Goal: Task Accomplishment & Management: Manage account settings

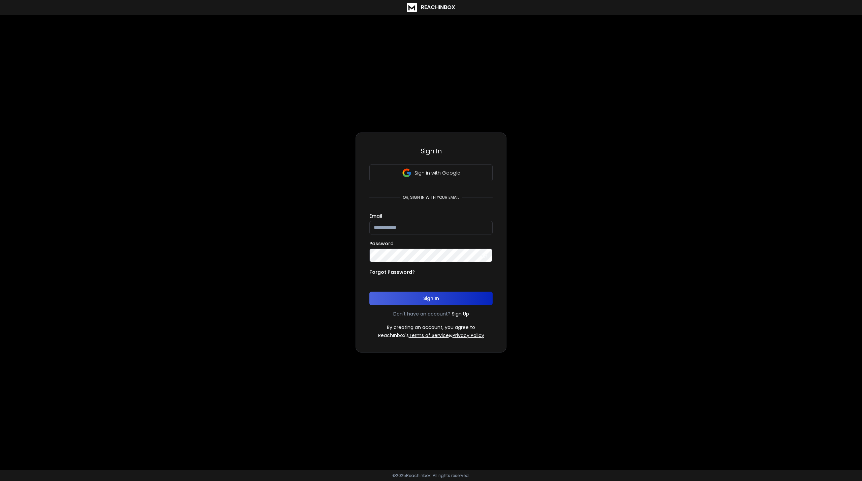
click at [421, 229] on input "email" at bounding box center [430, 227] width 123 height 13
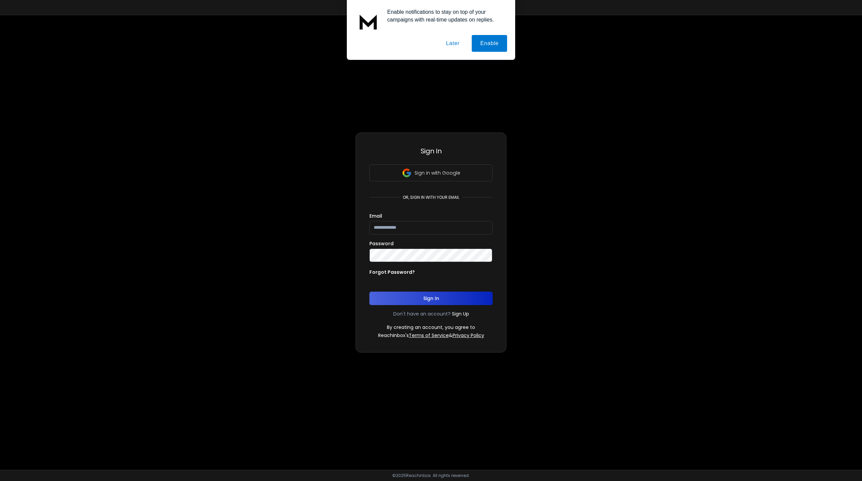
type input "**********"
click at [369, 292] on button "Sign In" at bounding box center [430, 298] width 123 height 13
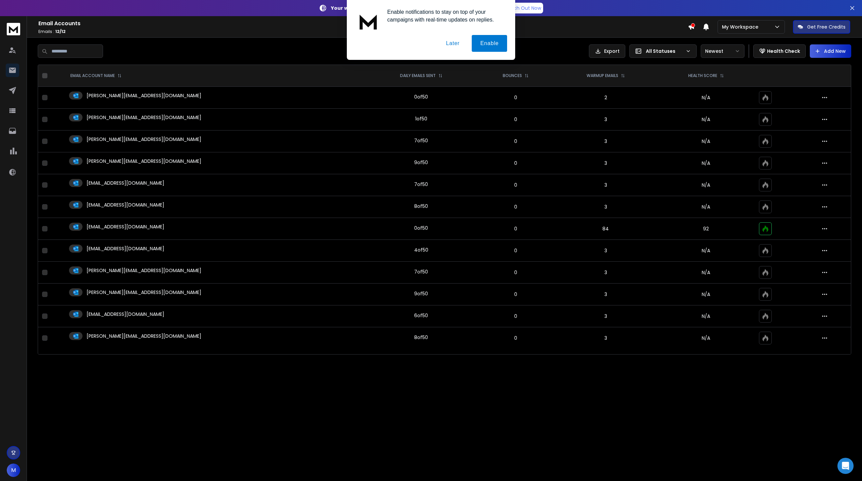
click at [454, 43] on button "Later" at bounding box center [452, 43] width 30 height 17
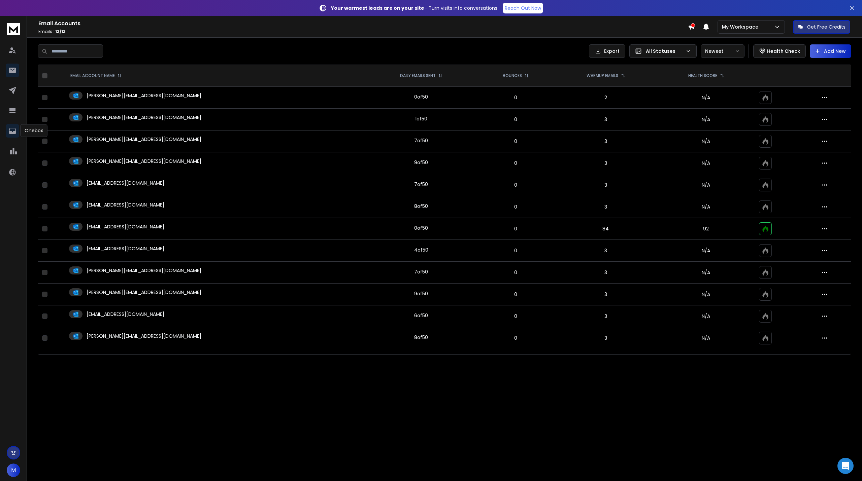
click at [11, 130] on icon at bounding box center [12, 131] width 8 height 8
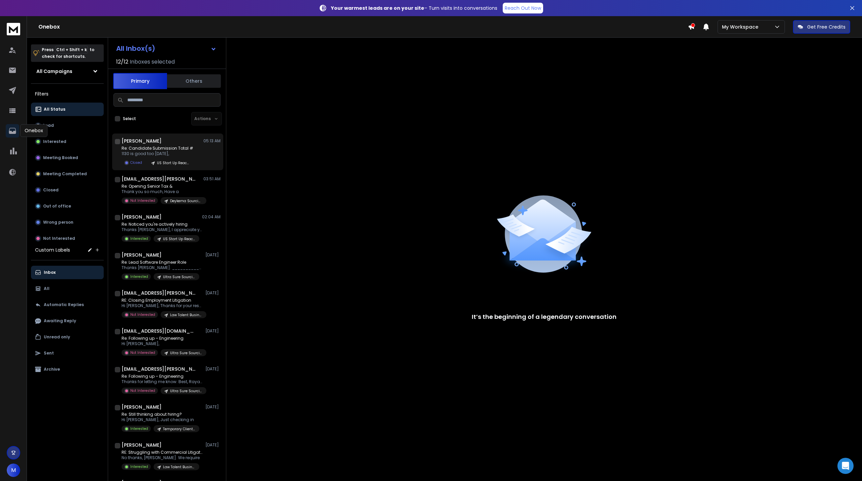
click at [175, 146] on p "Re: Candidate Submission Total #" at bounding box center [158, 148] width 72 height 5
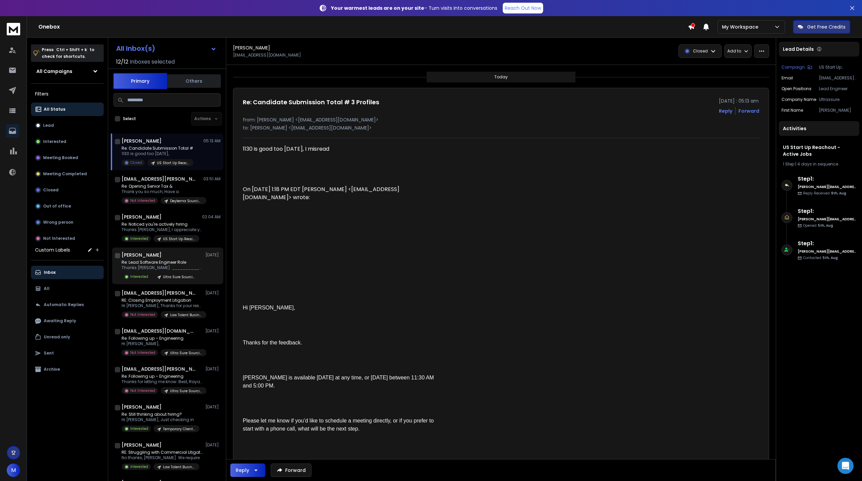
click at [163, 260] on p "Re: Lead Software Engineer Role" at bounding box center [162, 262] width 81 height 5
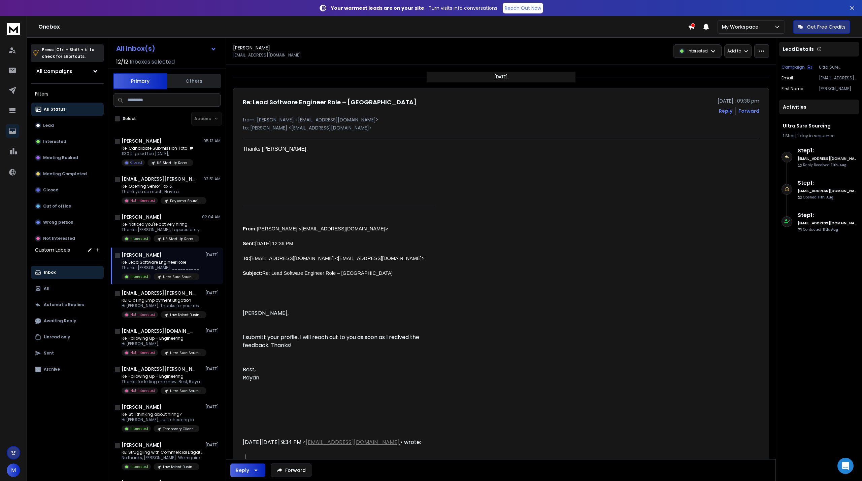
click at [178, 257] on div "jaspreet bala 11 Aug" at bounding box center [171, 255] width 99 height 7
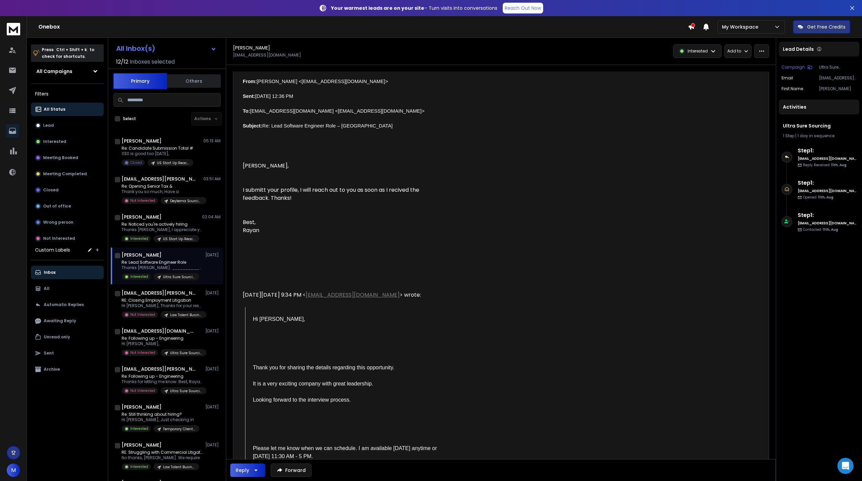
scroll to position [179, 0]
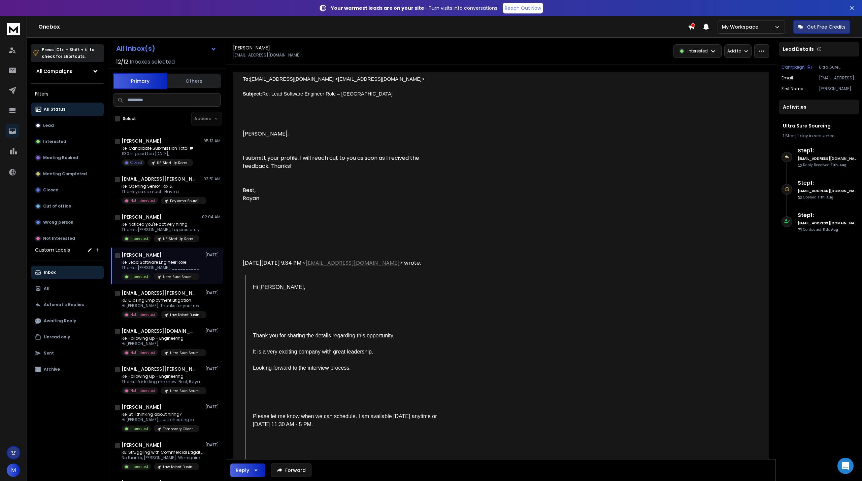
click at [241, 468] on div "Reply" at bounding box center [242, 470] width 13 height 7
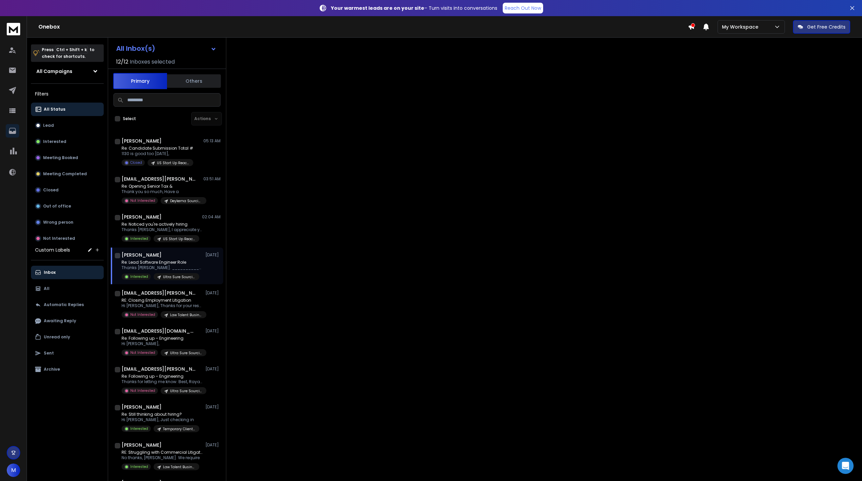
scroll to position [0, 0]
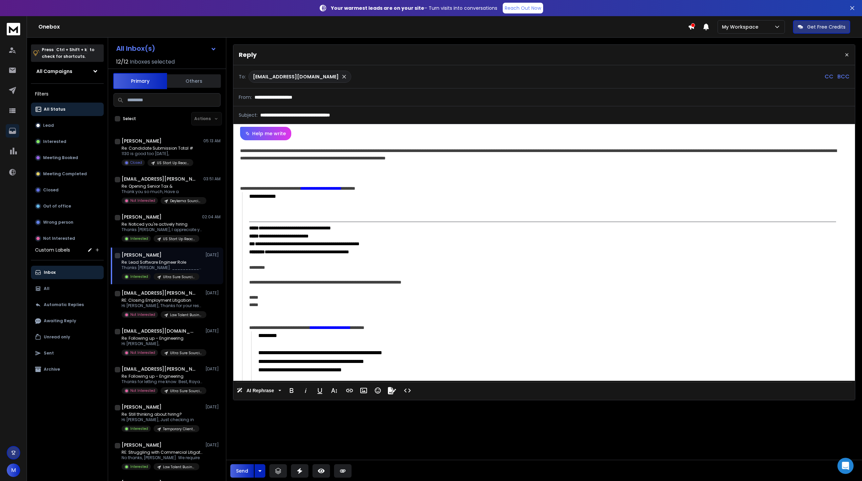
click at [265, 149] on div "**********" at bounding box center [539, 154] width 599 height 15
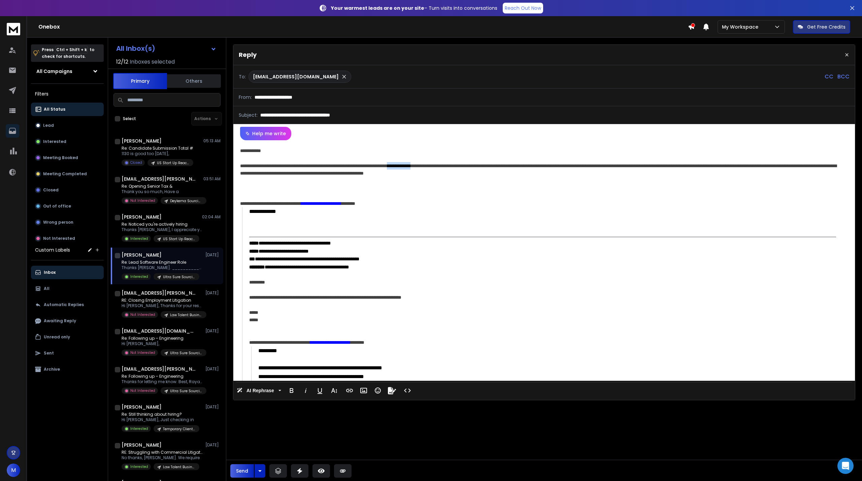
drag, startPoint x: 419, startPoint y: 166, endPoint x: 450, endPoint y: 165, distance: 31.3
click at [450, 165] on div "**********" at bounding box center [539, 162] width 599 height 30
click at [476, 166] on div "**********" at bounding box center [539, 162] width 599 height 30
click at [495, 165] on div "**********" at bounding box center [539, 162] width 599 height 30
click at [767, 167] on div "**********" at bounding box center [539, 162] width 599 height 30
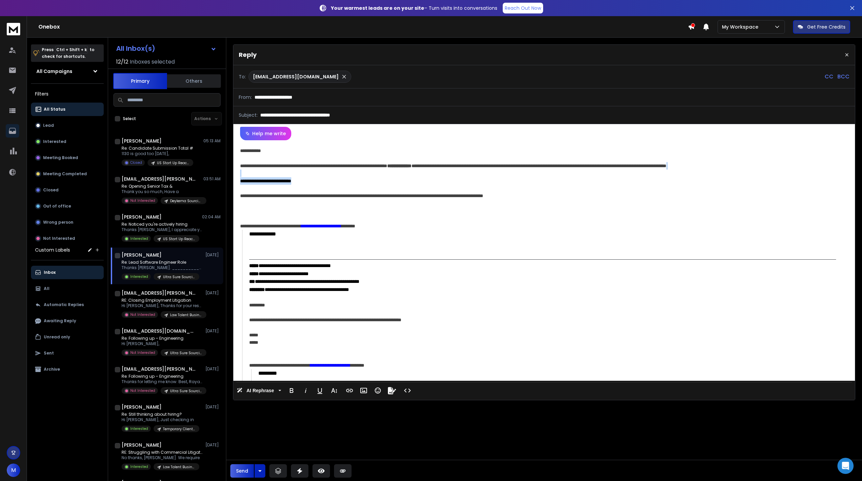
drag, startPoint x: 306, startPoint y: 182, endPoint x: 237, endPoint y: 177, distance: 68.9
click at [237, 177] on div "**********" at bounding box center [543, 260] width 621 height 241
click at [346, 198] on div "**********" at bounding box center [539, 173] width 599 height 53
click at [507, 197] on div "**********" at bounding box center [539, 173] width 599 height 53
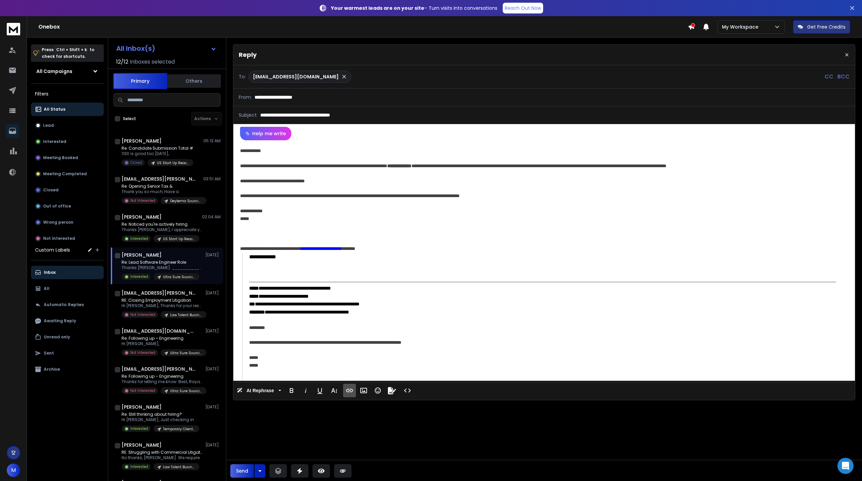
click at [348, 388] on icon "button" at bounding box center [349, 391] width 8 height 8
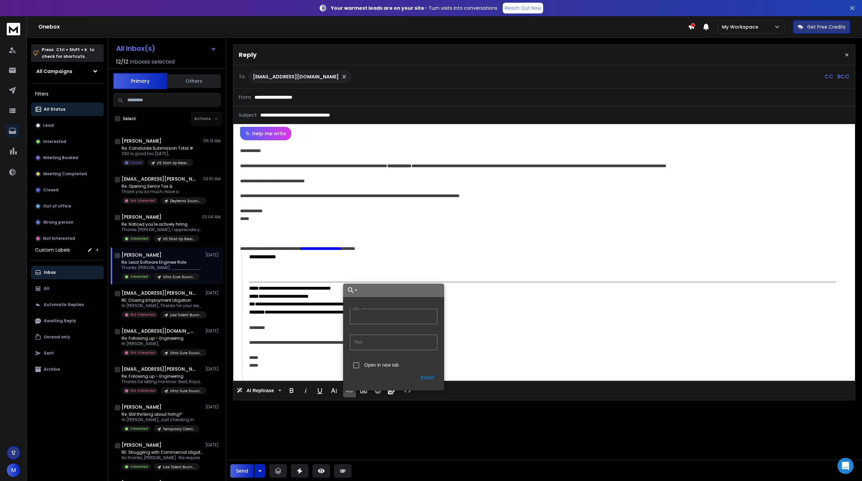
click at [477, 339] on div "**********" at bounding box center [544, 346] width 591 height 45
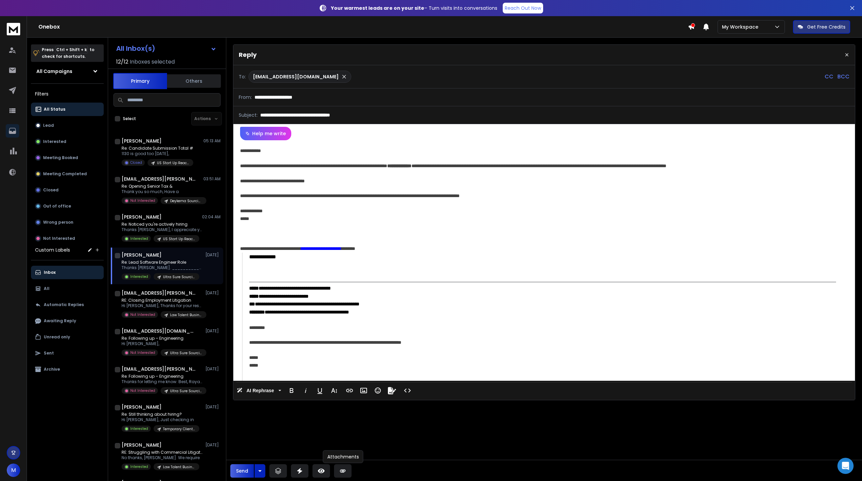
click at [345, 470] on icon at bounding box center [343, 471] width 6 height 3
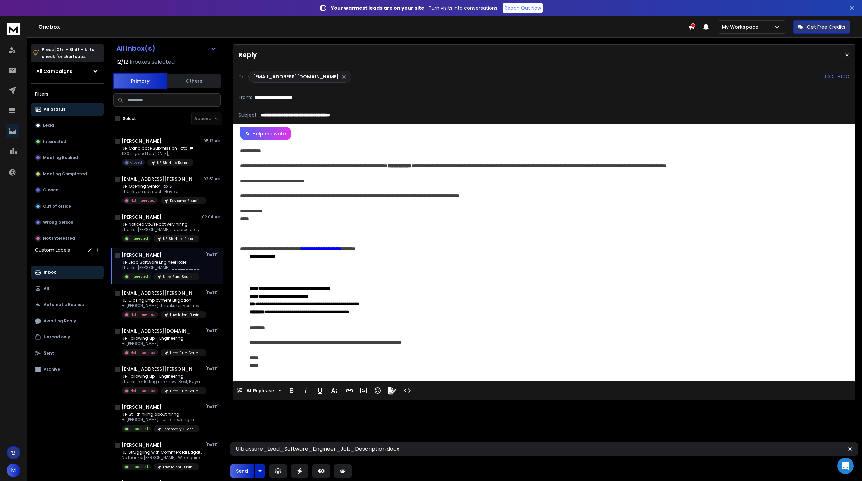
click at [243, 471] on button "Send" at bounding box center [242, 471] width 24 height 13
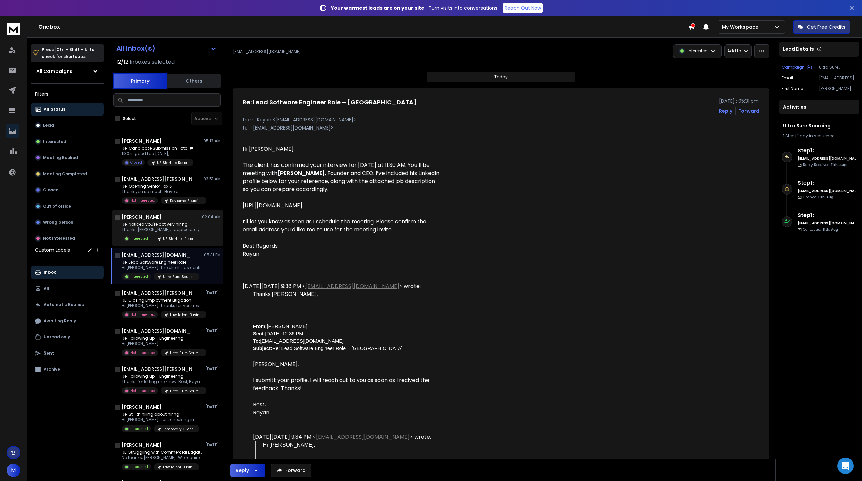
click at [141, 228] on p "Thanks [PERSON_NAME], I appreciate you" at bounding box center [162, 229] width 81 height 5
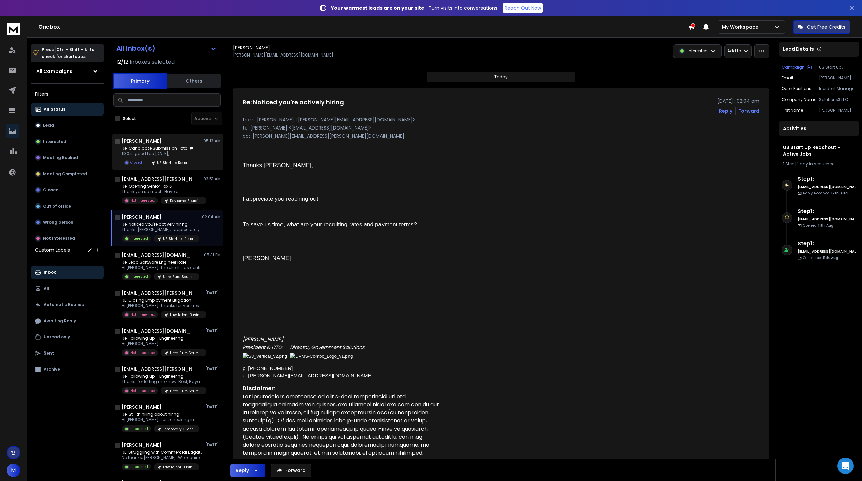
click at [138, 146] on p "Re: Candidate Submission Total #" at bounding box center [158, 148] width 72 height 5
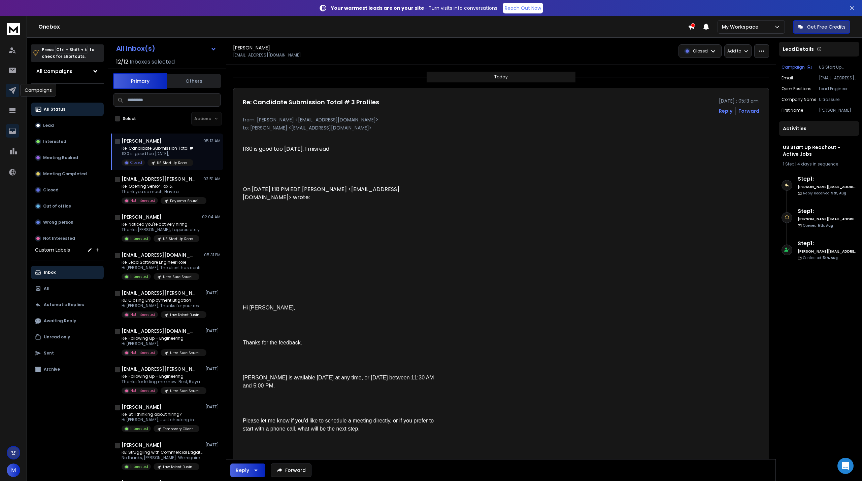
click at [12, 89] on icon at bounding box center [12, 90] width 7 height 7
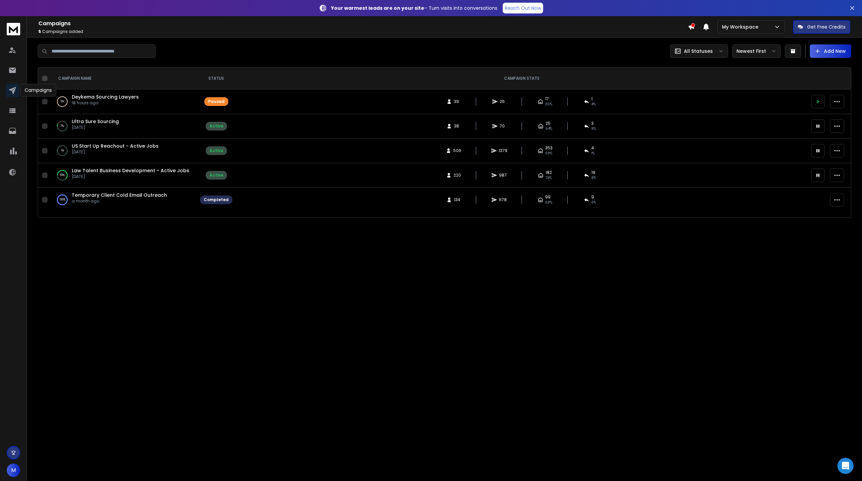
click at [263, 104] on div "39 26 17 65 % 1 4 %" at bounding box center [521, 101] width 562 height 11
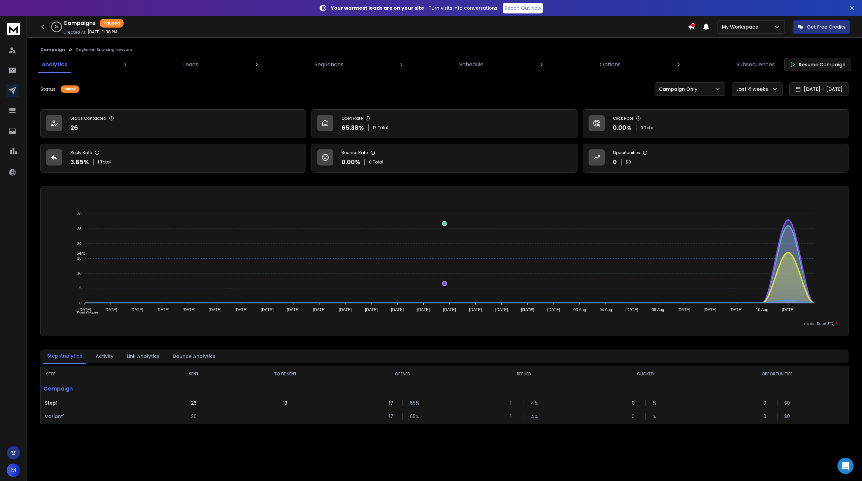
click at [119, 129] on link "Leads Contacted 26" at bounding box center [173, 123] width 266 height 29
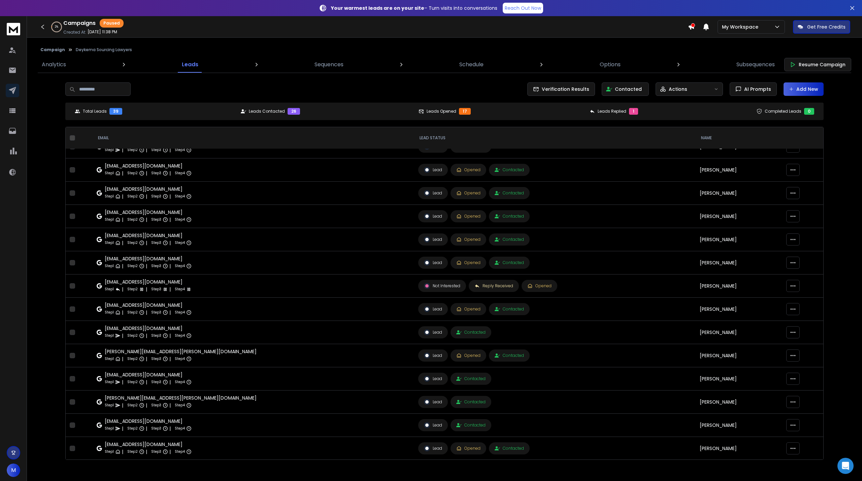
scroll to position [301, 0]
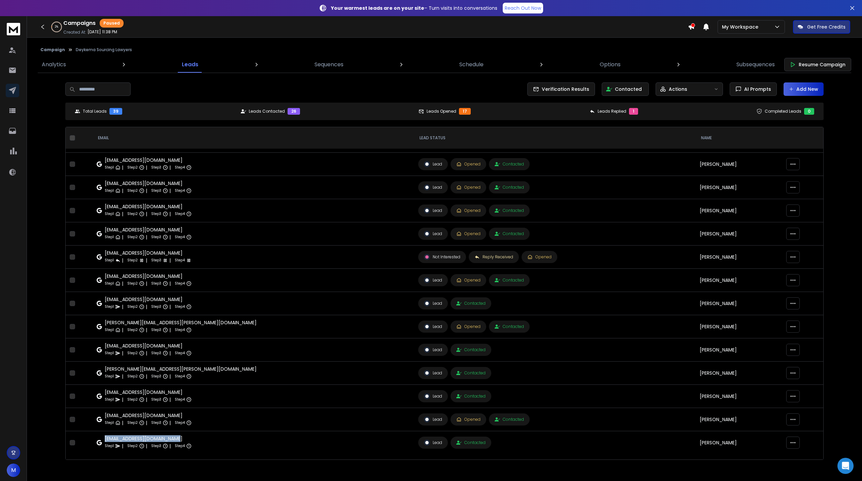
drag, startPoint x: 185, startPoint y: 437, endPoint x: 100, endPoint y: 438, distance: 84.8
click at [100, 438] on div "michaelcostello20@gmail.com Step 1 | Step 2 | Step 3 | Step 4" at bounding box center [253, 443] width 313 height 15
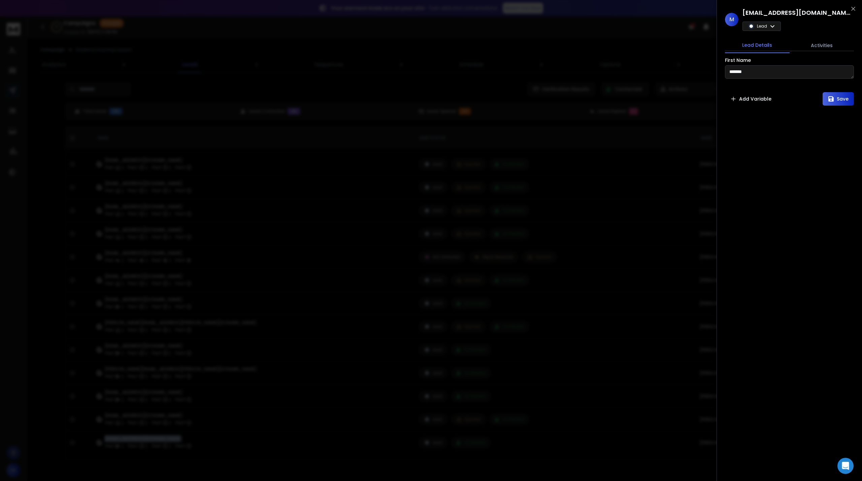
copy div "michaelcostello20@gmail.com"
click at [767, 15] on h1 "michaelcostello20@gmail.com" at bounding box center [796, 12] width 108 height 9
copy h1 "michaelcostello20@gmail.com"
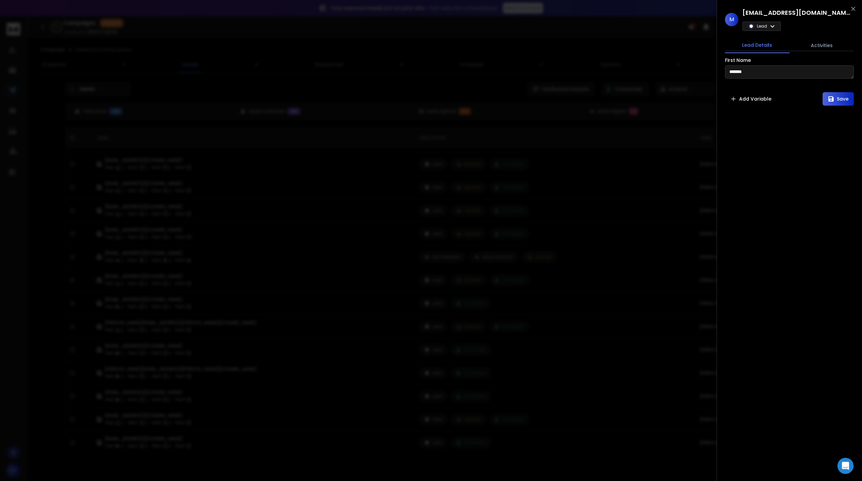
click at [248, 80] on div at bounding box center [431, 240] width 862 height 481
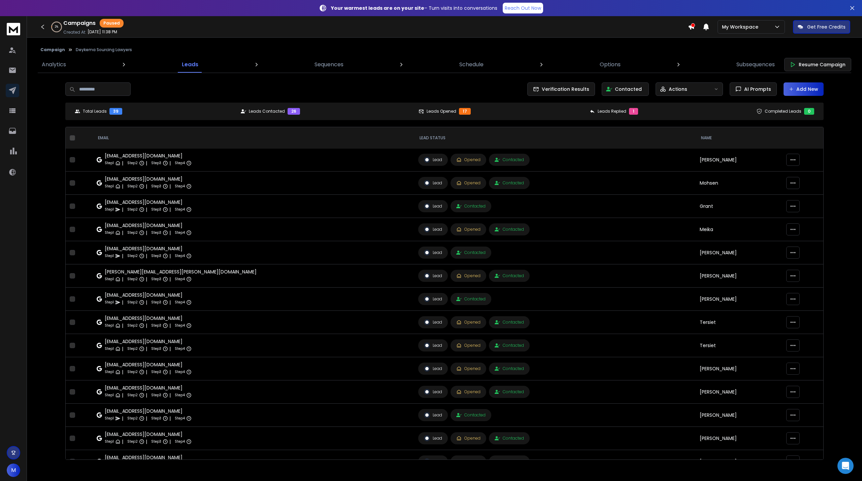
scroll to position [0, 0]
drag, startPoint x: 163, startPoint y: 158, endPoint x: 104, endPoint y: 158, distance: 58.9
click at [104, 158] on div "blakedye@gmail.com Step 1 | Step 2 | Step 3 | Step 4" at bounding box center [253, 160] width 313 height 15
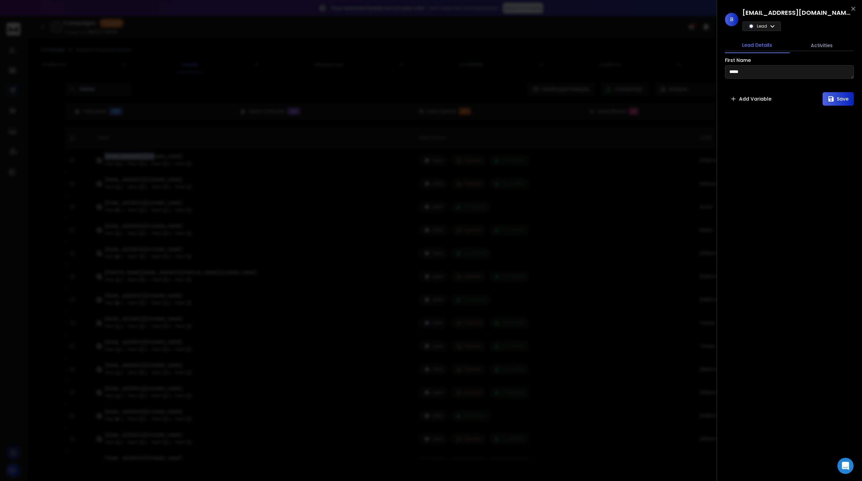
copy div "blakedye@gmail.com"
click at [781, 10] on h1 "blakedye@gmail.com" at bounding box center [796, 12] width 108 height 9
copy h1 "blakedye@gmail.com"
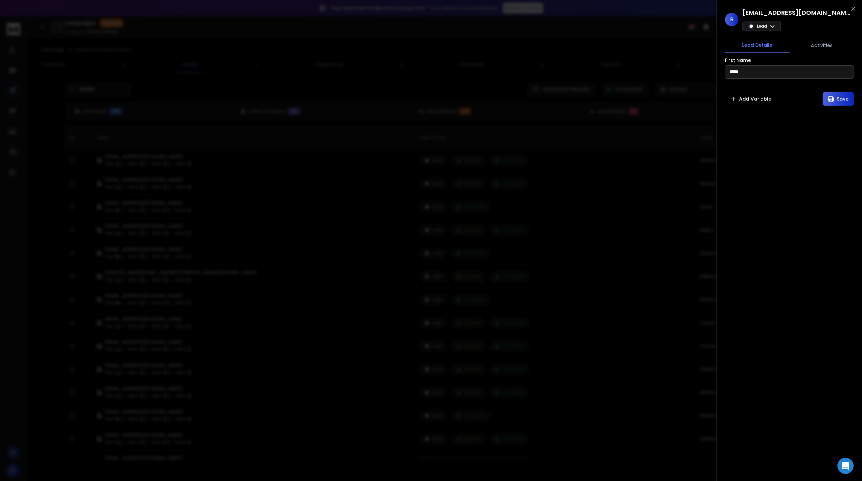
click at [0, 424] on div at bounding box center [431, 240] width 862 height 481
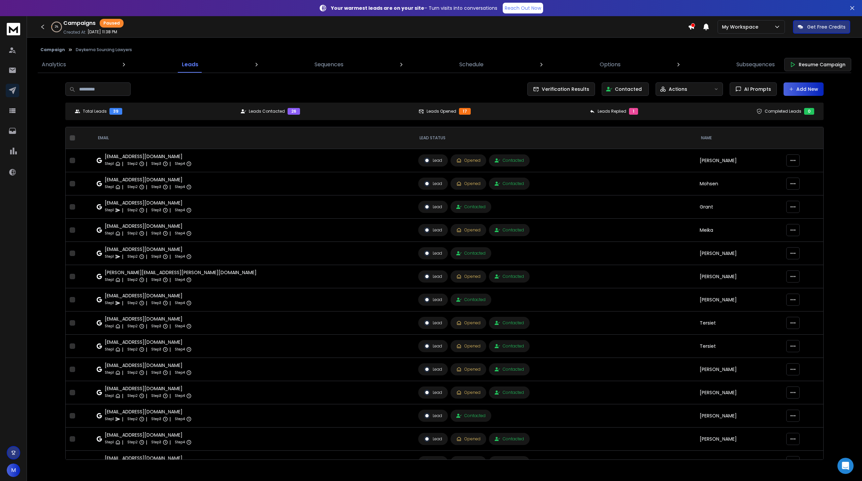
click at [224, 189] on div "mghazi14@gmail.com Step 1 | Step 2 | Step 3 | Step 4" at bounding box center [253, 183] width 313 height 15
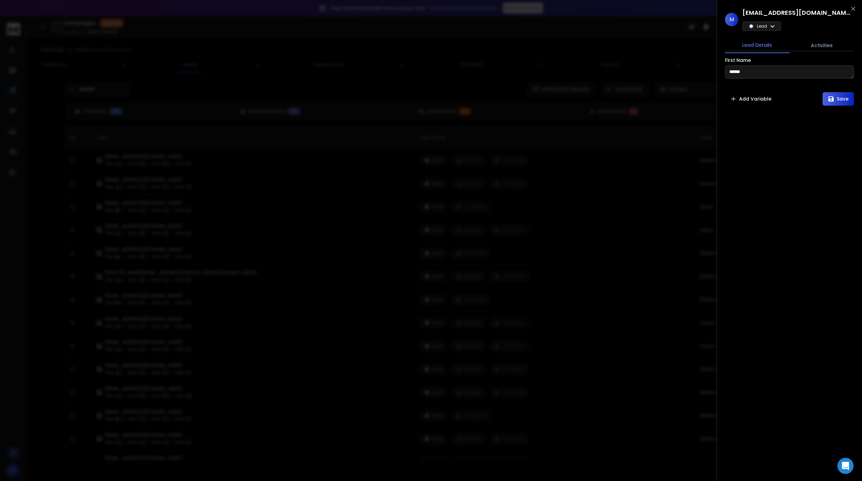
click at [758, 13] on h1 "mghazi14@gmail.com" at bounding box center [796, 12] width 108 height 9
copy h1 "mghazi14@gmail.com"
click at [263, 240] on div at bounding box center [431, 240] width 862 height 481
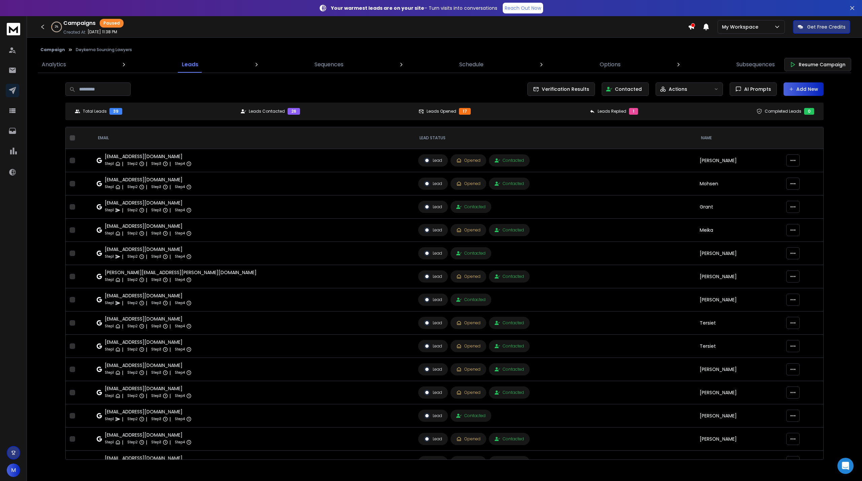
click at [236, 206] on div "grhendri@gmail.com Step 1 | Step 2 | Step 3 | Step 4" at bounding box center [253, 207] width 313 height 15
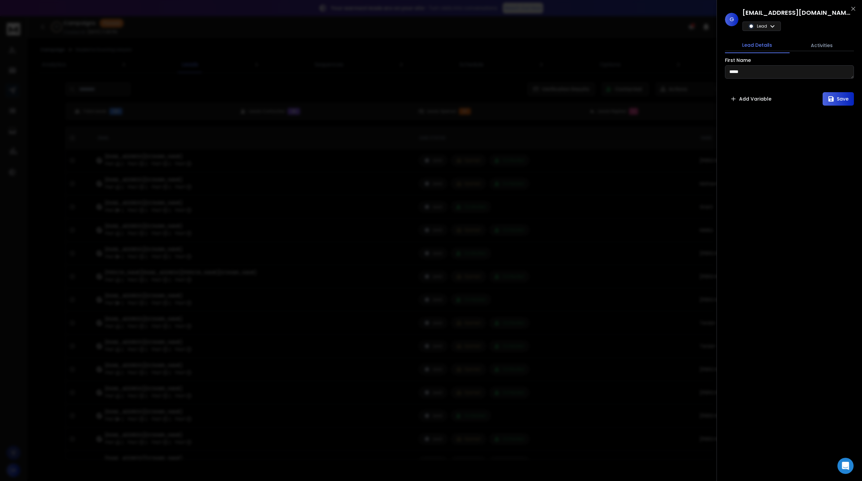
click at [788, 16] on h1 "grhendri@gmail.com" at bounding box center [796, 12] width 108 height 9
copy h1 "grhendri@gmail.com"
click at [650, 102] on div at bounding box center [431, 240] width 862 height 481
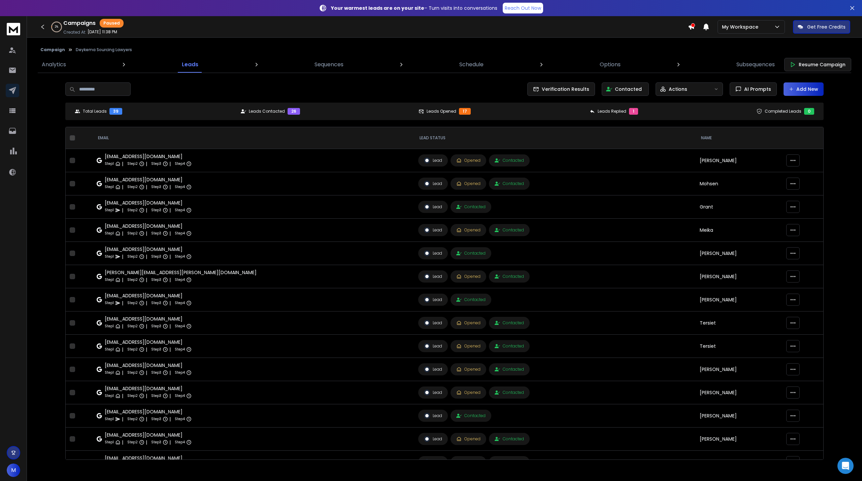
click at [212, 228] on div "mbslot@gmail.com Step 1 | Step 2 | Step 3 | Step 4" at bounding box center [253, 230] width 313 height 15
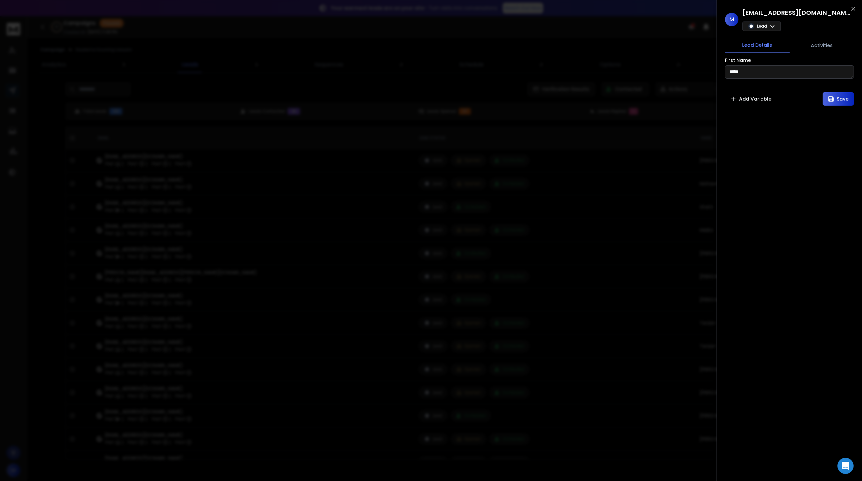
click at [779, 11] on h1 "mbslot@gmail.com" at bounding box center [796, 12] width 108 height 9
copy h1 "mbslot@gmail.com"
click at [430, 181] on div at bounding box center [431, 240] width 862 height 481
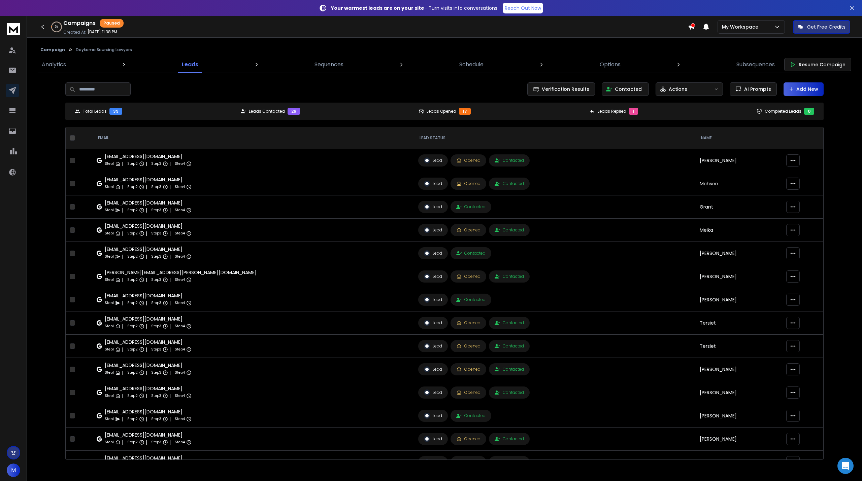
click at [204, 228] on div "mbslot@gmail.com Step 1 | Step 2 | Step 3 | Step 4" at bounding box center [253, 230] width 313 height 15
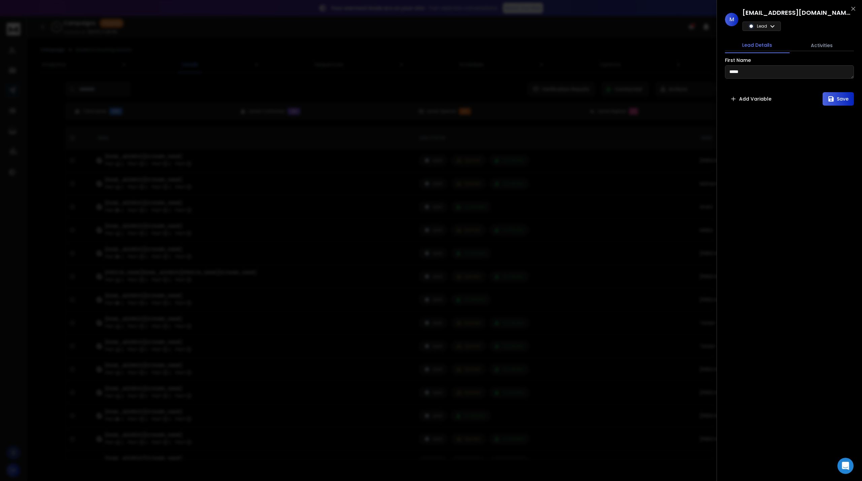
click at [753, 13] on h1 "mbslot@gmail.com" at bounding box center [796, 12] width 108 height 9
copy h1 "mbslot@gmail.com"
click at [229, 169] on div at bounding box center [431, 240] width 862 height 481
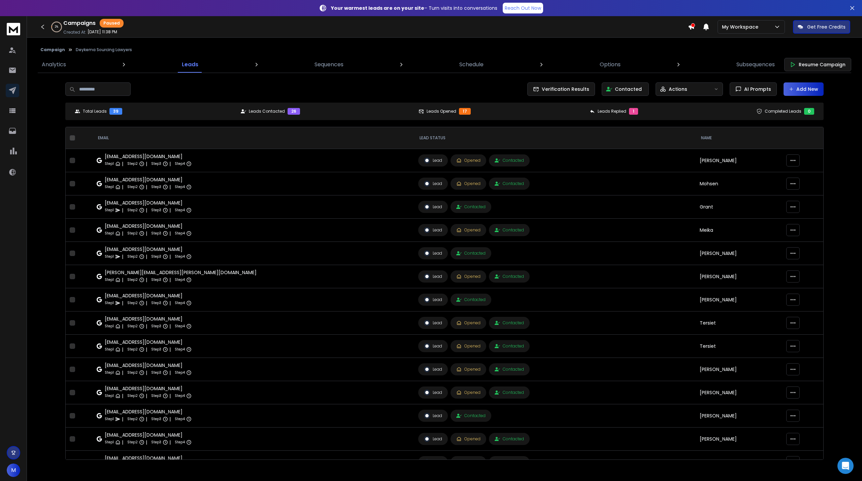
click at [198, 257] on div "kpiercey@gmail.com Step 1 | Step 2 | Step 3 | Step 4" at bounding box center [253, 253] width 313 height 15
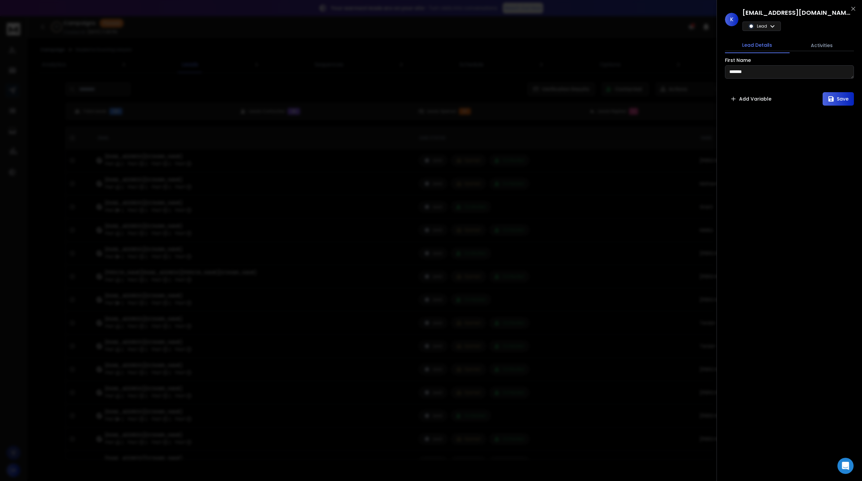
click at [759, 13] on h1 "kpiercey@gmail.com" at bounding box center [796, 12] width 108 height 9
click at [760, 13] on h1 "kpiercey@gmail.com" at bounding box center [796, 12] width 108 height 9
copy h1 "kpiercey@gmail.com"
click at [328, 221] on div at bounding box center [431, 240] width 862 height 481
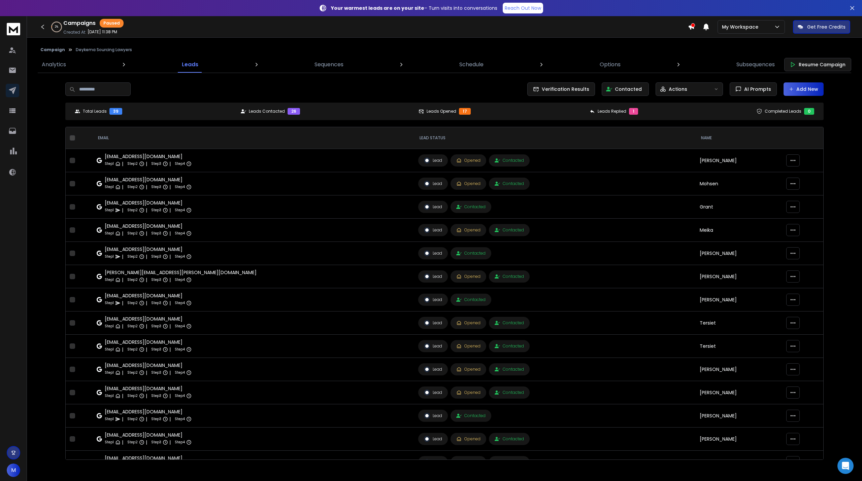
click at [217, 275] on div "peter.kozelka@gmail.com Step 1 | Step 2 | Step 3 | Step 4" at bounding box center [253, 276] width 313 height 15
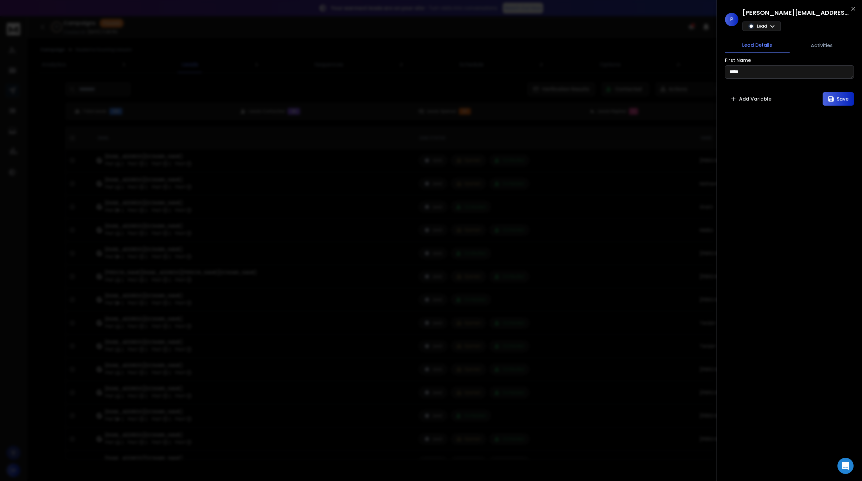
click at [753, 15] on h1 "peter.kozelka@gmail.com" at bounding box center [796, 12] width 108 height 9
copy h1 "peter.kozelka@gmail.com"
click at [336, 191] on div at bounding box center [431, 240] width 862 height 481
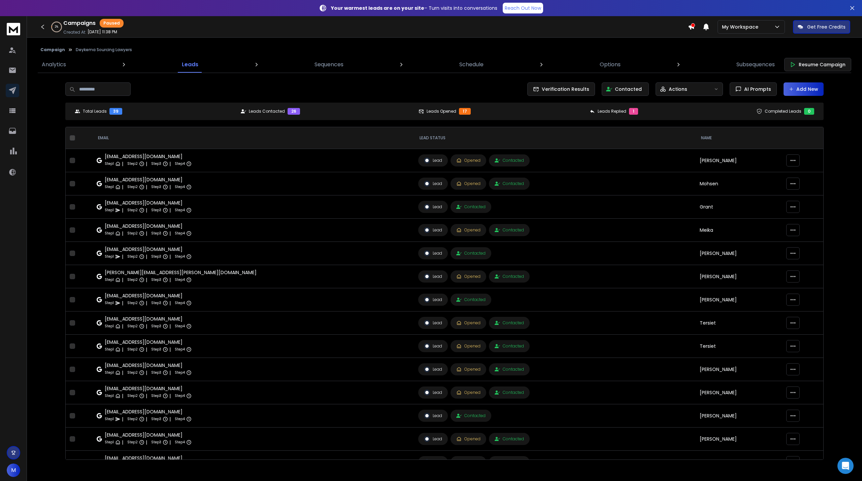
click at [229, 277] on div "peter.kozelka@gmail.com Step 1 | Step 2 | Step 3 | Step 4" at bounding box center [253, 276] width 313 height 15
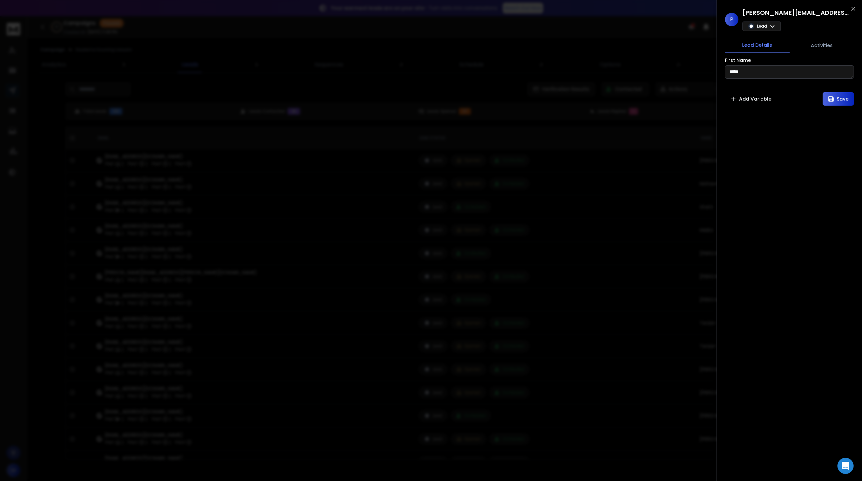
click at [782, 9] on h1 "peter.kozelka@gmail.com" at bounding box center [796, 12] width 108 height 9
click at [238, 215] on div at bounding box center [431, 240] width 862 height 481
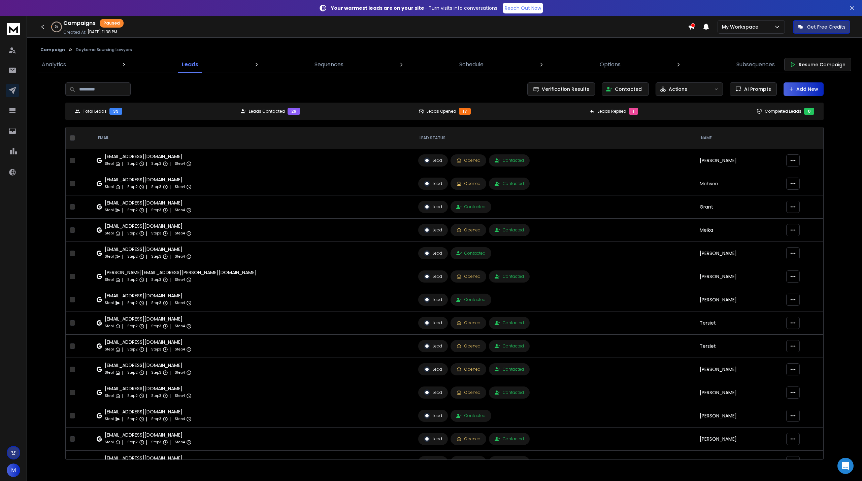
click at [212, 300] on div "nbg6462@gmail.com Step 1 | Step 2 | Step 3 | Step 4" at bounding box center [253, 300] width 313 height 15
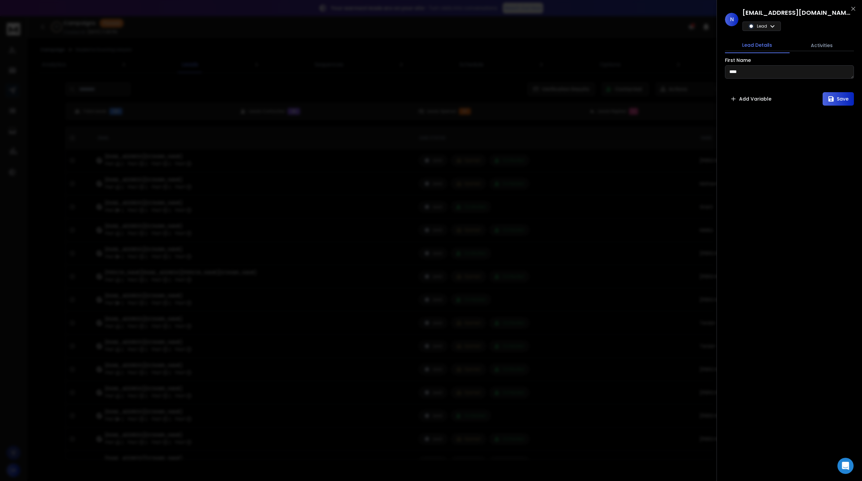
click at [775, 8] on h1 "nbg6462@gmail.com" at bounding box center [796, 12] width 108 height 9
click at [257, 201] on div at bounding box center [431, 240] width 862 height 481
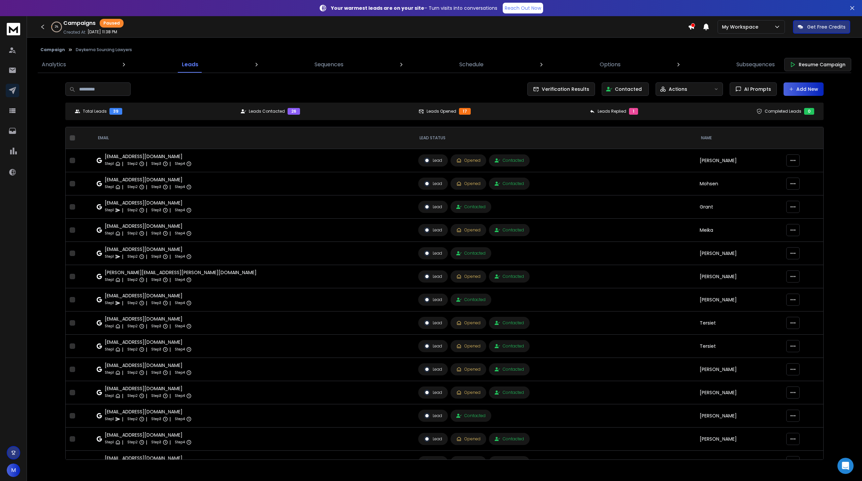
click at [217, 321] on div "enatend@gmail.com Step 1 | Step 2 | Step 3 | Step 4" at bounding box center [253, 323] width 313 height 15
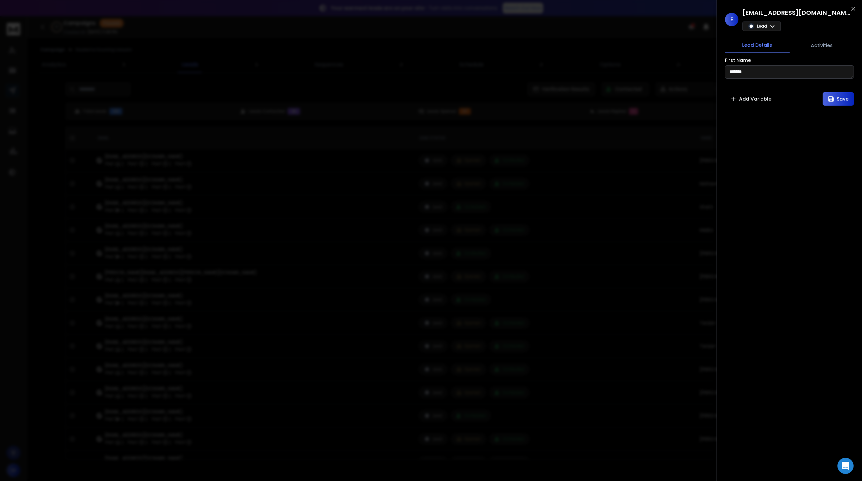
click at [754, 15] on h1 "enatend@gmail.com" at bounding box center [796, 12] width 108 height 9
click at [284, 287] on div at bounding box center [431, 240] width 862 height 481
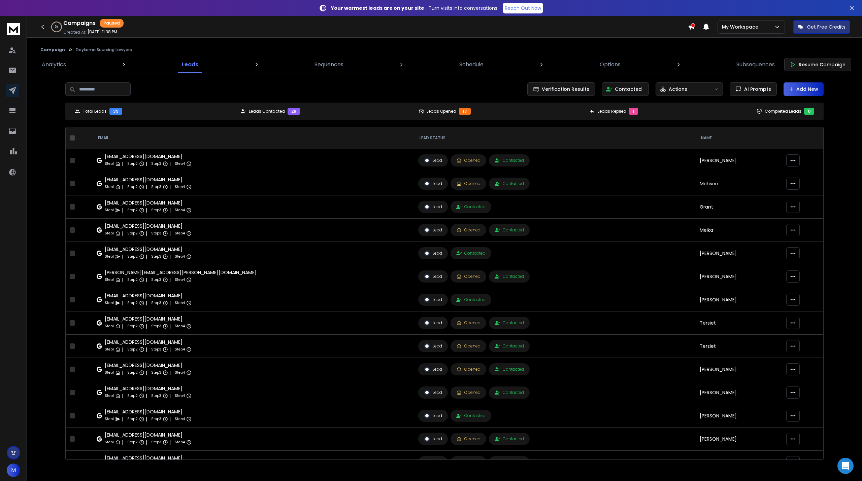
click at [174, 369] on div "jrmcguire03@gmail.com" at bounding box center [148, 365] width 87 height 7
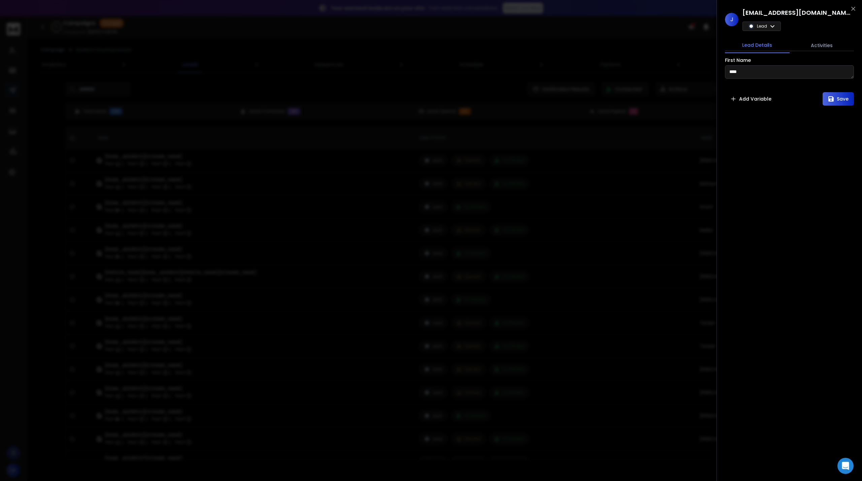
click at [759, 15] on h1 "jrmcguire03@gmail.com" at bounding box center [796, 12] width 108 height 9
click at [468, 173] on div at bounding box center [431, 240] width 862 height 481
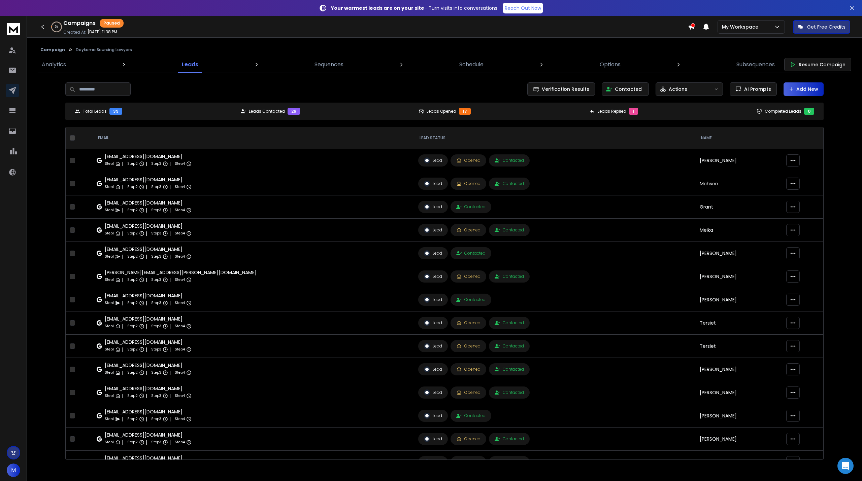
click at [168, 390] on div "hanlonmv@gmail.com" at bounding box center [148, 388] width 87 height 7
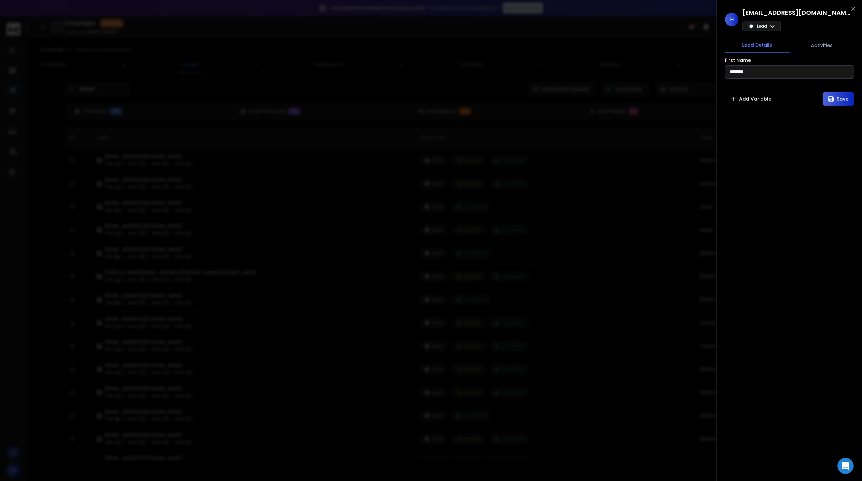
click at [767, 8] on h1 "hanlonmv@gmail.com" at bounding box center [796, 12] width 108 height 9
click at [191, 261] on div at bounding box center [431, 240] width 862 height 481
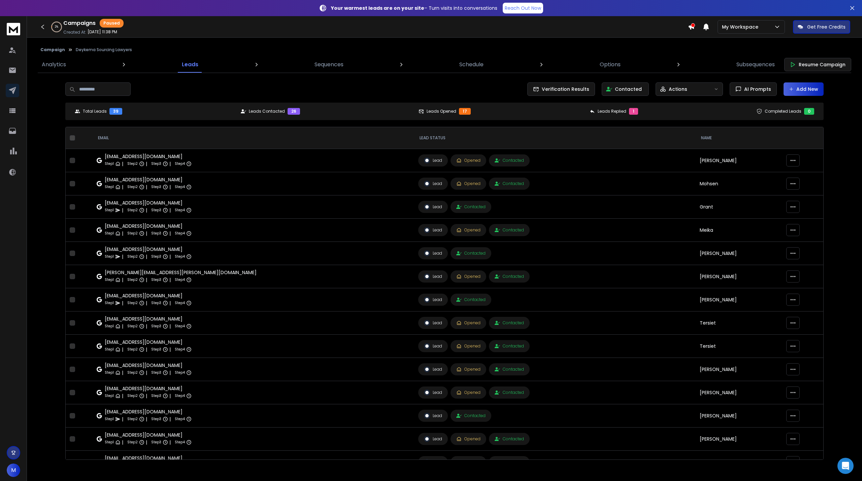
click at [169, 411] on div "barrykozak@gmail.com" at bounding box center [148, 412] width 87 height 7
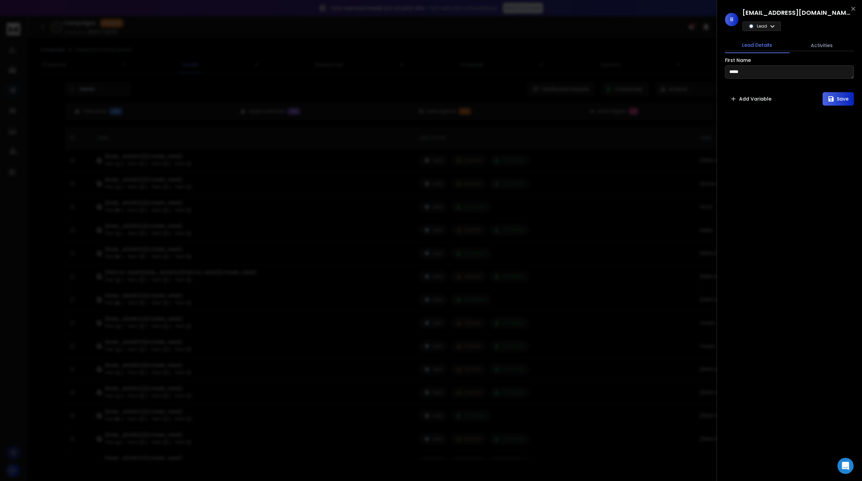
click at [757, 14] on h1 "barrykozak@gmail.com" at bounding box center [796, 12] width 108 height 9
click at [233, 309] on div at bounding box center [431, 240] width 862 height 481
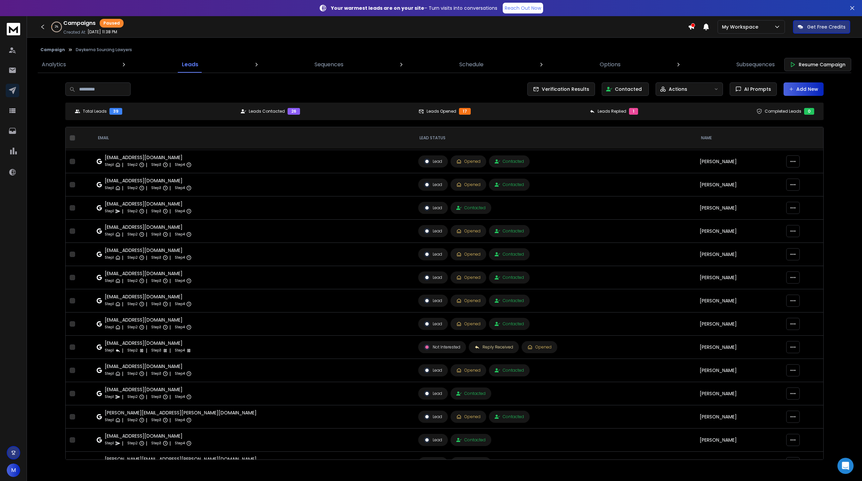
scroll to position [224, 0]
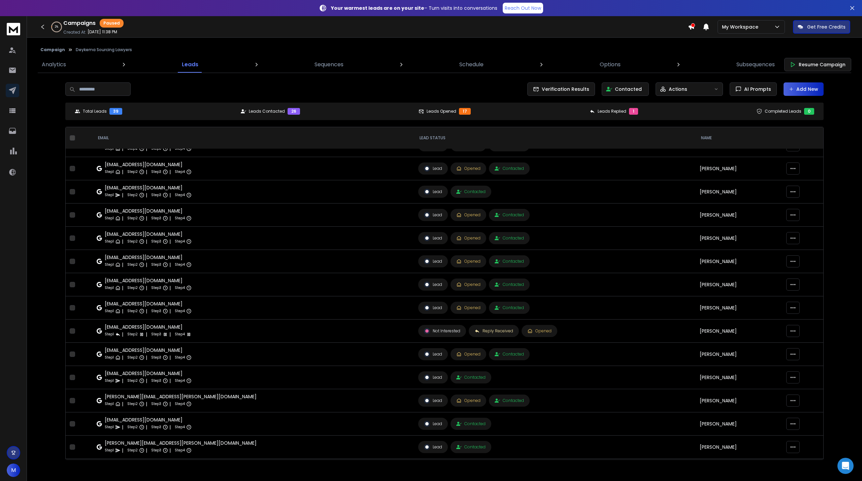
click at [224, 213] on div "axchez@gmail.com Step 1 | Step 2 | Step 3 | Step 4" at bounding box center [253, 215] width 313 height 15
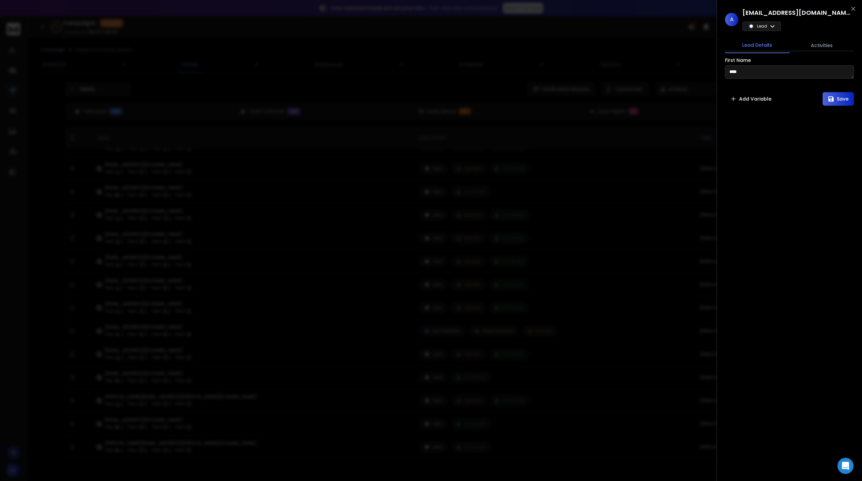
click at [745, 8] on h1 "axchez@gmail.com" at bounding box center [796, 12] width 108 height 9
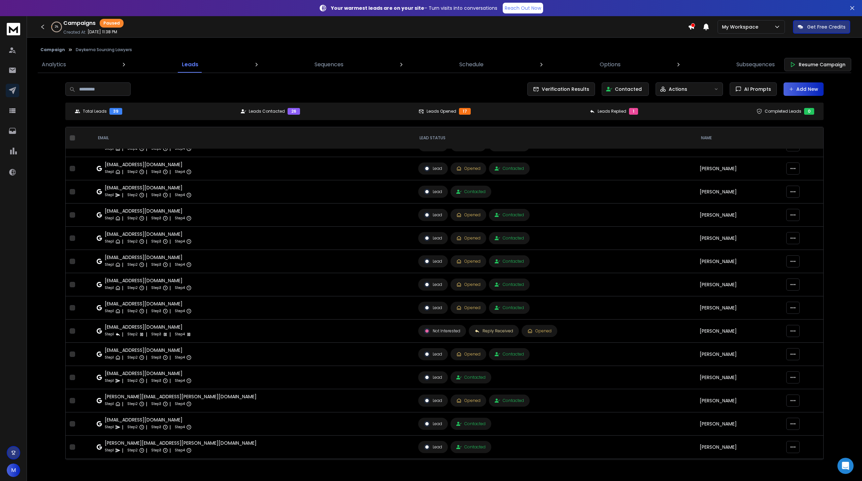
click at [211, 213] on div "axchez@gmail.com Step 1 | Step 2 | Step 3 | Step 4" at bounding box center [253, 215] width 313 height 15
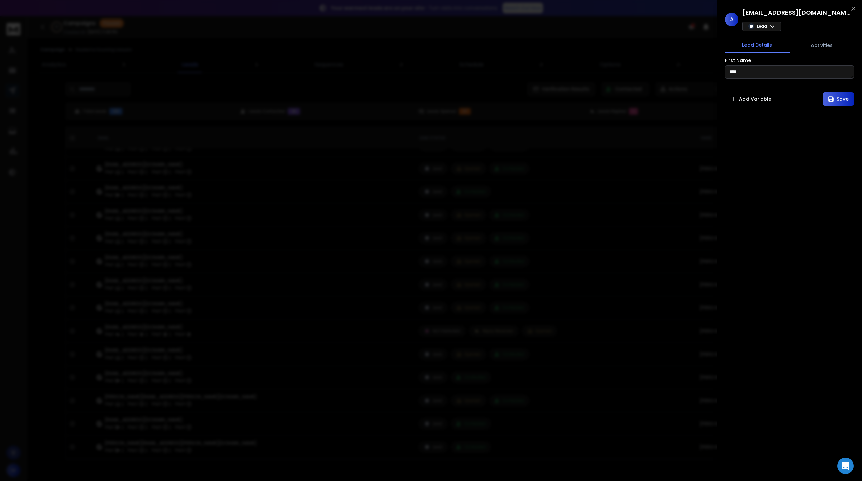
click at [766, 11] on h1 "axchez@gmail.com" at bounding box center [796, 12] width 108 height 9
click at [289, 213] on div at bounding box center [431, 240] width 862 height 481
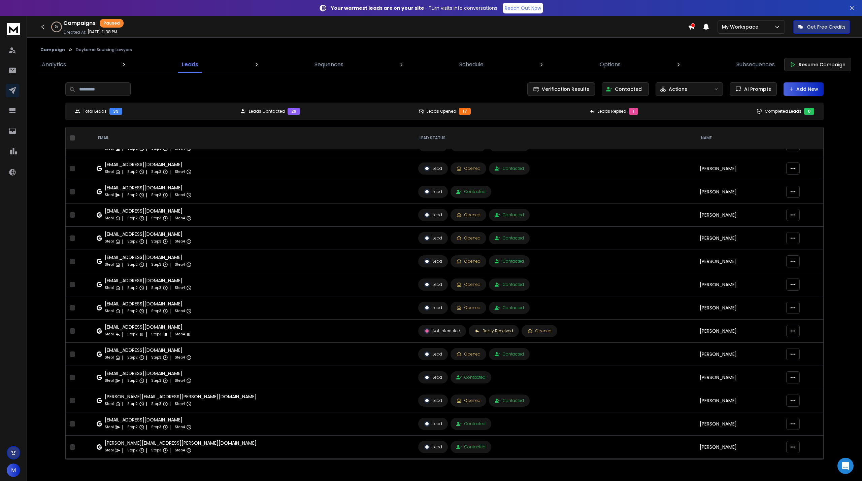
click at [216, 237] on div "jeffreyrambach@gmail.com Step 1 | Step 2 | Step 3 | Step 4" at bounding box center [253, 238] width 313 height 15
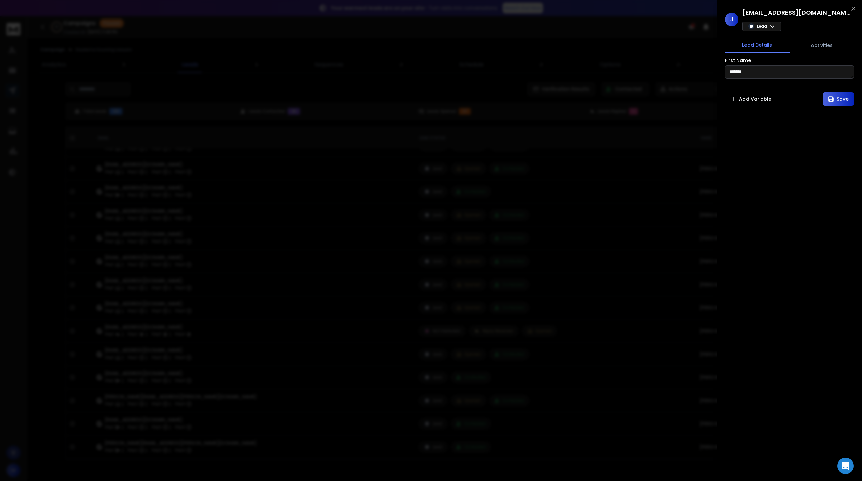
click at [743, 7] on div "Multi Select Table Sheet J jeffreyrambach@gmail.com Lead Lead Details Activitie…" at bounding box center [788, 240] width 145 height 481
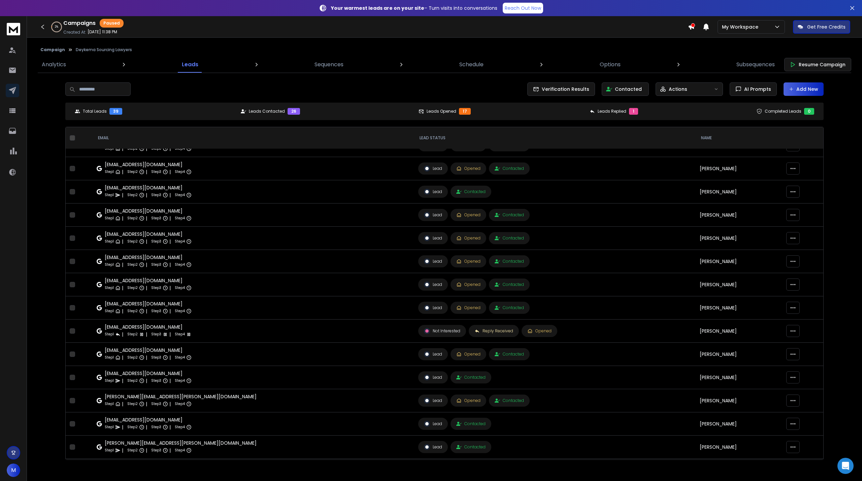
click at [202, 234] on div "jeffreyrambach@gmail.com Step 1 | Step 2 | Step 3 | Step 4" at bounding box center [253, 238] width 313 height 15
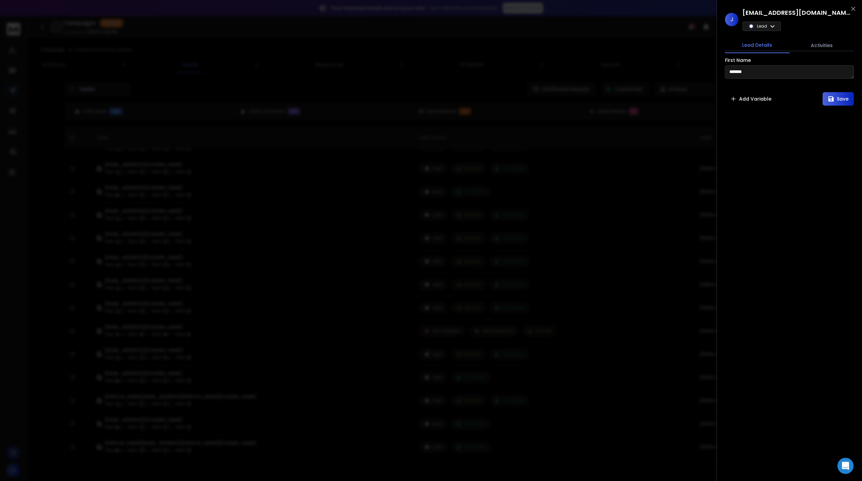
click at [763, 11] on h1 "jeffreyrambach@gmail.com" at bounding box center [796, 12] width 108 height 9
click at [509, 164] on div at bounding box center [431, 240] width 862 height 481
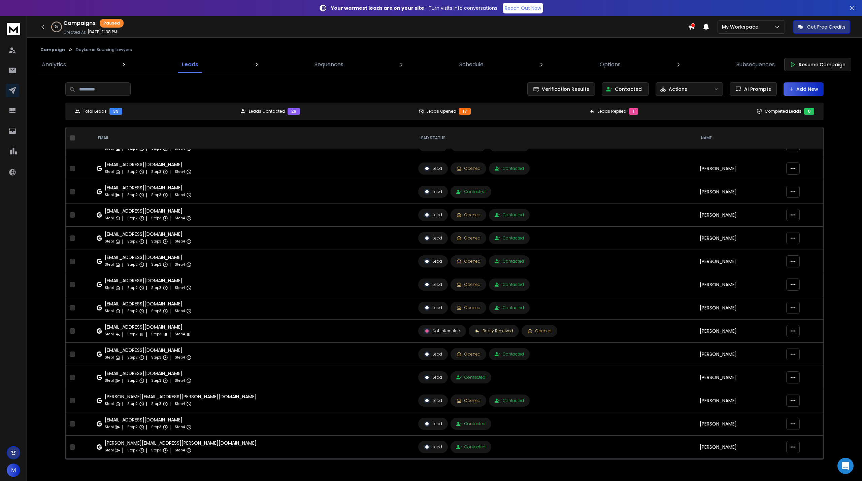
click at [217, 262] on div "joelschoenmeyer@gmail.com Step 1 | Step 2 | Step 3 | Step 4" at bounding box center [253, 261] width 313 height 15
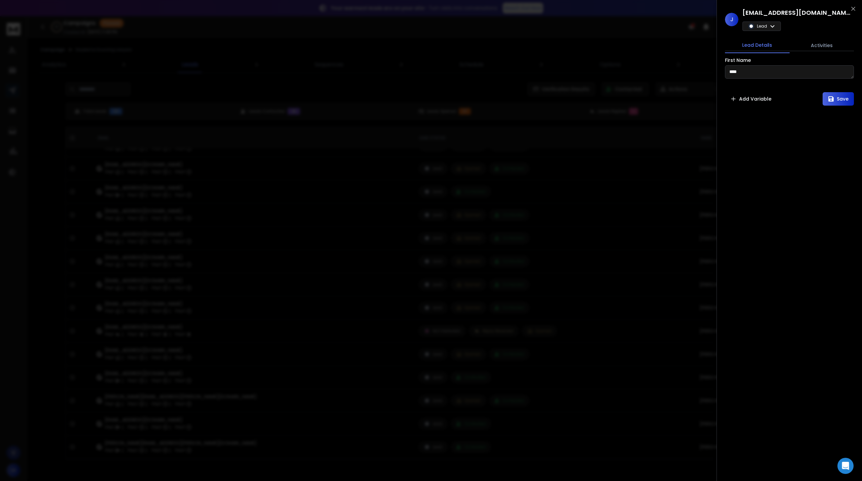
click at [755, 10] on h1 "joelschoenmeyer@gmail.com" at bounding box center [796, 12] width 108 height 9
click at [294, 223] on div at bounding box center [431, 240] width 862 height 481
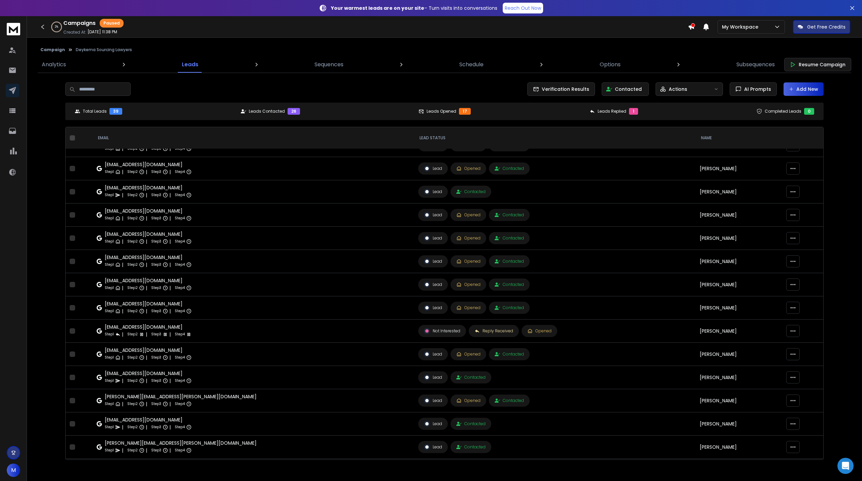
click at [217, 281] on div "krisduer@gmail.com Step 1 | Step 2 | Step 3 | Step 4" at bounding box center [253, 284] width 313 height 15
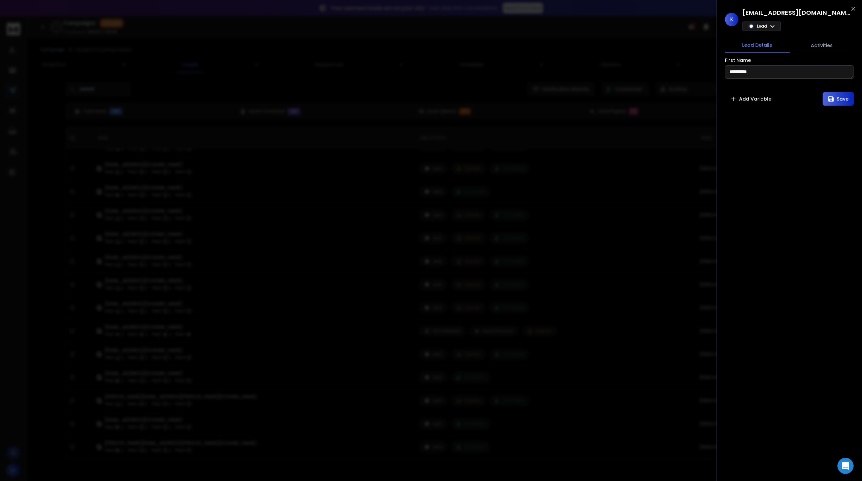
click at [790, 11] on h1 "krisduer@gmail.com" at bounding box center [796, 12] width 108 height 9
click at [751, 12] on h1 "krisduer@gmail.com" at bounding box center [796, 12] width 108 height 9
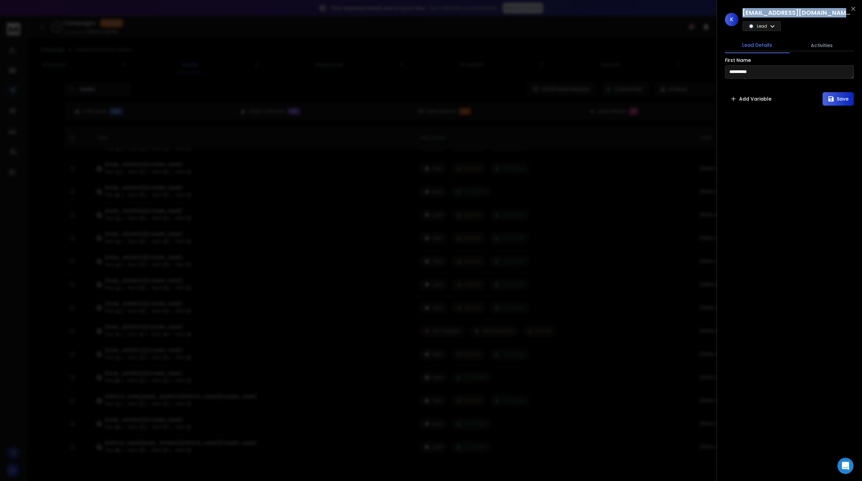
click at [751, 12] on h1 "krisduer@gmail.com" at bounding box center [796, 12] width 108 height 9
click at [618, 245] on div at bounding box center [431, 240] width 862 height 481
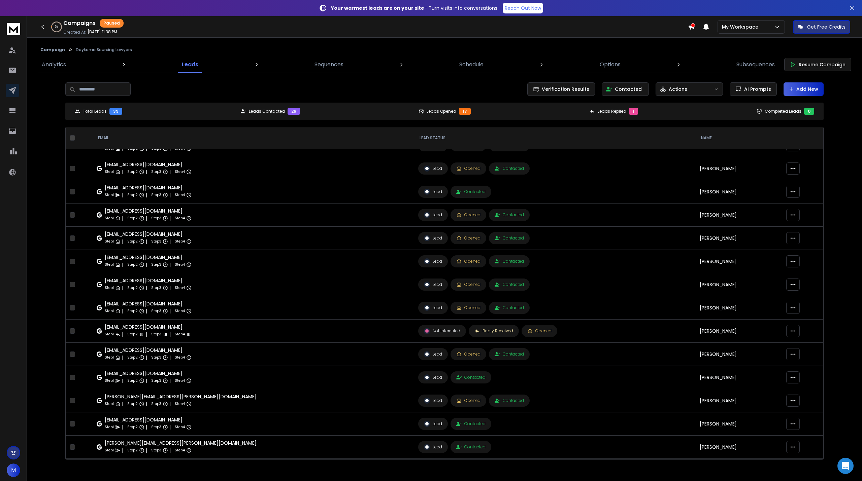
click at [205, 306] on div "blackhawk824@gmail.com Step 1 | Step 2 | Step 3 | Step 4" at bounding box center [253, 308] width 313 height 15
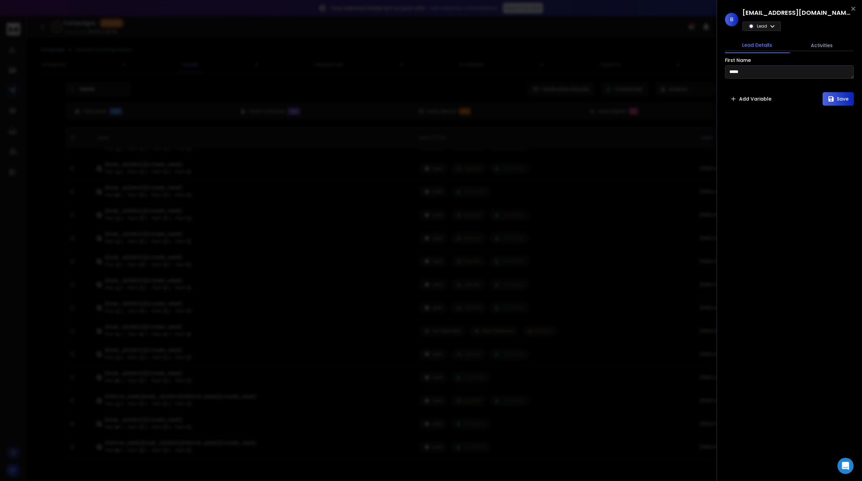
click at [769, 12] on h1 "blackhawk824@gmail.com" at bounding box center [796, 12] width 108 height 9
click at [682, 166] on div at bounding box center [431, 240] width 862 height 481
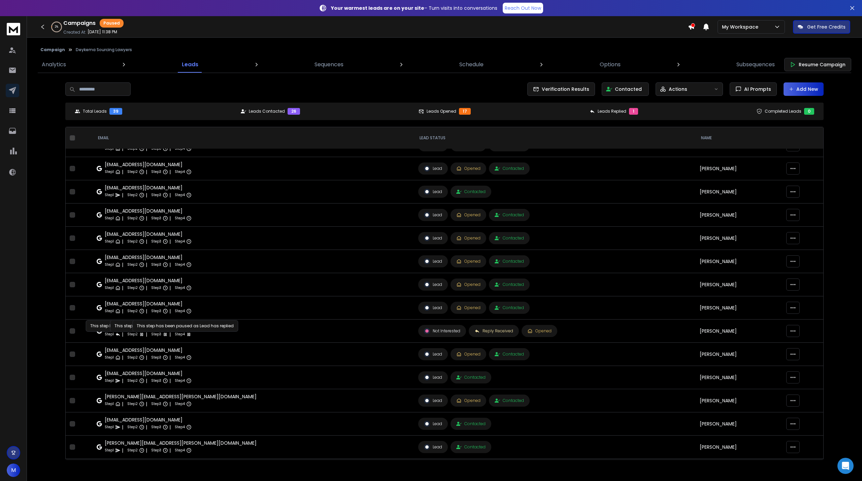
click at [224, 335] on div "kellyncoakley@gmail.com Step 1 | Step 2 | Step 3 | Step 4" at bounding box center [253, 331] width 313 height 15
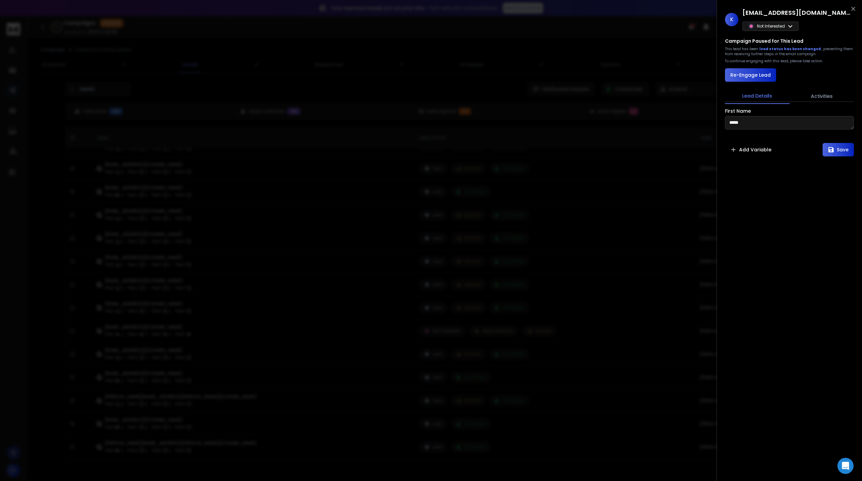
click at [759, 15] on h1 "kellyncoakley@gmail.com" at bounding box center [796, 12] width 108 height 9
click at [217, 218] on div at bounding box center [431, 240] width 862 height 481
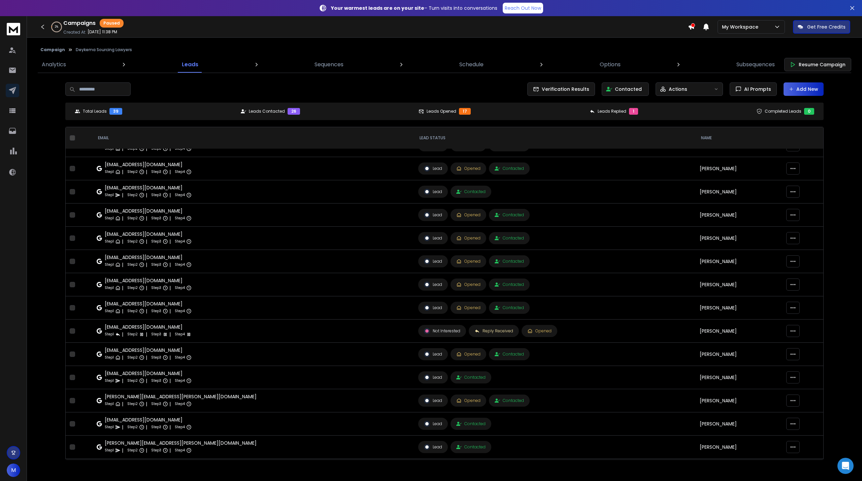
click at [237, 354] on div "kzumaltrogers@gmail.com Step 1 | Step 2 | Step 3 | Step 4" at bounding box center [253, 354] width 313 height 15
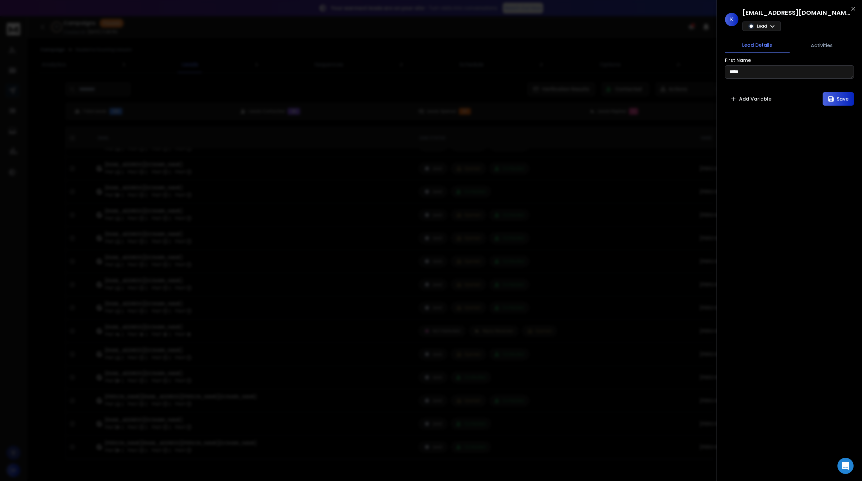
click at [753, 11] on h1 "kzumaltrogers@gmail.com" at bounding box center [796, 12] width 108 height 9
click at [264, 305] on div at bounding box center [431, 240] width 862 height 481
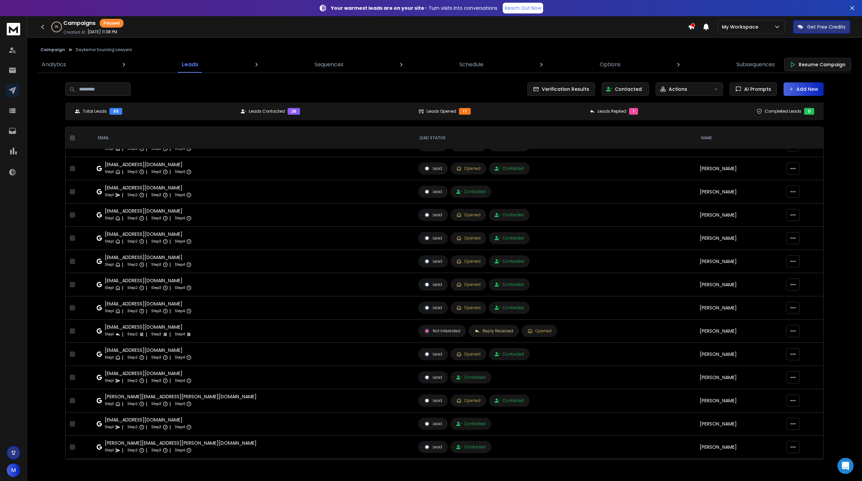
click at [227, 376] on div "hawallack@gmail.com Step 1 | Step 2 | Step 3 | Step 4" at bounding box center [253, 377] width 313 height 15
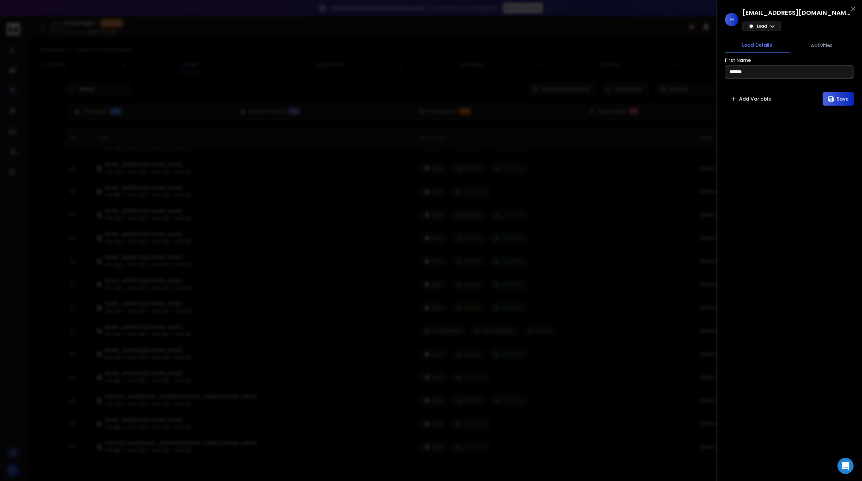
click at [788, 15] on h1 "hawallack@gmail.com" at bounding box center [796, 12] width 108 height 9
click at [252, 167] on div at bounding box center [431, 240] width 862 height 481
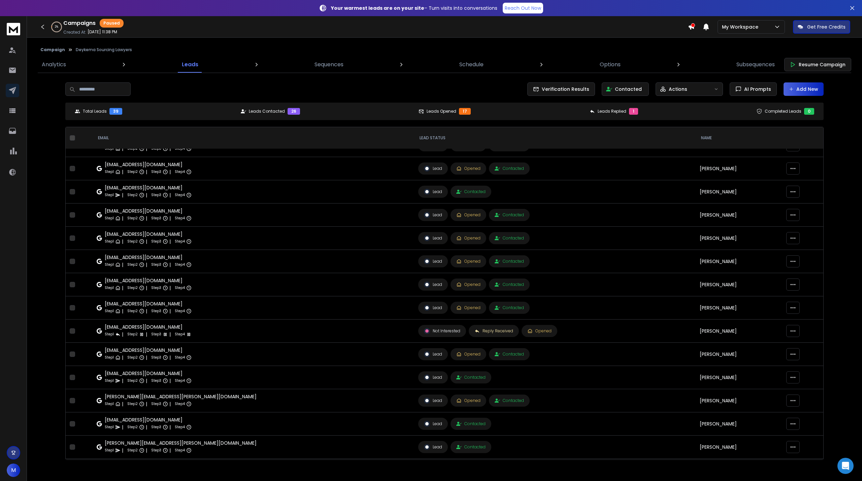
click at [208, 399] on div "dillon.nichols@gmail.com Step 1 | Step 2 | Step 3 | Step 4" at bounding box center [253, 401] width 313 height 15
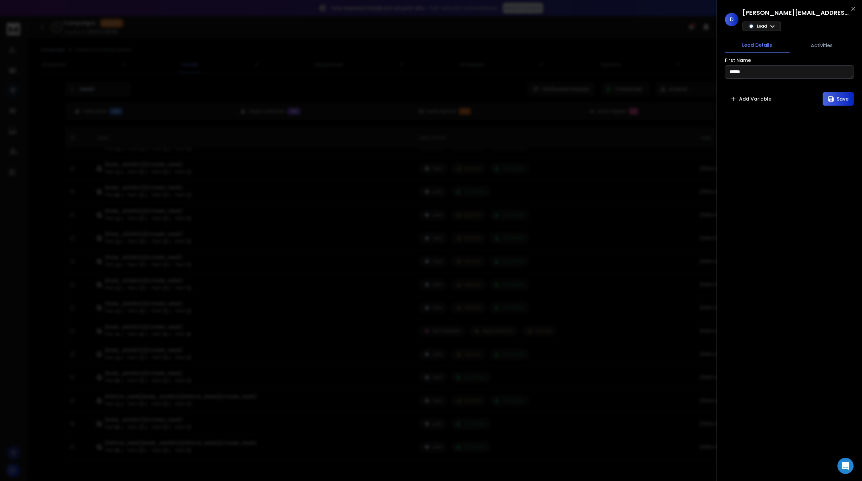
click at [783, 15] on h1 "dillon.nichols@gmail.com" at bounding box center [796, 12] width 108 height 9
click at [483, 269] on div at bounding box center [431, 240] width 862 height 481
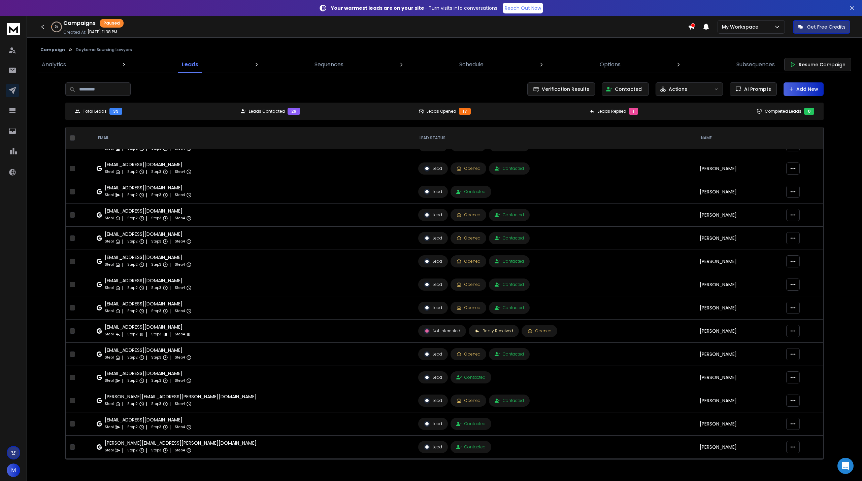
click at [218, 421] on div "brianfogrady@gmail.com Step 1 | Step 2 | Step 3 | Step 4" at bounding box center [253, 424] width 313 height 15
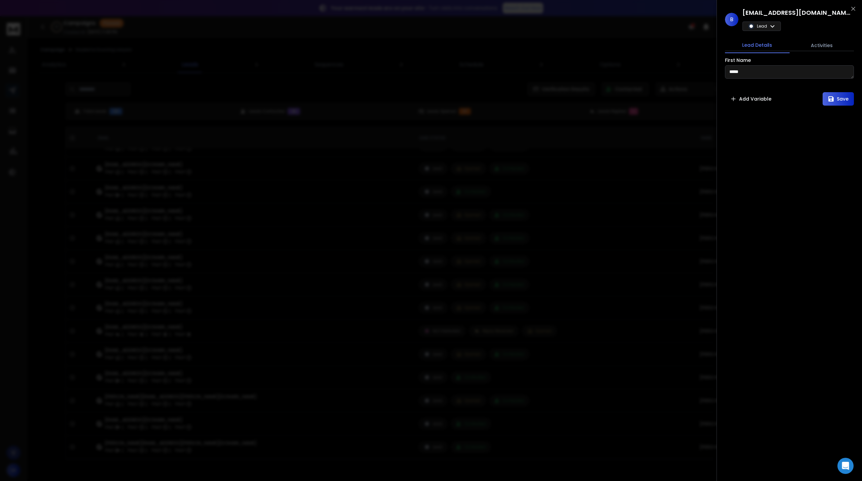
click at [772, 15] on h1 "brianfogrady@gmail.com" at bounding box center [796, 12] width 108 height 9
click at [454, 277] on div at bounding box center [431, 240] width 862 height 481
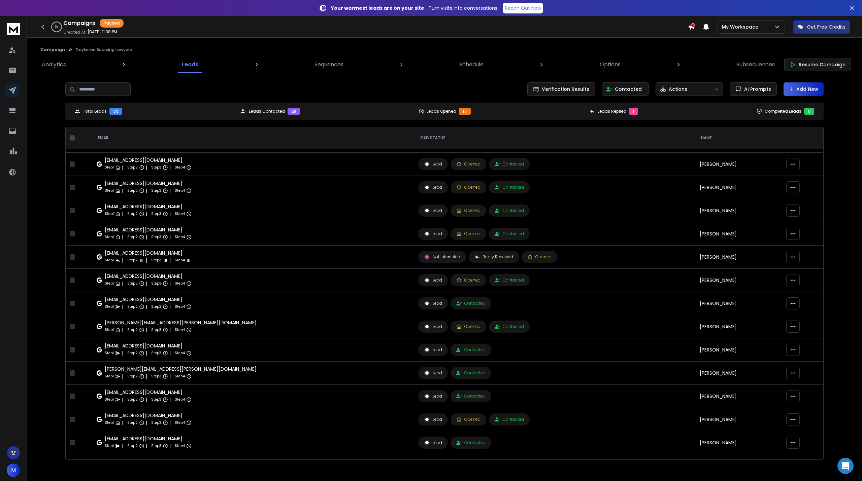
scroll to position [301, 0]
click at [218, 371] on div "michael.r.friedberg@gmail.com Step 1 | Step 2 | Step 3 | Step 4" at bounding box center [253, 373] width 313 height 15
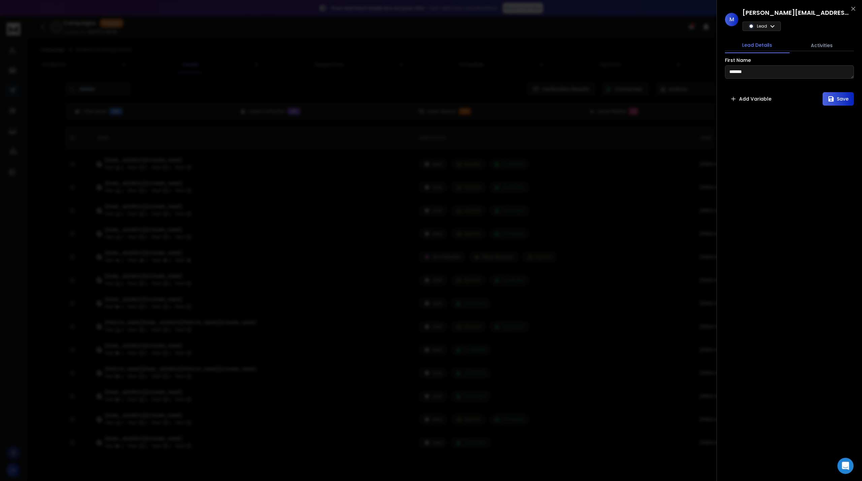
click at [769, 14] on h1 "michael.r.friedberg@gmail.com" at bounding box center [796, 12] width 108 height 9
click at [628, 273] on div at bounding box center [431, 240] width 862 height 481
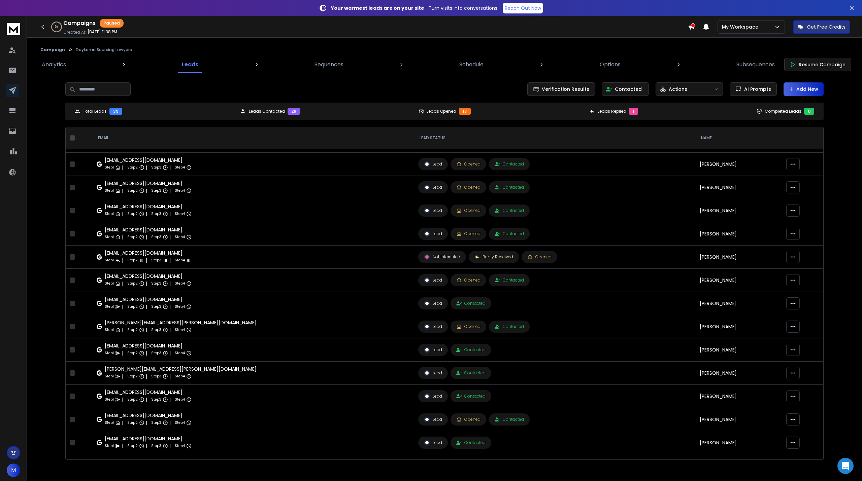
click at [211, 396] on div "gconats2@gmail.com Step 1 | Step 2 | Step 3 | Step 4" at bounding box center [253, 396] width 313 height 15
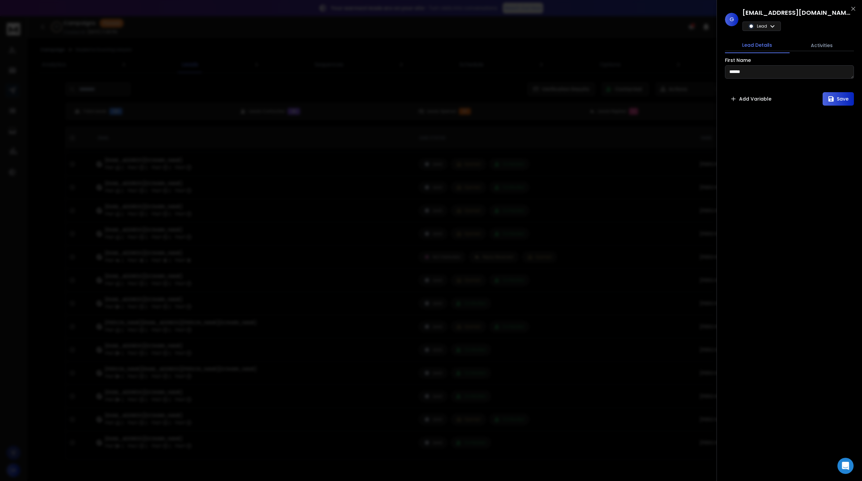
click at [743, 11] on h1 "gconats2@gmail.com" at bounding box center [796, 12] width 108 height 9
click at [627, 228] on div at bounding box center [431, 240] width 862 height 481
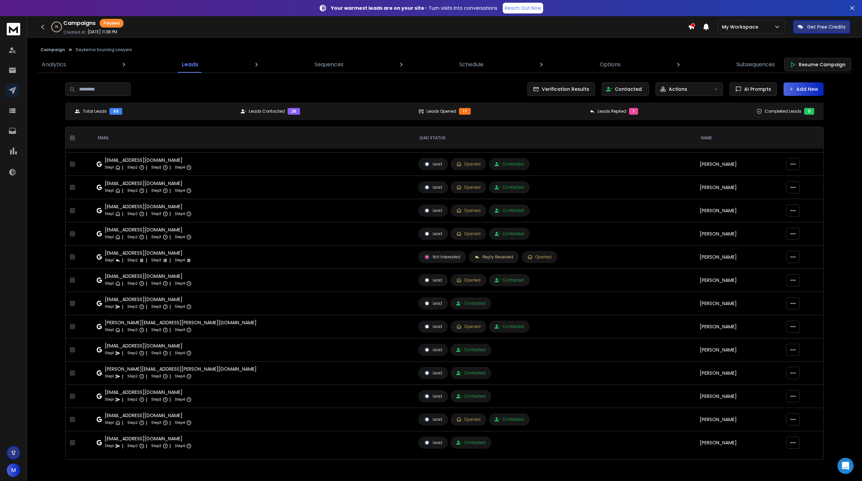
click at [202, 411] on td "angelamm017@gmail.com Step 1 | Step 2 | Step 3 | Step 4" at bounding box center [253, 419] width 321 height 23
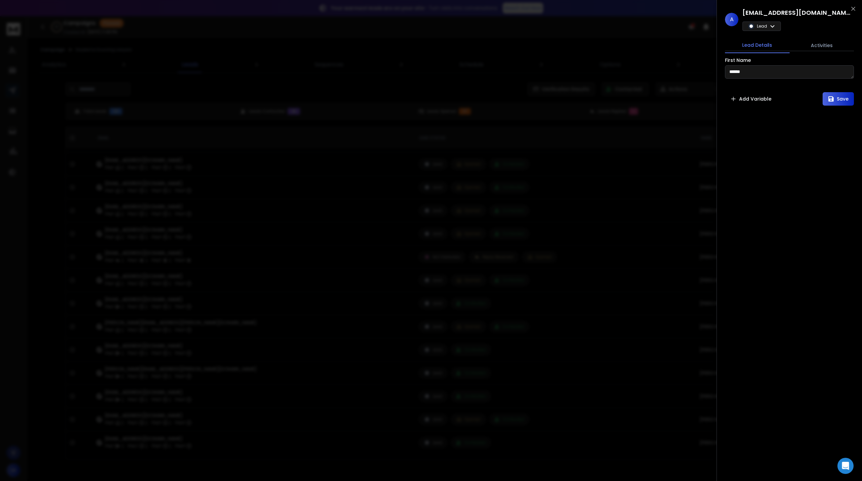
click at [801, 9] on h1 "angelamm017@gmail.com" at bounding box center [796, 12] width 108 height 9
click at [634, 177] on div at bounding box center [431, 240] width 862 height 481
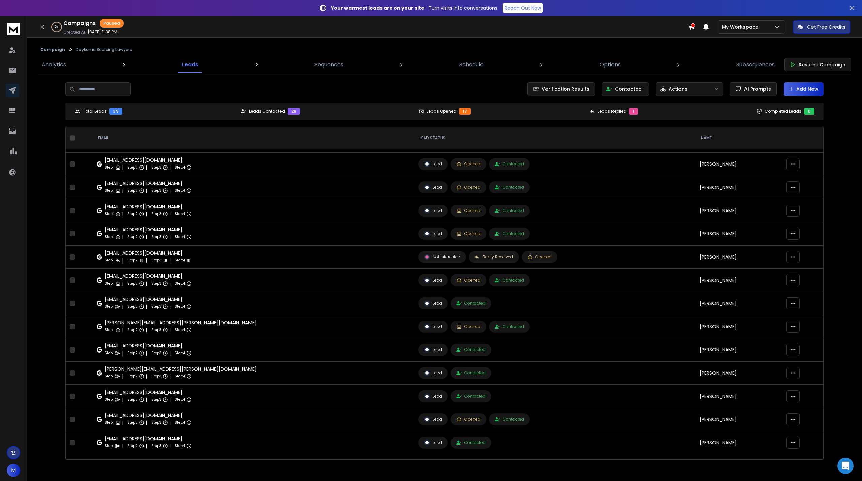
click at [214, 444] on div "michaelcostello20@gmail.com Step 1 | Step 2 | Step 3 | Step 4" at bounding box center [253, 443] width 313 height 15
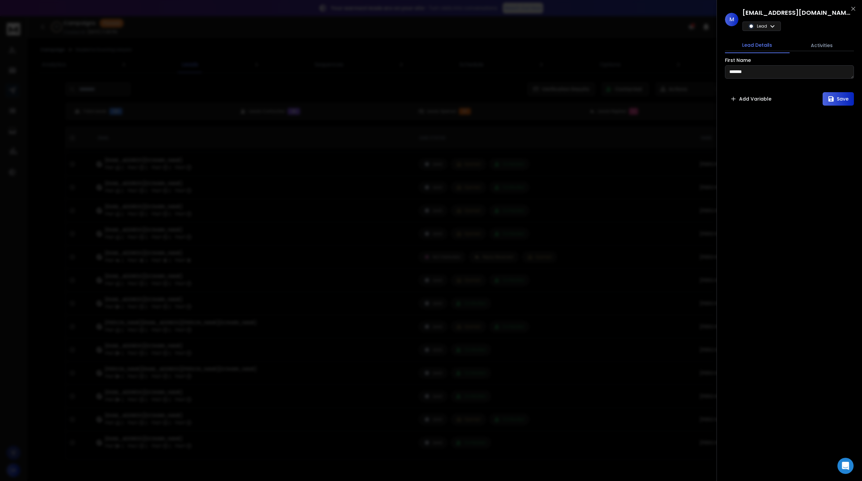
click at [784, 15] on h1 "michaelcostello20@gmail.com" at bounding box center [796, 12] width 108 height 9
click at [598, 228] on div at bounding box center [431, 240] width 862 height 481
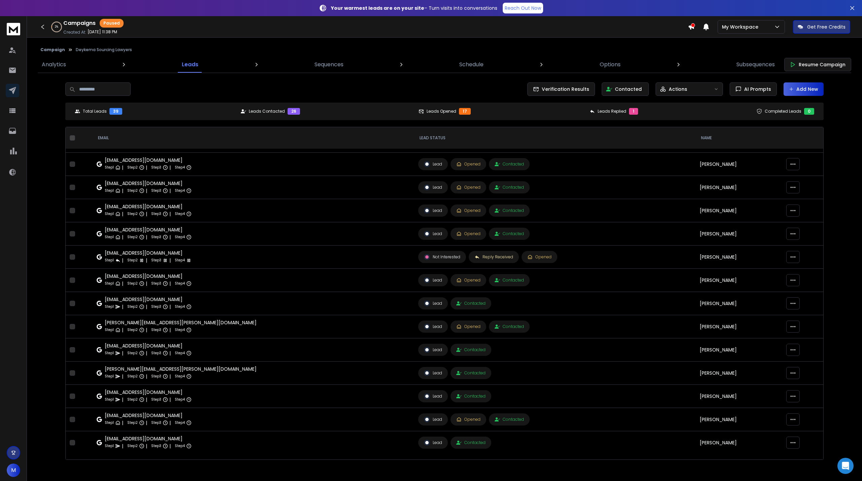
scroll to position [0, 0]
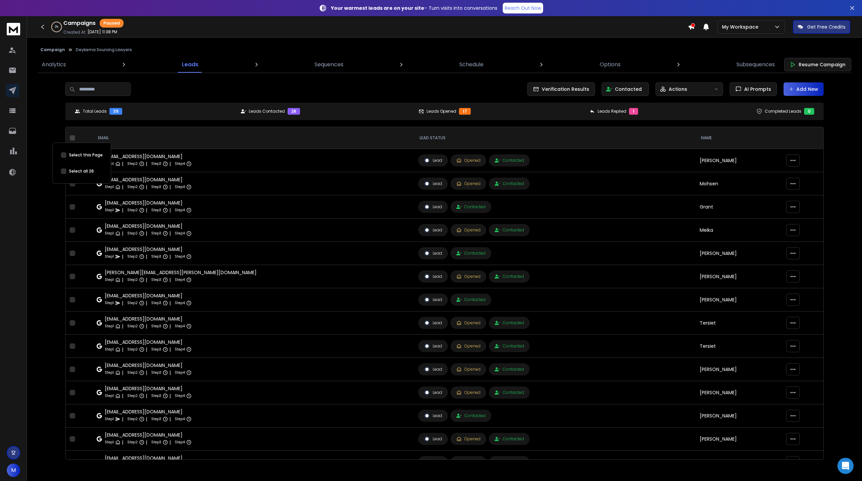
click at [71, 137] on button "Select this Page" at bounding box center [72, 137] width 5 height 5
click at [68, 167] on div "Select all 26" at bounding box center [82, 171] width 42 height 13
click at [65, 169] on button "Select this Page" at bounding box center [63, 171] width 5 height 5
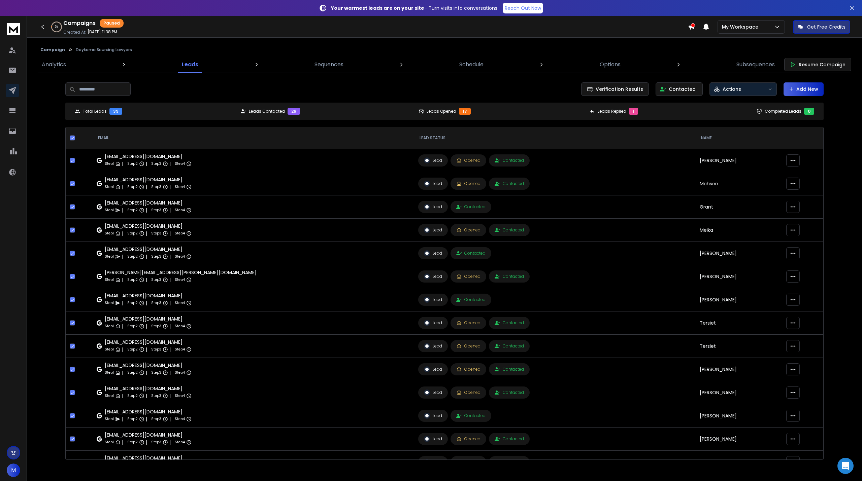
click at [714, 91] on icon "button" at bounding box center [717, 89] width 6 height 6
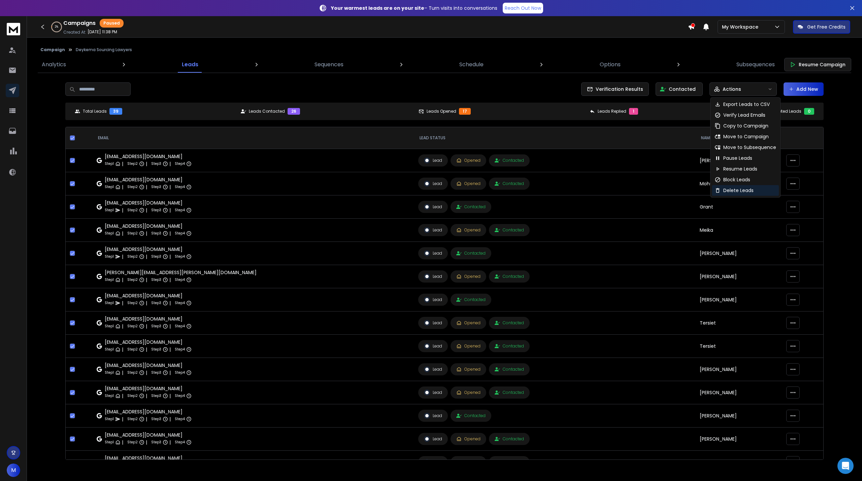
click at [722, 193] on div "Delete Leads" at bounding box center [733, 190] width 39 height 7
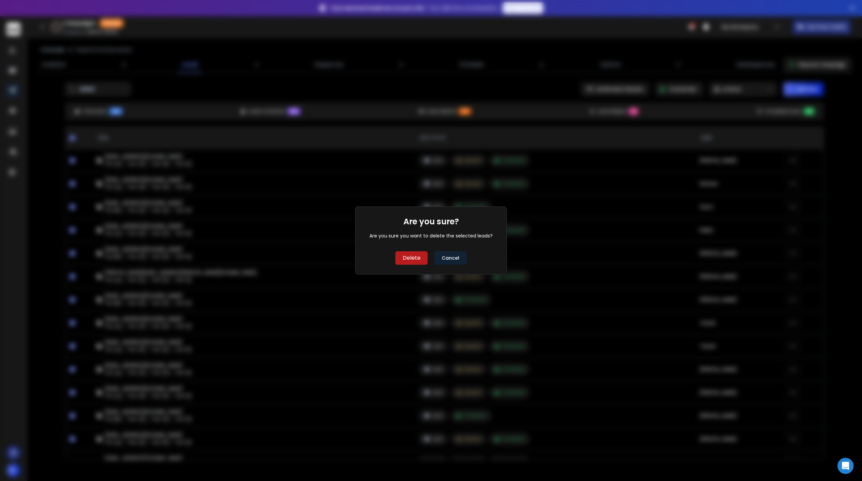
click at [419, 262] on button "Delete" at bounding box center [411, 257] width 32 height 13
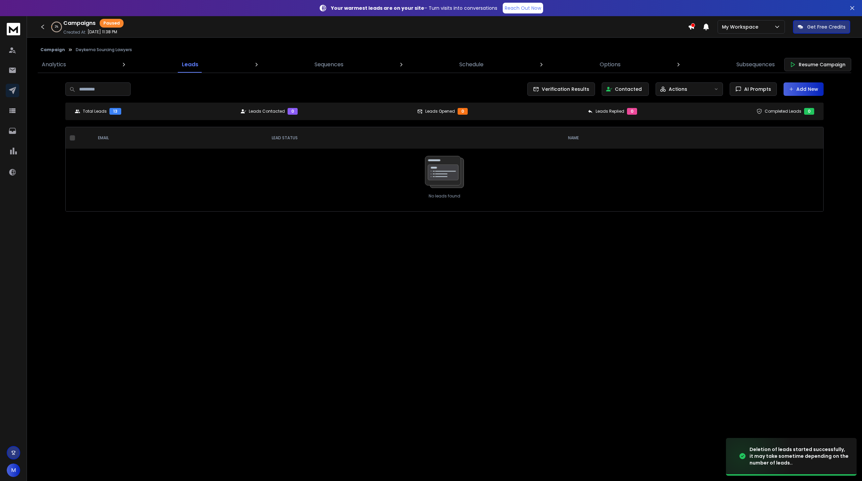
click at [180, 65] on link "Leads" at bounding box center [190, 65] width 25 height 16
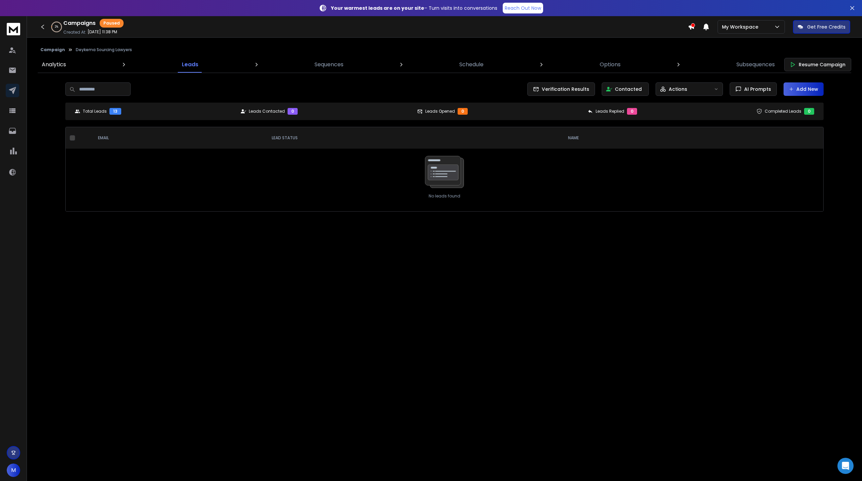
click at [56, 64] on p "Analytics" at bounding box center [54, 65] width 24 height 8
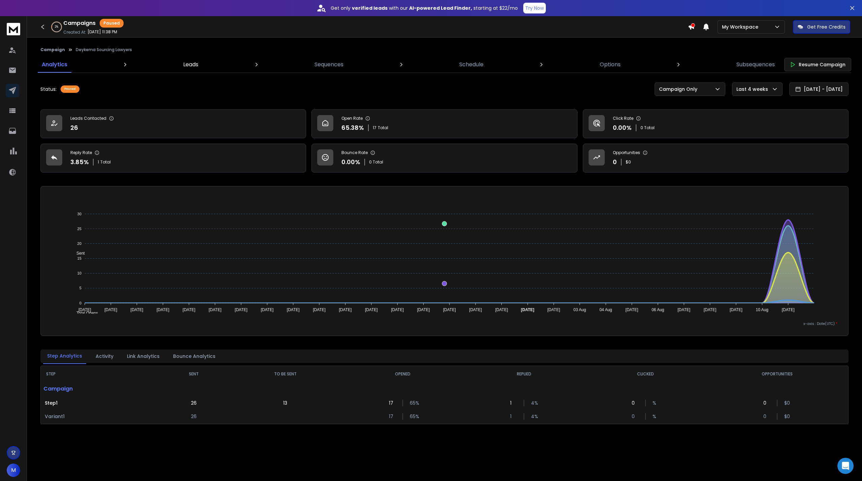
click at [187, 65] on p "Leads" at bounding box center [190, 65] width 15 height 8
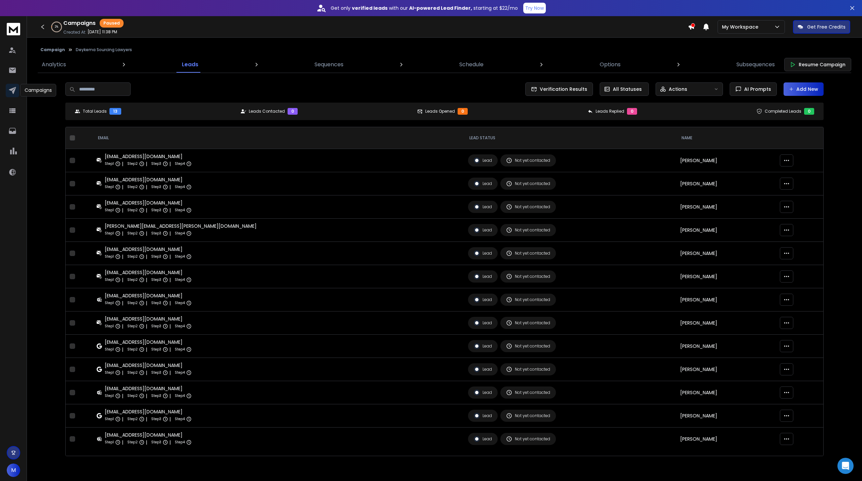
click at [7, 92] on link at bounding box center [12, 90] width 13 height 13
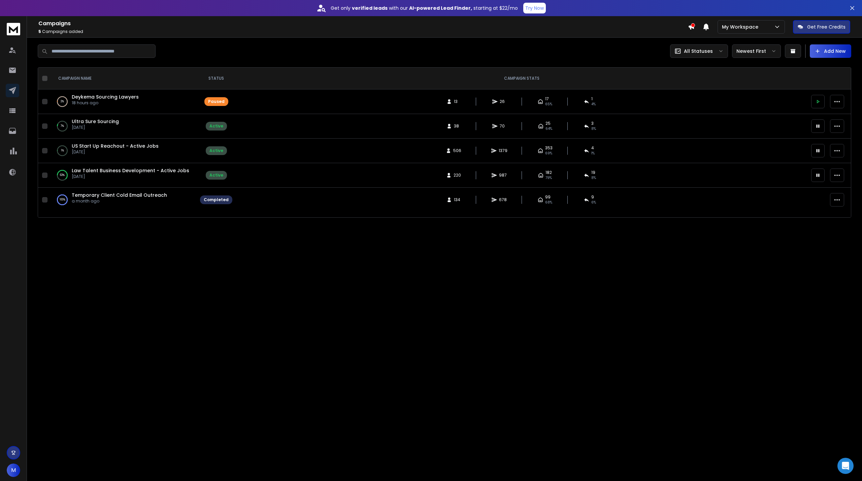
click at [813, 99] on button at bounding box center [817, 101] width 13 height 13
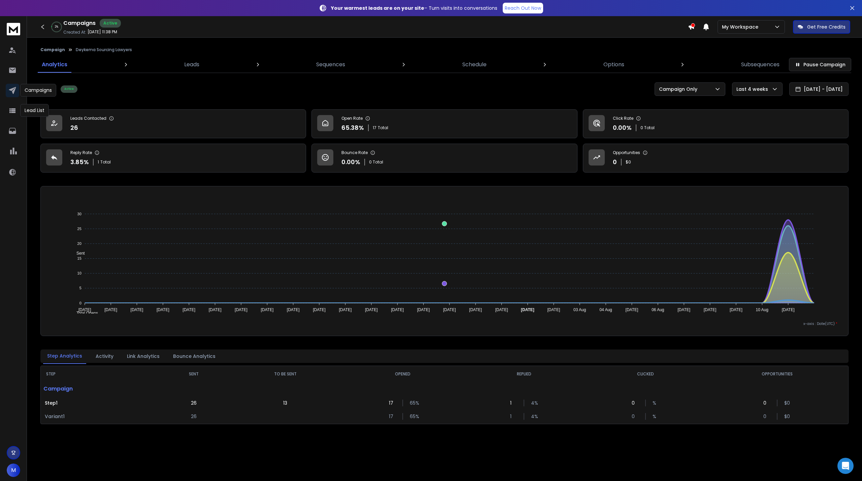
click at [14, 89] on icon at bounding box center [12, 91] width 8 height 8
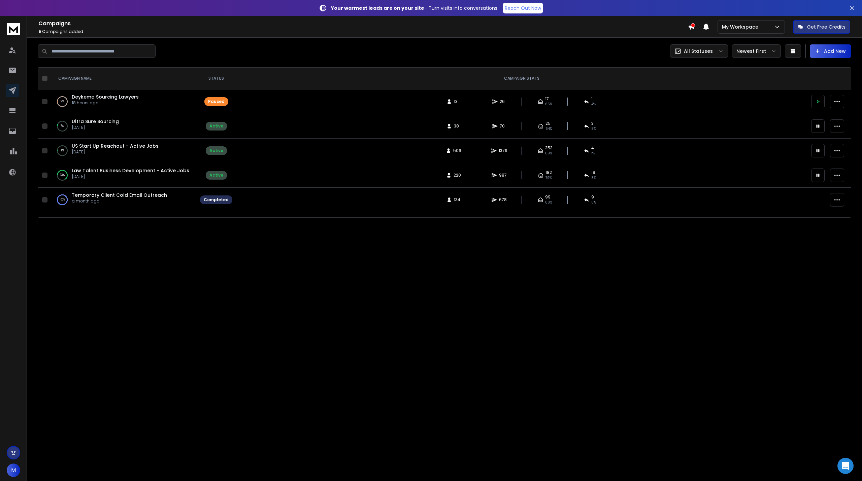
click at [277, 129] on div "38 70 25 64 % 3 8 %" at bounding box center [521, 126] width 562 height 11
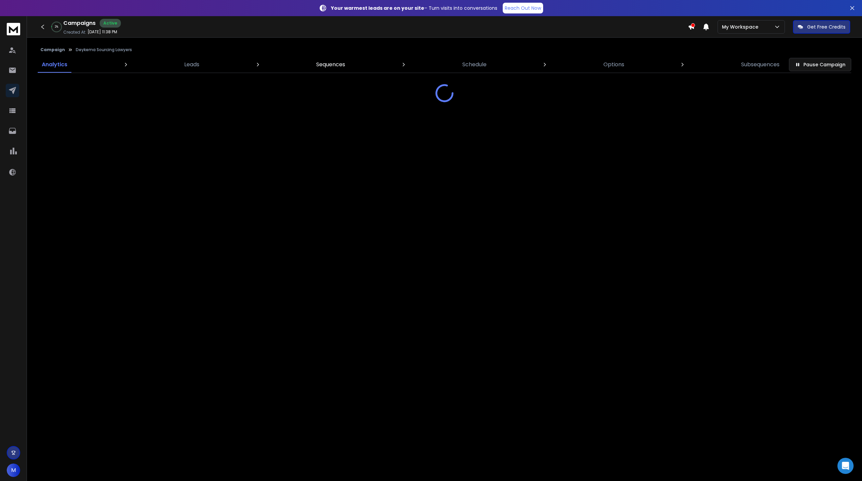
click at [332, 64] on p "Sequences" at bounding box center [330, 65] width 29 height 8
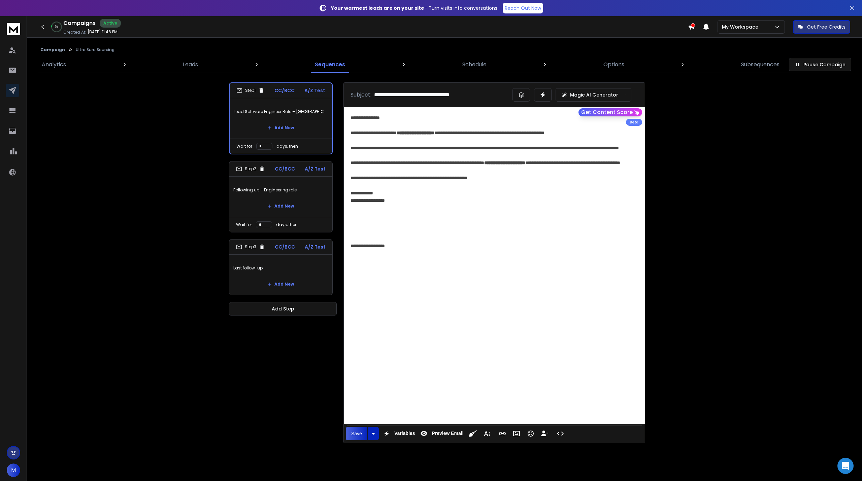
click at [291, 193] on p "Following up – Engineering role" at bounding box center [280, 190] width 95 height 19
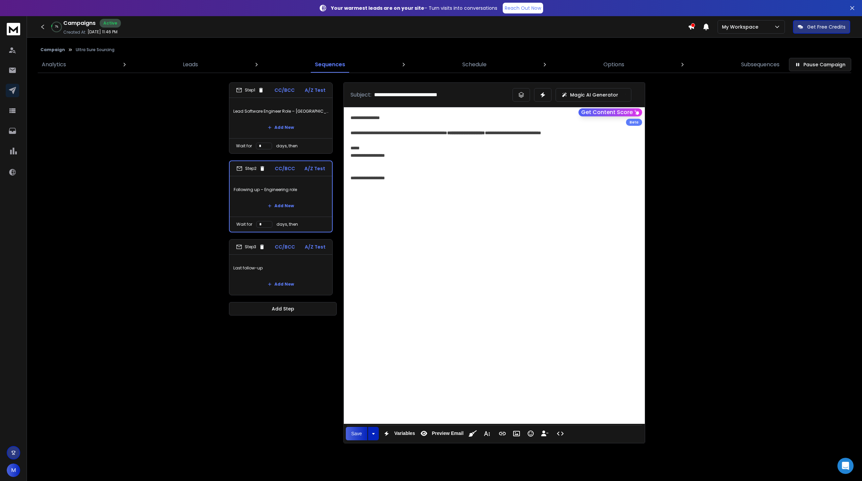
click at [302, 268] on p "Last follow-up" at bounding box center [280, 268] width 95 height 19
click at [313, 112] on p "Lead Software Engineer Role – Toronto" at bounding box center [280, 111] width 95 height 19
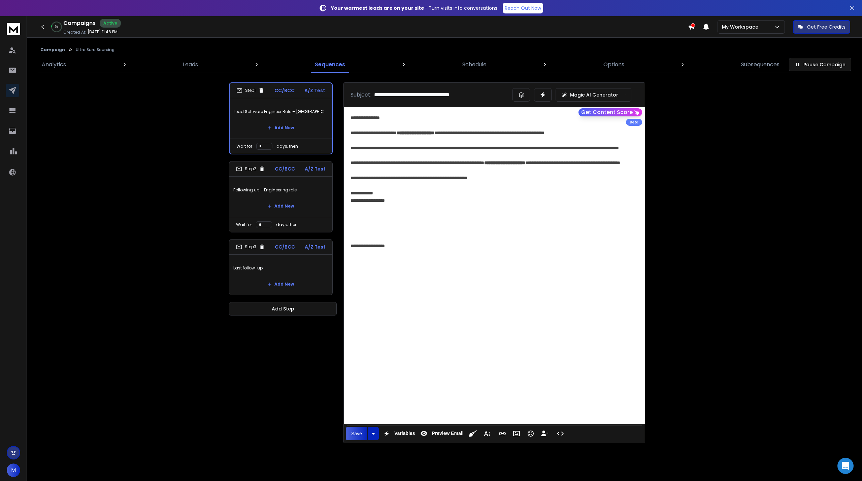
click at [250, 189] on p "Following up – Engineering role" at bounding box center [280, 190] width 95 height 19
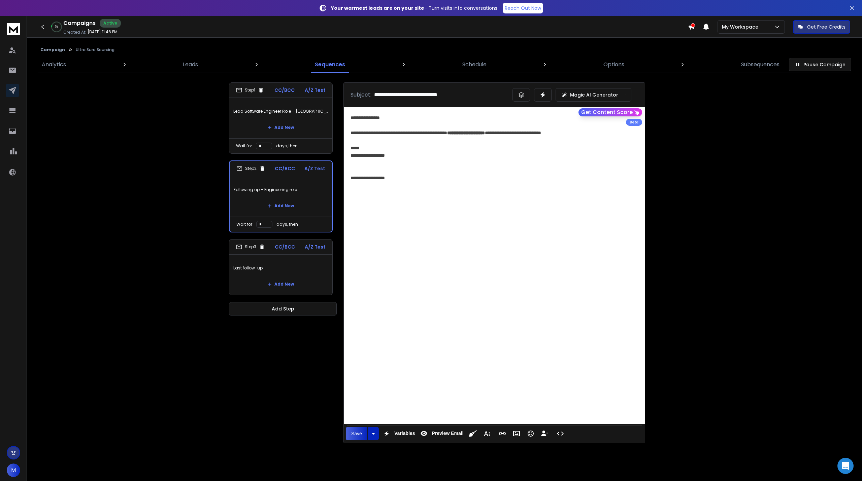
click at [284, 269] on p "Last follow-up" at bounding box center [280, 268] width 95 height 19
type input "**********"
click at [9, 90] on icon at bounding box center [12, 90] width 7 height 7
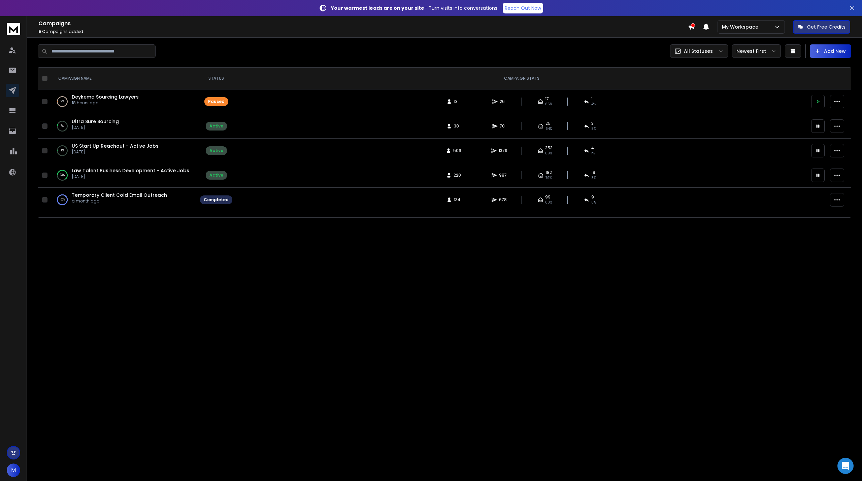
click at [816, 101] on icon at bounding box center [818, 102] width 6 height 6
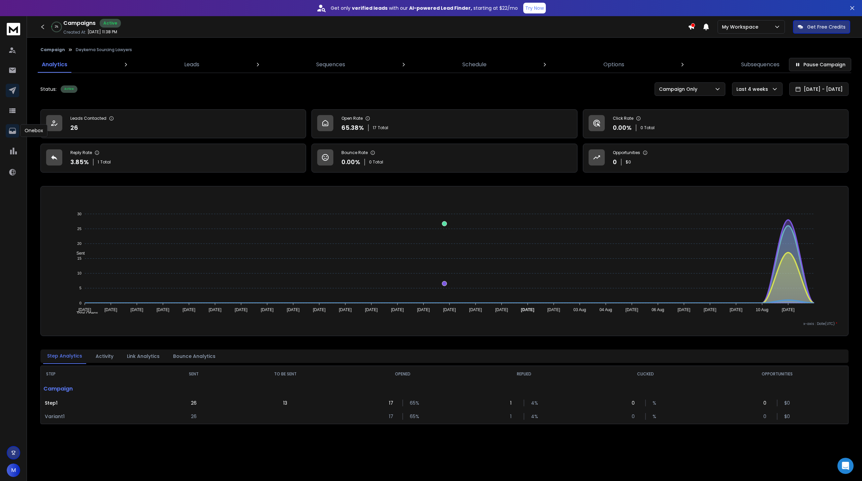
click at [17, 127] on link at bounding box center [12, 130] width 13 height 13
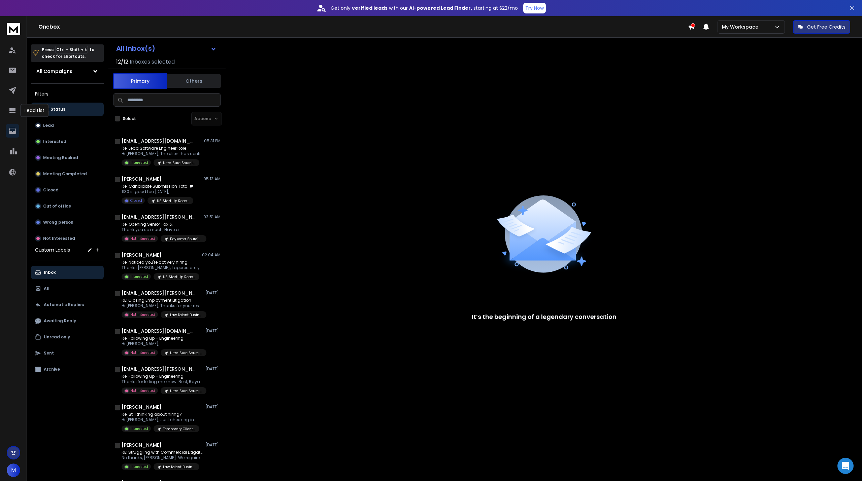
click at [13, 99] on div at bounding box center [13, 92] width 15 height 16
click at [13, 98] on div at bounding box center [13, 92] width 15 height 16
click at [13, 96] on link at bounding box center [12, 90] width 13 height 13
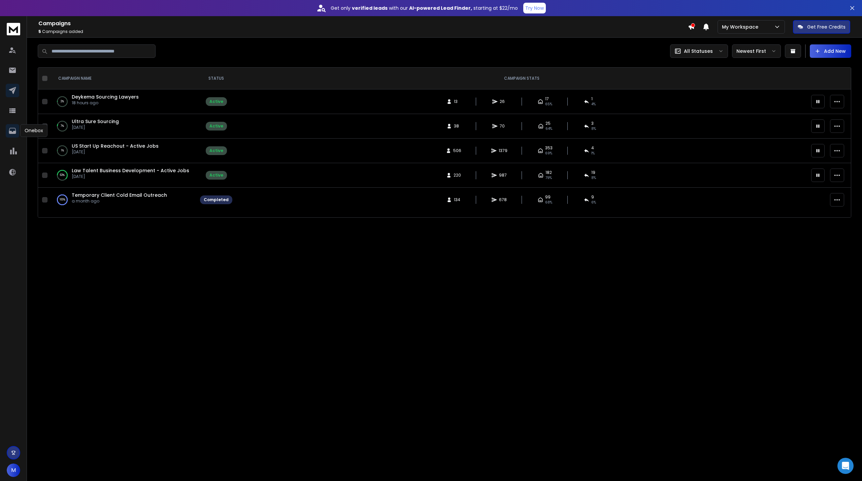
click at [13, 130] on icon at bounding box center [12, 131] width 8 height 8
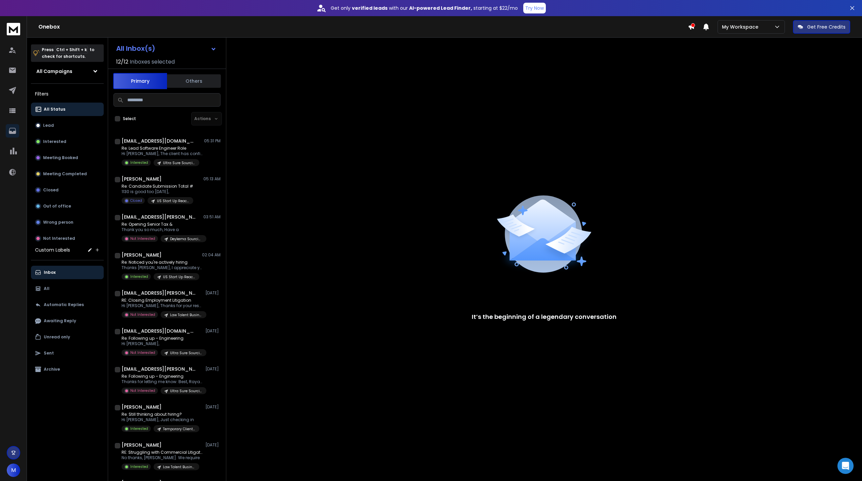
click at [198, 78] on button "Others" at bounding box center [194, 81] width 54 height 15
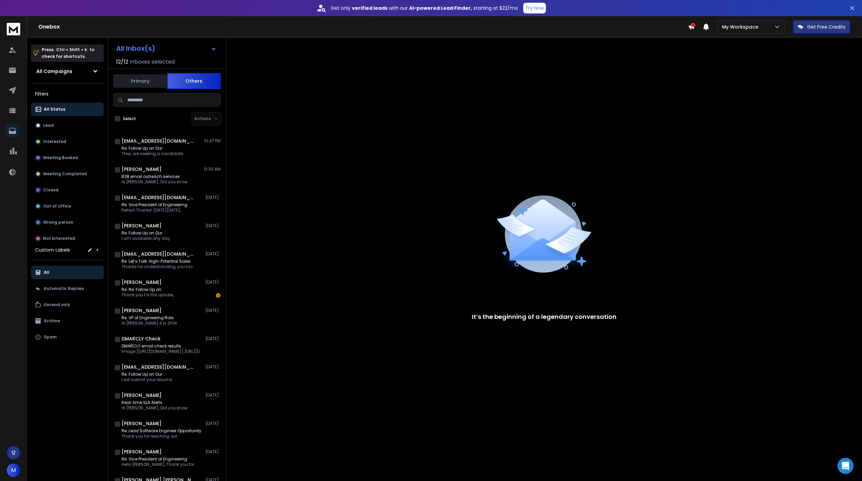
click at [132, 87] on button "Primary" at bounding box center [140, 81] width 54 height 15
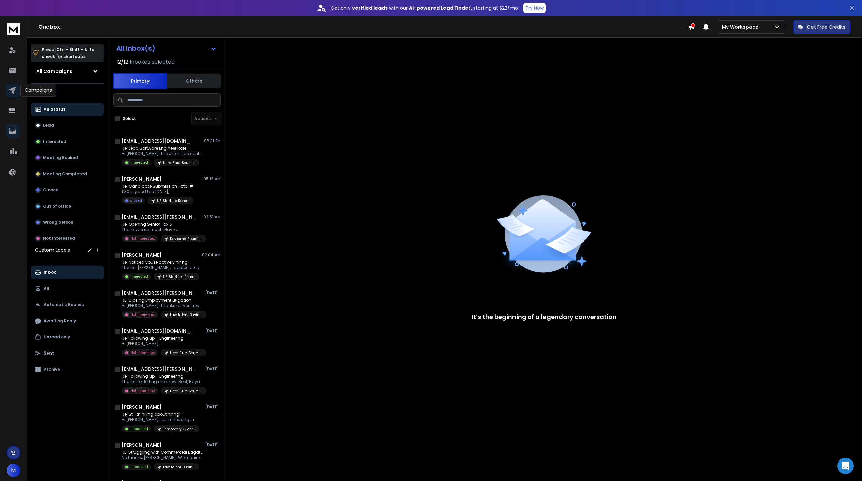
click at [7, 94] on link at bounding box center [12, 90] width 13 height 13
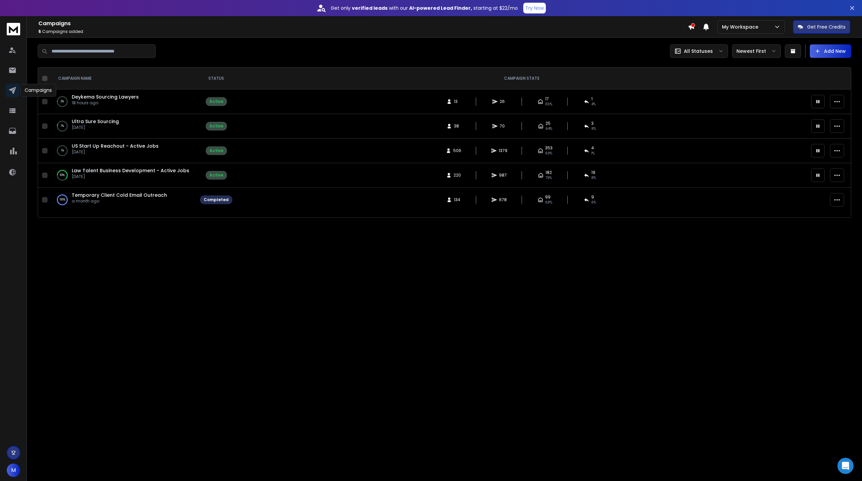
click at [406, 102] on div "13 26 17 65 % 1 4 %" at bounding box center [521, 101] width 562 height 11
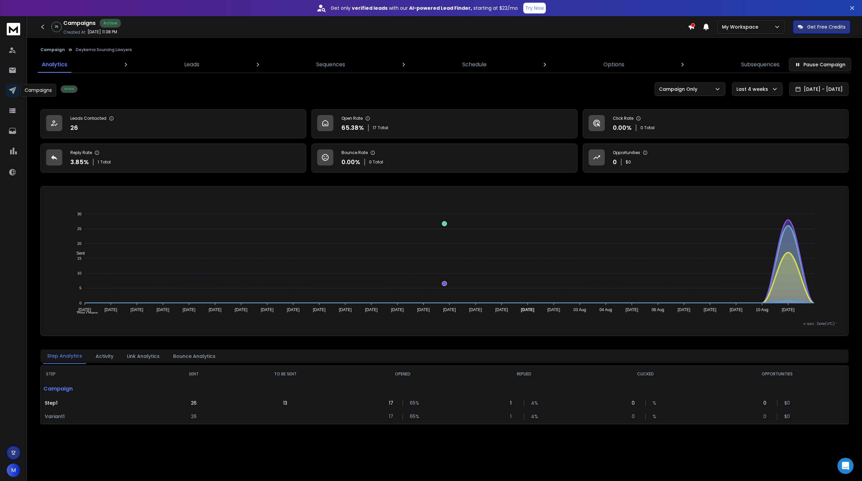
click at [11, 90] on icon at bounding box center [12, 90] width 7 height 7
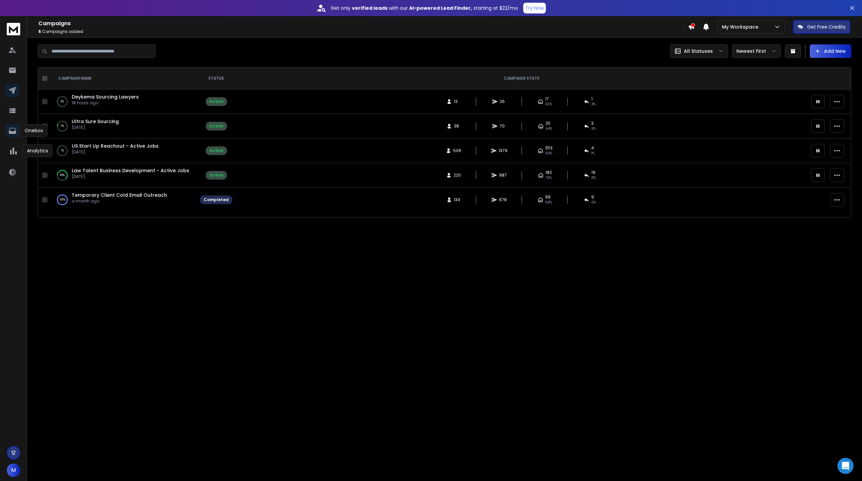
click at [7, 130] on link at bounding box center [12, 130] width 13 height 13
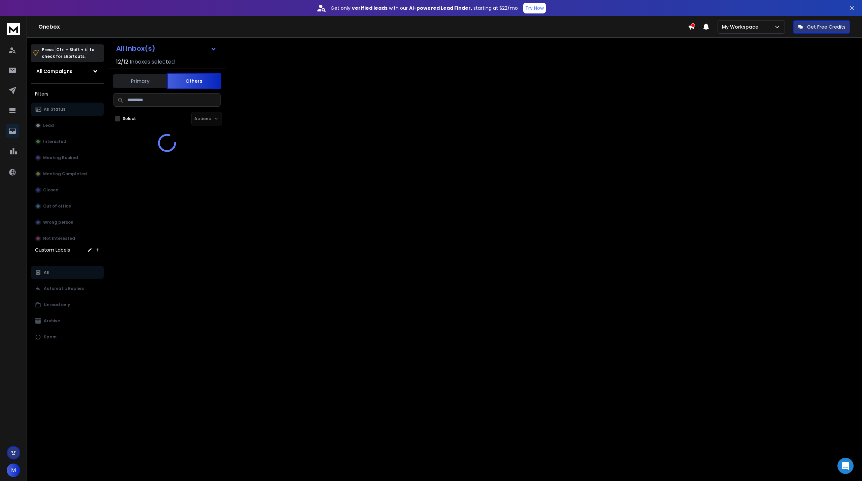
click at [211, 79] on button "Others" at bounding box center [194, 81] width 54 height 16
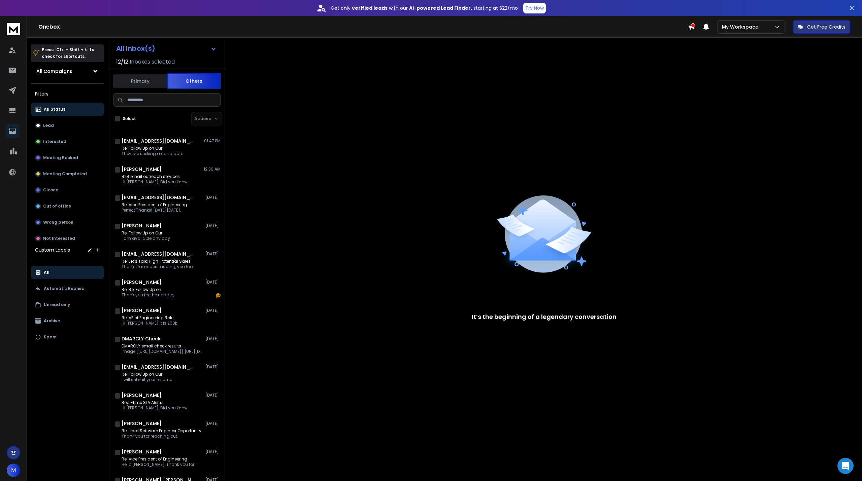
click at [125, 79] on button "Primary" at bounding box center [140, 81] width 54 height 15
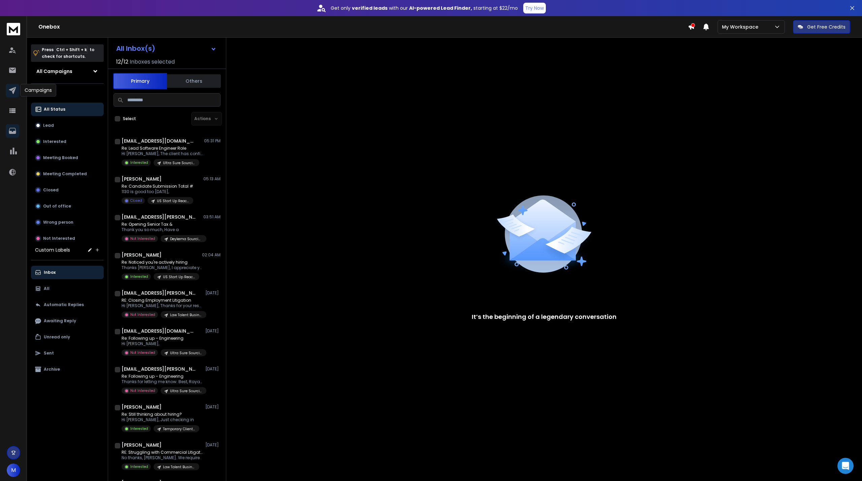
click at [15, 89] on icon at bounding box center [12, 90] width 7 height 7
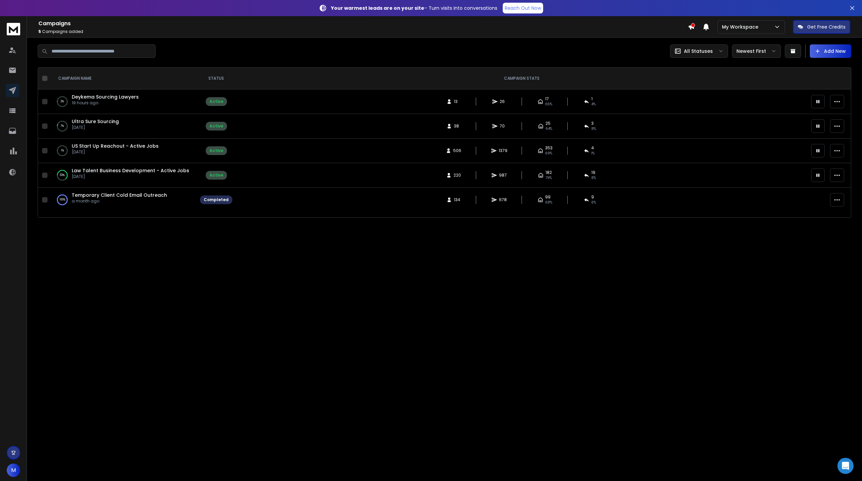
click at [137, 124] on div "7 % Ultra Sure Sourcing [DATE]" at bounding box center [123, 126] width 132 height 16
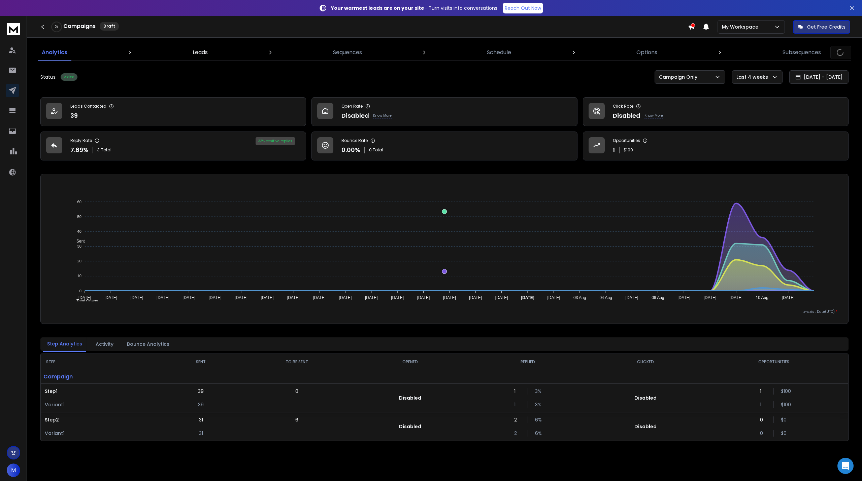
click at [194, 55] on p "Leads" at bounding box center [200, 52] width 15 height 8
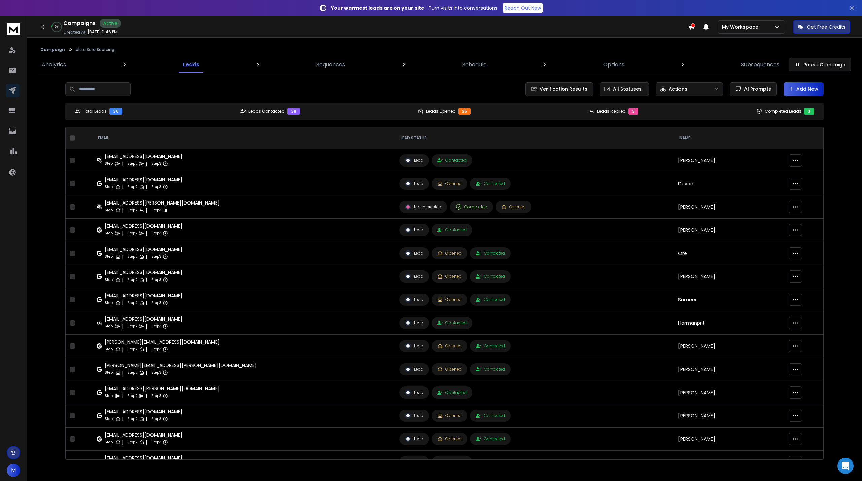
click at [795, 96] on button "Add New" at bounding box center [803, 88] width 40 height 13
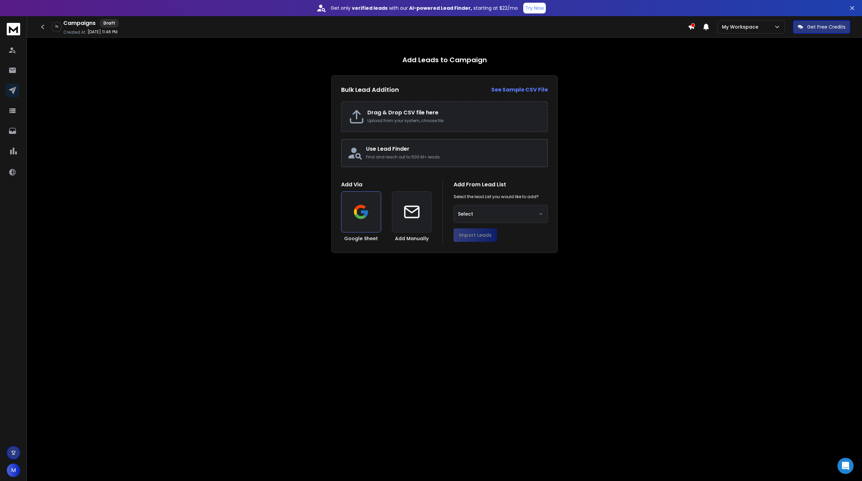
click at [356, 213] on icon at bounding box center [361, 212] width 14 height 14
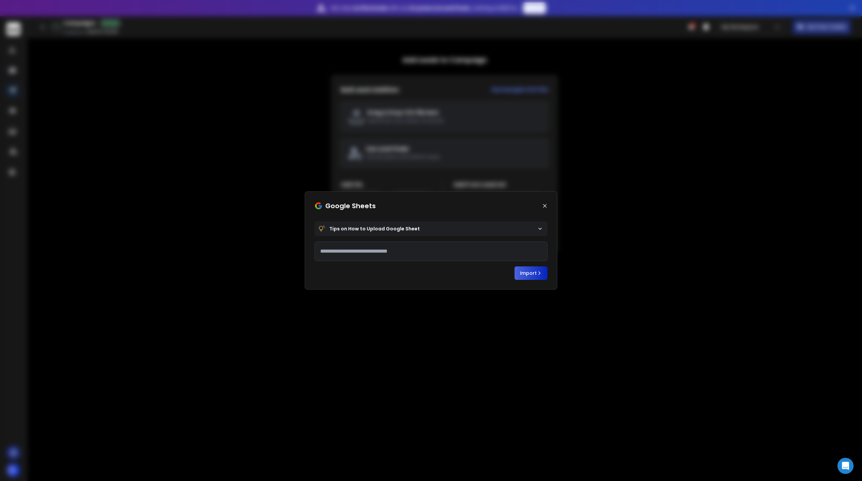
click at [361, 256] on input at bounding box center [430, 252] width 233 height 20
paste input "**********"
type input "**********"
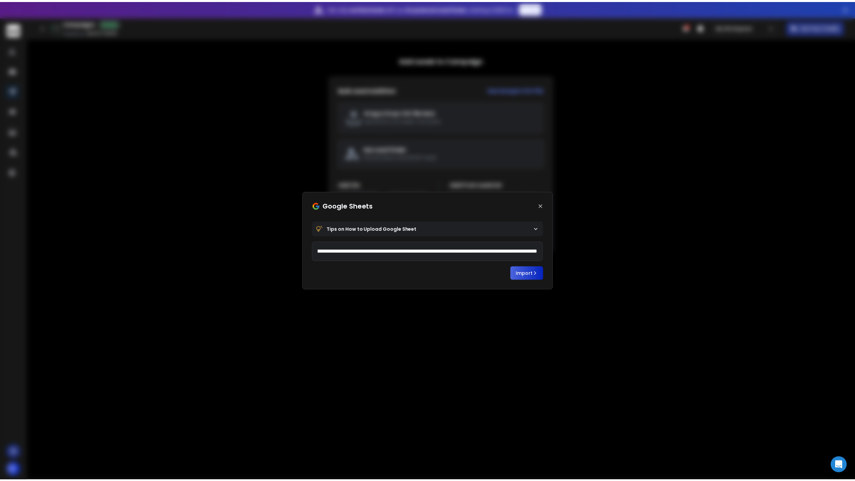
scroll to position [0, 0]
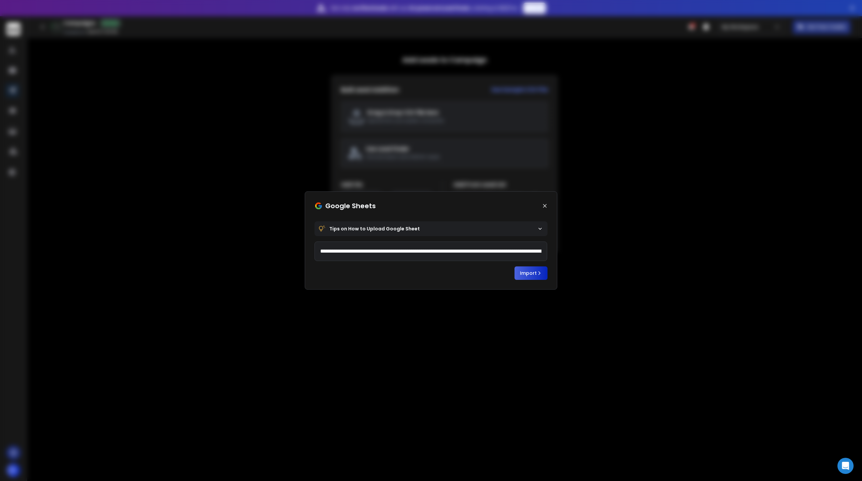
click at [535, 273] on button "Import" at bounding box center [530, 273] width 33 height 13
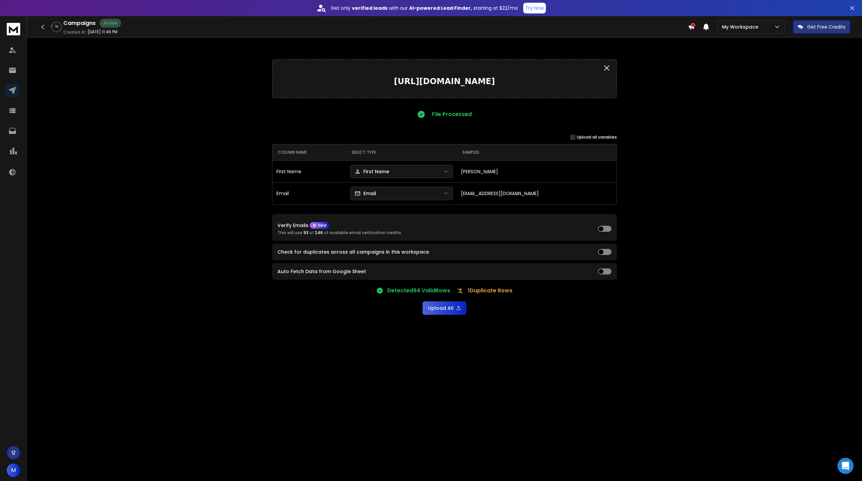
click at [605, 255] on button "Check for duplicates across all campaigns in this workspace" at bounding box center [604, 252] width 13 height 6
click at [451, 315] on button "Upload All" at bounding box center [444, 308] width 44 height 13
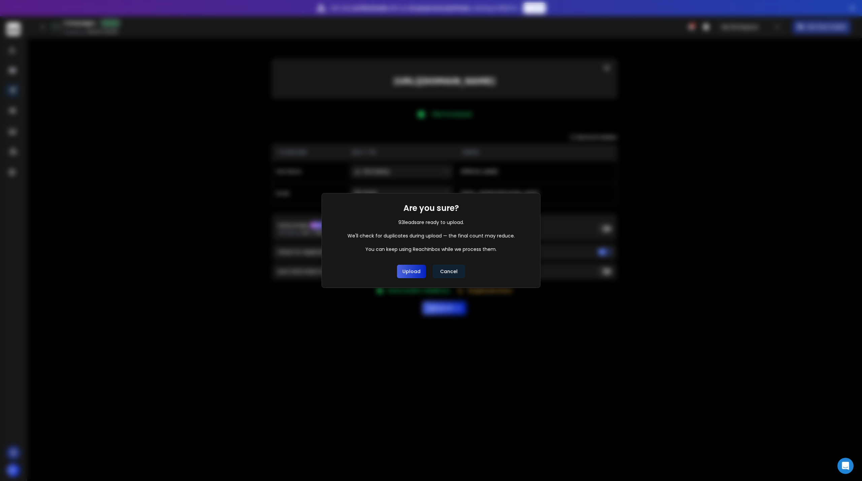
click at [411, 268] on button "Upload" at bounding box center [411, 271] width 29 height 13
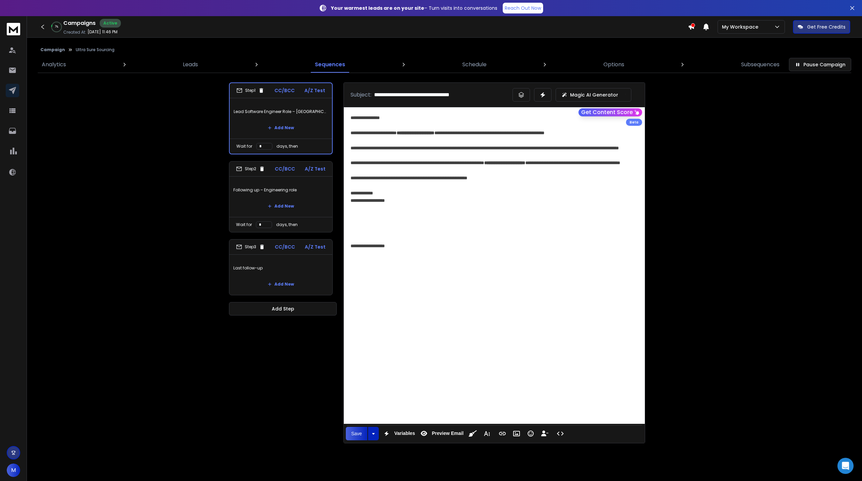
drag, startPoint x: 263, startPoint y: 148, endPoint x: 254, endPoint y: 149, distance: 8.9
click at [254, 149] on div "Wait for * days, then" at bounding box center [281, 146] width 102 height 15
type input "*"
click at [183, 64] on p "Leads" at bounding box center [190, 65] width 15 height 8
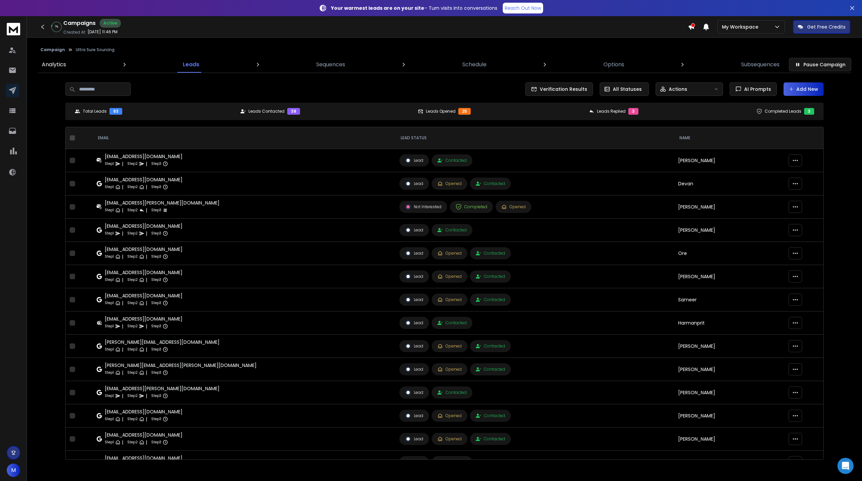
click at [48, 64] on p "Analytics" at bounding box center [54, 65] width 24 height 8
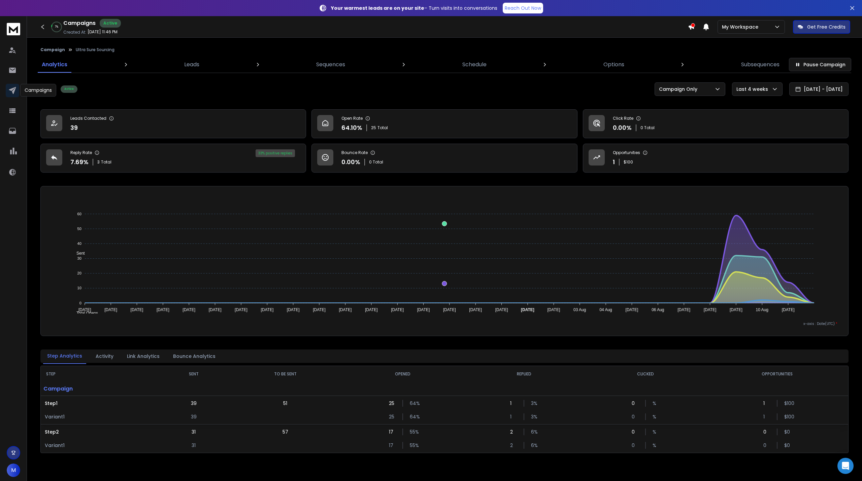
click at [11, 90] on icon at bounding box center [12, 90] width 7 height 7
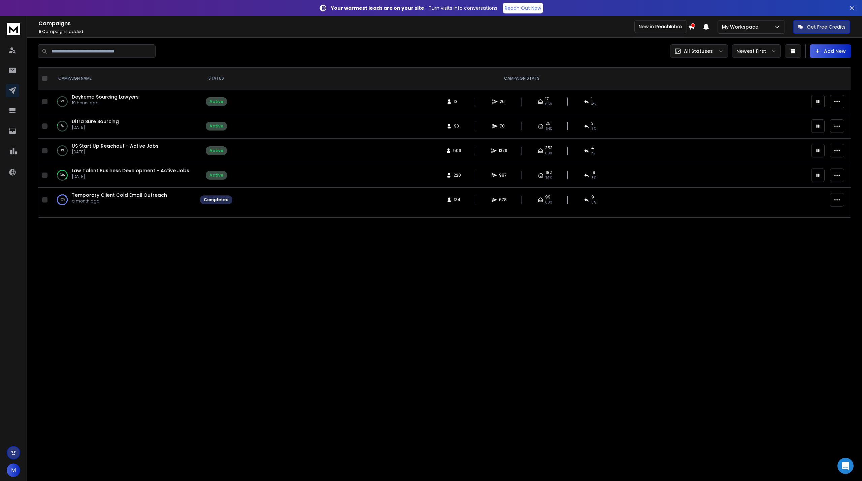
click at [693, 27] on div at bounding box center [693, 25] width 4 height 4
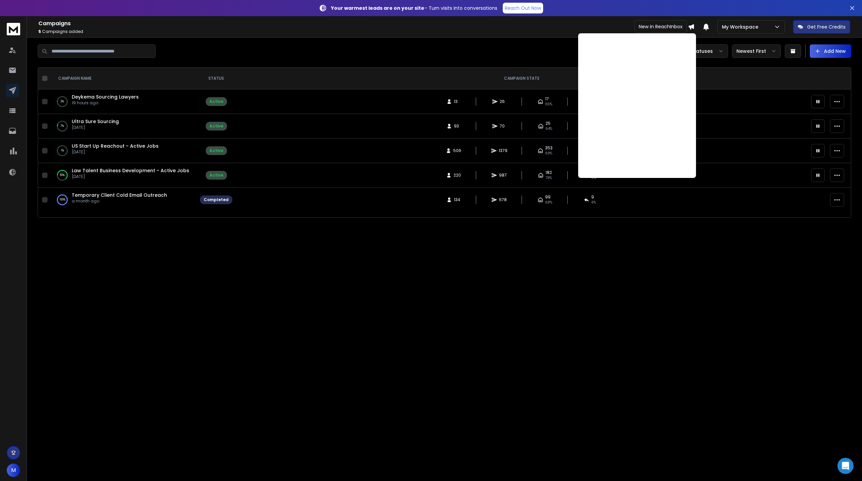
click at [691, 29] on icon at bounding box center [691, 27] width 7 height 7
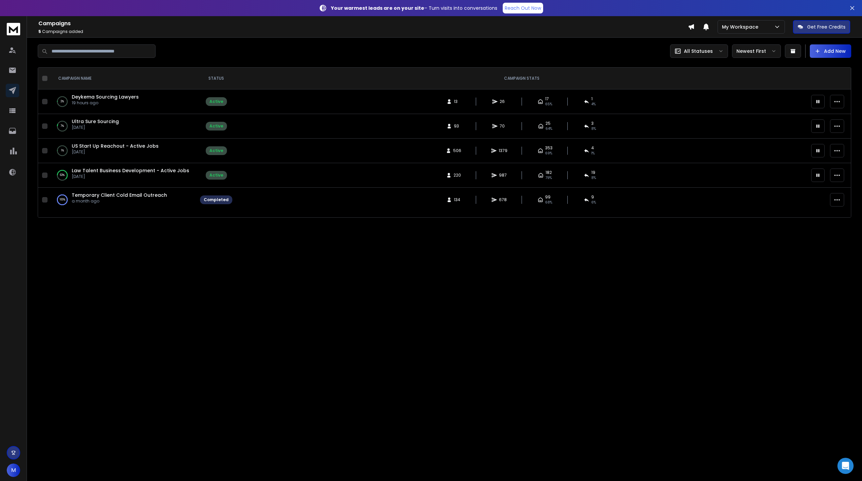
click at [691, 29] on icon at bounding box center [691, 27] width 7 height 7
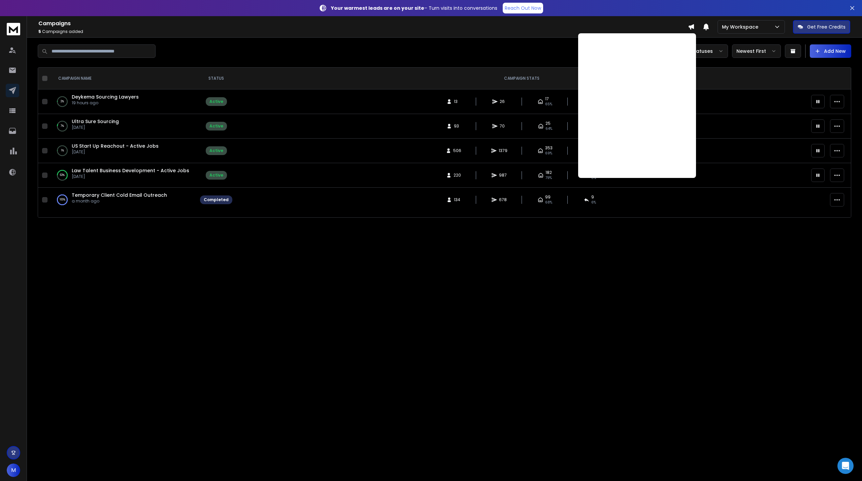
click at [691, 29] on icon at bounding box center [691, 27] width 7 height 7
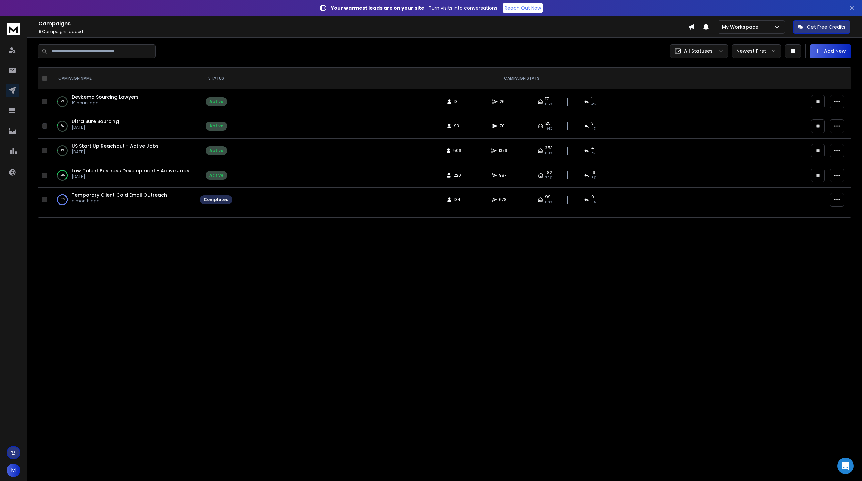
click at [306, 104] on div "13 26 17 65 % 1 4 %" at bounding box center [521, 101] width 562 height 11
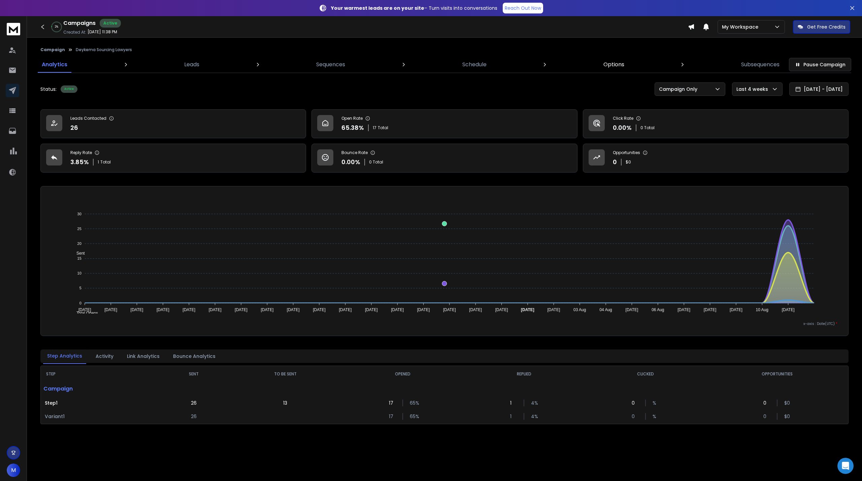
click at [615, 63] on p "Options" at bounding box center [613, 65] width 21 height 8
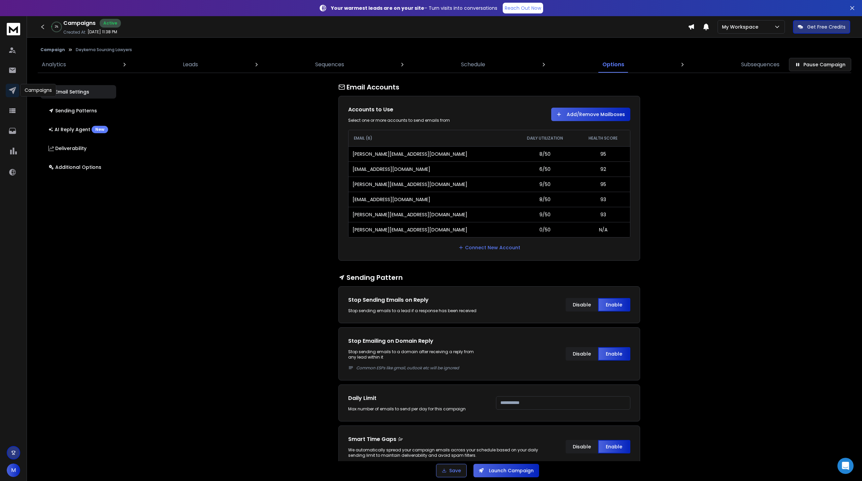
click at [7, 88] on link at bounding box center [12, 90] width 13 height 13
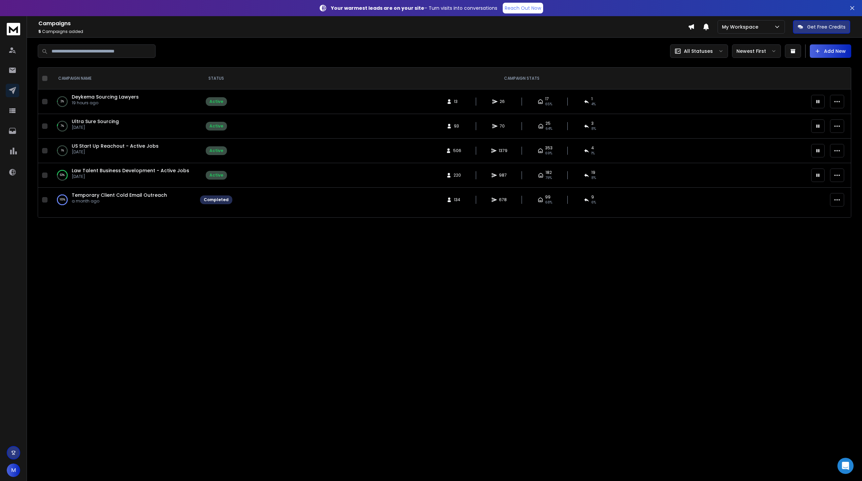
click at [252, 125] on div "93 70 25 64 % 3 8 %" at bounding box center [521, 126] width 562 height 11
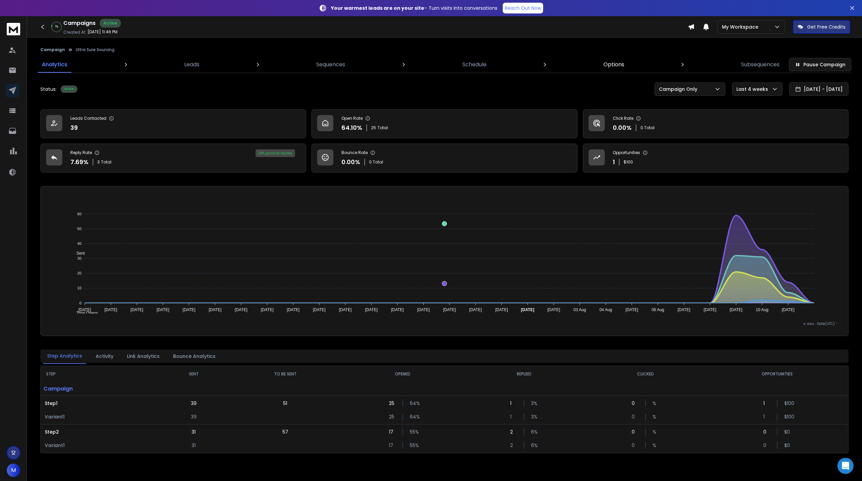
click at [613, 65] on p "Options" at bounding box center [613, 65] width 21 height 8
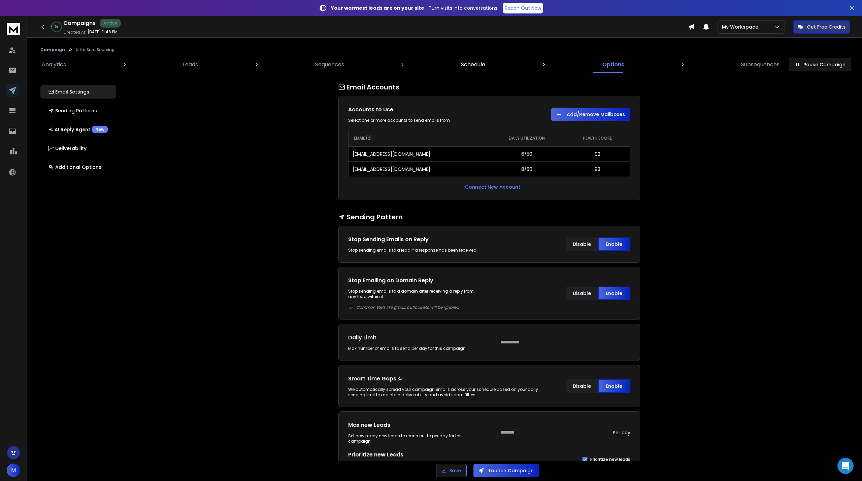
click at [467, 67] on p "Schedule" at bounding box center [473, 65] width 24 height 8
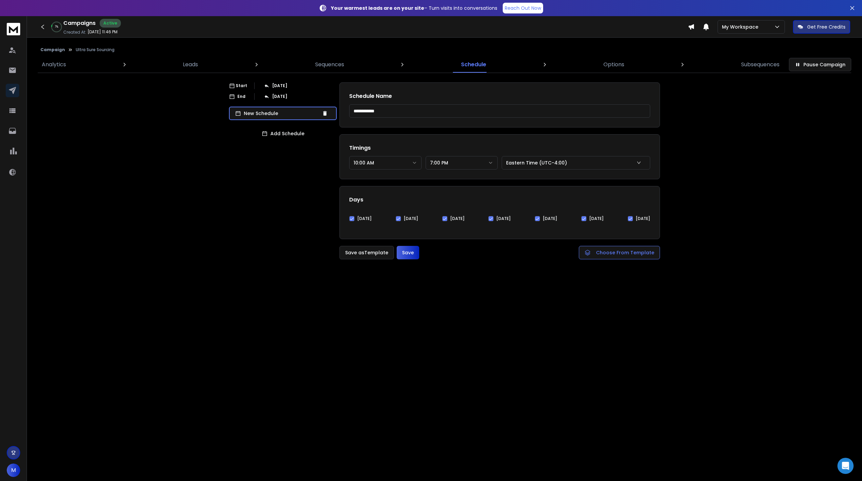
click at [411, 251] on button "Save" at bounding box center [408, 252] width 23 height 13
click at [15, 87] on icon at bounding box center [12, 91] width 8 height 8
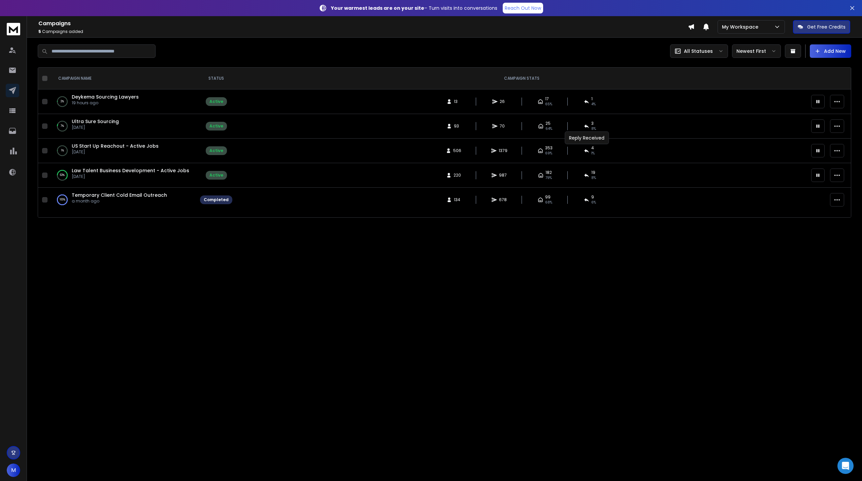
click at [591, 152] on span "1 %" at bounding box center [592, 153] width 3 height 5
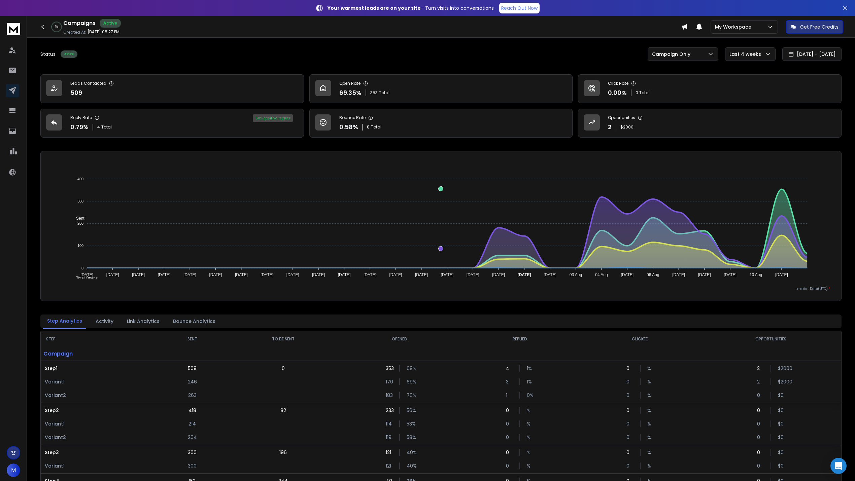
scroll to position [69, 0]
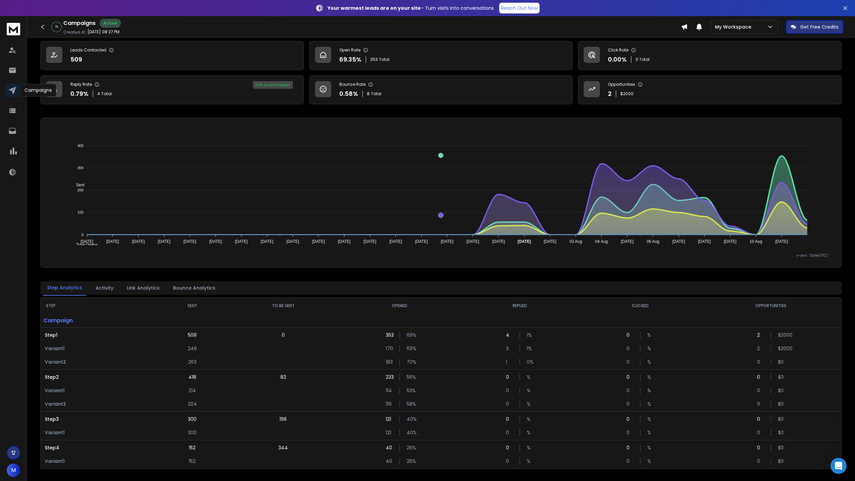
click at [17, 89] on link at bounding box center [12, 90] width 13 height 13
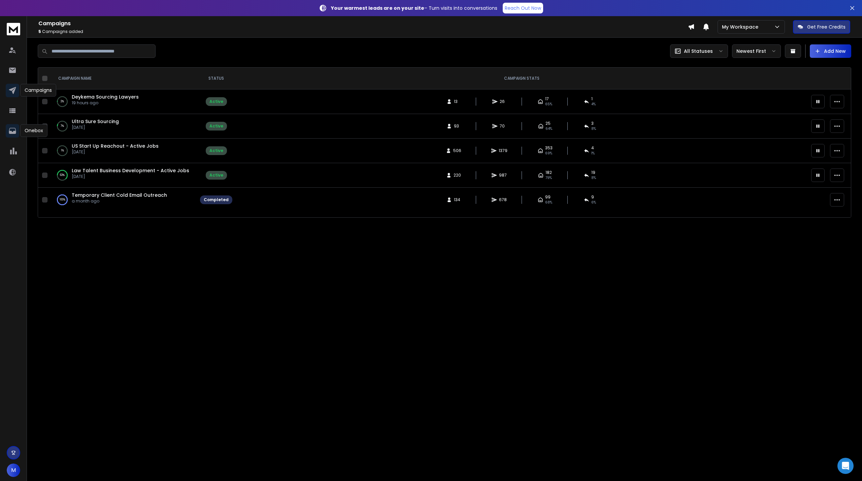
click at [14, 127] on icon at bounding box center [12, 131] width 8 height 8
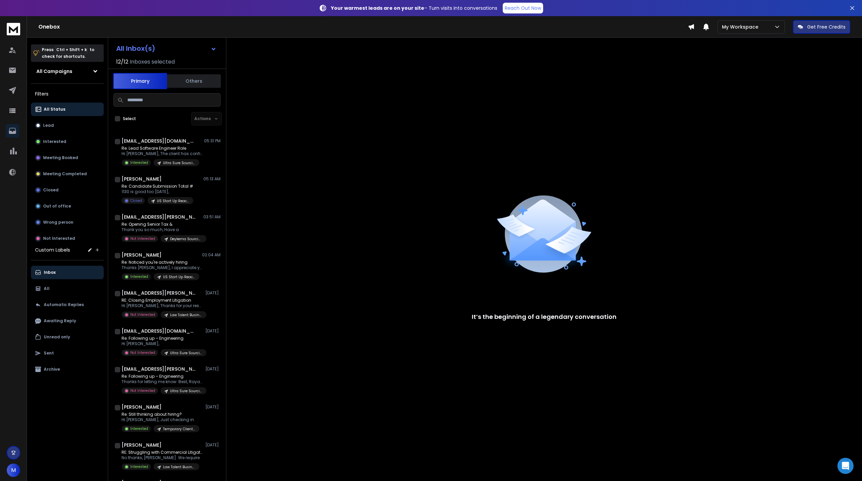
click at [202, 77] on button "Others" at bounding box center [194, 81] width 54 height 15
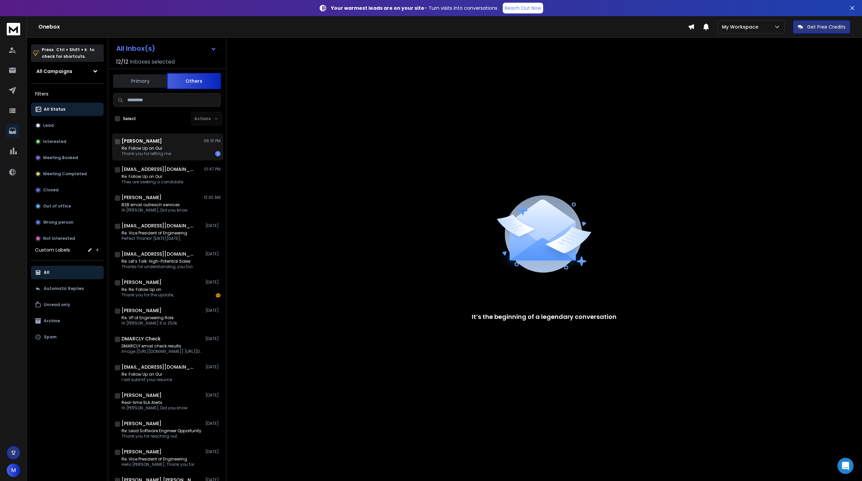
click at [160, 147] on p "Re: Follow Up on Our" at bounding box center [146, 148] width 49 height 5
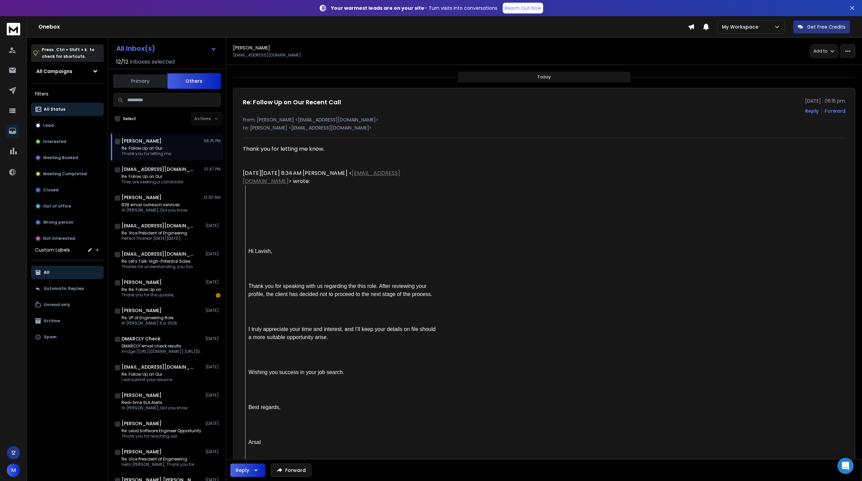
click at [138, 81] on button "Primary" at bounding box center [140, 81] width 54 height 15
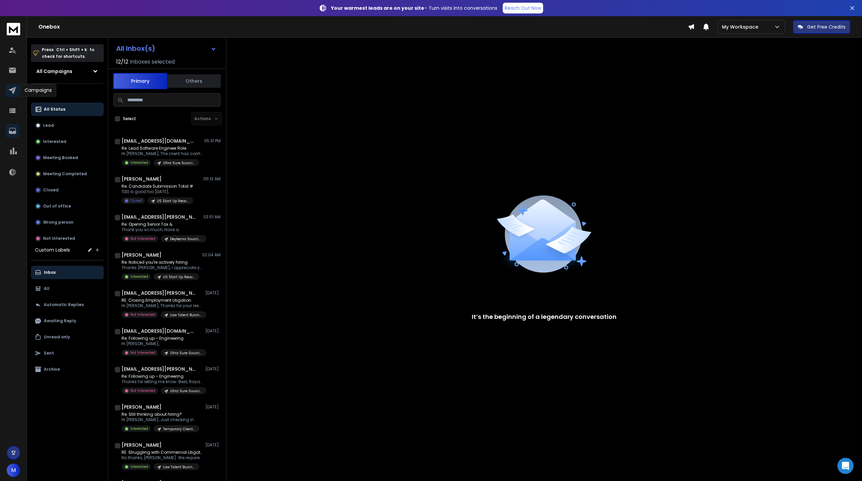
click at [14, 93] on icon at bounding box center [12, 91] width 8 height 8
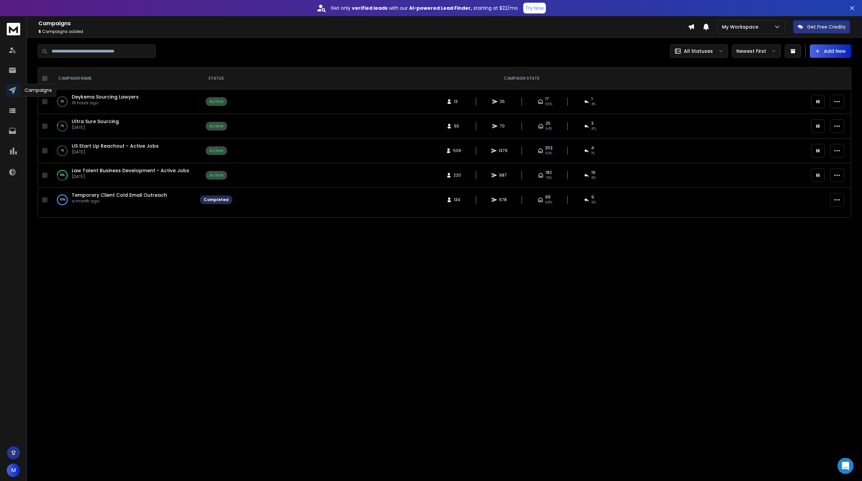
click at [6, 88] on link at bounding box center [12, 90] width 13 height 13
click at [9, 70] on icon at bounding box center [12, 70] width 7 height 5
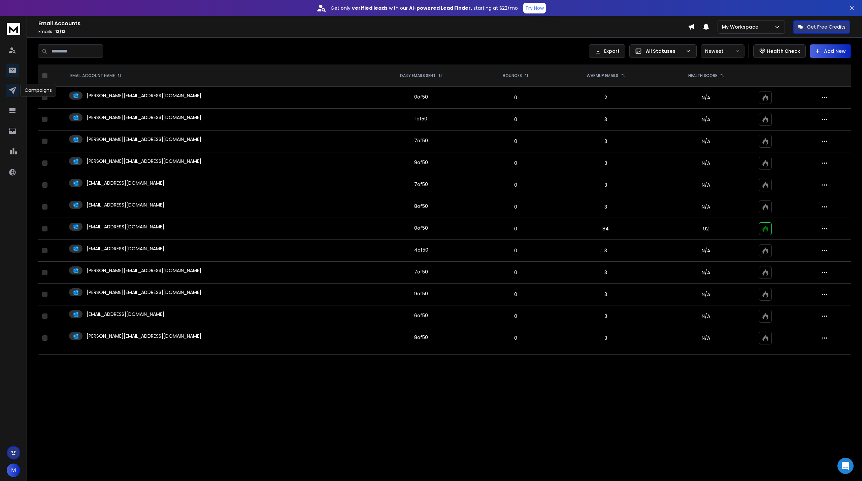
click at [17, 88] on link at bounding box center [12, 90] width 13 height 13
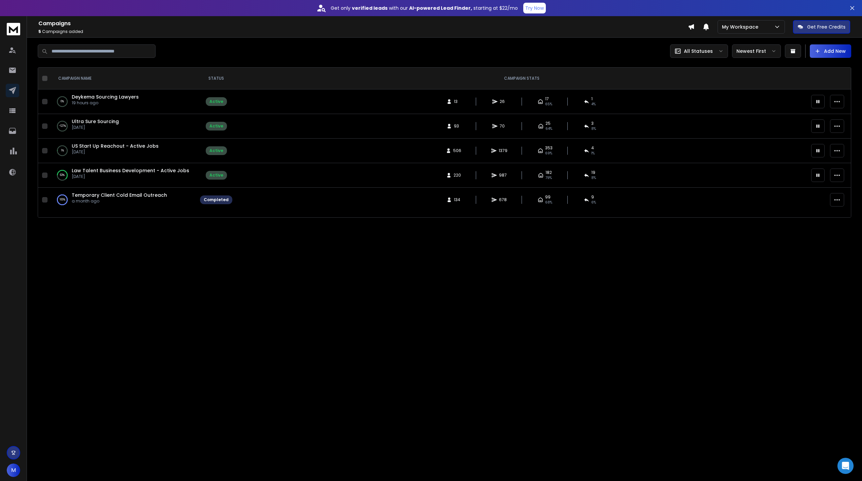
click at [399, 172] on div "220 987 182 79 % 19 8 %" at bounding box center [521, 175] width 562 height 11
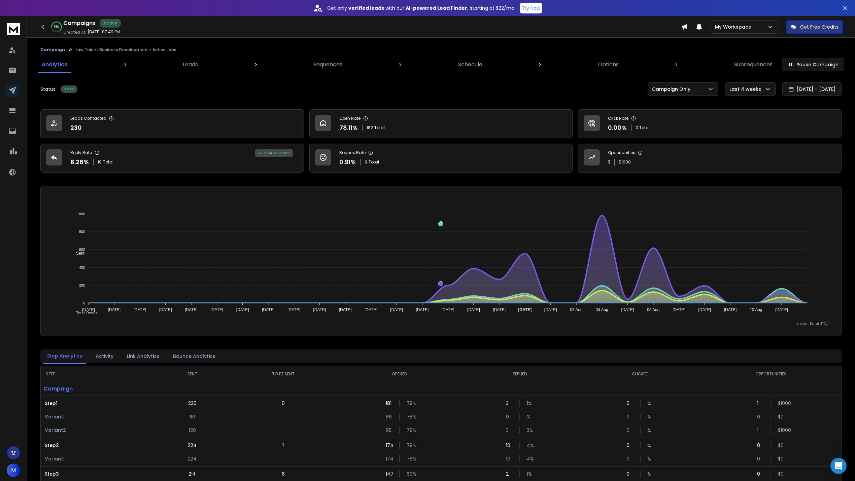
click at [395, 161] on link "Bounce Rate 0.91 % 9 Total" at bounding box center [441, 158] width 264 height 29
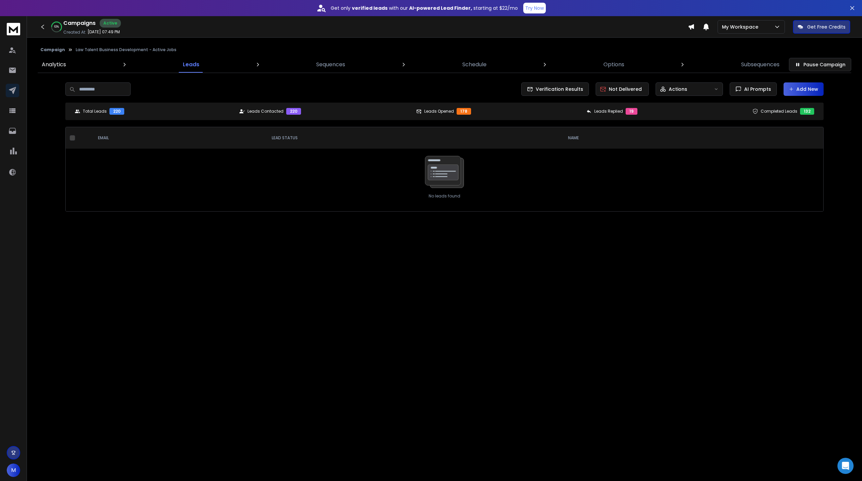
click at [53, 69] on link "Analytics" at bounding box center [54, 65] width 32 height 16
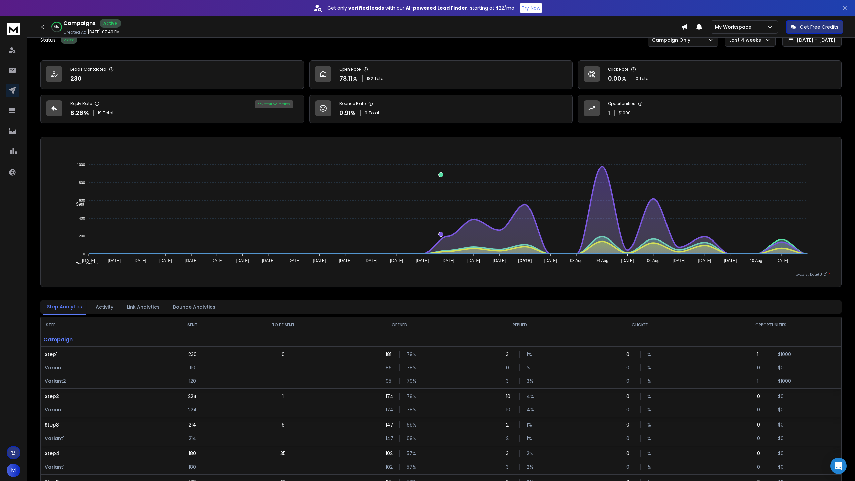
scroll to position [85, 0]
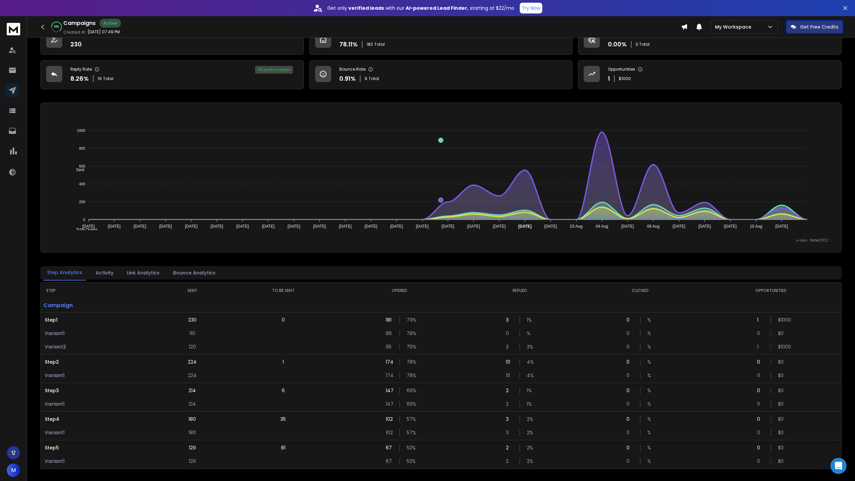
click at [113, 272] on button "Activity" at bounding box center [105, 273] width 26 height 15
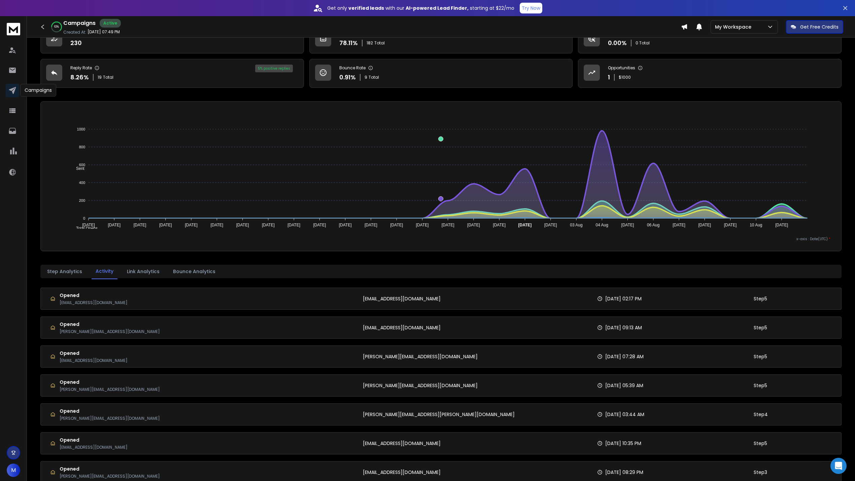
click at [9, 89] on icon at bounding box center [12, 91] width 8 height 8
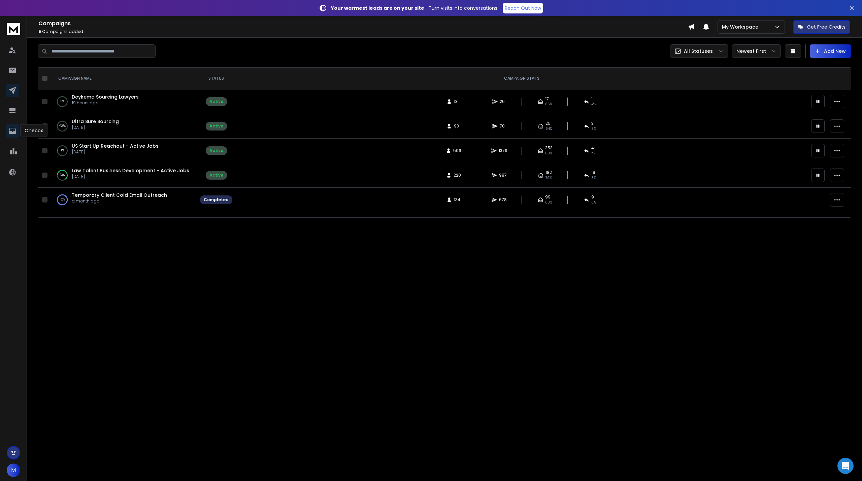
click at [12, 131] on icon at bounding box center [12, 131] width 8 height 8
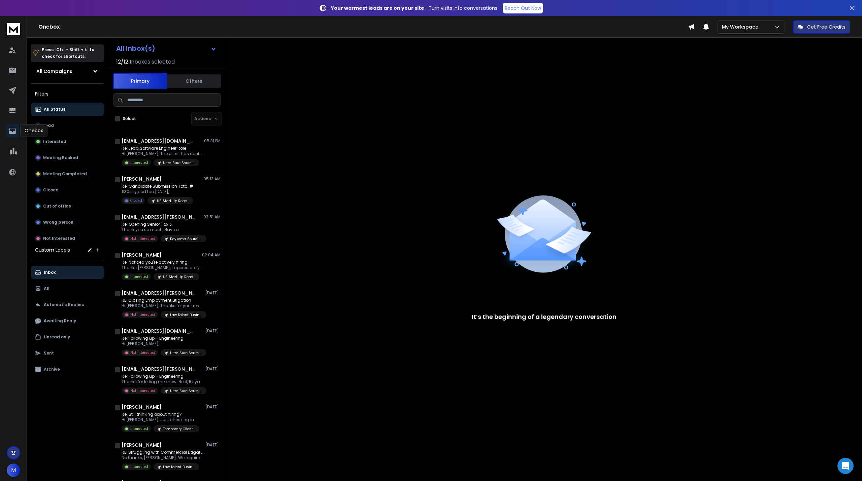
click at [191, 74] on button "Others" at bounding box center [194, 81] width 54 height 15
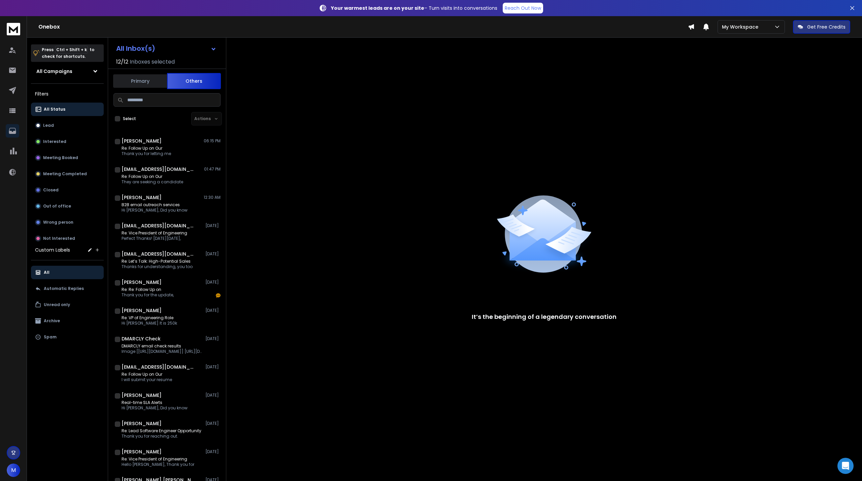
click at [141, 83] on button "Primary" at bounding box center [140, 81] width 54 height 15
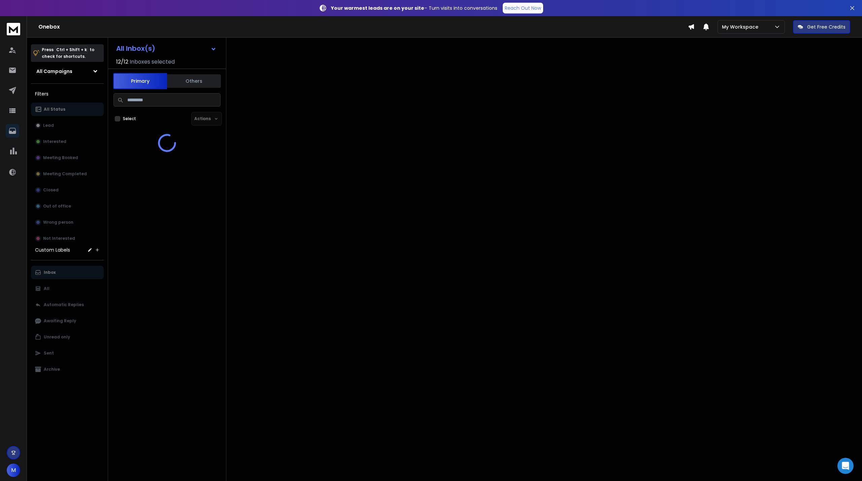
click at [7, 98] on div at bounding box center [13, 92] width 15 height 16
click at [8, 91] on icon at bounding box center [12, 91] width 8 height 8
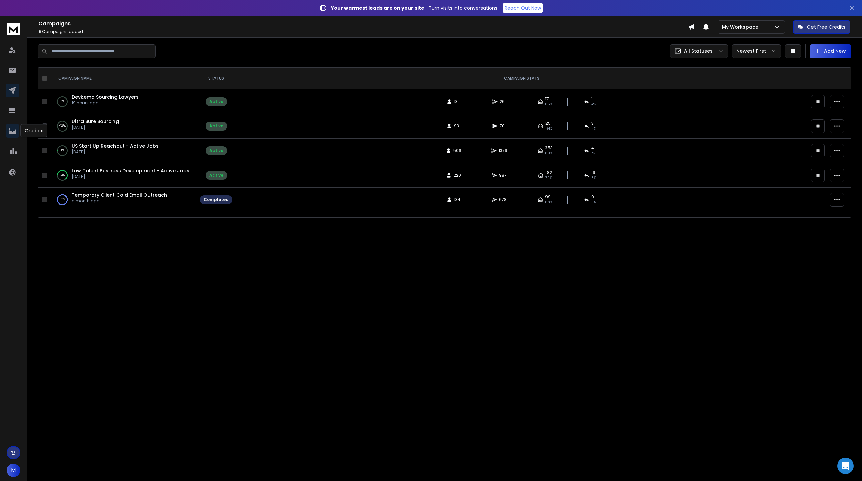
click at [15, 132] on icon at bounding box center [12, 131] width 7 height 6
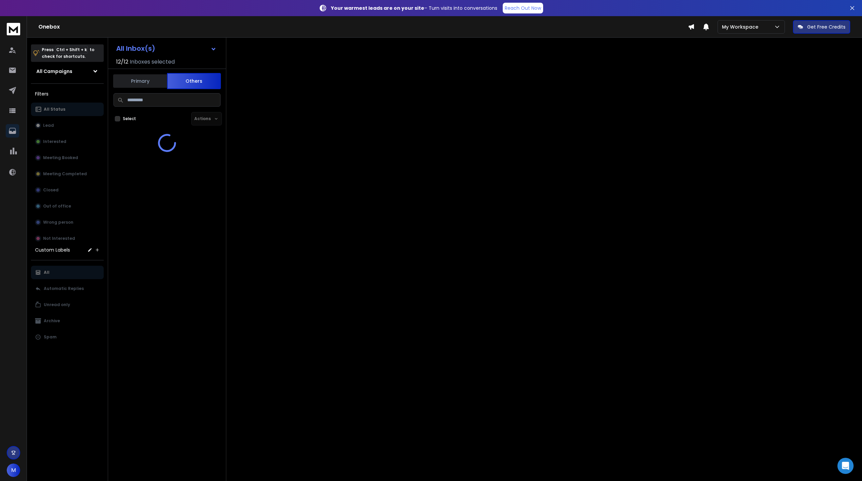
click at [201, 77] on button "Others" at bounding box center [194, 81] width 54 height 16
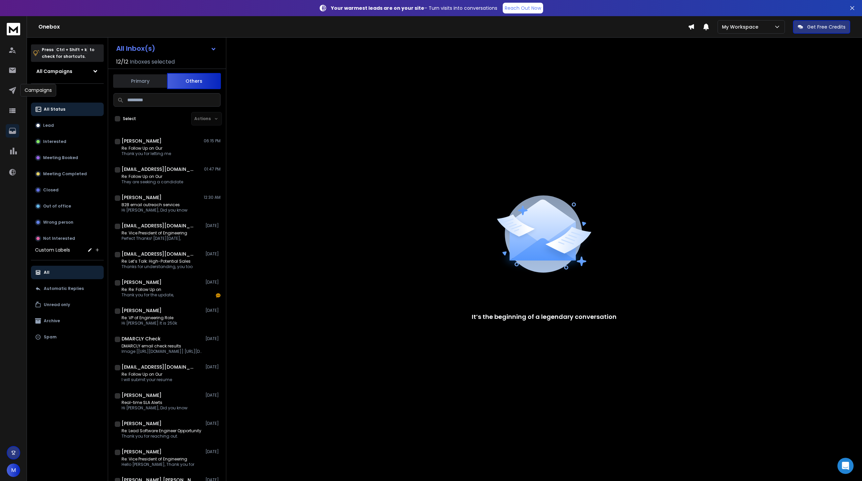
click at [0, 90] on div "M" at bounding box center [13, 250] width 27 height 468
click at [4, 91] on div "M" at bounding box center [13, 250] width 27 height 468
click at [12, 92] on icon at bounding box center [12, 90] width 7 height 7
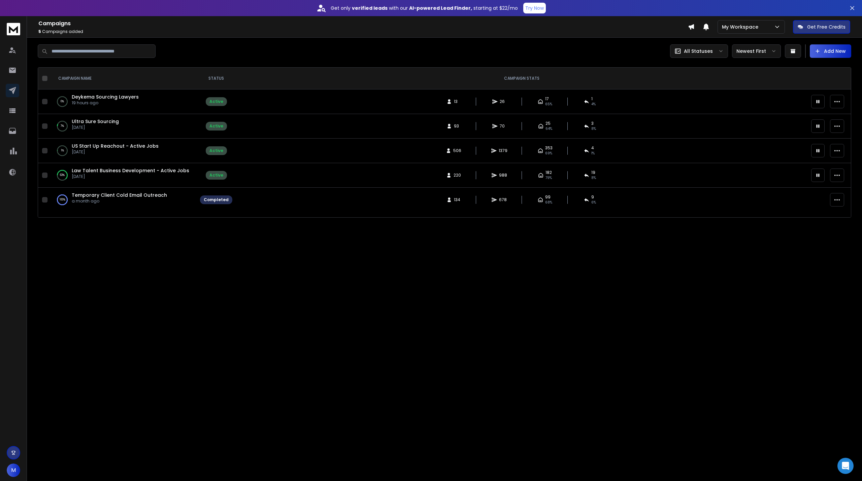
click at [396, 101] on div "13 26 17 65 % 1 4 %" at bounding box center [521, 101] width 562 height 11
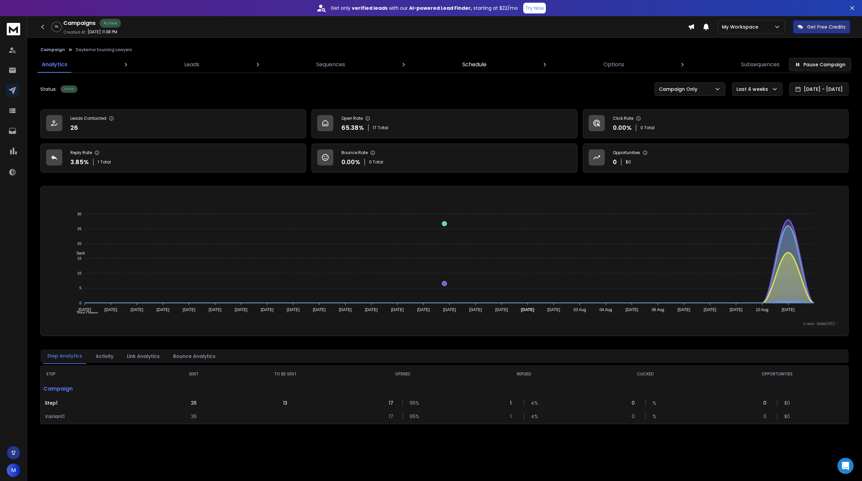
click at [481, 61] on p "Schedule" at bounding box center [474, 65] width 24 height 8
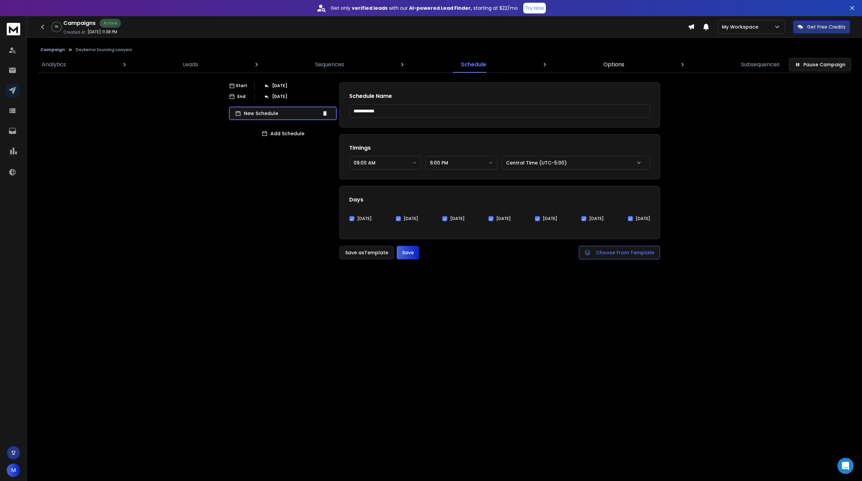
click at [603, 64] on p "Options" at bounding box center [613, 65] width 21 height 8
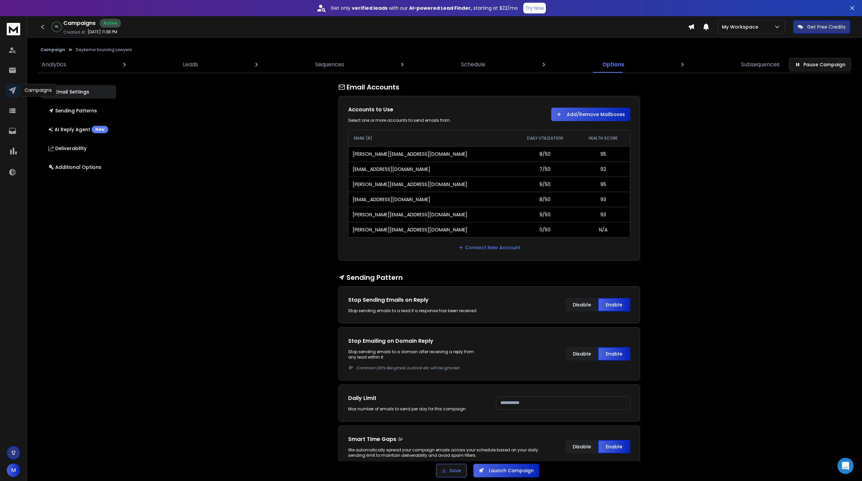
click at [12, 88] on icon at bounding box center [12, 91] width 8 height 8
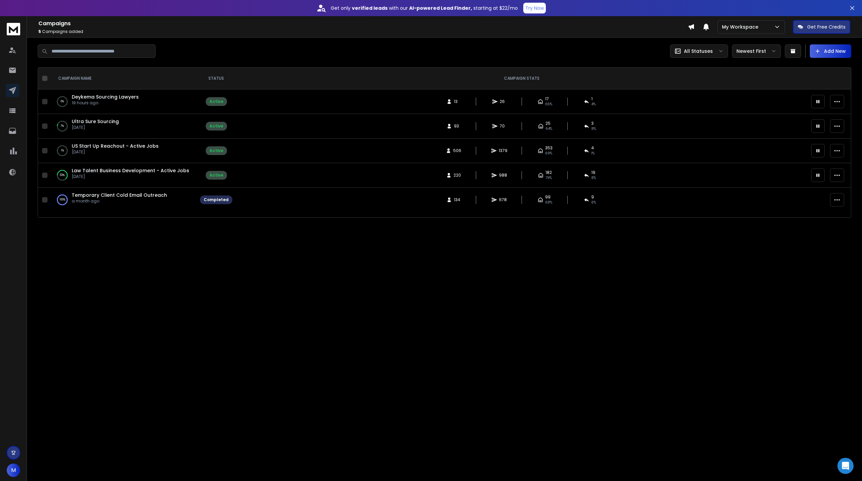
click at [345, 130] on div "93 70 25 64 % 3 8 %" at bounding box center [521, 126] width 562 height 11
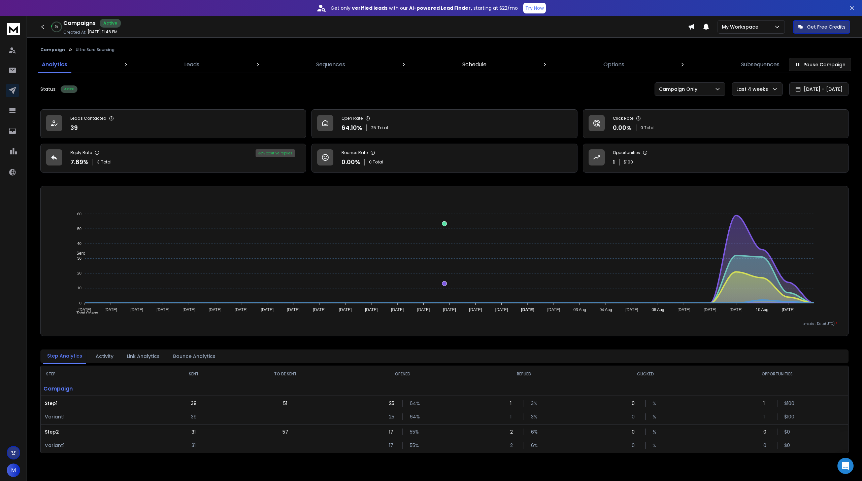
click at [478, 67] on p "Schedule" at bounding box center [474, 65] width 24 height 8
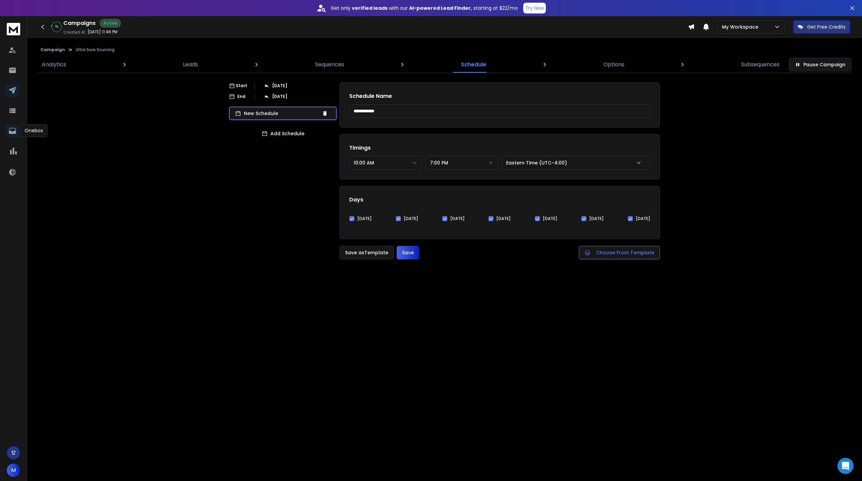
click at [10, 127] on icon at bounding box center [12, 131] width 8 height 8
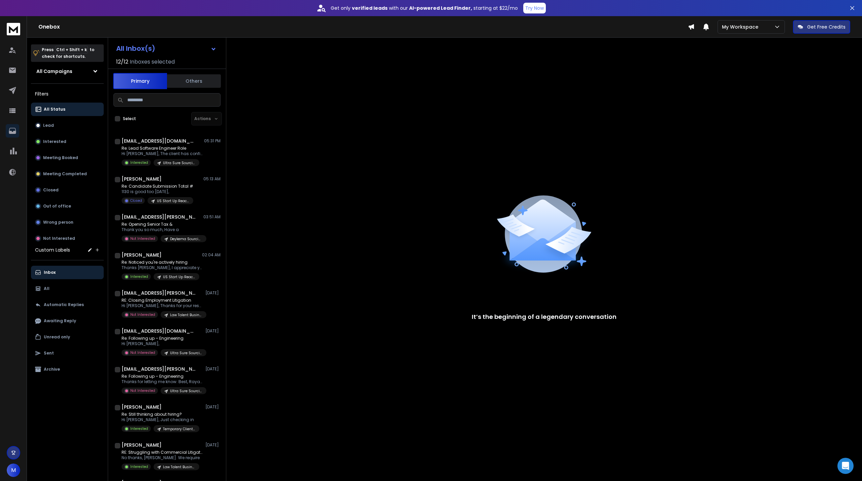
click at [204, 88] on button "Others" at bounding box center [194, 81] width 54 height 15
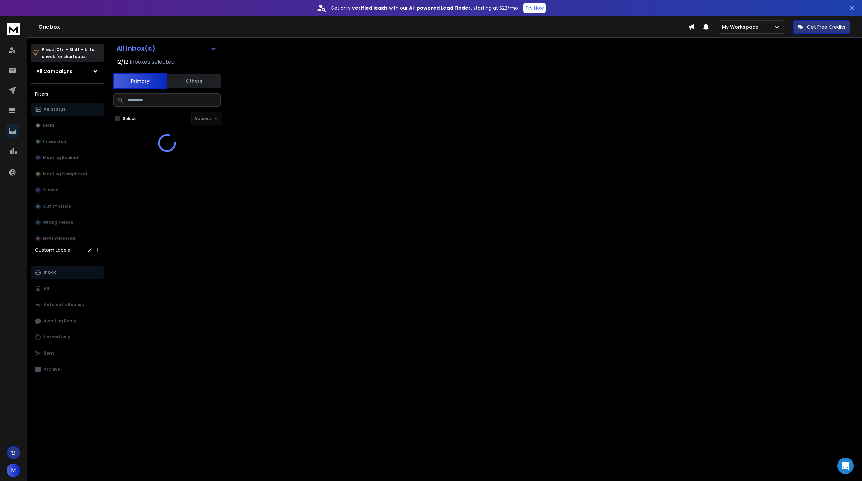
click at [146, 80] on button "Primary" at bounding box center [140, 81] width 54 height 16
click at [11, 90] on icon at bounding box center [12, 90] width 7 height 7
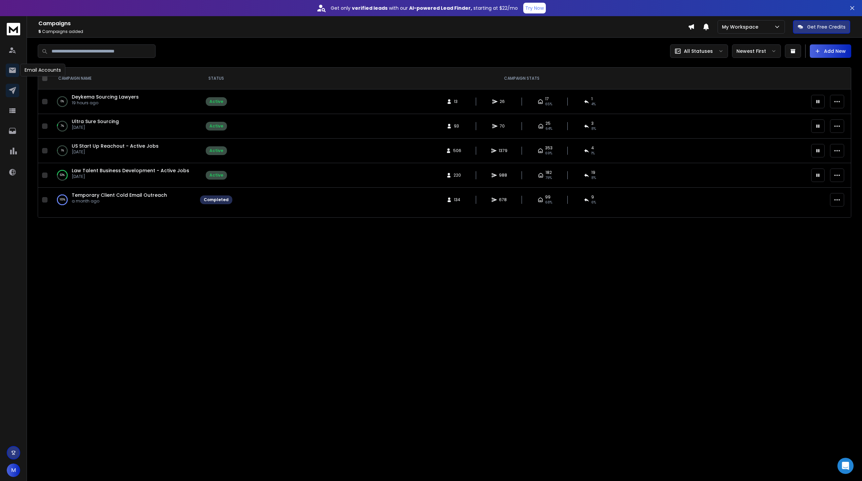
click at [7, 72] on link at bounding box center [12, 70] width 13 height 13
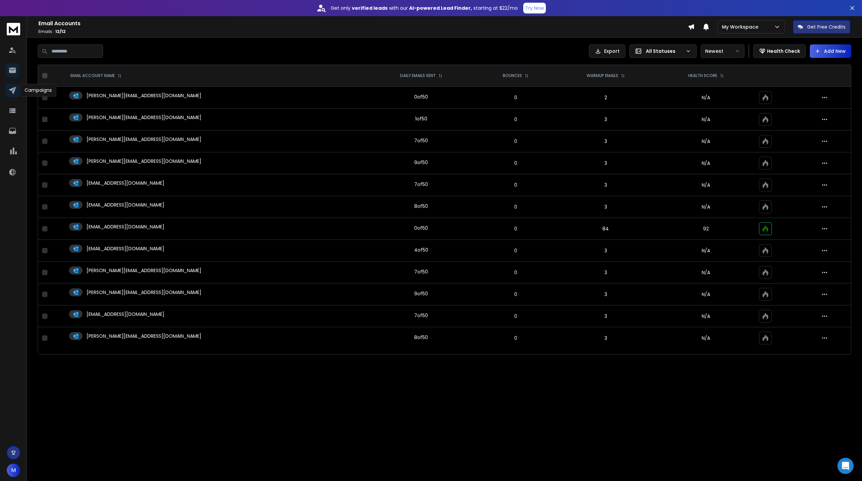
click at [6, 87] on link at bounding box center [12, 90] width 13 height 13
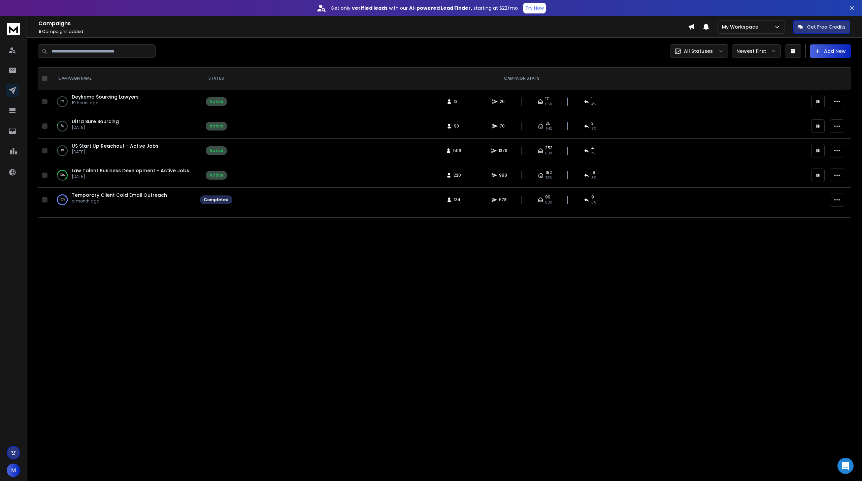
click at [370, 169] on td "220 988 182 79 % 19 8 %" at bounding box center [521, 175] width 571 height 25
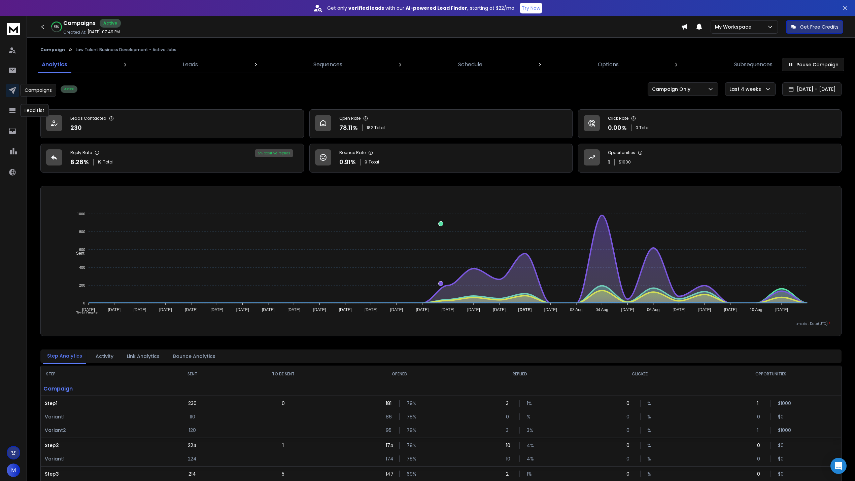
click at [10, 91] on icon at bounding box center [12, 91] width 8 height 8
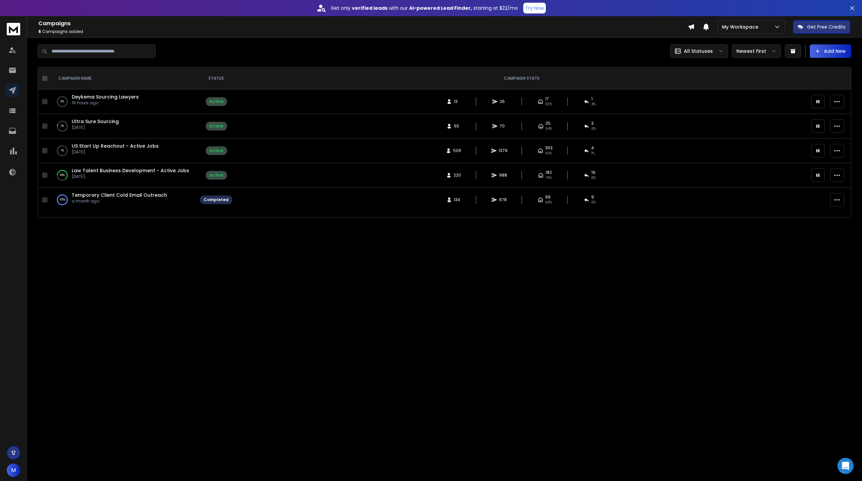
click at [388, 124] on div "93 70 25 64 % 3 8 %" at bounding box center [521, 126] width 562 height 11
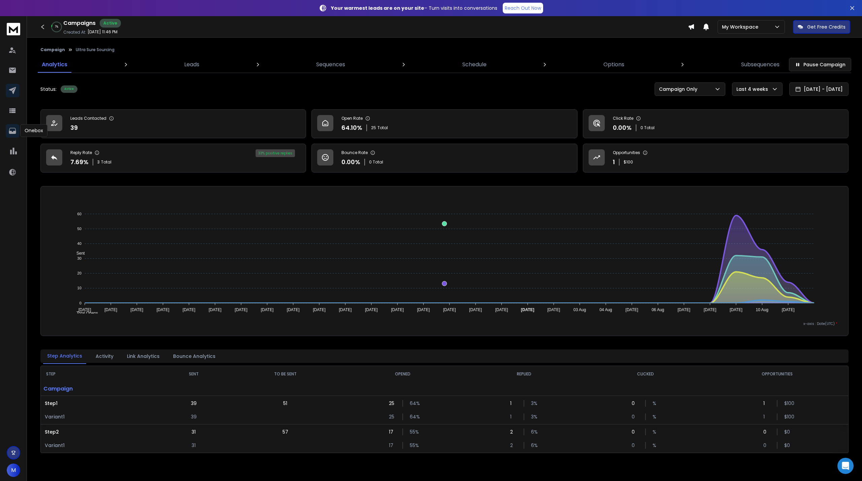
click at [8, 135] on link at bounding box center [12, 130] width 13 height 13
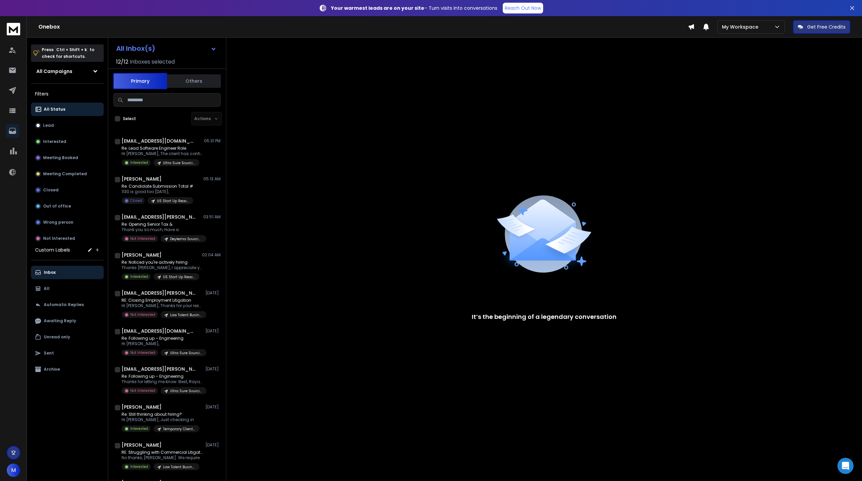
click at [187, 87] on button "Others" at bounding box center [194, 81] width 54 height 15
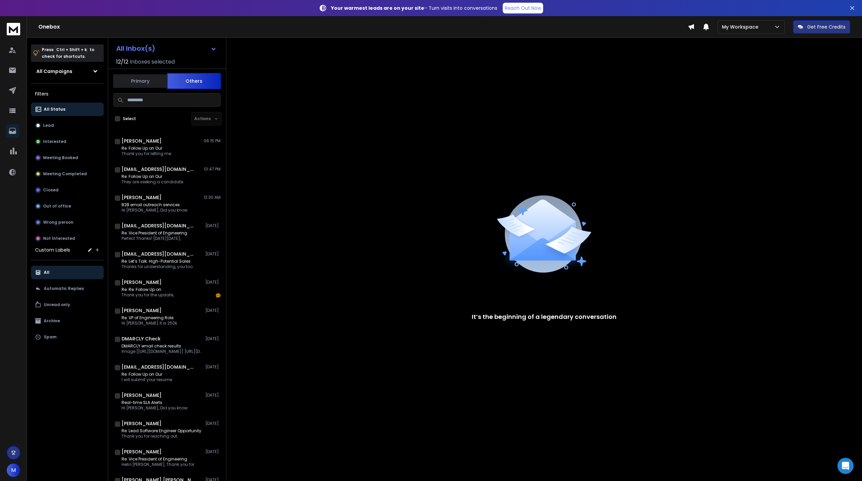
click at [145, 79] on button "Primary" at bounding box center [140, 81] width 54 height 15
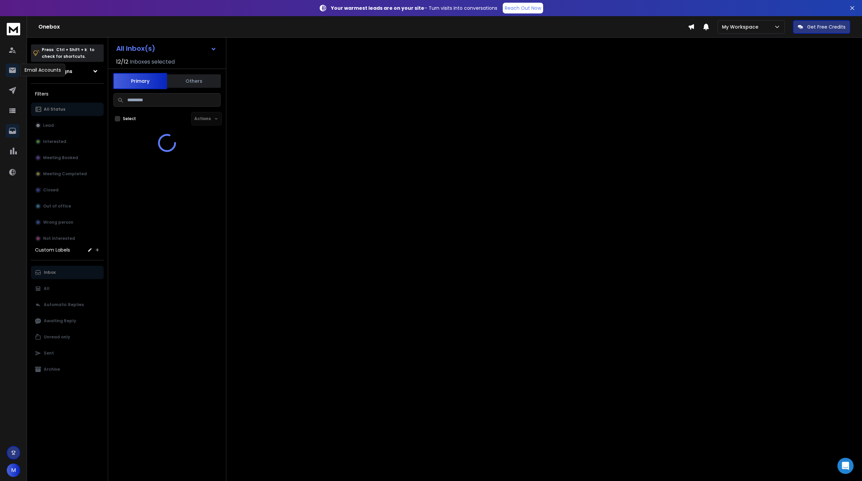
click at [6, 73] on link at bounding box center [12, 70] width 13 height 13
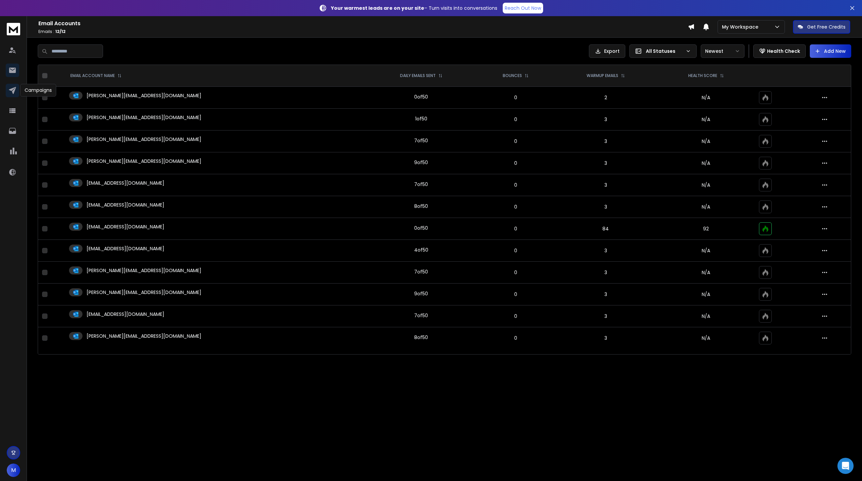
click at [6, 97] on link at bounding box center [12, 90] width 13 height 13
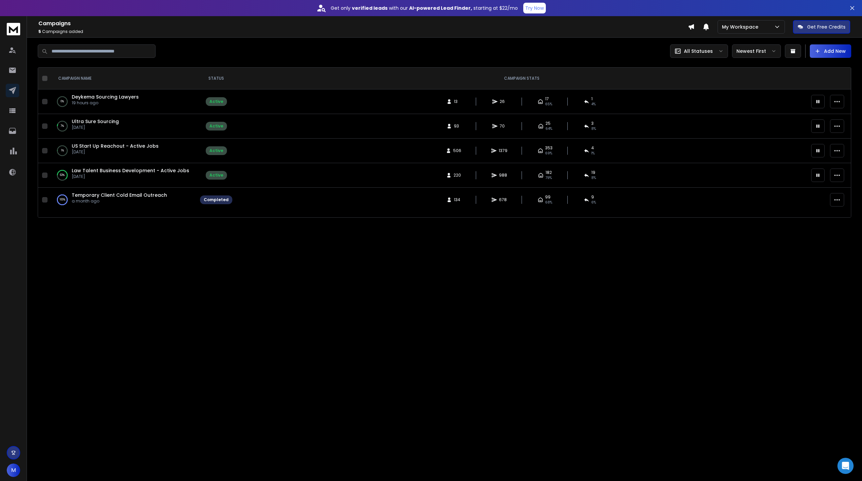
click at [368, 101] on div "13 26 17 65 % 1 4 %" at bounding box center [521, 101] width 562 height 11
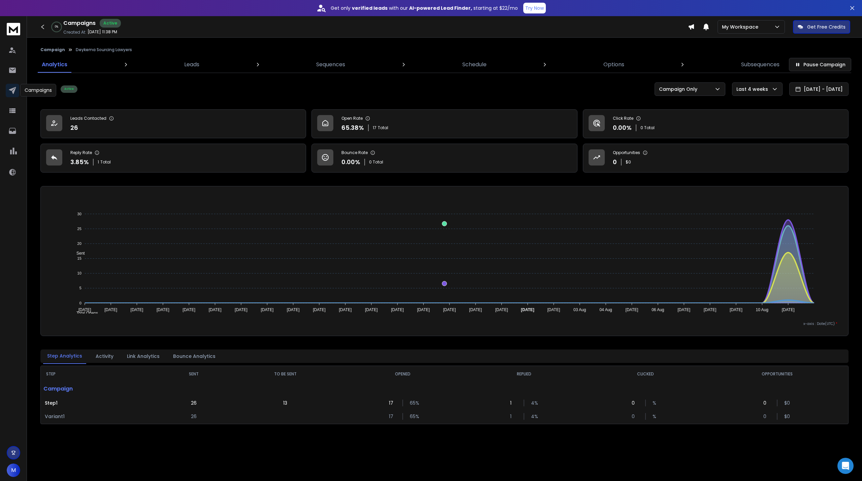
click at [14, 91] on icon at bounding box center [12, 90] width 7 height 7
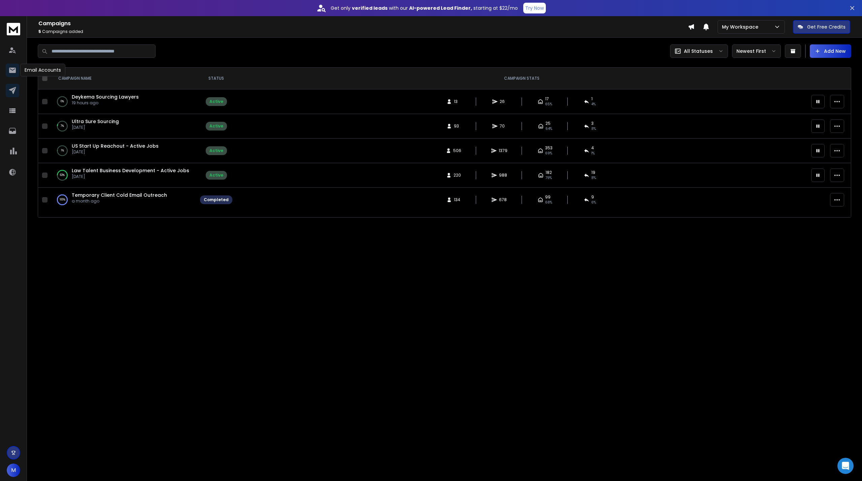
click at [8, 69] on icon at bounding box center [12, 70] width 8 height 8
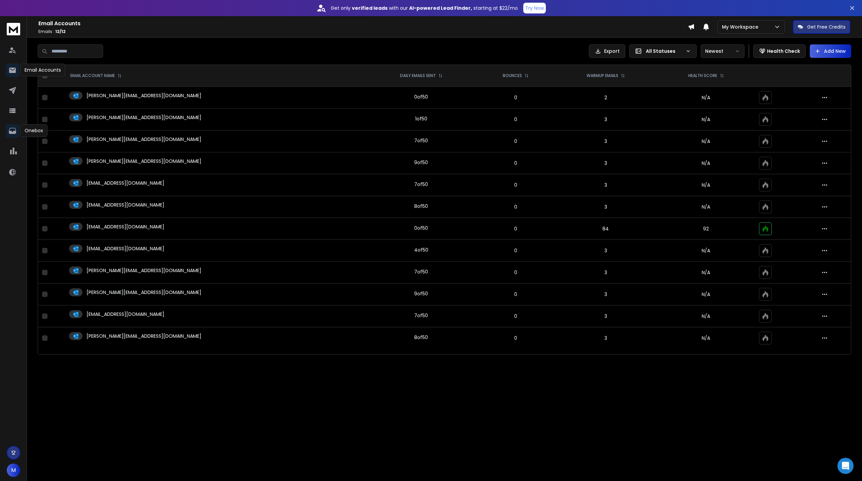
click at [11, 127] on icon at bounding box center [12, 131] width 8 height 8
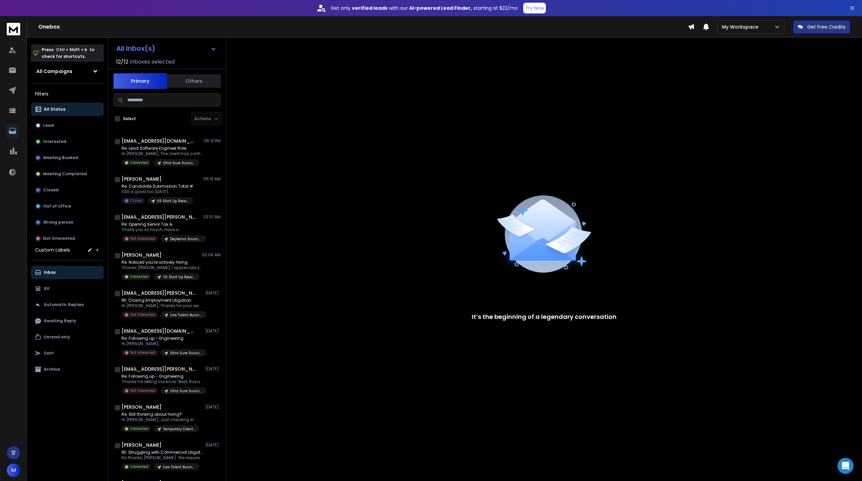
click at [198, 77] on button "Others" at bounding box center [194, 81] width 54 height 15
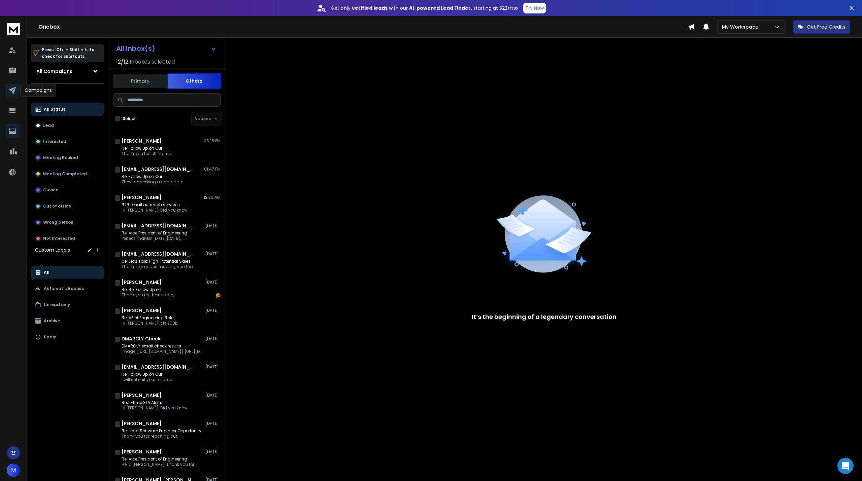
click at [8, 89] on icon at bounding box center [12, 91] width 8 height 8
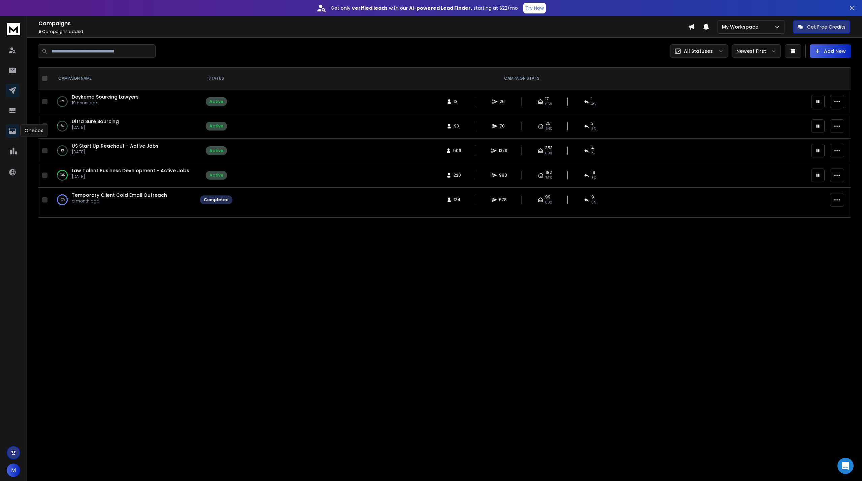
click at [12, 129] on icon at bounding box center [12, 131] width 8 height 8
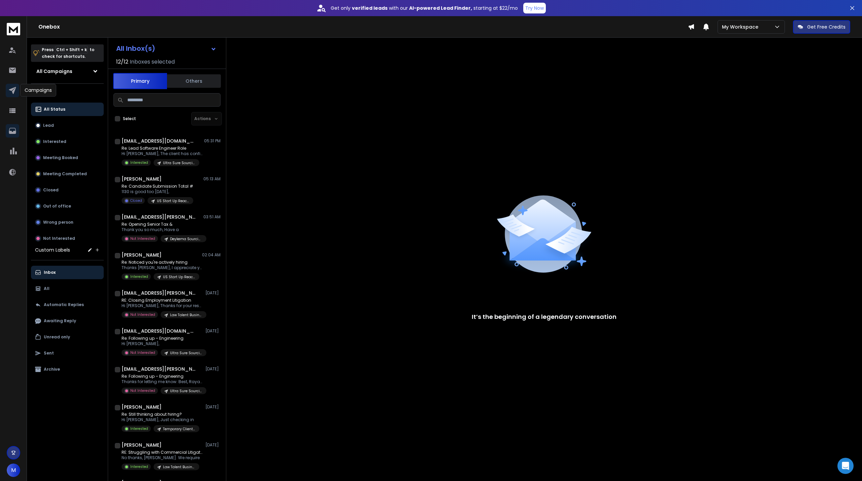
click at [15, 91] on icon at bounding box center [12, 91] width 8 height 8
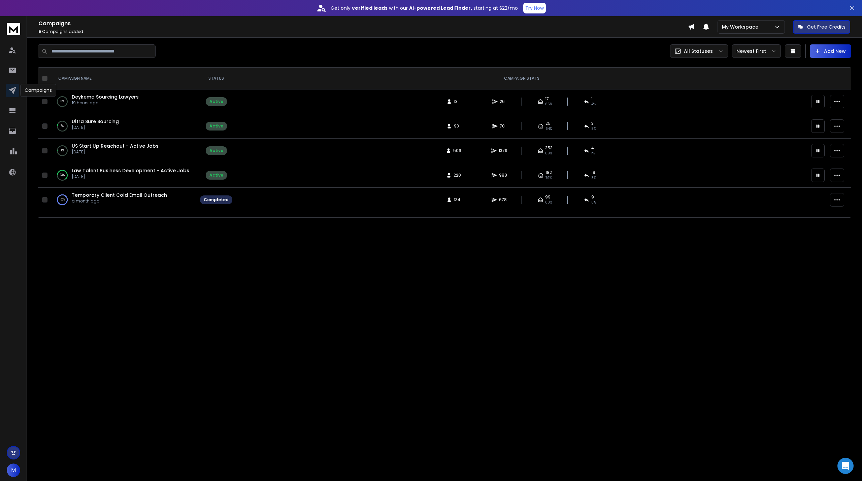
click at [132, 127] on div "7 % Ultra Sure Sourcing 3 days ago" at bounding box center [123, 126] width 132 height 16
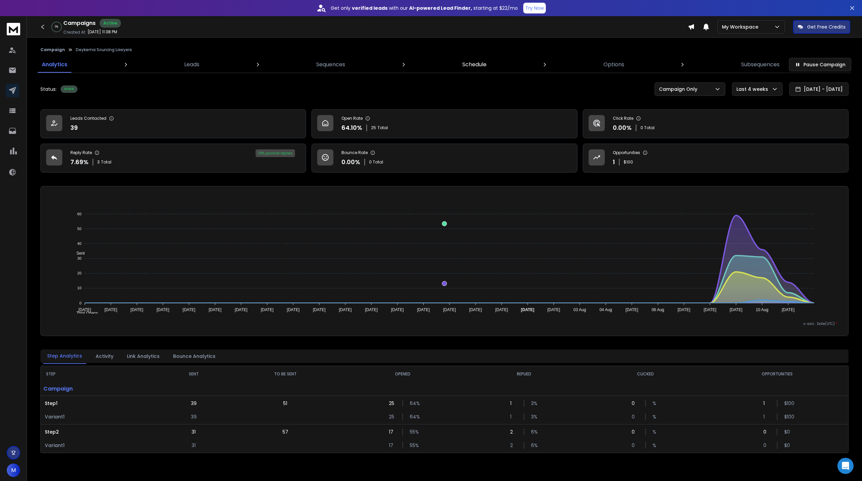
click at [473, 66] on p "Schedule" at bounding box center [474, 65] width 24 height 8
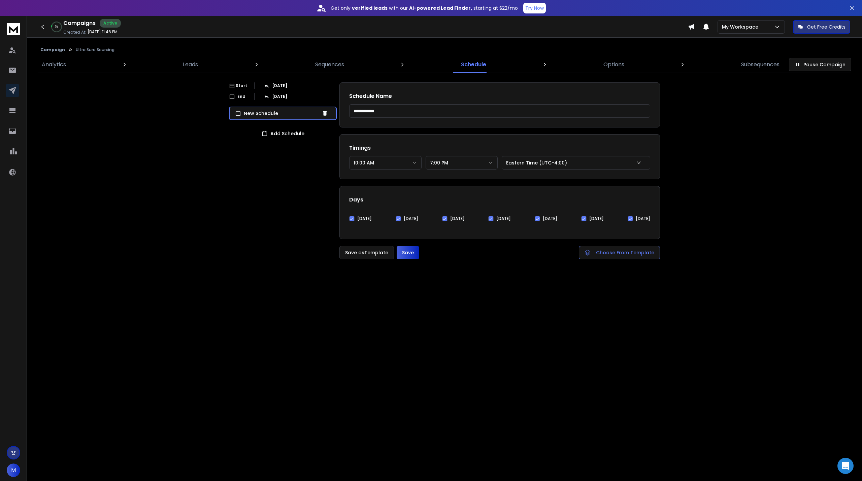
click at [407, 251] on button "Save" at bounding box center [408, 252] width 23 height 13
click at [10, 87] on icon at bounding box center [12, 91] width 8 height 8
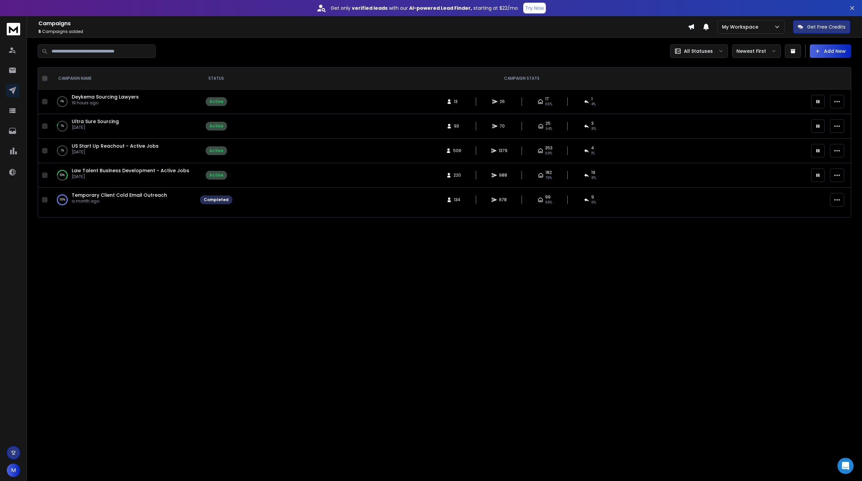
click at [410, 127] on div "93 70 25 64 % 3 8 %" at bounding box center [521, 126] width 562 height 11
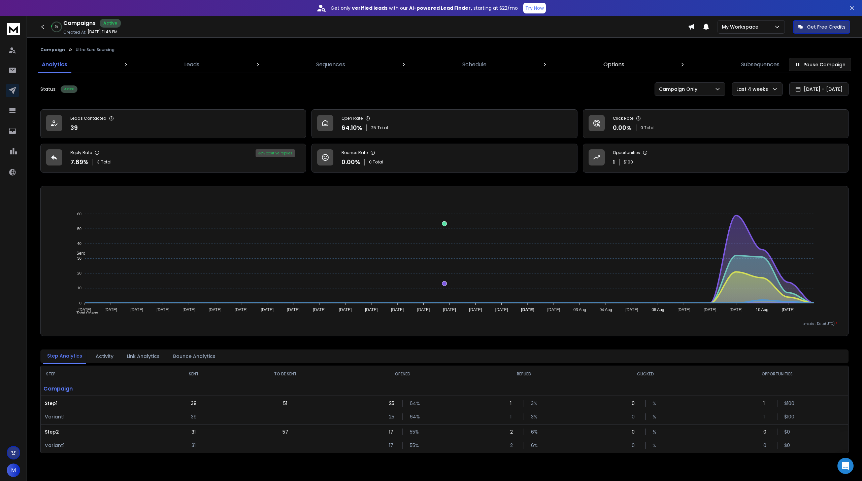
click at [613, 60] on link "Options" at bounding box center [613, 65] width 29 height 16
click at [613, 61] on p "Options" at bounding box center [613, 65] width 21 height 8
click at [611, 65] on p "Options" at bounding box center [613, 65] width 21 height 8
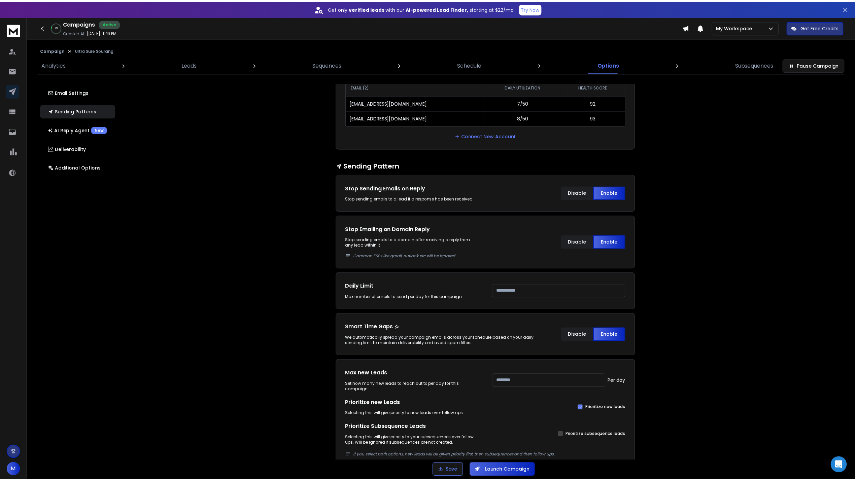
scroll to position [224, 0]
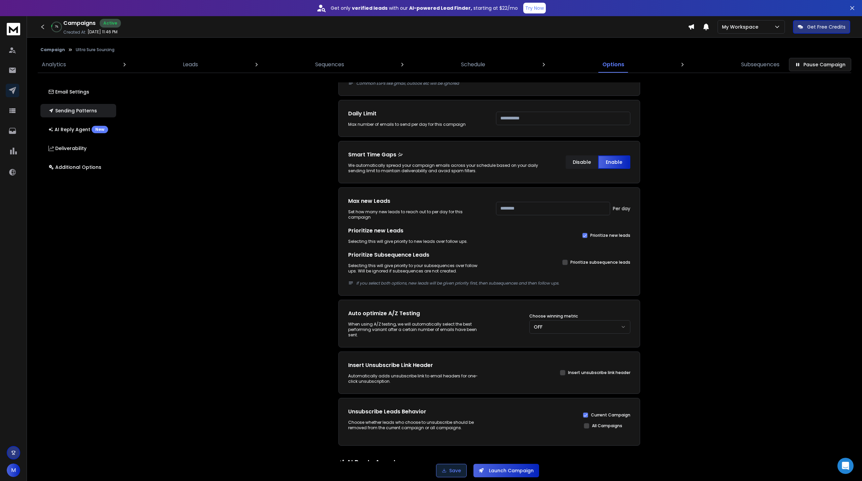
click at [453, 471] on button "Save" at bounding box center [451, 470] width 31 height 13
click at [10, 90] on icon at bounding box center [12, 90] width 7 height 7
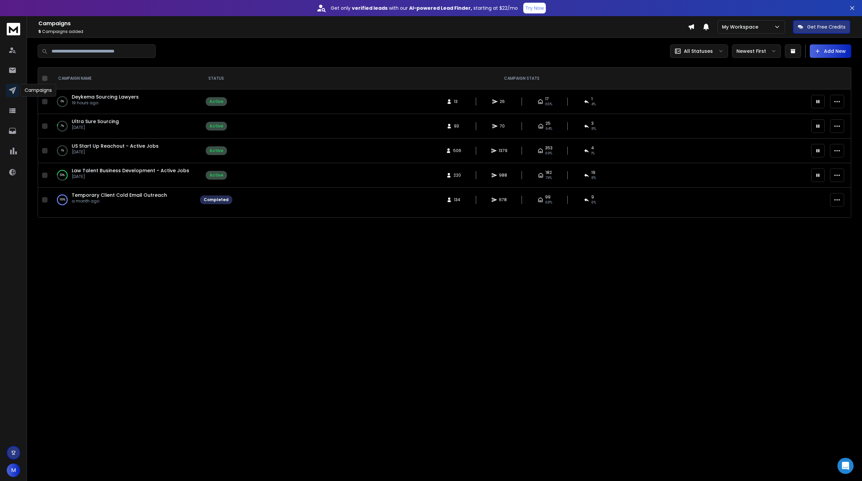
click at [353, 130] on div "93 70 25 64 % 3 8 %" at bounding box center [521, 126] width 562 height 11
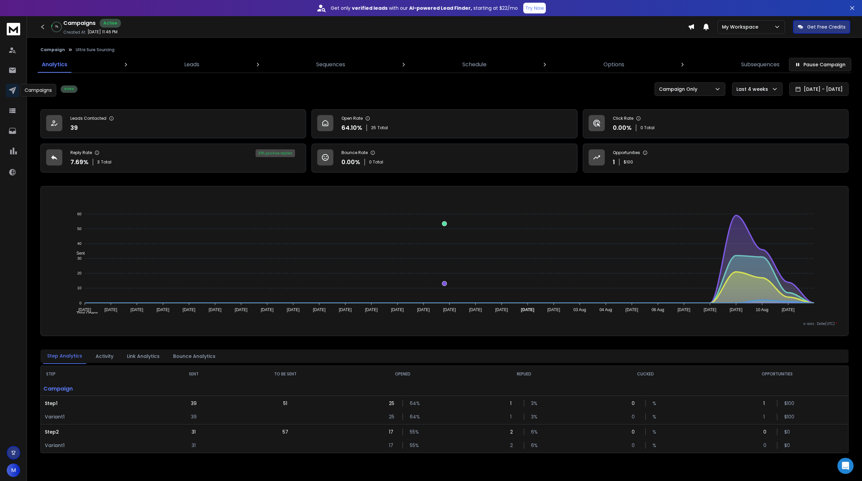
click at [11, 94] on icon at bounding box center [12, 91] width 8 height 8
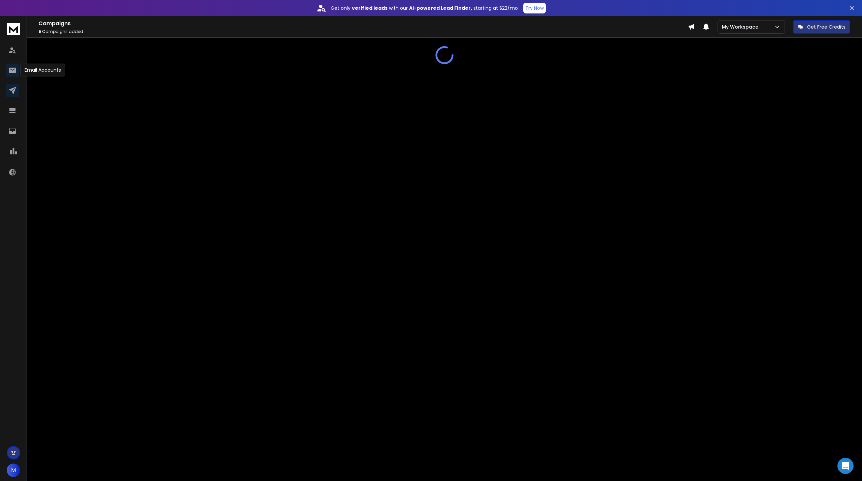
click at [8, 71] on icon at bounding box center [12, 70] width 8 height 8
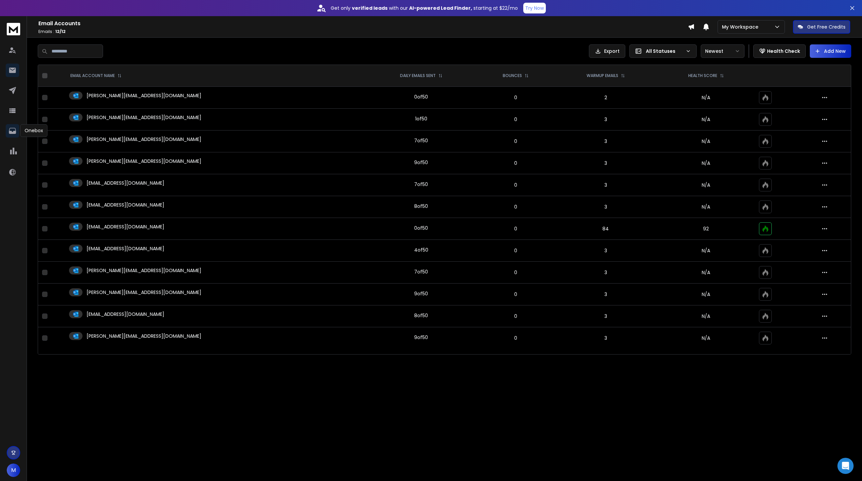
click at [13, 131] on icon at bounding box center [12, 131] width 7 height 6
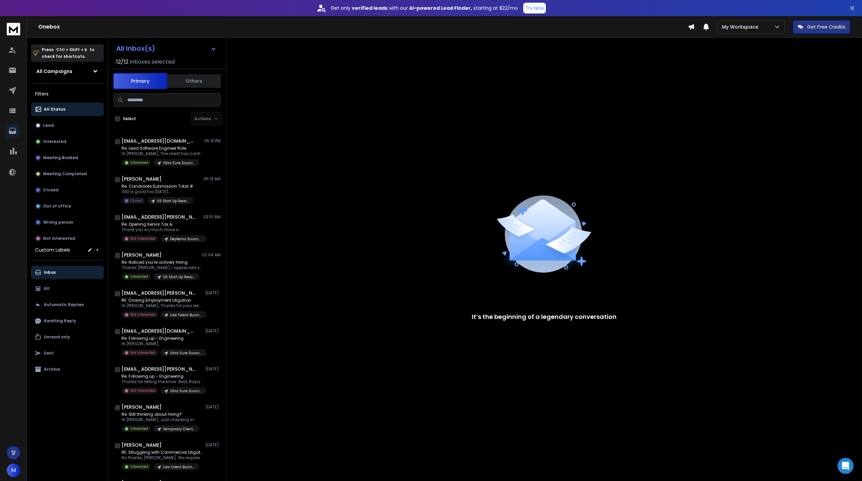
click at [190, 79] on button "Others" at bounding box center [194, 81] width 54 height 15
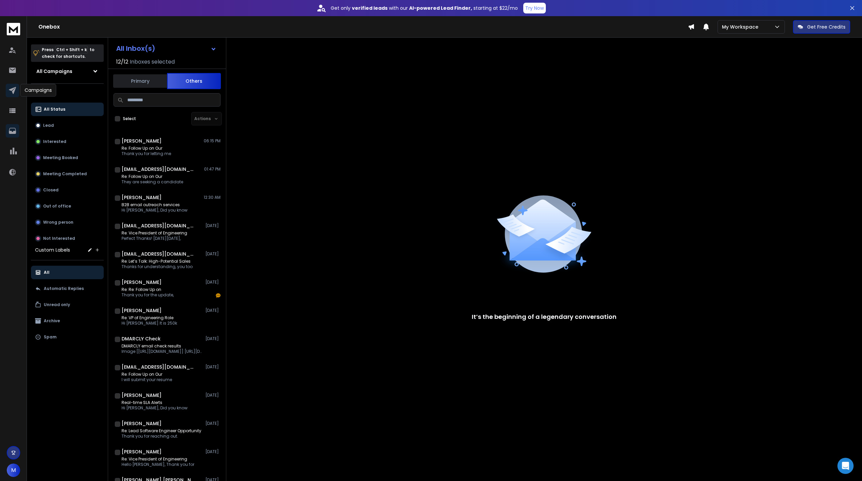
click at [14, 93] on icon at bounding box center [12, 91] width 8 height 8
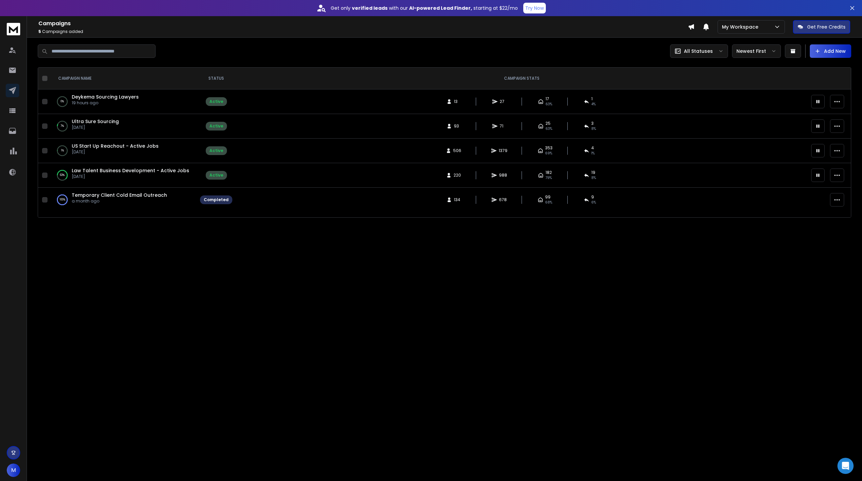
click at [389, 147] on div "506 1379 353 69 % 4 1 %" at bounding box center [521, 150] width 562 height 11
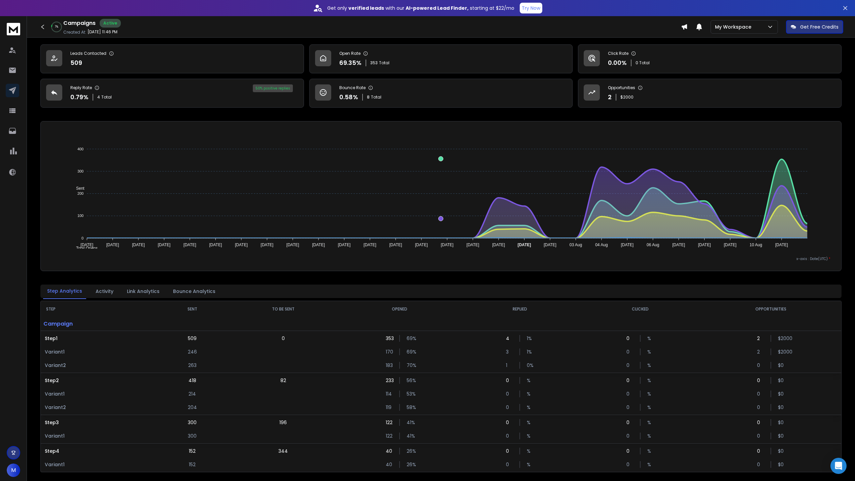
scroll to position [69, 0]
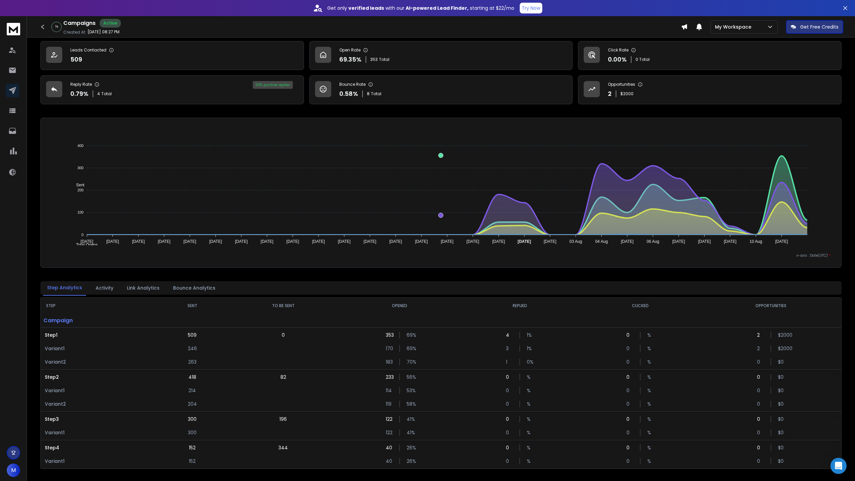
click at [103, 285] on button "Activity" at bounding box center [105, 288] width 26 height 15
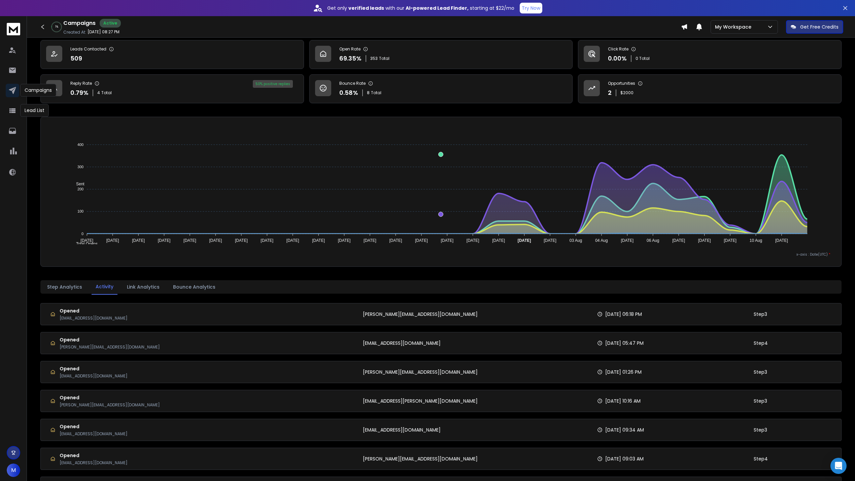
click at [11, 94] on icon at bounding box center [12, 91] width 8 height 8
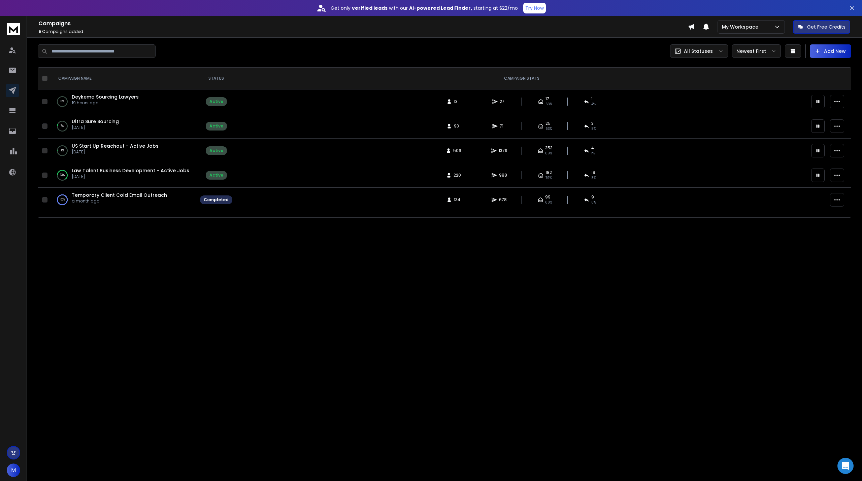
click at [320, 163] on td "220 988 182 79 % 19 8 %" at bounding box center [521, 175] width 571 height 25
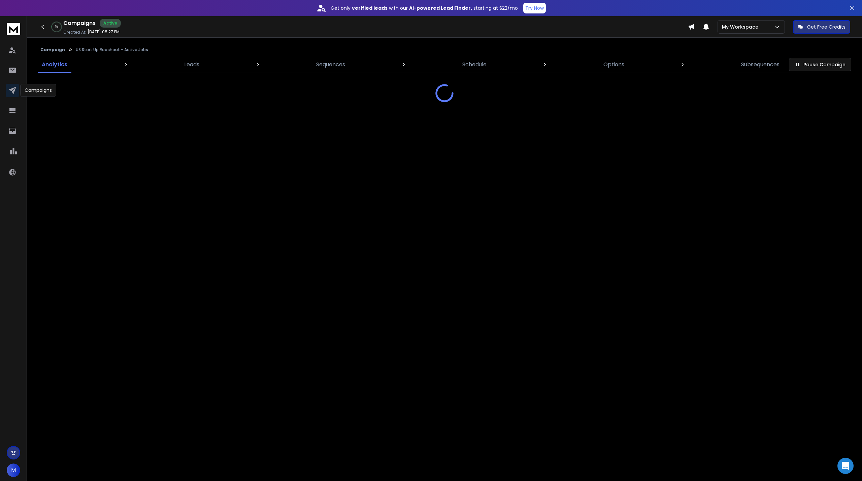
click at [12, 91] on icon at bounding box center [12, 90] width 7 height 7
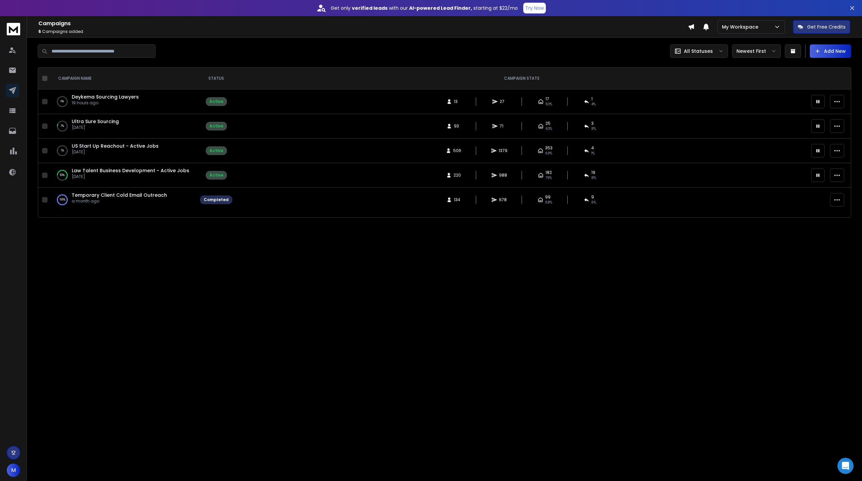
click at [300, 169] on td "220 988 182 79 % 19 8 %" at bounding box center [521, 175] width 571 height 25
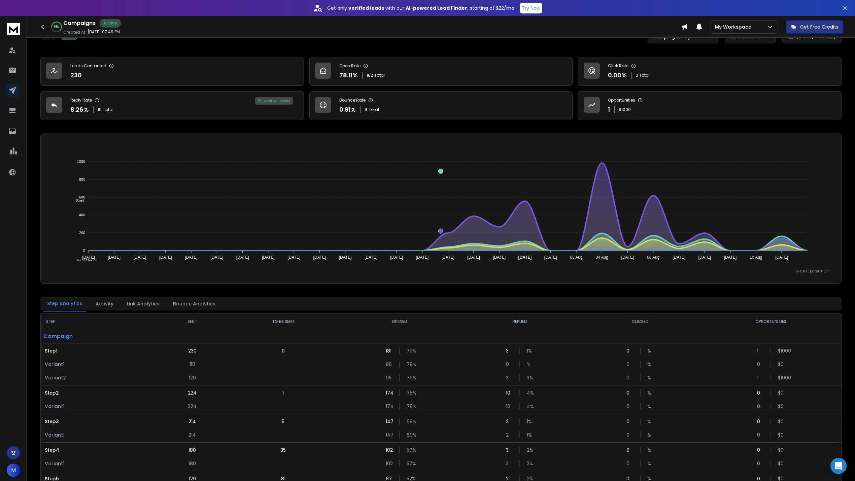
scroll to position [85, 0]
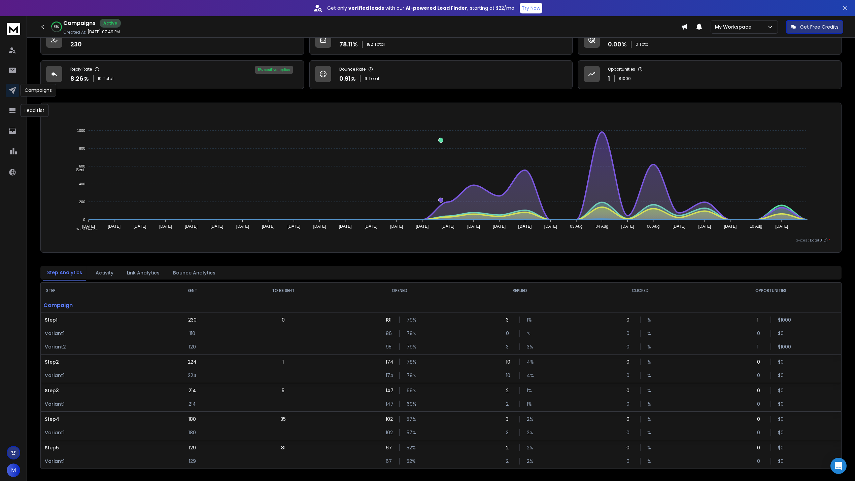
click at [11, 95] on link at bounding box center [12, 90] width 13 height 13
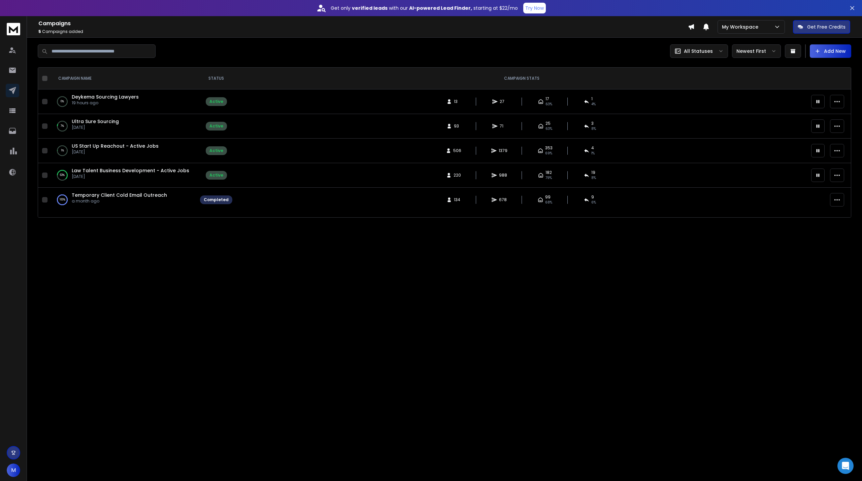
click at [147, 157] on div "US Start Up Reachout - Active Jobs 14 days ago" at bounding box center [115, 151] width 87 height 16
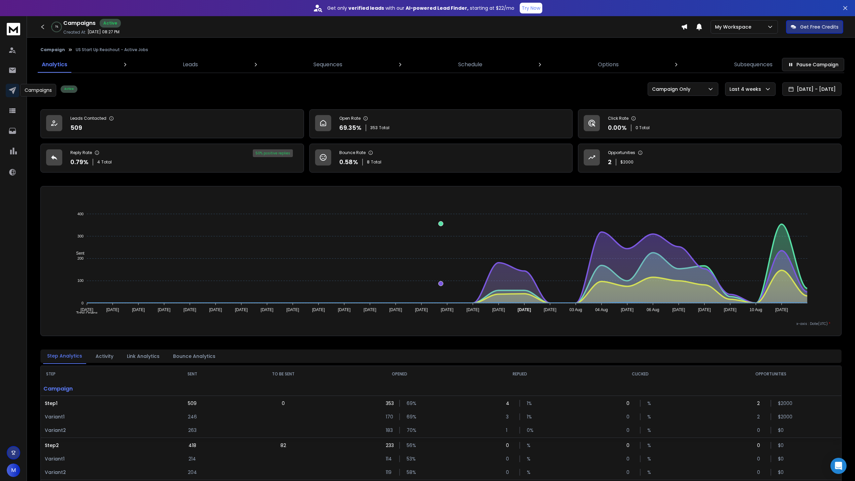
click at [7, 91] on link at bounding box center [12, 90] width 13 height 13
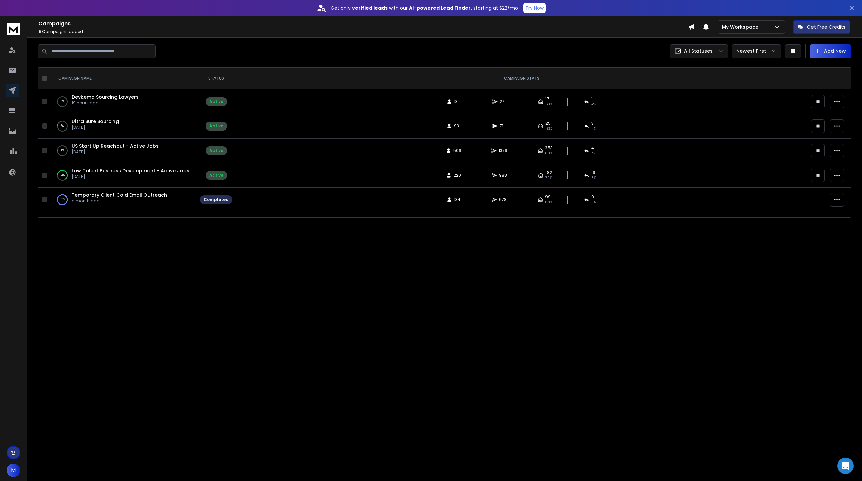
click at [410, 128] on div "93 71 25 63 % 3 8 %" at bounding box center [521, 126] width 562 height 11
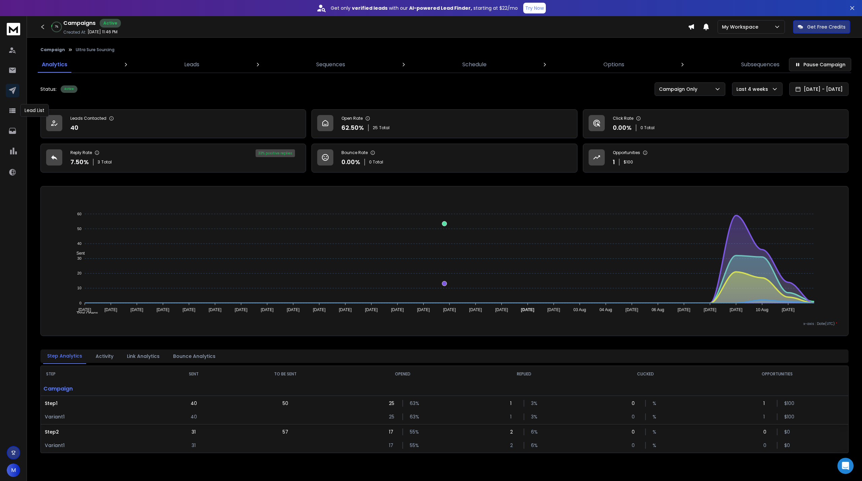
click at [10, 99] on div at bounding box center [13, 92] width 15 height 16
click at [10, 93] on icon at bounding box center [12, 91] width 8 height 8
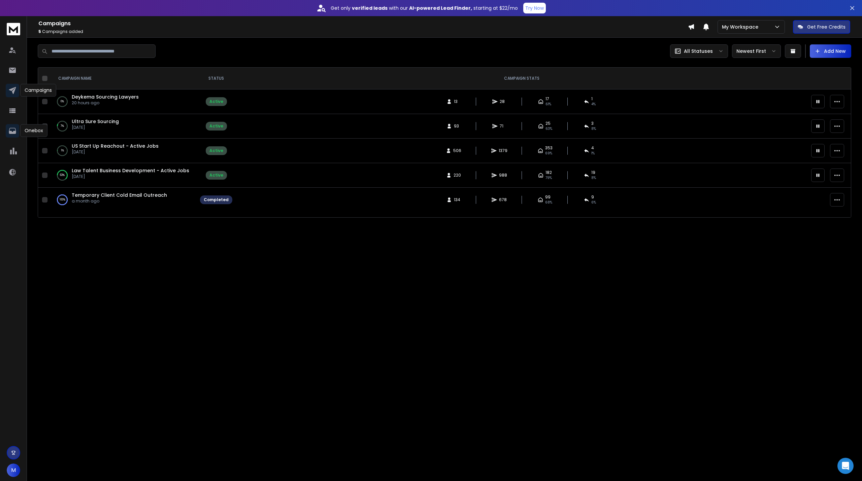
click at [11, 136] on link at bounding box center [12, 130] width 13 height 13
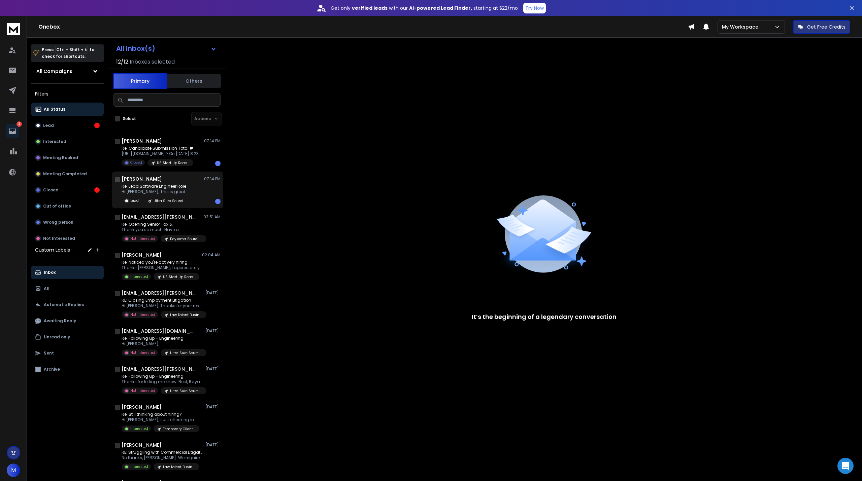
click at [165, 186] on p "Re: Lead Software Engineer Role" at bounding box center [156, 186] width 68 height 5
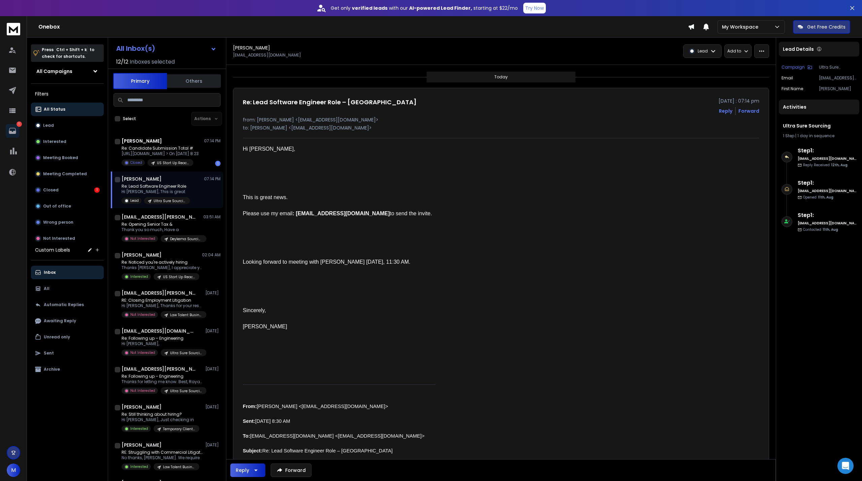
click at [244, 470] on div "Reply" at bounding box center [242, 470] width 13 height 7
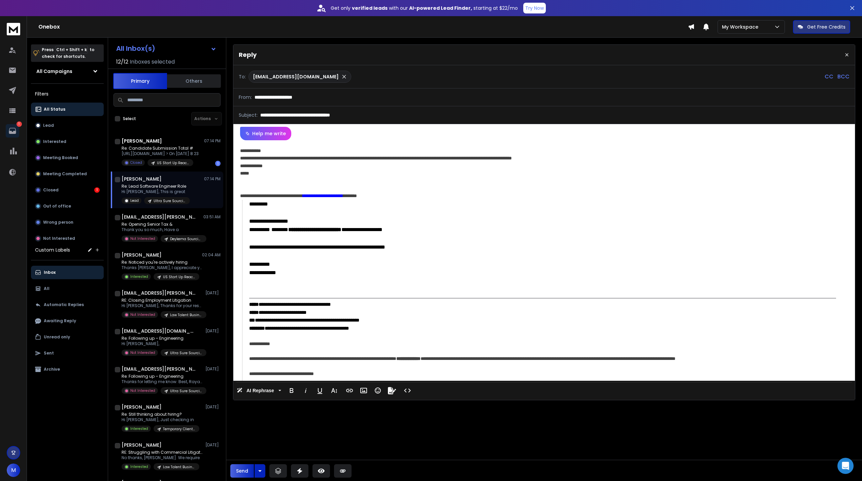
click at [270, 151] on p "**********" at bounding box center [539, 150] width 599 height 7
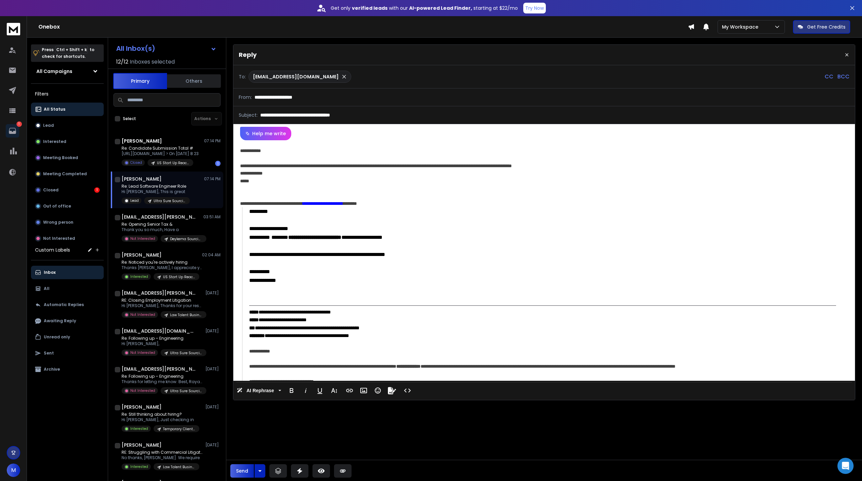
click at [590, 165] on p "**********" at bounding box center [539, 165] width 599 height 7
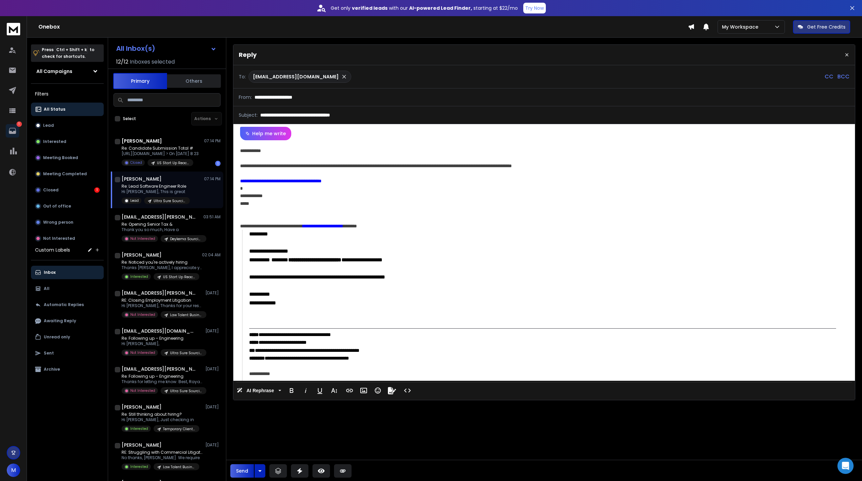
click at [243, 470] on button "Send" at bounding box center [242, 471] width 24 height 13
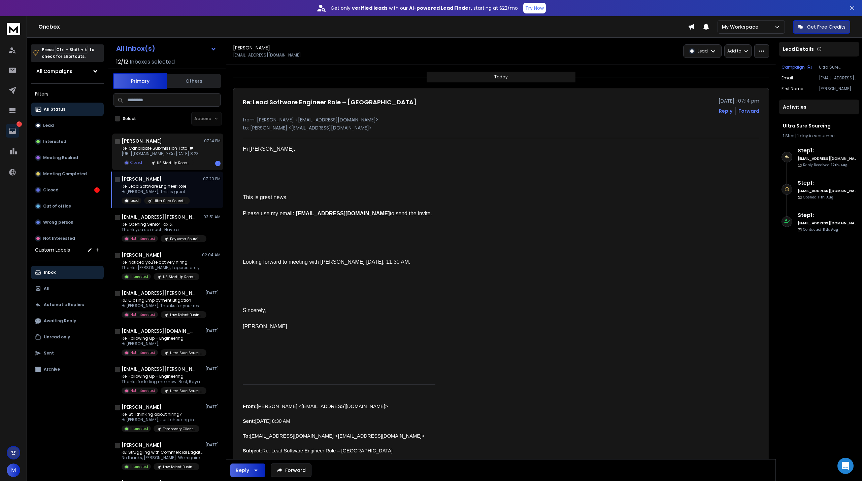
click at [144, 147] on p "Re: Candidate Submission Total #" at bounding box center [160, 148] width 77 height 5
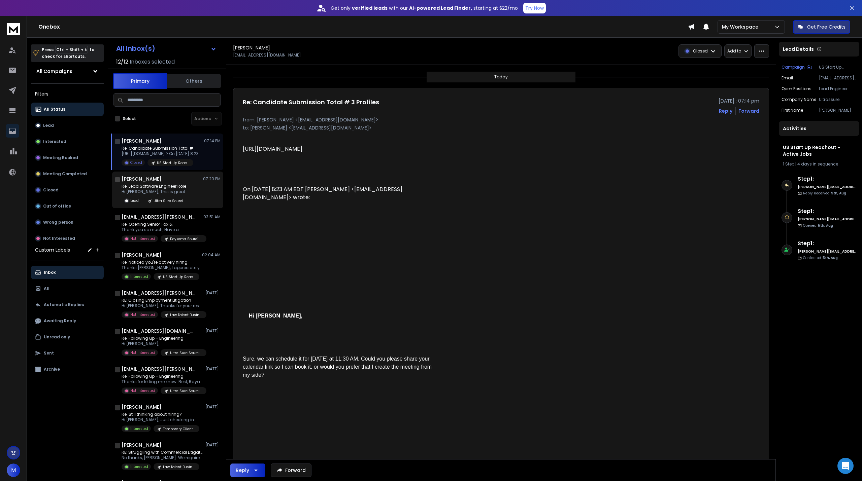
click at [131, 182] on h1 "jaspreet bala" at bounding box center [142, 179] width 40 height 7
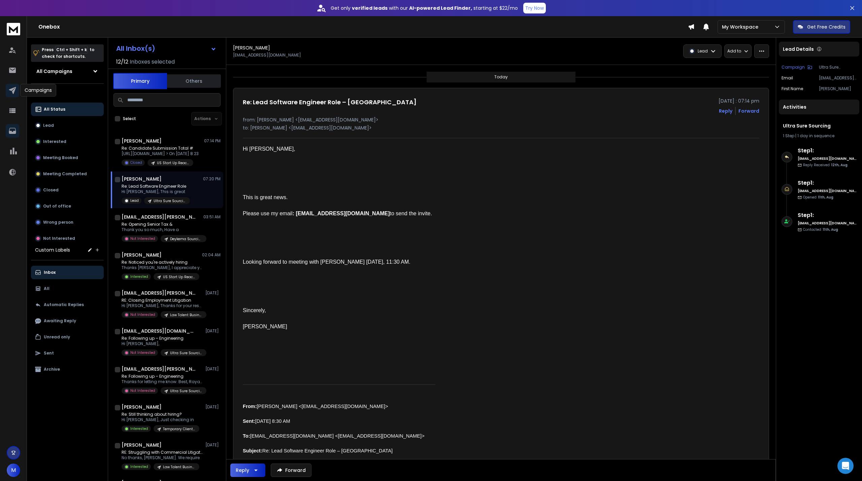
click at [15, 90] on icon at bounding box center [12, 91] width 8 height 8
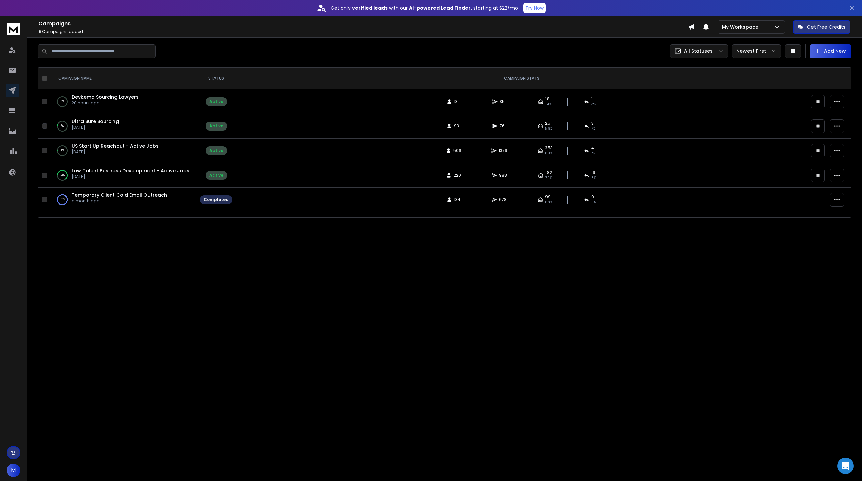
click at [373, 104] on div "13 35 18 51 % 1 3 %" at bounding box center [521, 101] width 562 height 11
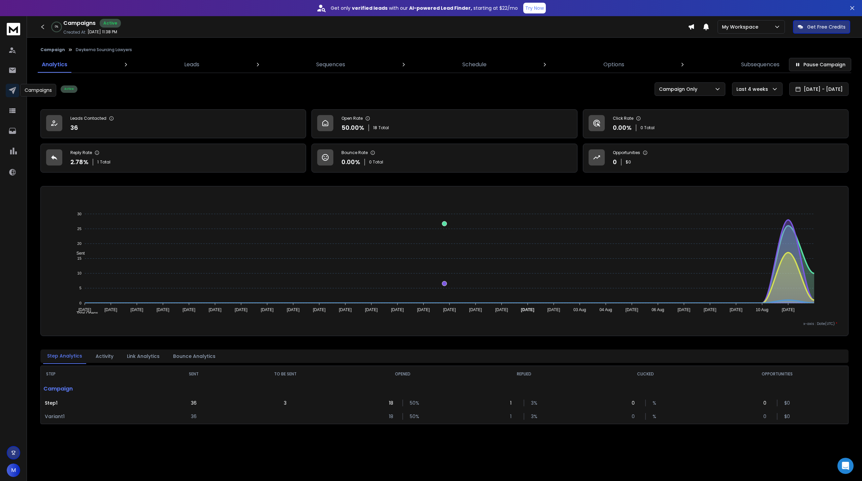
click at [12, 91] on icon at bounding box center [12, 91] width 8 height 8
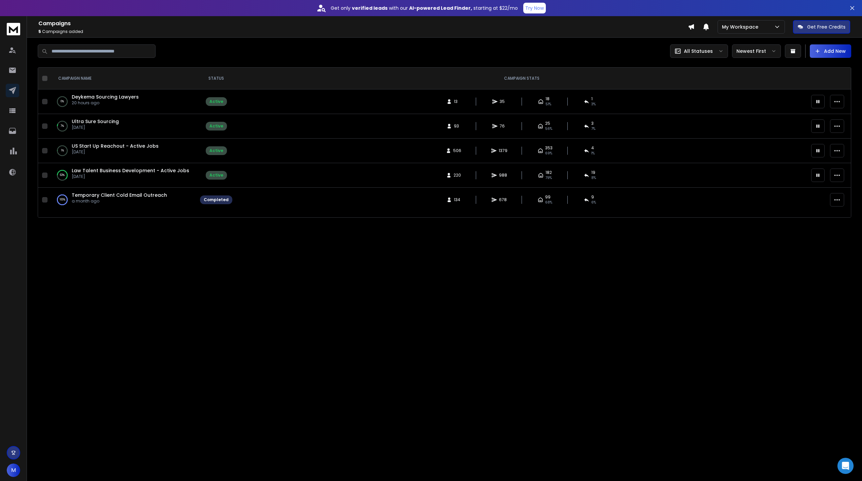
click at [312, 127] on div "93 76 25 56 % 3 7 %" at bounding box center [521, 126] width 562 height 11
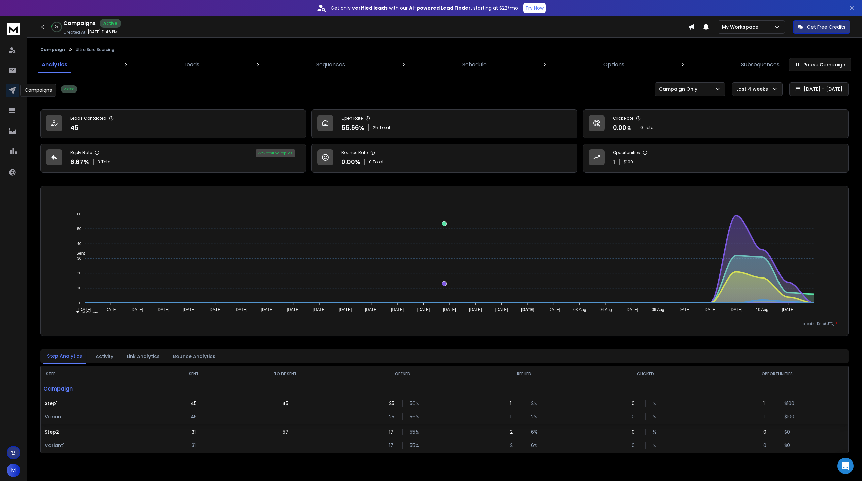
click at [6, 88] on link at bounding box center [12, 90] width 13 height 13
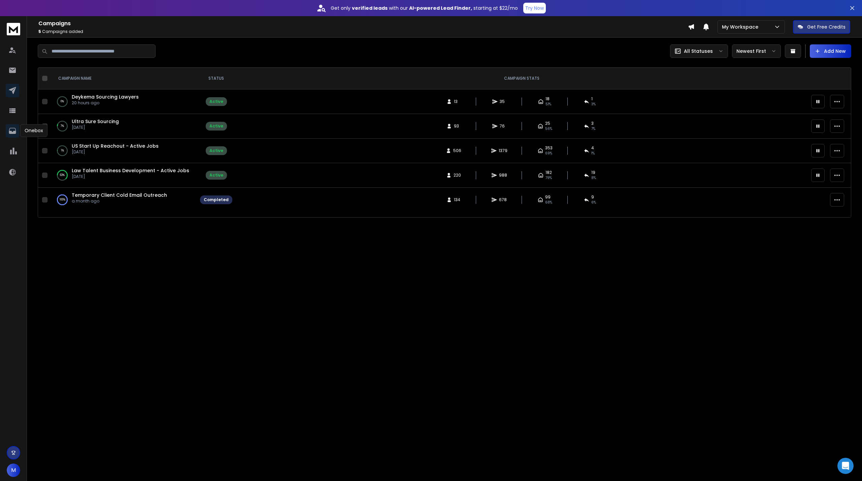
click at [11, 125] on link at bounding box center [12, 130] width 13 height 13
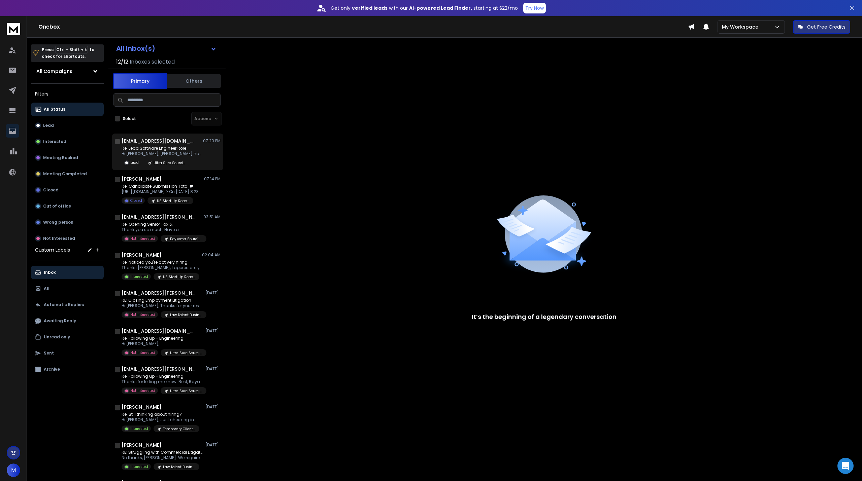
click at [141, 146] on p "Re: Lead Software Engineer Role" at bounding box center [162, 148] width 81 height 5
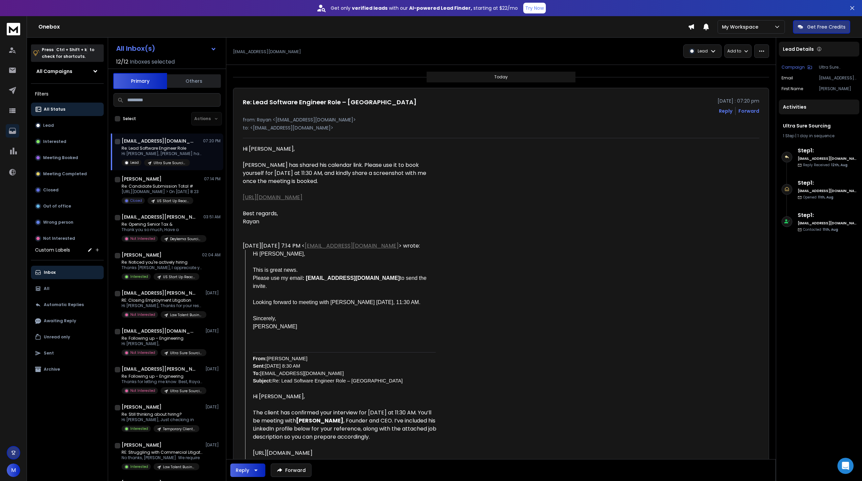
click at [8, 99] on div at bounding box center [13, 92] width 15 height 16
click at [9, 96] on link at bounding box center [12, 90] width 13 height 13
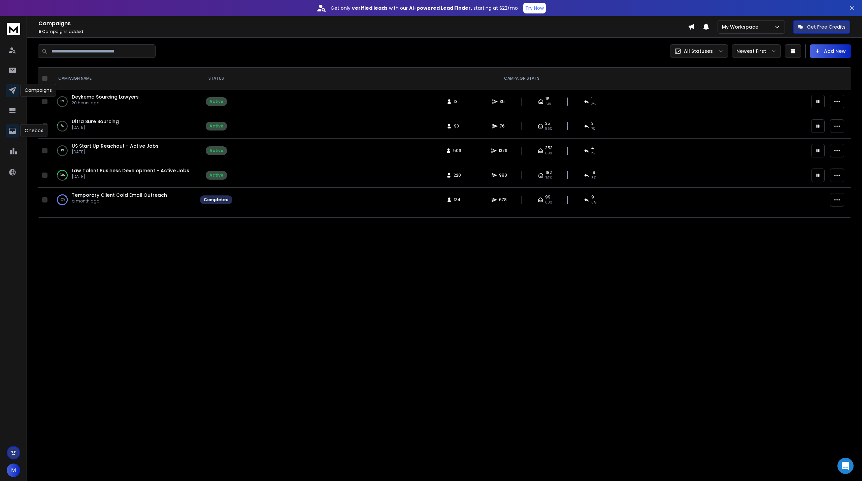
click at [18, 132] on link at bounding box center [12, 130] width 13 height 13
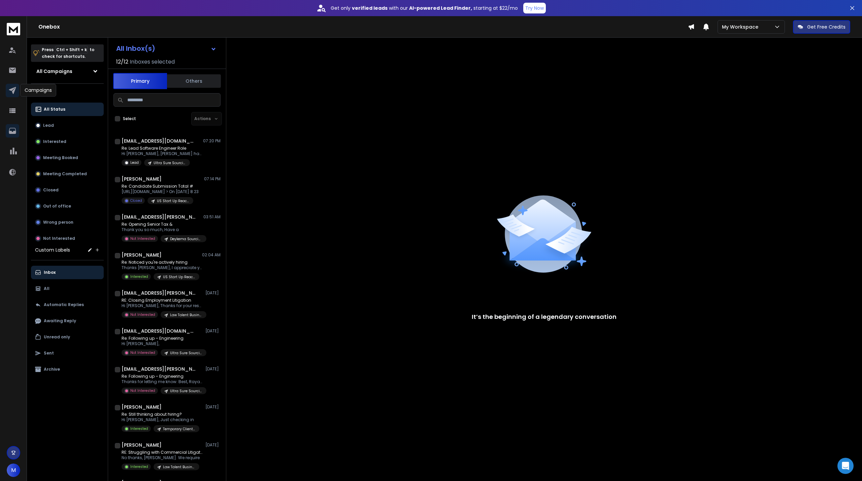
click at [9, 94] on icon at bounding box center [12, 91] width 8 height 8
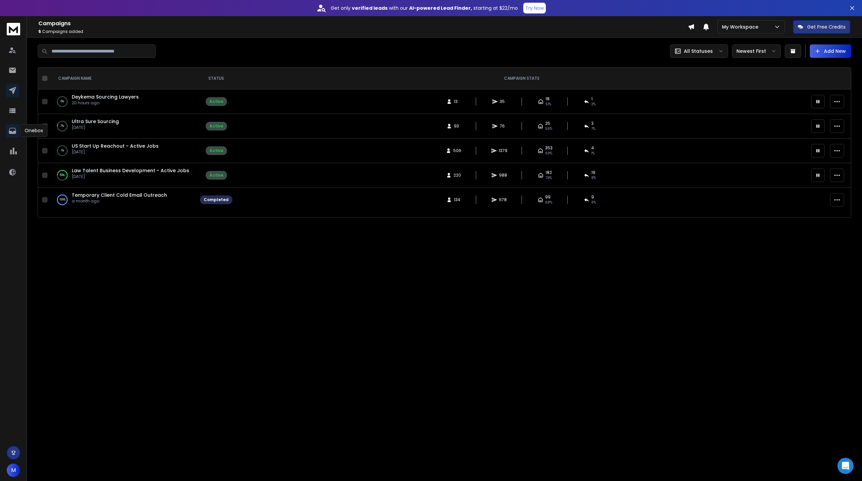
click at [11, 126] on link at bounding box center [12, 130] width 13 height 13
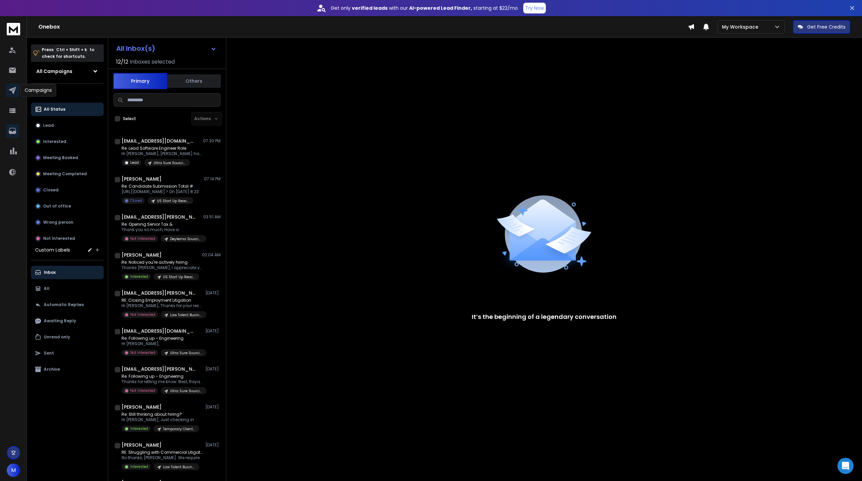
click at [14, 87] on icon at bounding box center [12, 91] width 8 height 8
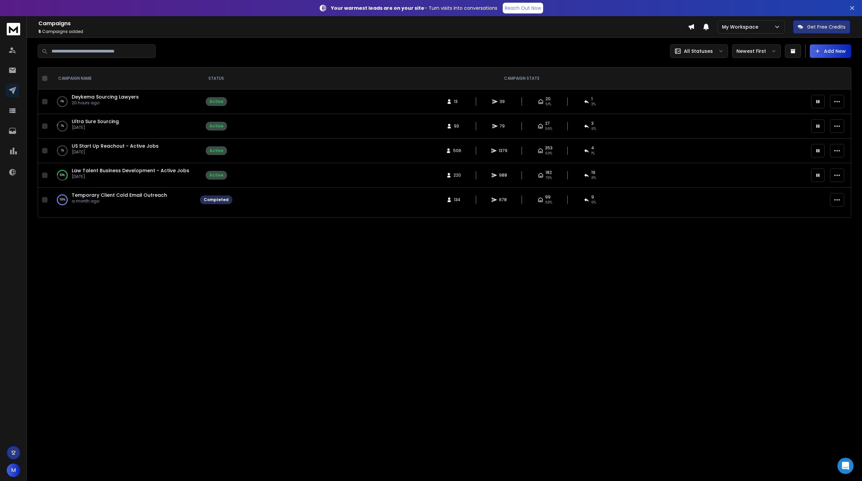
click at [402, 130] on div "93 79 27 56 % 3 6 %" at bounding box center [521, 126] width 562 height 11
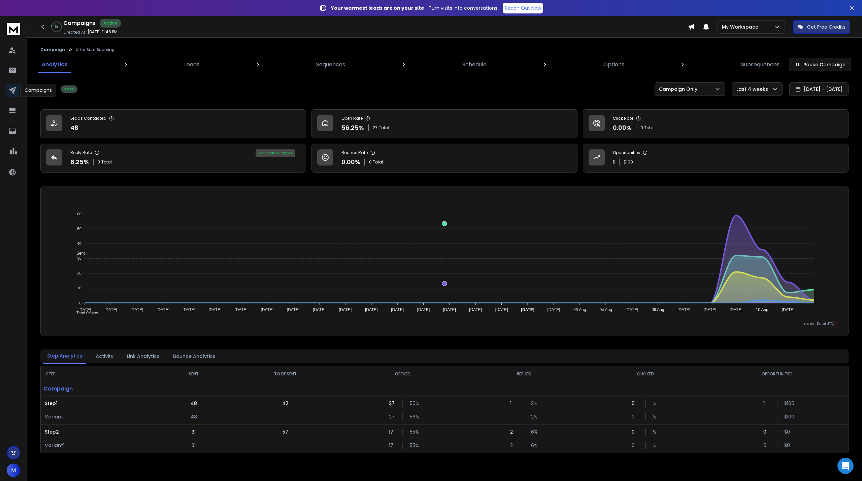
click at [7, 94] on link at bounding box center [12, 90] width 13 height 13
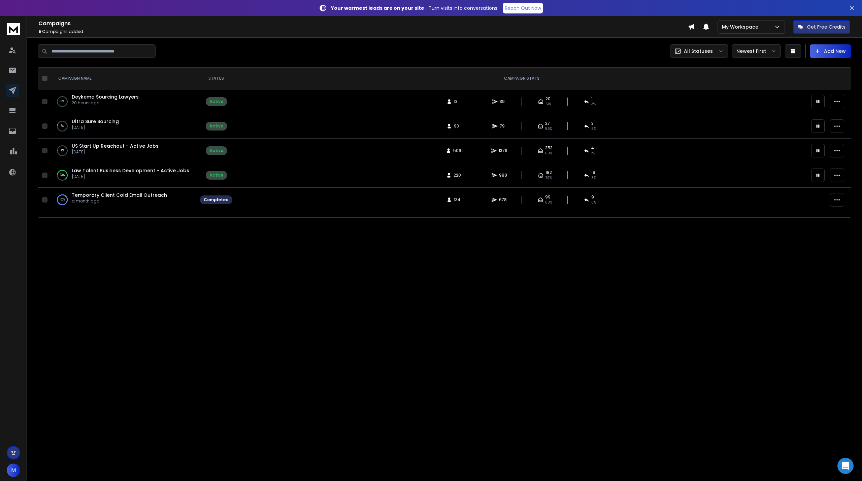
click at [389, 156] on div "506 1379 353 69 % 4 1 %" at bounding box center [521, 150] width 562 height 11
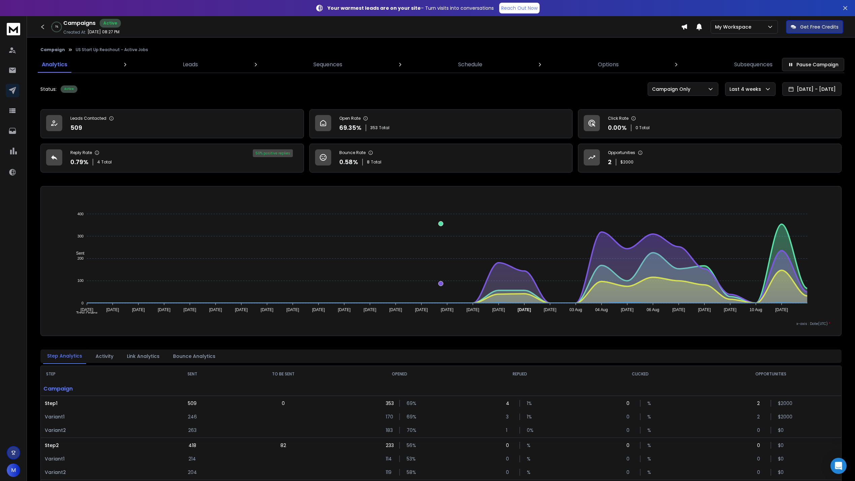
click at [4, 94] on div "M" at bounding box center [13, 250] width 27 height 468
click at [4, 92] on div "M" at bounding box center [13, 250] width 27 height 468
click at [5, 92] on div "M" at bounding box center [13, 250] width 27 height 468
click at [10, 92] on icon at bounding box center [12, 91] width 8 height 8
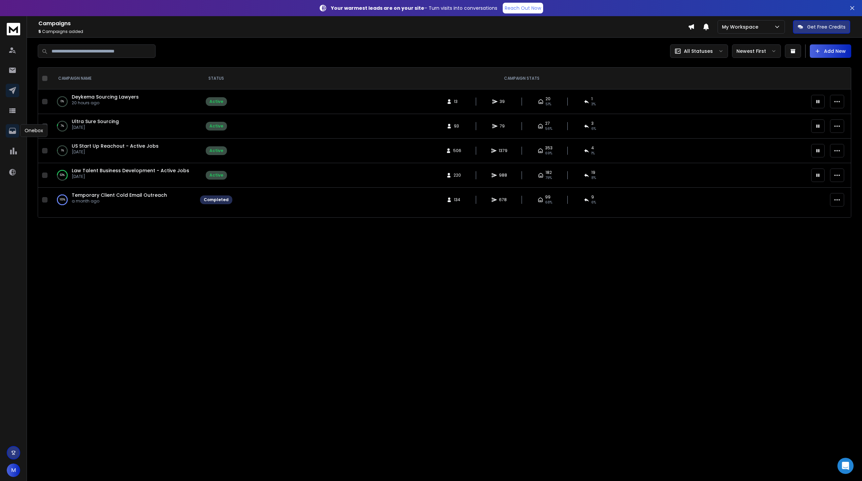
click at [10, 130] on icon at bounding box center [12, 131] width 8 height 8
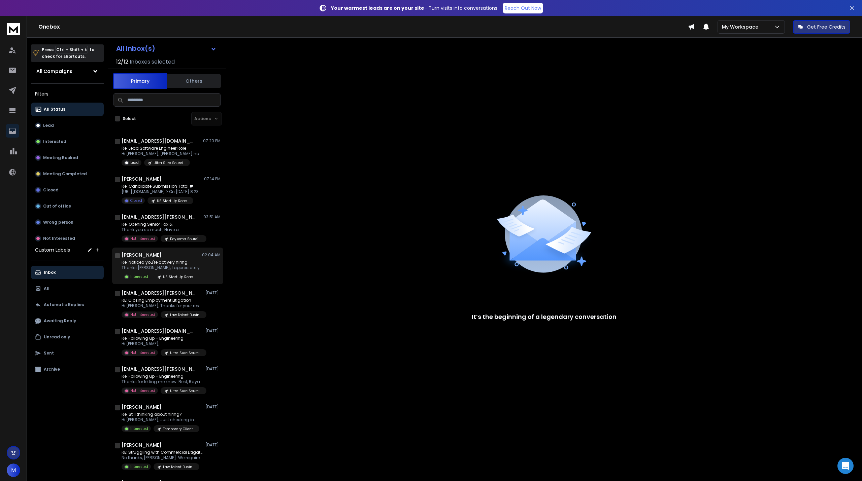
click at [165, 254] on div "[PERSON_NAME] 02:04 AM" at bounding box center [171, 255] width 99 height 7
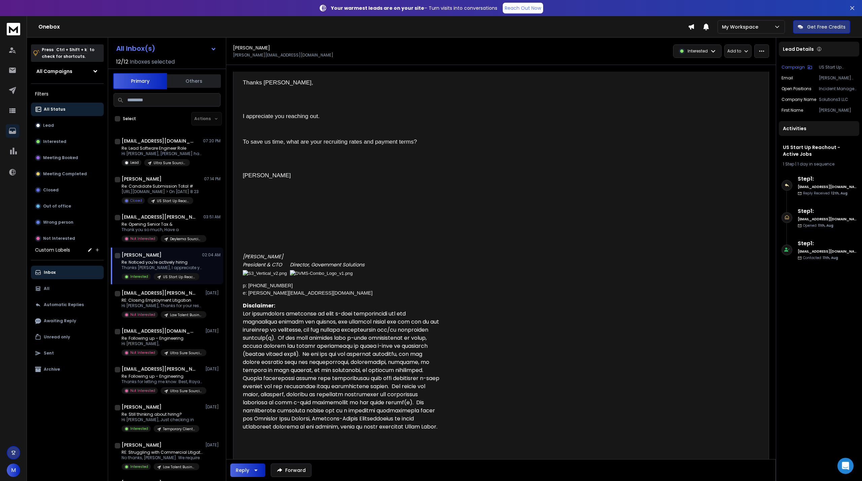
scroll to position [77, 0]
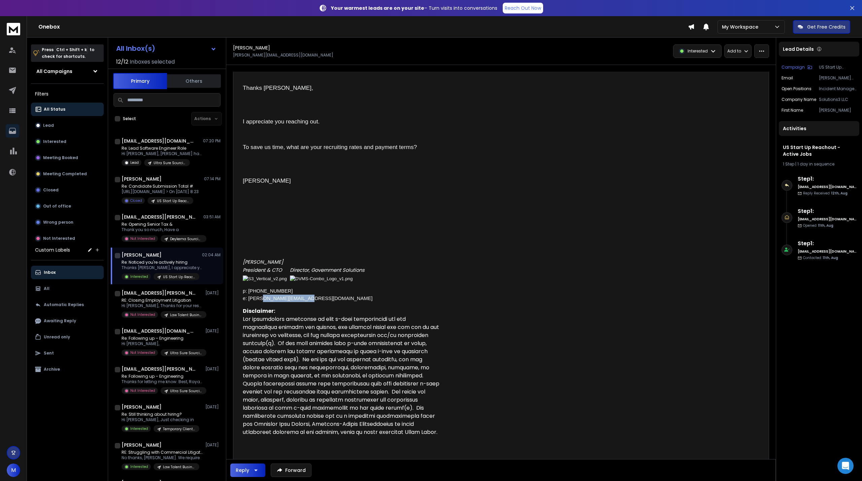
drag, startPoint x: 304, startPoint y: 308, endPoint x: 262, endPoint y: 308, distance: 42.4
click at [262, 307] on td "e: [PERSON_NAME][EMAIL_ADDRESS][DOMAIN_NAME]" at bounding box center [322, 301] width 158 height 12
click at [13, 88] on icon at bounding box center [12, 91] width 8 height 8
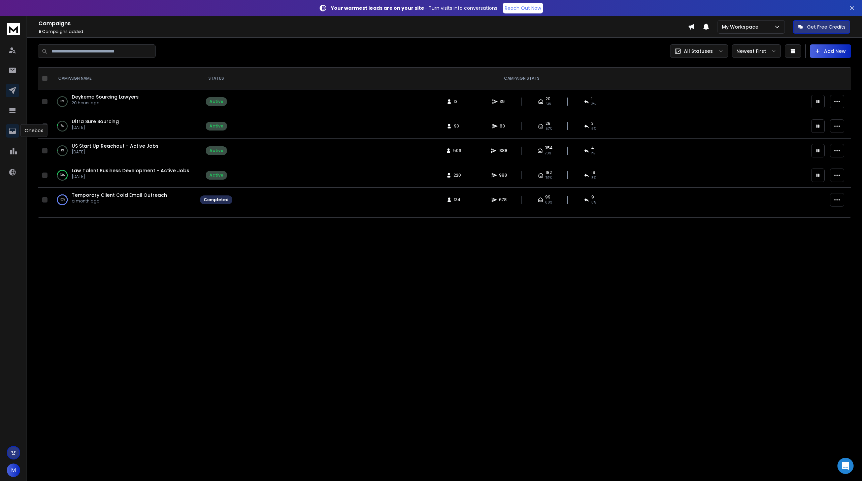
click at [15, 128] on icon at bounding box center [12, 131] width 8 height 8
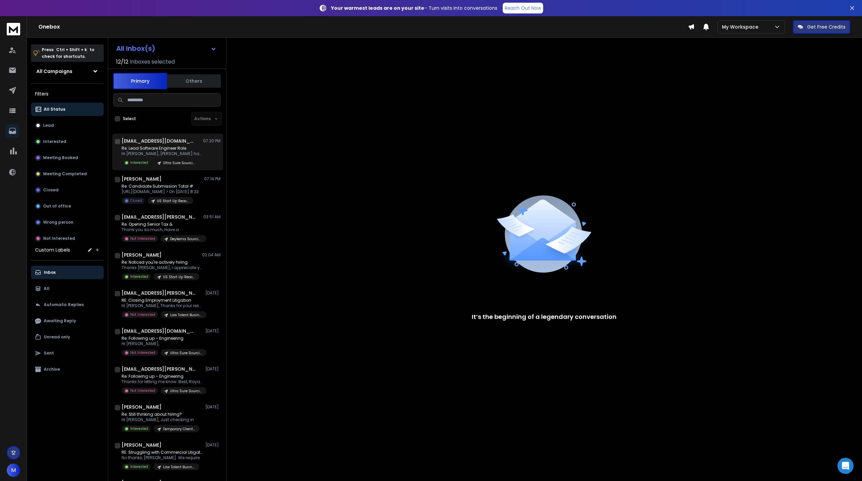
click at [162, 151] on p "Hi [PERSON_NAME], [PERSON_NAME] has shared his" at bounding box center [162, 153] width 81 height 5
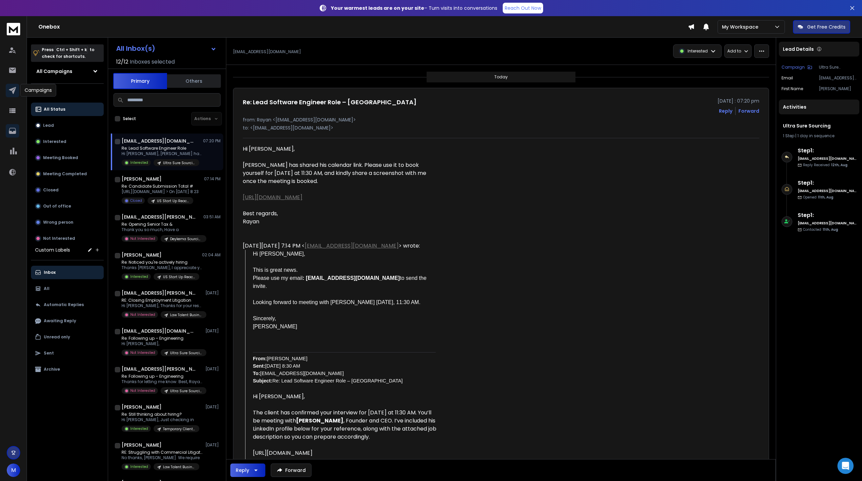
click at [11, 90] on icon at bounding box center [12, 90] width 7 height 7
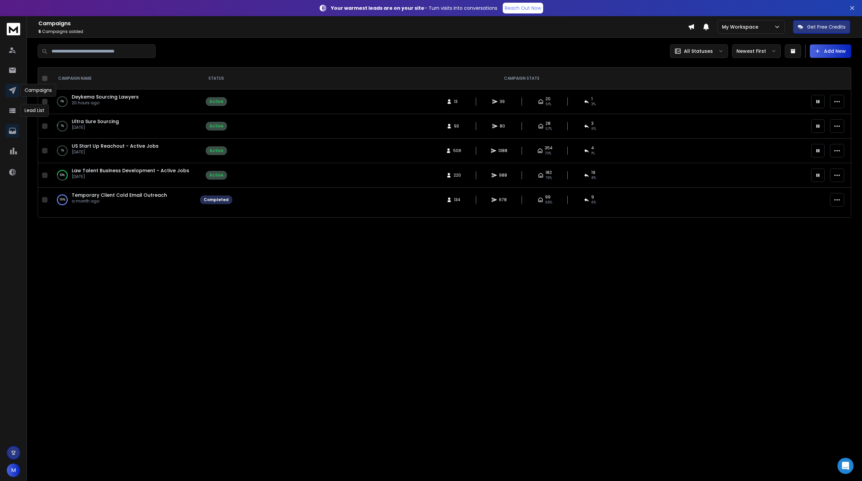
click at [9, 126] on link at bounding box center [12, 130] width 13 height 13
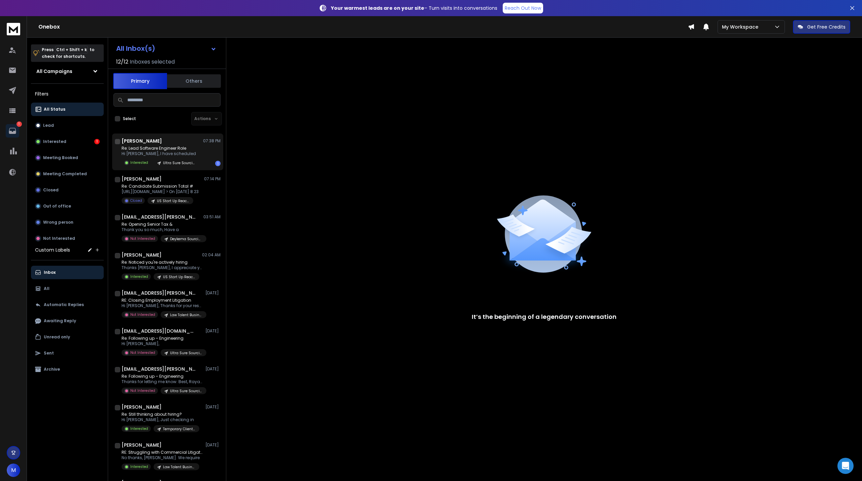
click at [160, 142] on div "[PERSON_NAME] 07:38 PM" at bounding box center [171, 141] width 99 height 7
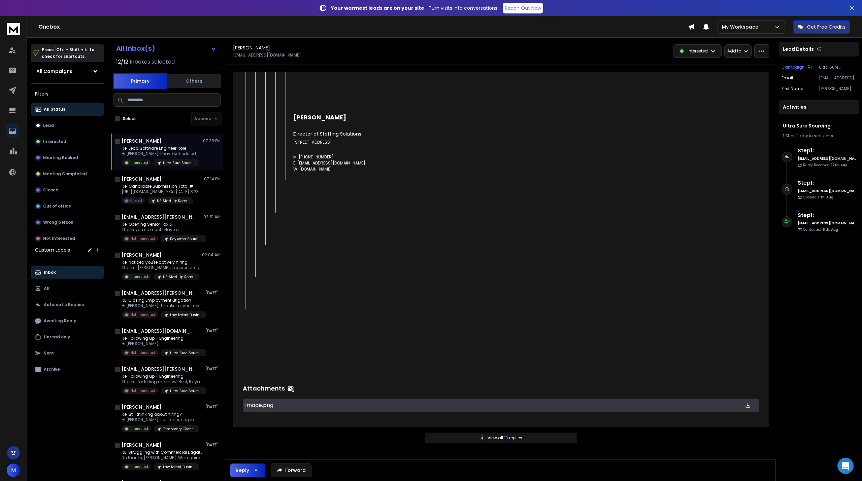
scroll to position [3850, 0]
click at [275, 408] on div "image.png" at bounding box center [320, 406] width 151 height 8
click at [265, 407] on div "image.png" at bounding box center [320, 406] width 151 height 8
click at [240, 467] on div "Reply" at bounding box center [242, 470] width 13 height 7
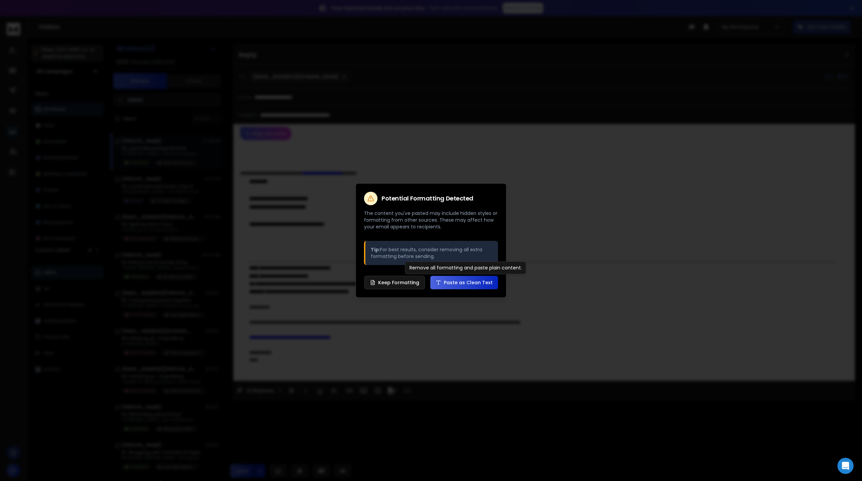
click at [464, 285] on button "Paste as Clean Text" at bounding box center [464, 282] width 68 height 13
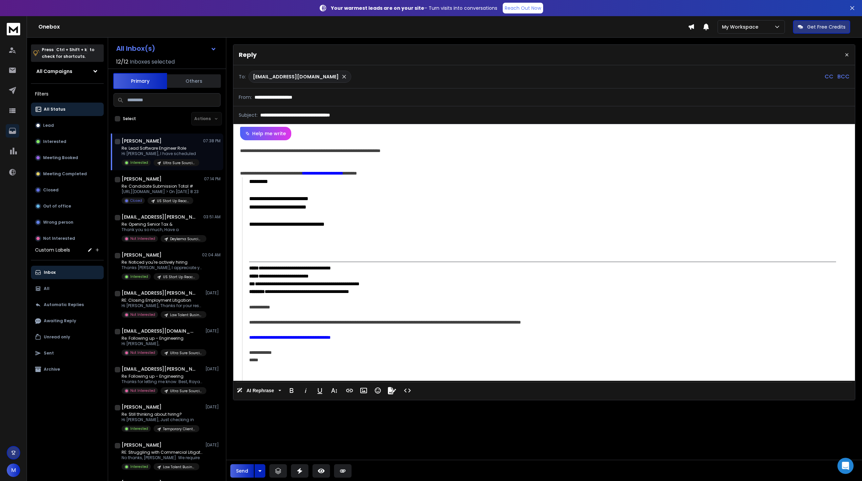
click at [279, 152] on div "**********" at bounding box center [539, 150] width 599 height 7
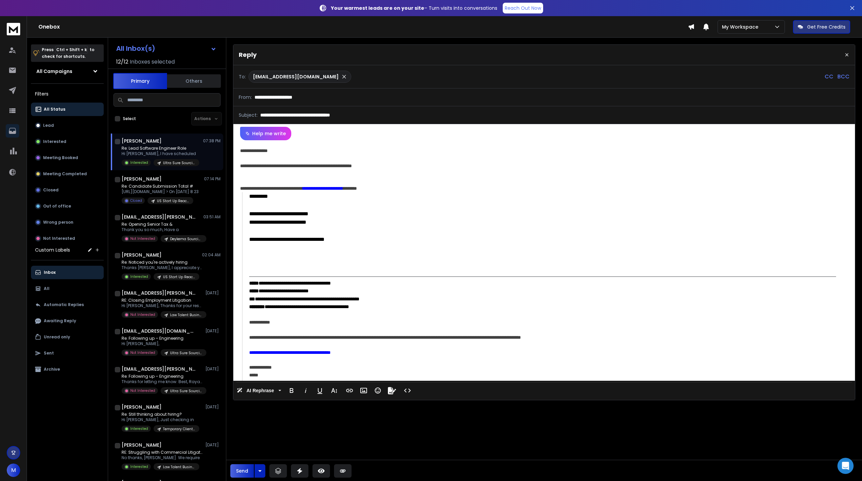
click at [349, 167] on div "**********" at bounding box center [539, 158] width 599 height 23
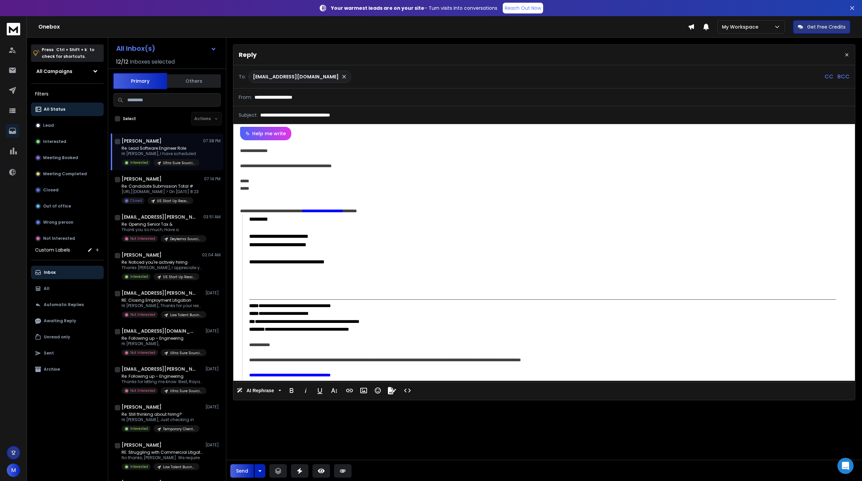
click at [245, 467] on button "Send" at bounding box center [242, 471] width 24 height 13
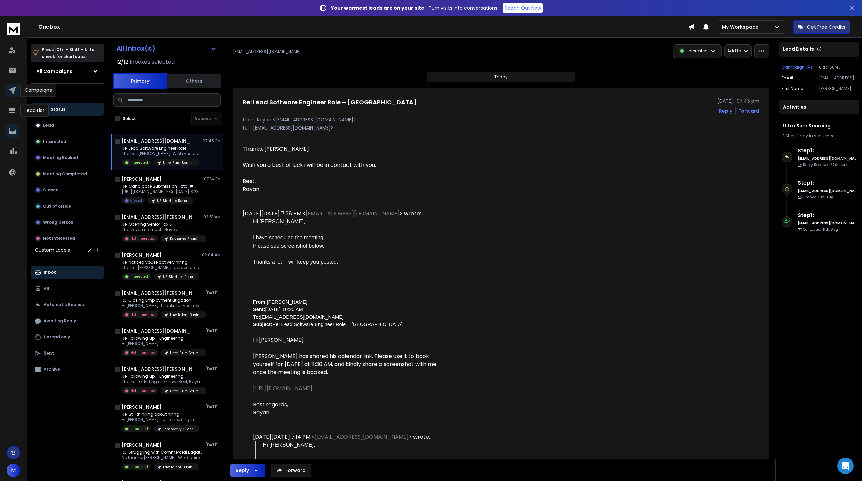
click at [12, 90] on icon at bounding box center [12, 91] width 8 height 8
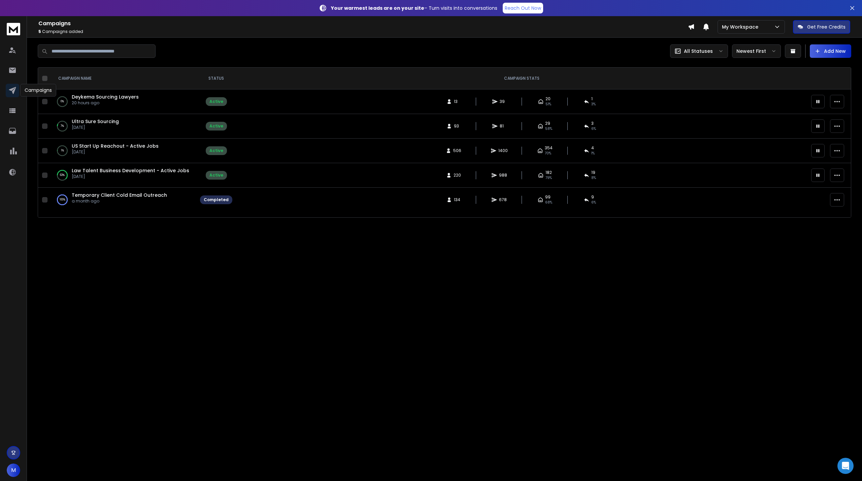
click at [249, 124] on div "93 81 29 58 % 3 6 %" at bounding box center [521, 126] width 562 height 11
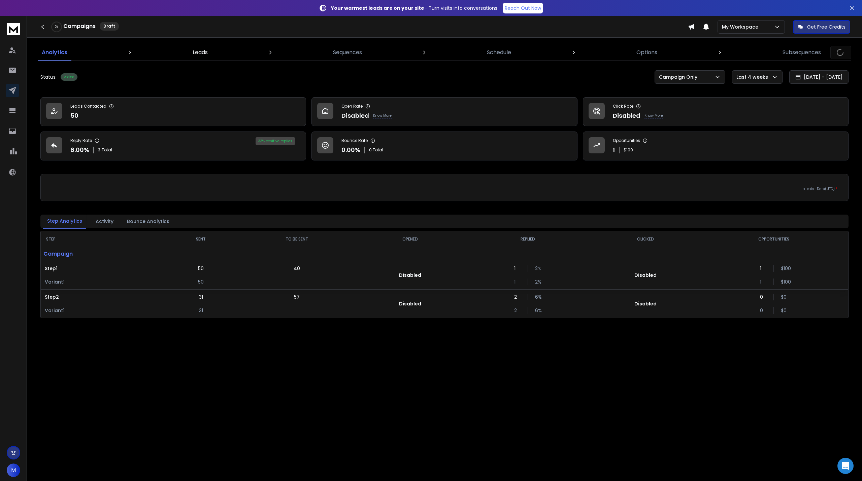
click at [196, 53] on p "Leads" at bounding box center [200, 52] width 15 height 8
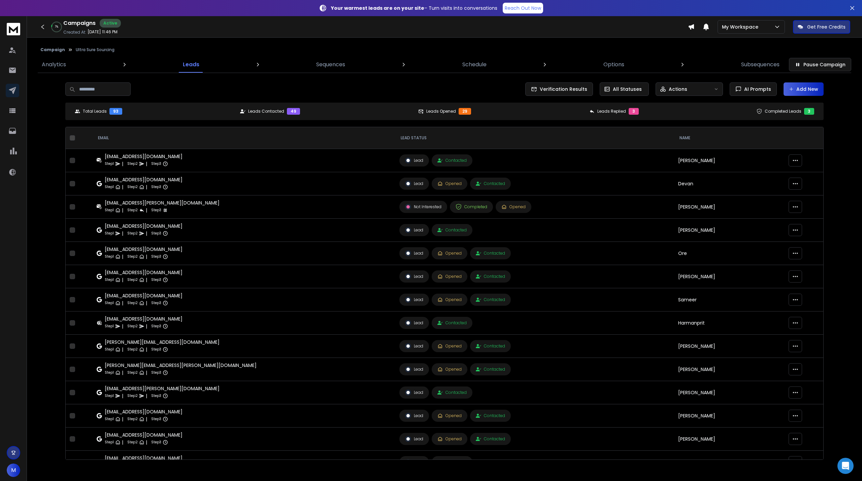
click at [119, 87] on input at bounding box center [97, 88] width 65 height 13
paste input "**********"
type input "**********"
click at [123, 89] on input at bounding box center [97, 88] width 65 height 13
paste input "**********"
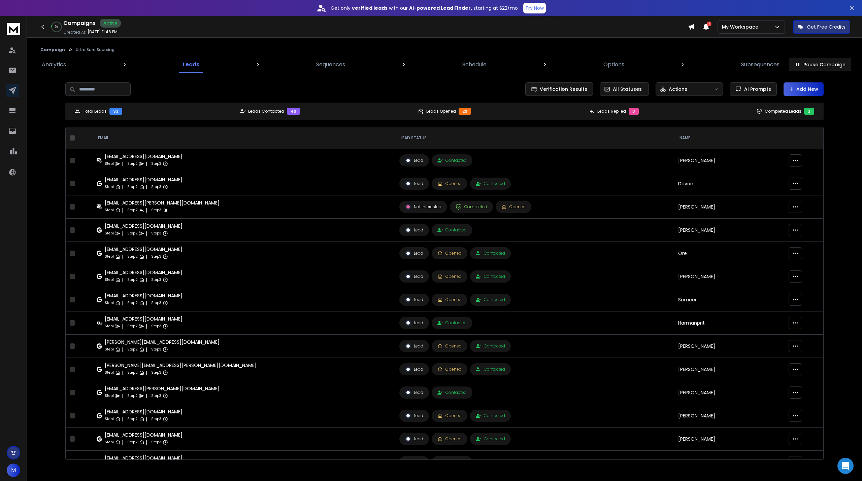
type input "**********"
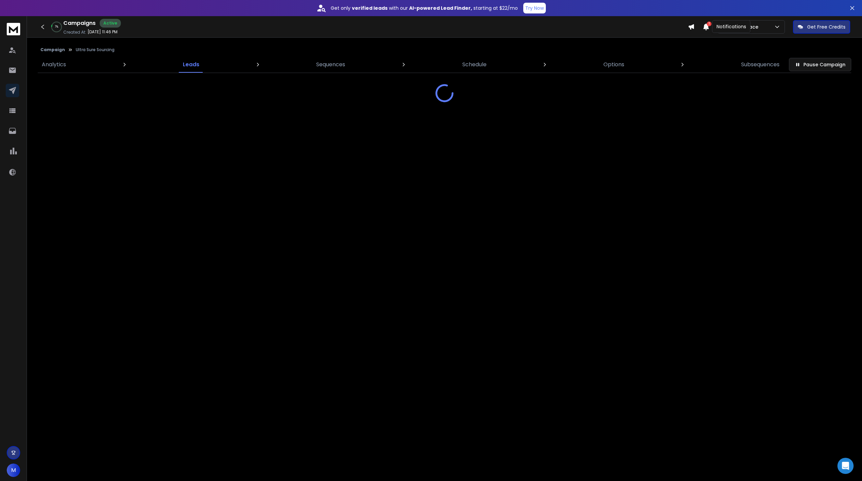
click at [706, 28] on icon at bounding box center [706, 26] width 6 height 7
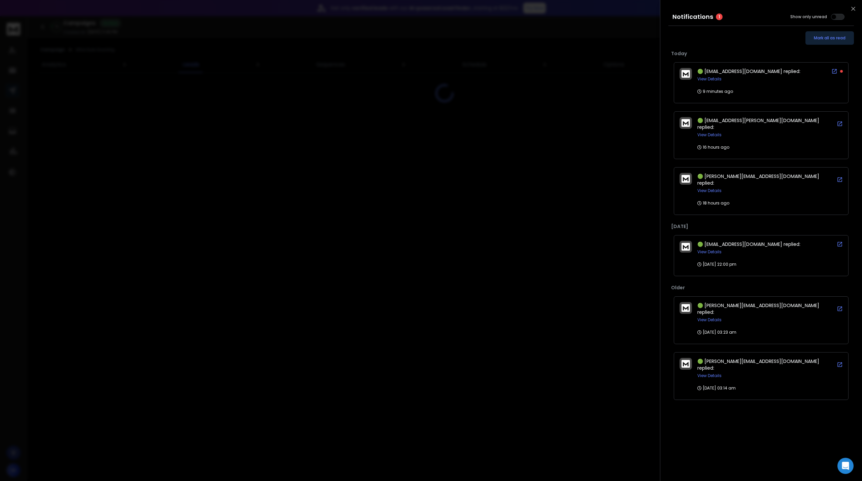
click at [832, 38] on span "Mark all as read" at bounding box center [830, 37] width 32 height 5
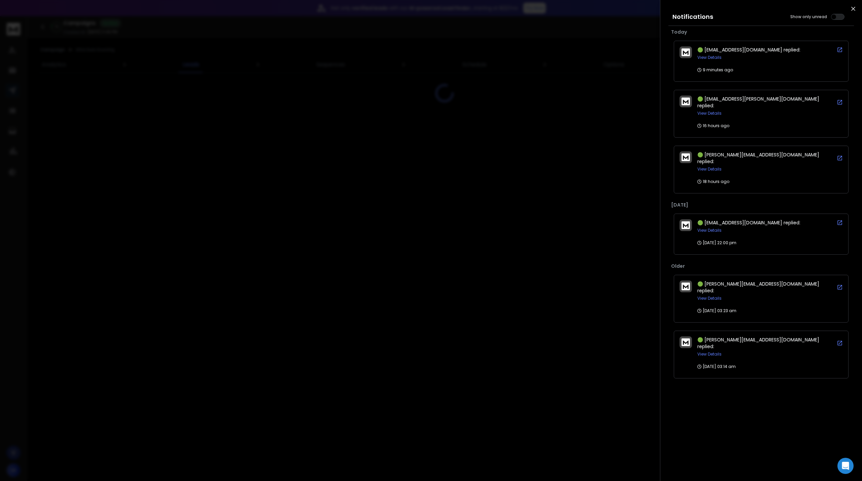
click at [854, 8] on icon "button" at bounding box center [853, 8] width 7 height 7
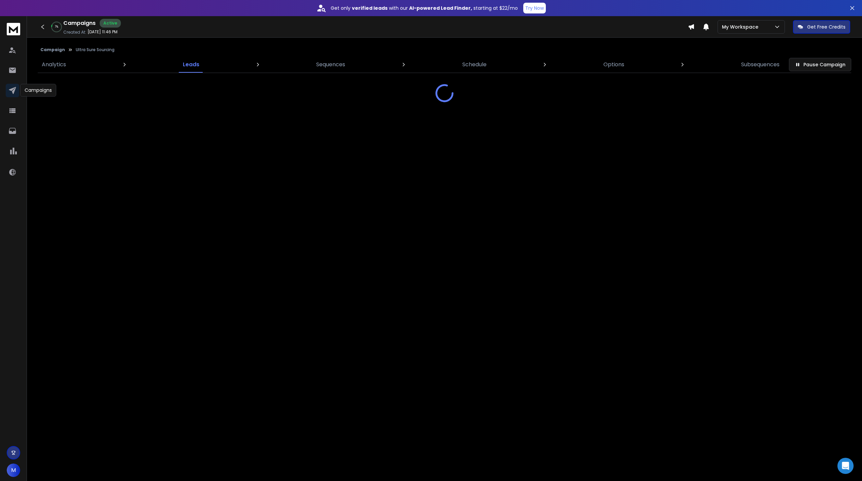
click at [8, 94] on icon at bounding box center [12, 91] width 8 height 8
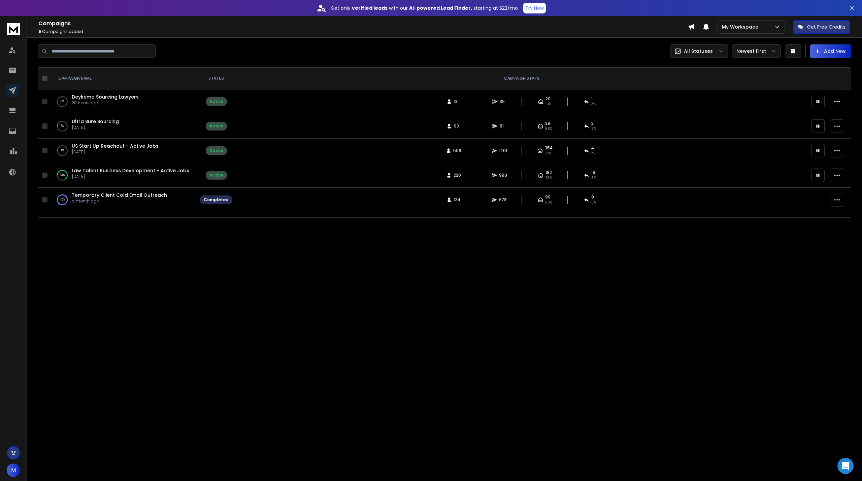
click at [149, 128] on div "7 % Ultra Sure Sourcing 3 days ago" at bounding box center [123, 126] width 132 height 16
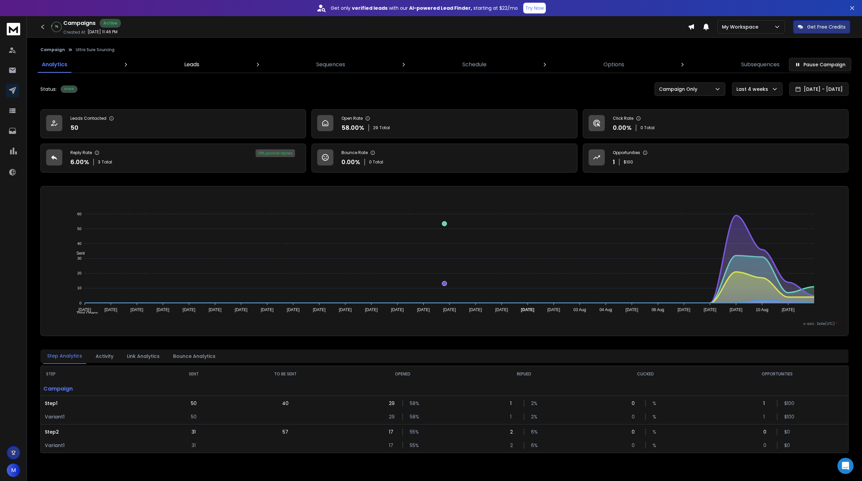
click at [193, 64] on p "Leads" at bounding box center [191, 65] width 15 height 8
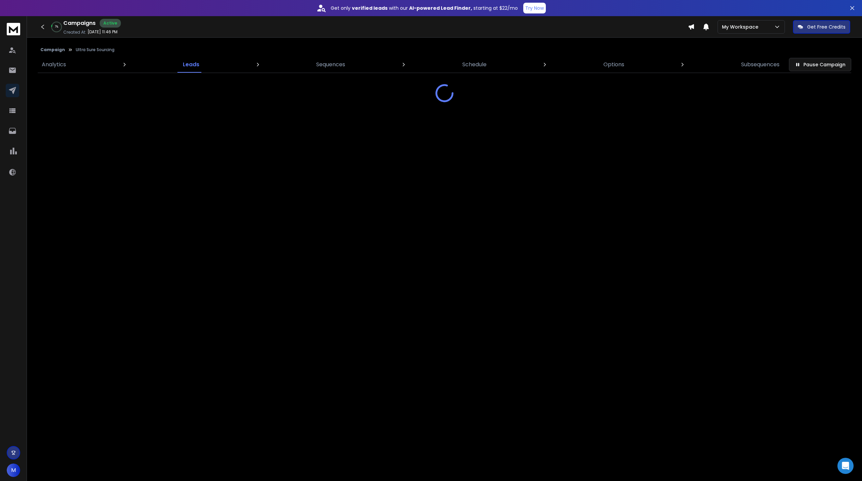
click at [375, 172] on div "Get only verified leads with our AI-powered Lead Finder, starting at $22/mo Try…" at bounding box center [431, 240] width 862 height 481
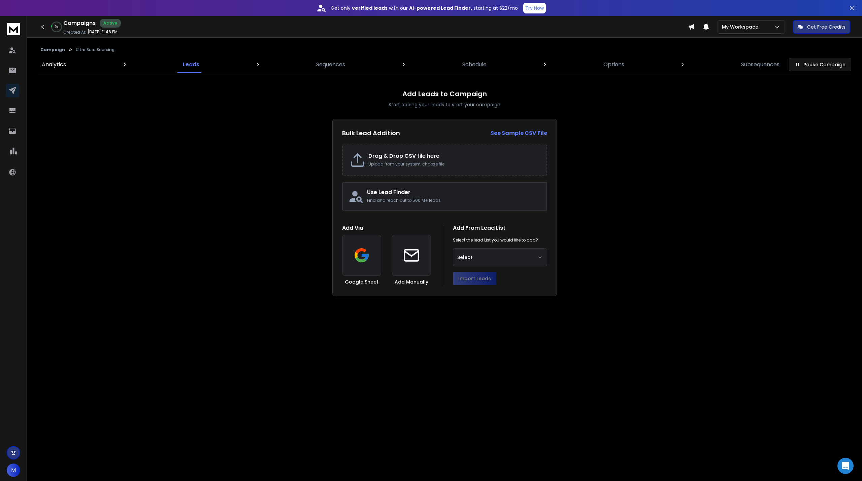
click at [58, 68] on p "Analytics" at bounding box center [54, 65] width 24 height 8
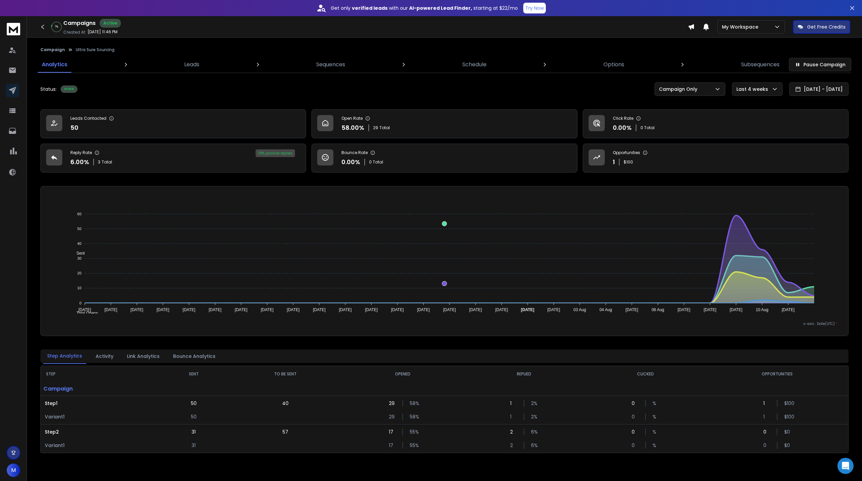
click at [100, 127] on div "50" at bounding box center [91, 127] width 43 height 9
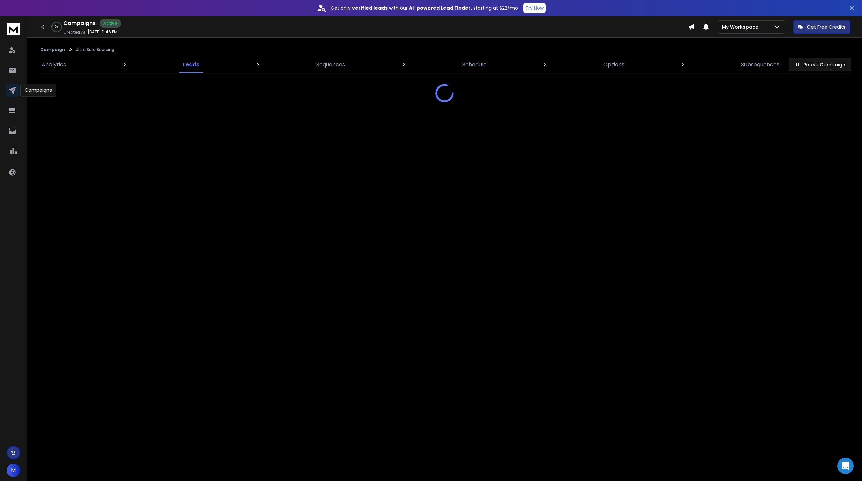
click at [10, 96] on link at bounding box center [12, 90] width 13 height 13
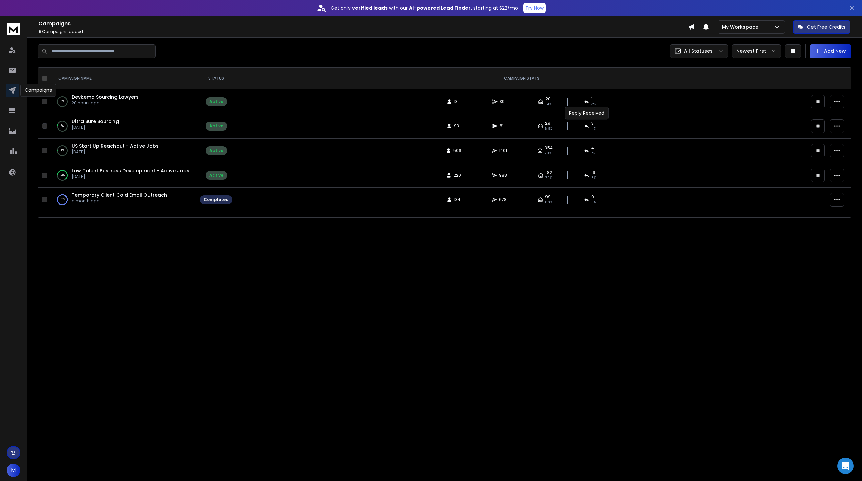
click at [591, 124] on span "3" at bounding box center [592, 123] width 2 height 5
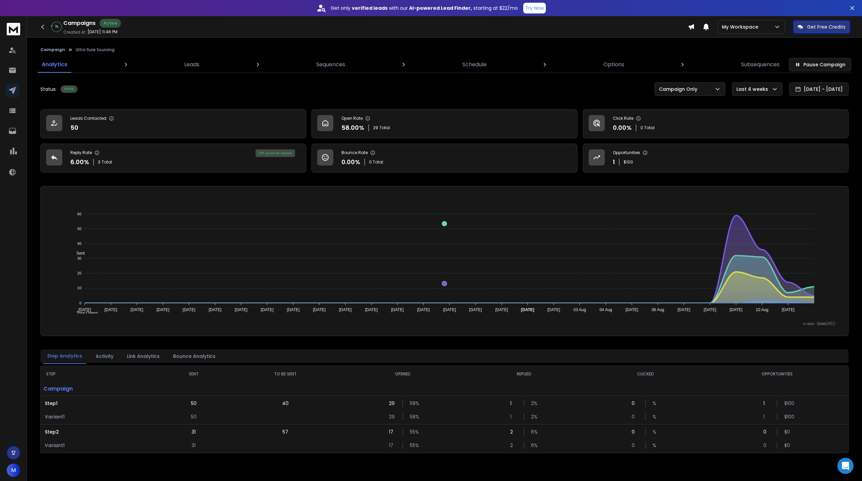
click at [229, 166] on link "Reply Rate 6.00 % 3 Total 33 % positive replies" at bounding box center [173, 158] width 266 height 29
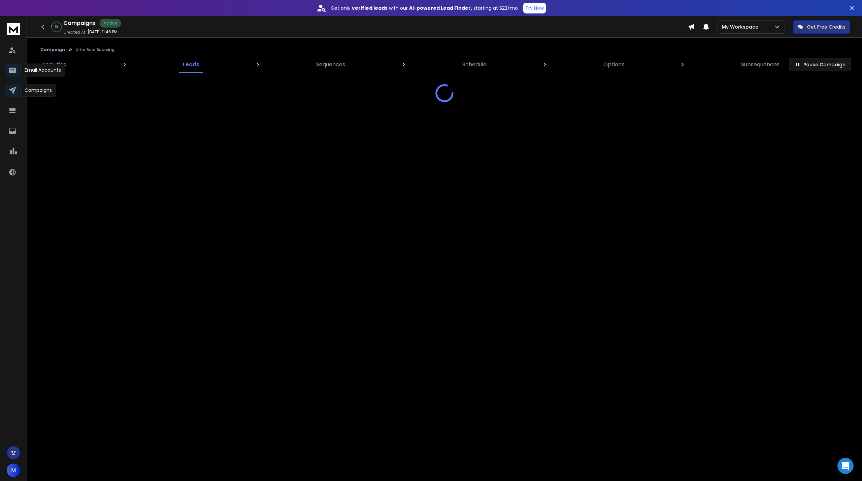
click at [11, 73] on icon at bounding box center [12, 70] width 7 height 5
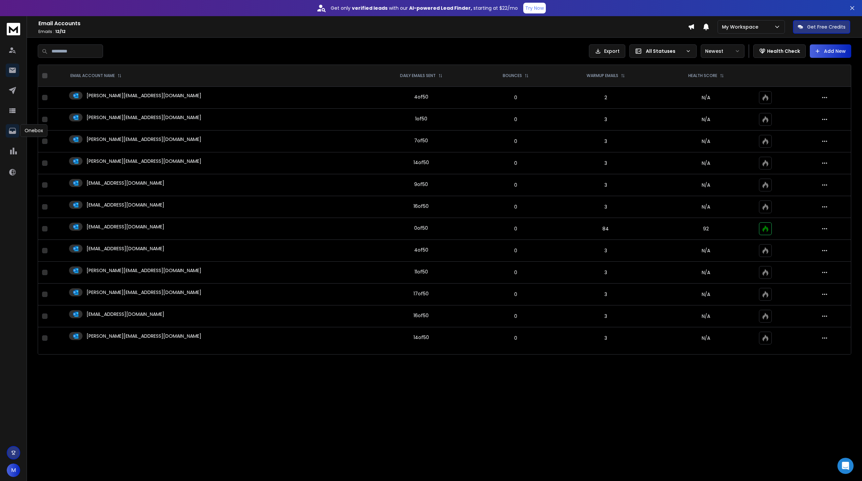
click at [7, 128] on link at bounding box center [12, 130] width 13 height 13
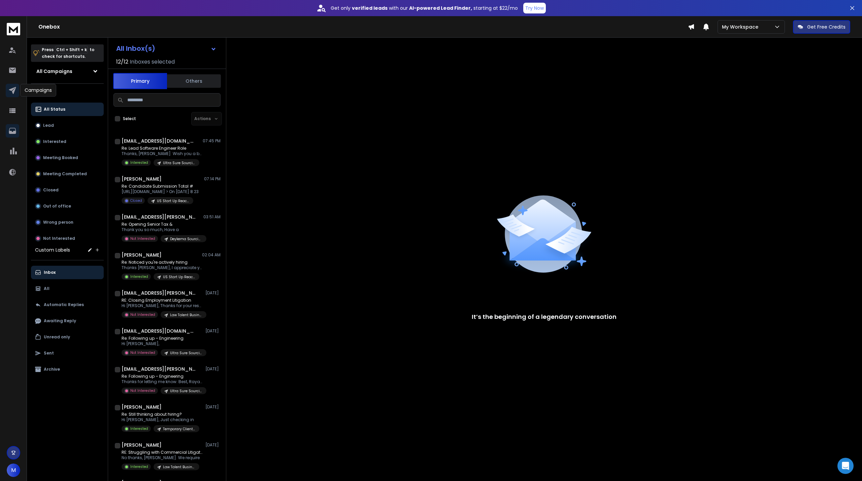
click at [11, 96] on link at bounding box center [12, 90] width 13 height 13
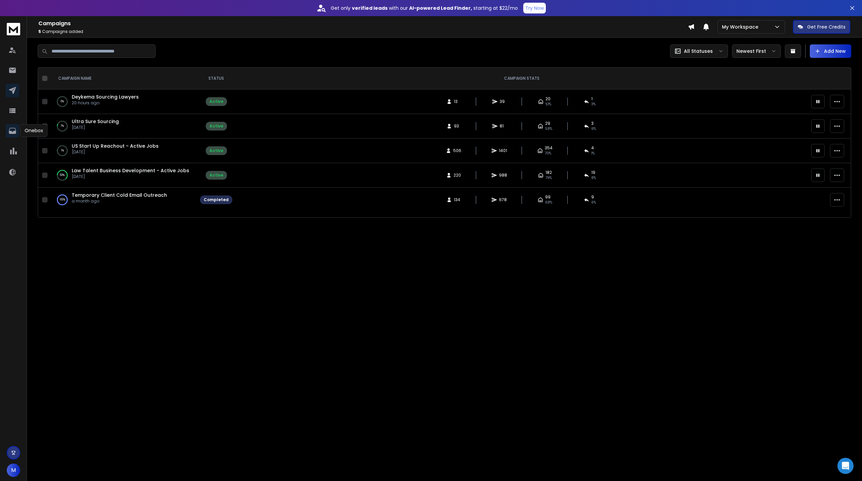
click at [8, 135] on link at bounding box center [12, 130] width 13 height 13
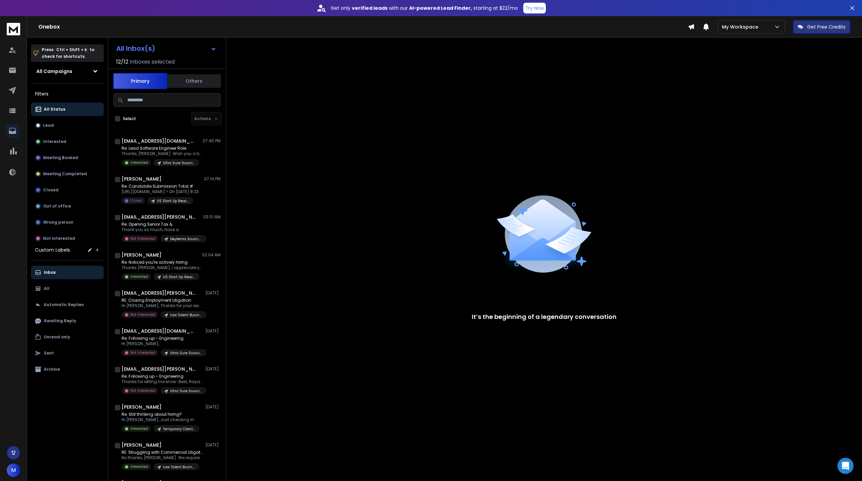
click at [215, 82] on button "Others" at bounding box center [194, 81] width 54 height 15
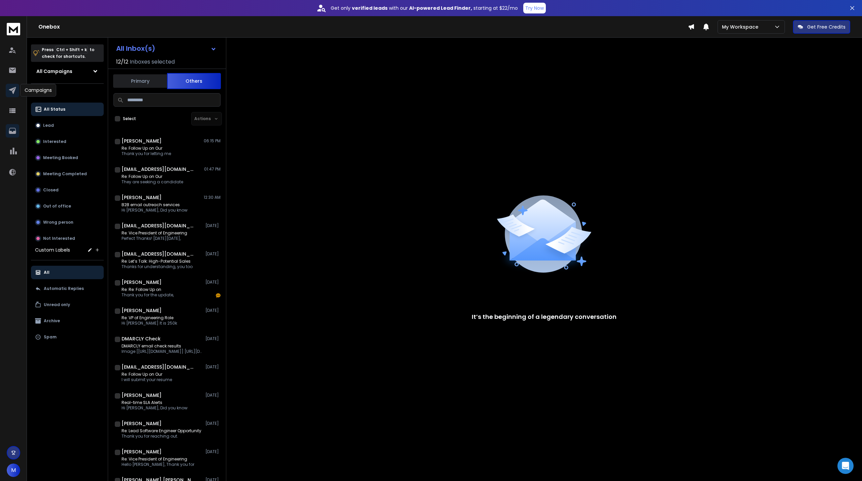
click at [13, 88] on icon at bounding box center [12, 90] width 7 height 7
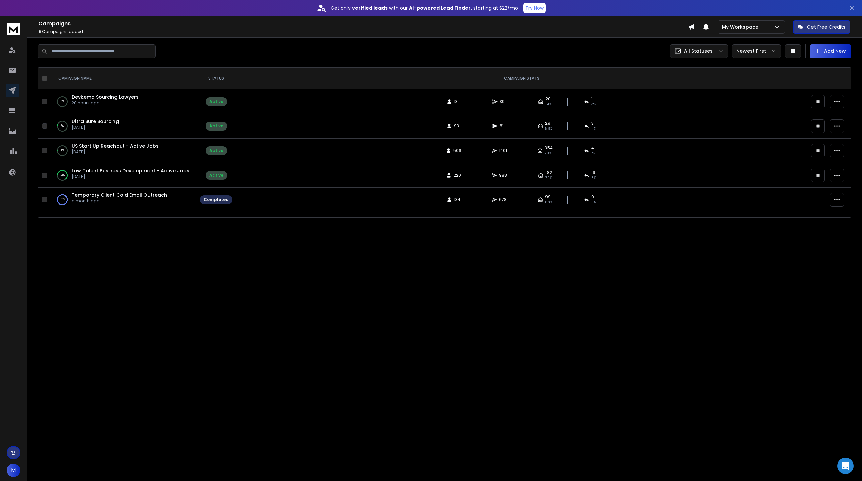
click at [366, 128] on div "93 81 29 58 % 3 6 %" at bounding box center [521, 126] width 562 height 11
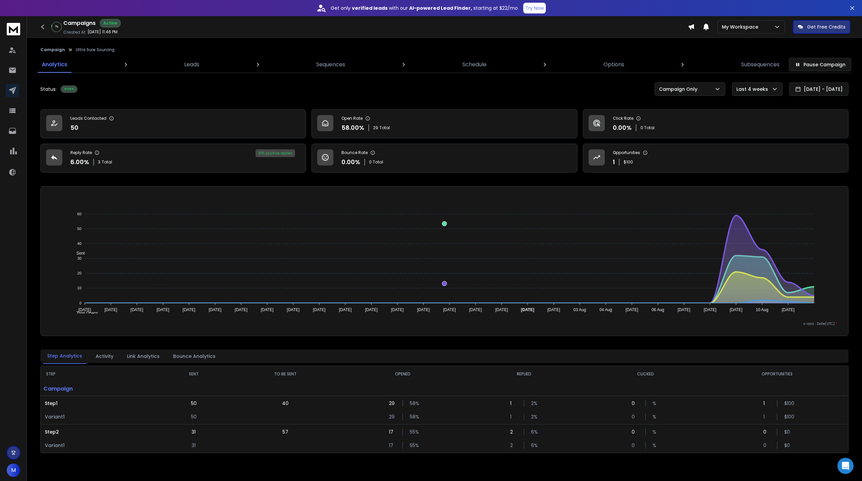
click at [108, 361] on button "Activity" at bounding box center [105, 356] width 26 height 15
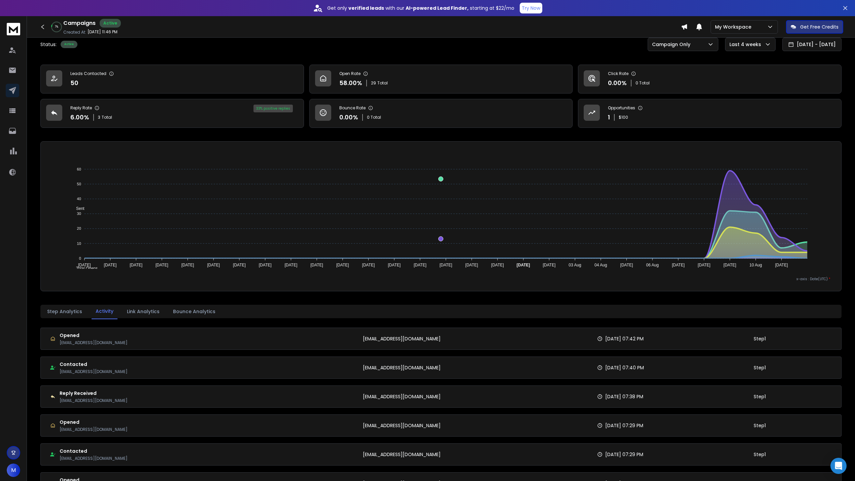
scroll to position [135, 0]
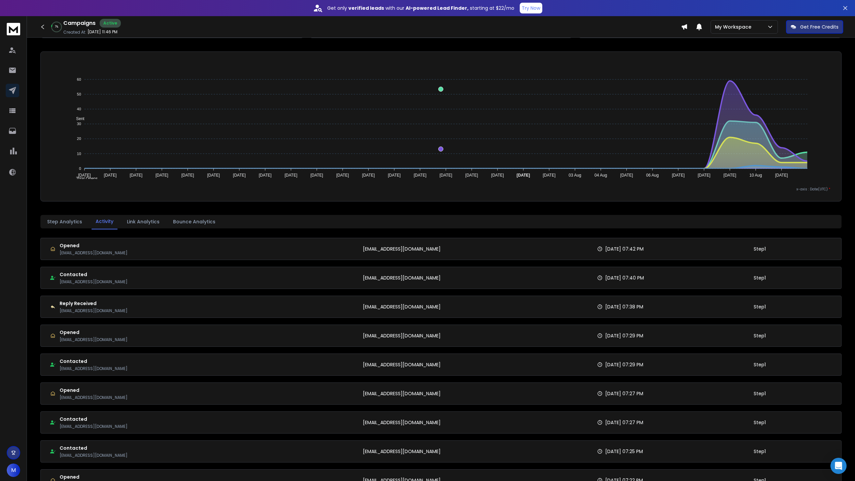
click at [381, 251] on p "frazyfrazy@gmail.com" at bounding box center [402, 249] width 78 height 7
click at [126, 248] on div "Opened rayan@mytalentvibe.com" at bounding box center [206, 248] width 313 height 13
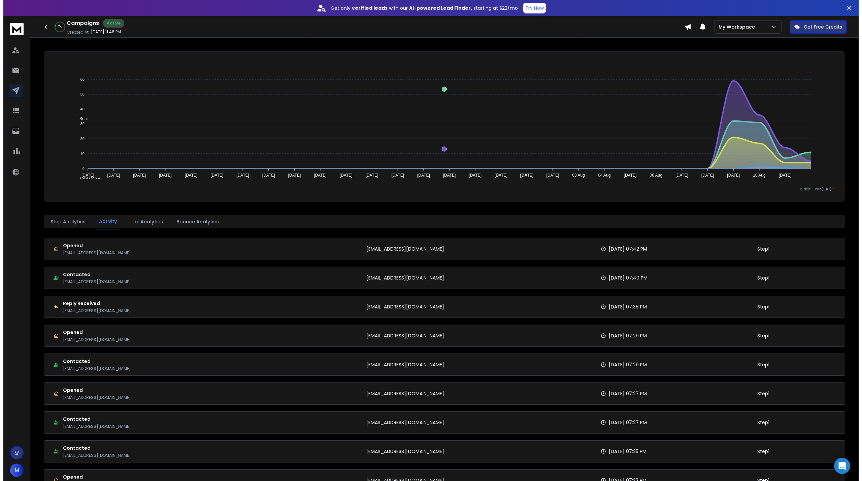
scroll to position [0, 0]
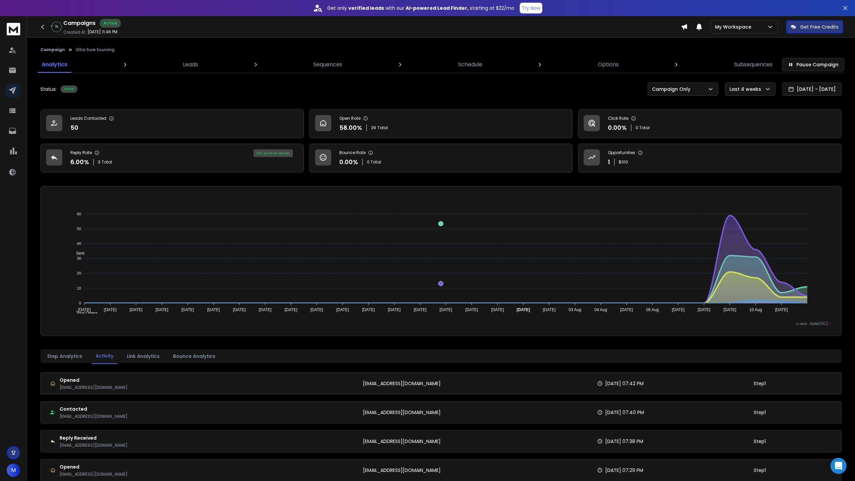
click at [190, 124] on link "Leads Contacted 50" at bounding box center [172, 123] width 264 height 29
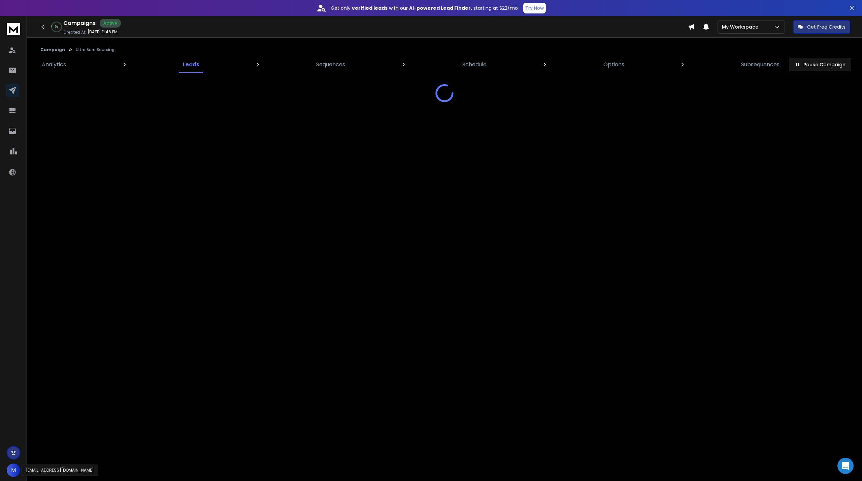
click at [8, 474] on span "M" at bounding box center [13, 470] width 13 height 13
click at [40, 473] on p "Logout" at bounding box center [40, 470] width 16 height 7
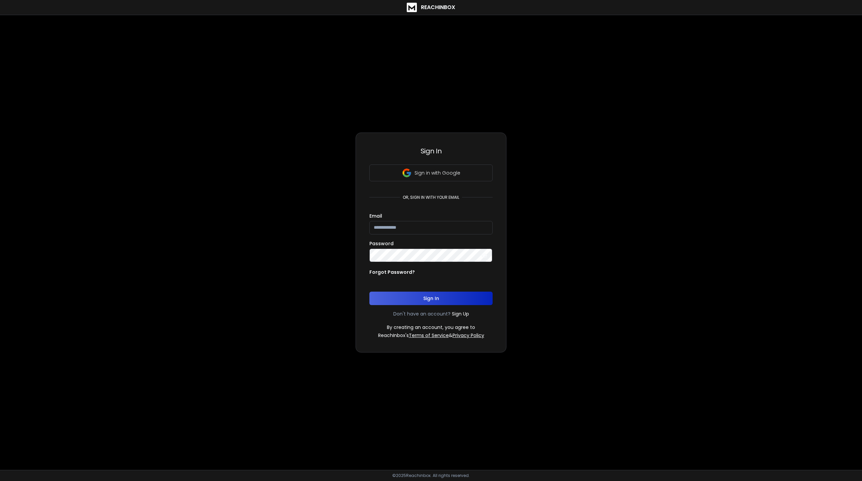
drag, startPoint x: 0, startPoint y: 0, endPoint x: 401, endPoint y: 228, distance: 460.9
click at [401, 228] on input "email" at bounding box center [430, 227] width 123 height 13
type input "**********"
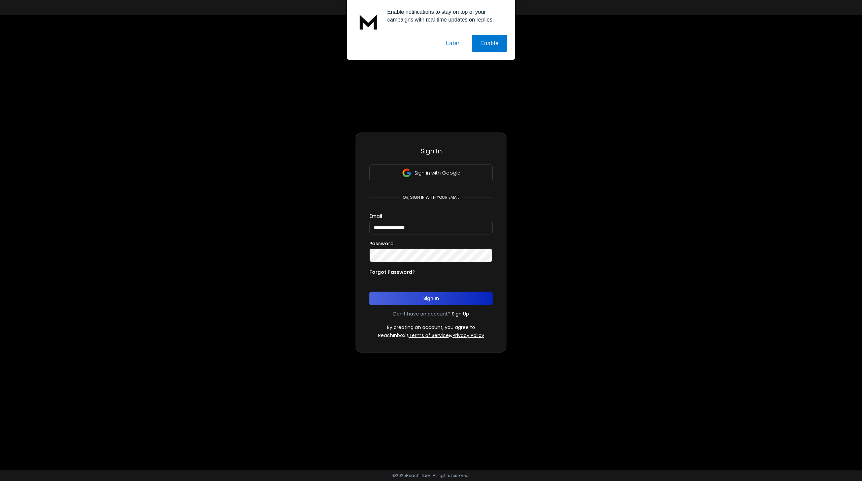
click at [369, 292] on button "Sign In" at bounding box center [430, 298] width 123 height 13
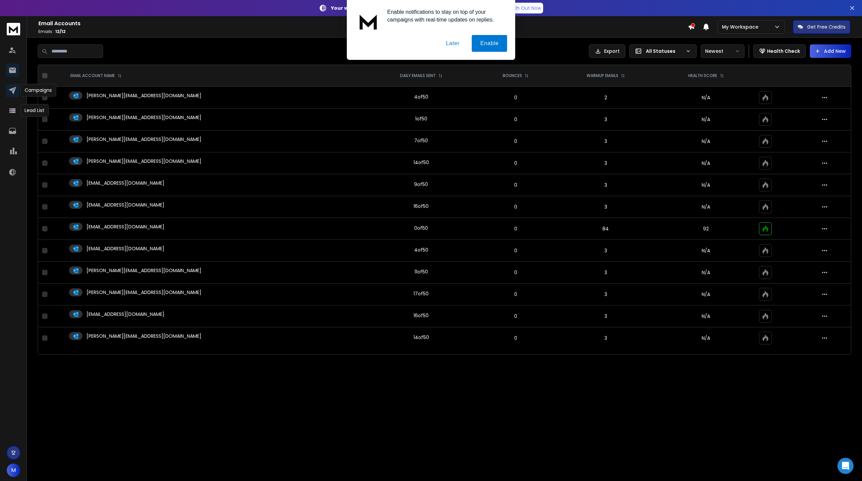
click at [15, 93] on icon at bounding box center [12, 91] width 8 height 8
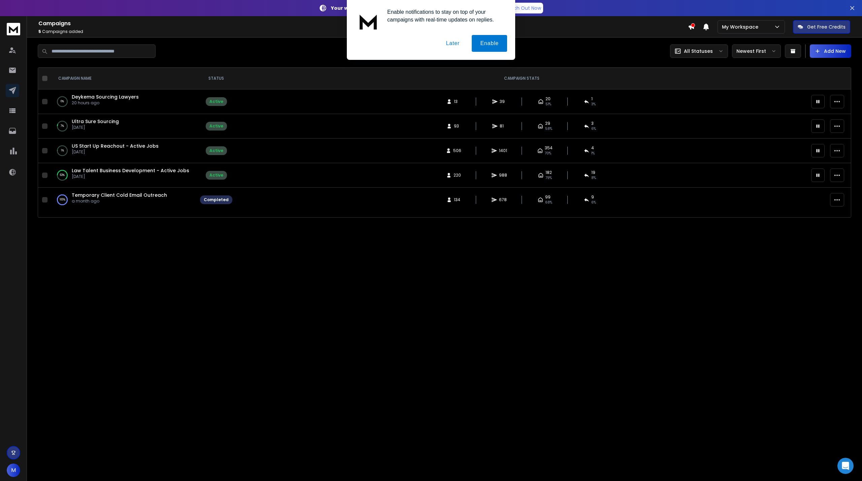
click at [259, 122] on div "93 81 29 58 % 3 6 %" at bounding box center [521, 126] width 562 height 11
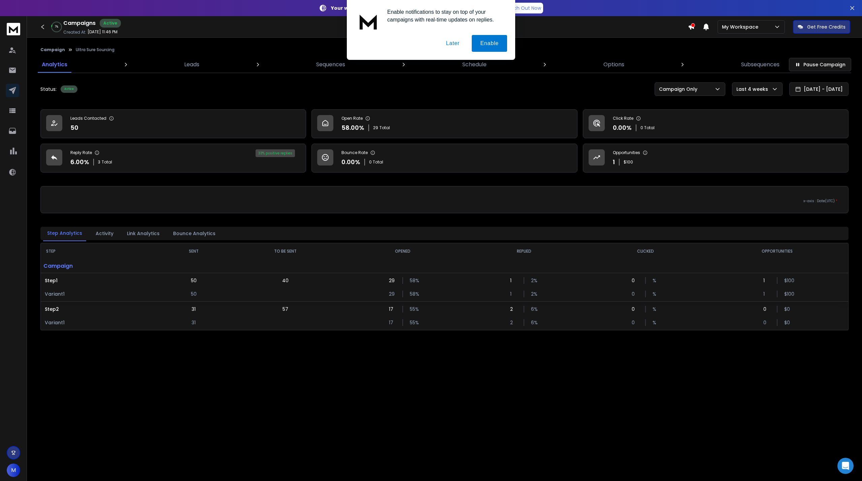
click at [451, 46] on button "Later" at bounding box center [452, 43] width 30 height 17
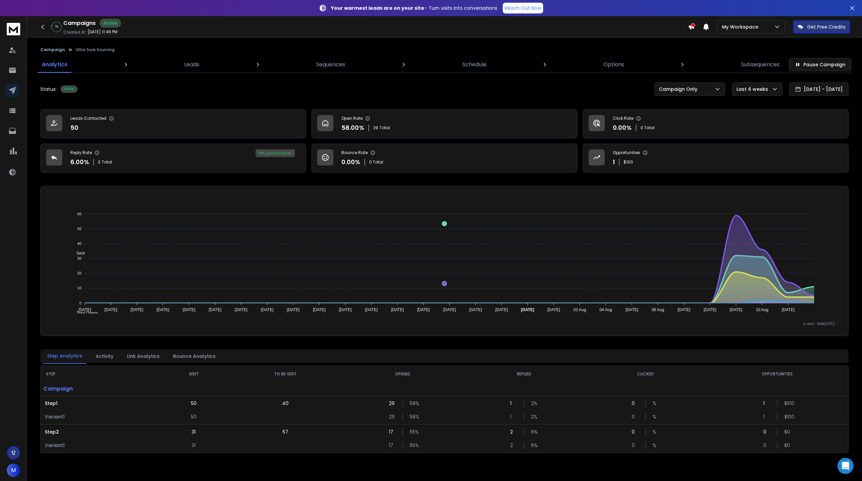
click at [194, 123] on link "Leads Contacted 50" at bounding box center [173, 123] width 266 height 29
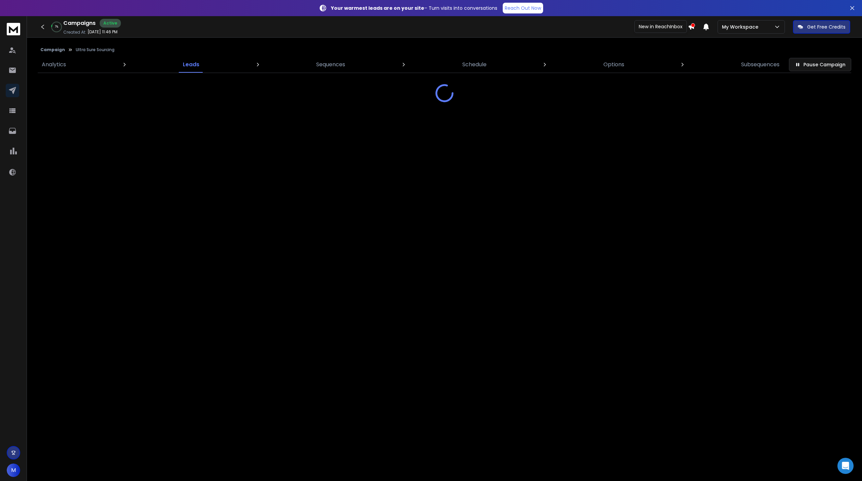
click at [693, 25] on div at bounding box center [693, 25] width 4 height 4
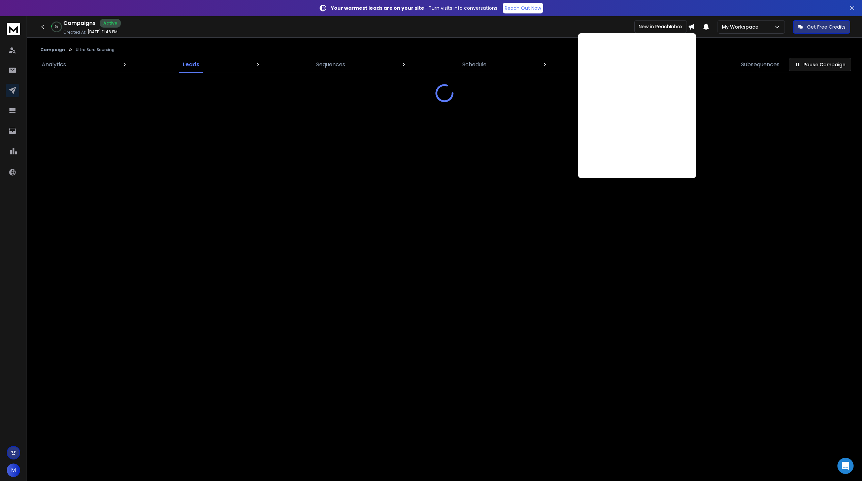
click at [691, 27] on icon at bounding box center [690, 26] width 5 height 5
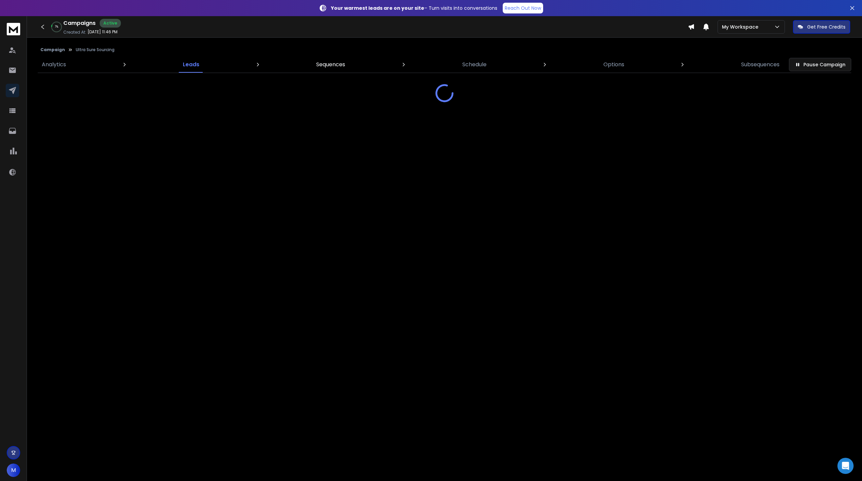
click at [322, 65] on p "Sequences" at bounding box center [330, 65] width 29 height 8
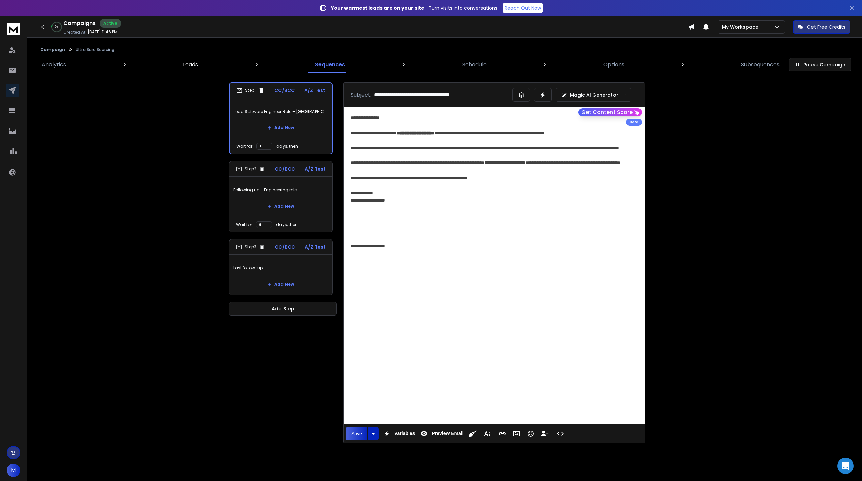
click at [184, 67] on p "Leads" at bounding box center [190, 65] width 15 height 8
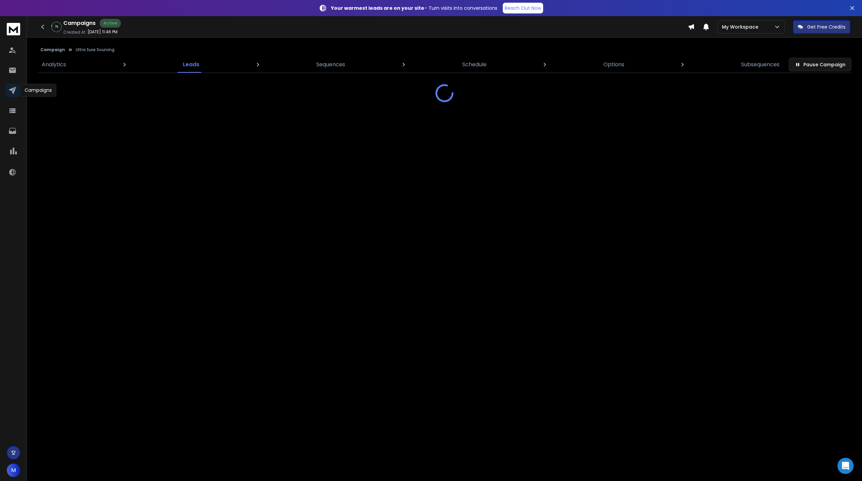
click at [13, 93] on icon at bounding box center [12, 90] width 7 height 7
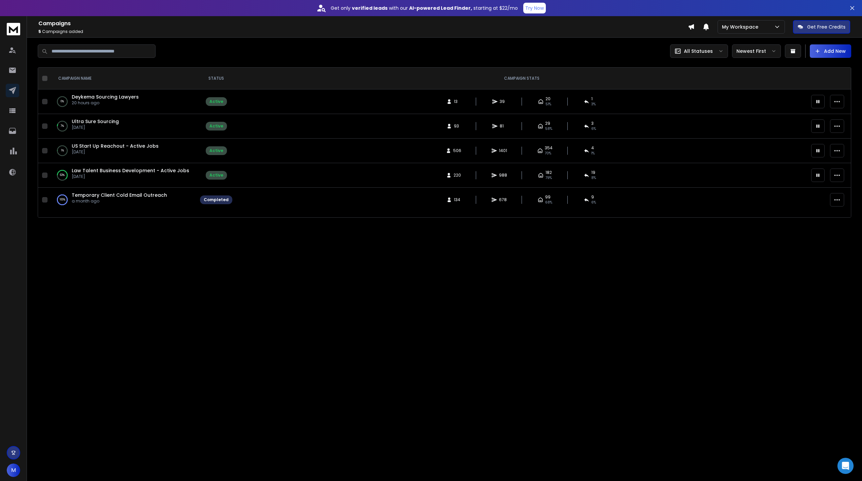
click at [129, 106] on div "Deykema Sourcing Lawyers 20 hours ago" at bounding box center [105, 102] width 67 height 16
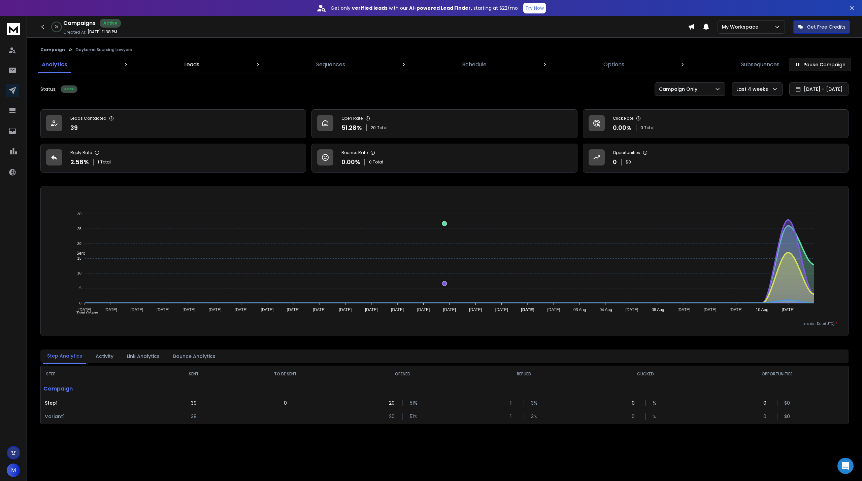
click at [207, 52] on div "Campaign Deykema Sourcing Lawyers" at bounding box center [444, 49] width 813 height 11
click at [193, 69] on link "Leads" at bounding box center [191, 65] width 23 height 16
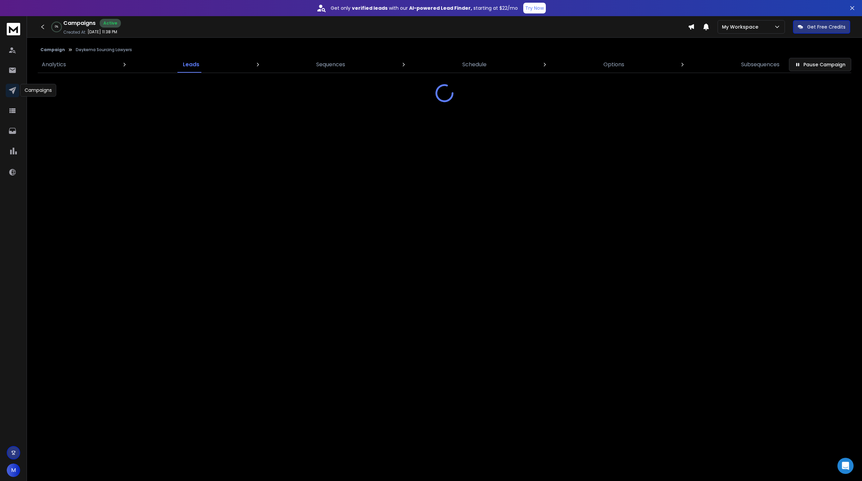
click at [12, 93] on icon at bounding box center [12, 91] width 8 height 8
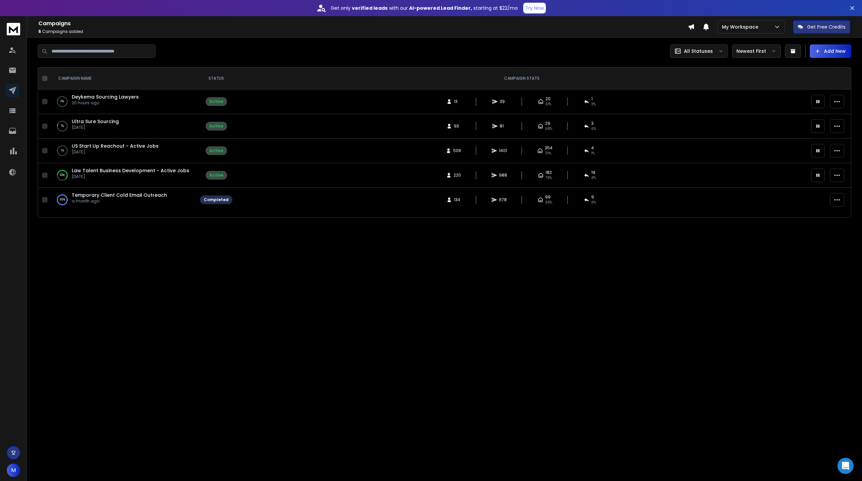
click at [153, 131] on div "7 % Ultra Sure Sourcing [DATE]" at bounding box center [123, 126] width 132 height 16
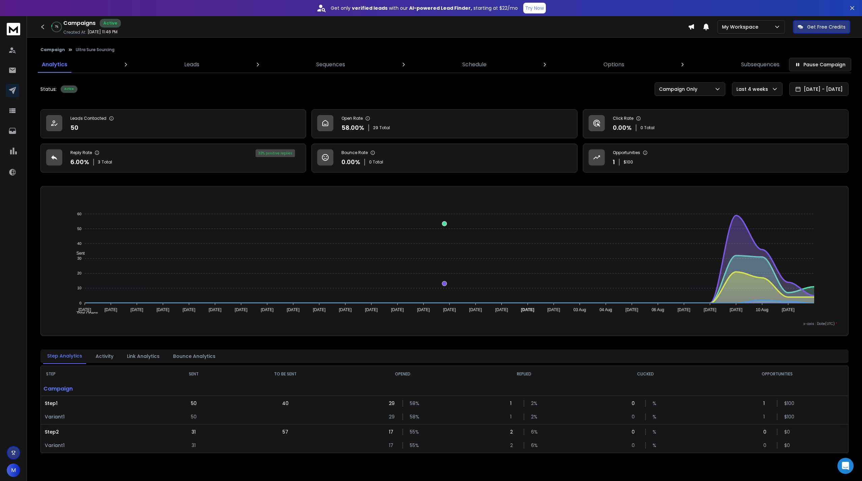
click at [98, 357] on button "Activity" at bounding box center [105, 356] width 26 height 15
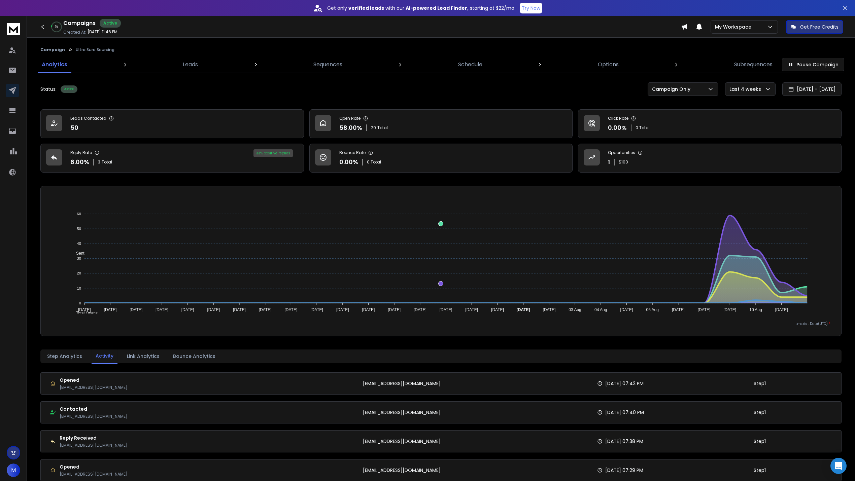
click at [126, 388] on div "Opened [EMAIL_ADDRESS][DOMAIN_NAME]" at bounding box center [206, 383] width 313 height 13
click at [445, 387] on div "[EMAIL_ADDRESS][DOMAIN_NAME]" at bounding box center [480, 383] width 235 height 7
click at [411, 390] on div "Opened [EMAIL_ADDRESS][DOMAIN_NAME] [EMAIL_ADDRESS][DOMAIN_NAME] [DATE] 07:42 P…" at bounding box center [440, 384] width 801 height 22
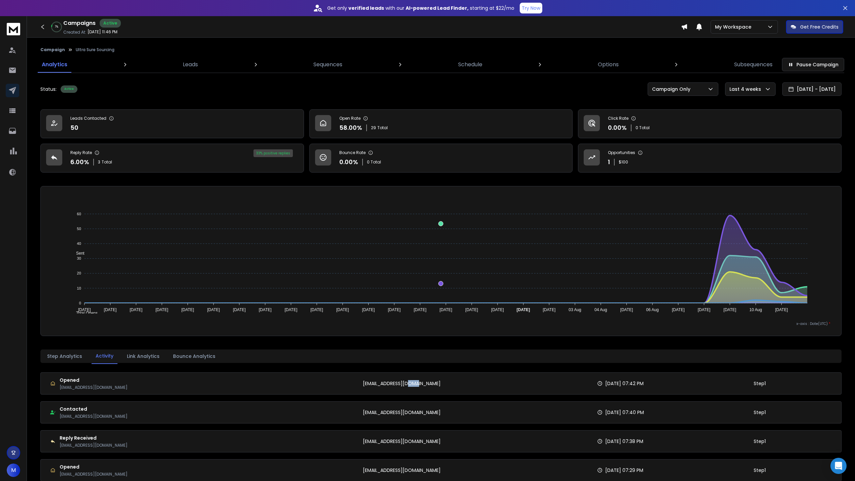
click at [411, 390] on div "Opened [EMAIL_ADDRESS][DOMAIN_NAME] [EMAIL_ADDRESS][DOMAIN_NAME] [DATE] 07:42 P…" at bounding box center [440, 384] width 801 height 22
click at [399, 390] on div "Opened [EMAIL_ADDRESS][DOMAIN_NAME] [EMAIL_ADDRESS][DOMAIN_NAME] [DATE] 07:42 P…" at bounding box center [440, 384] width 801 height 22
click at [395, 388] on div at bounding box center [395, 388] width 0 height 0
click at [370, 384] on p "[EMAIL_ADDRESS][DOMAIN_NAME]" at bounding box center [402, 383] width 78 height 7
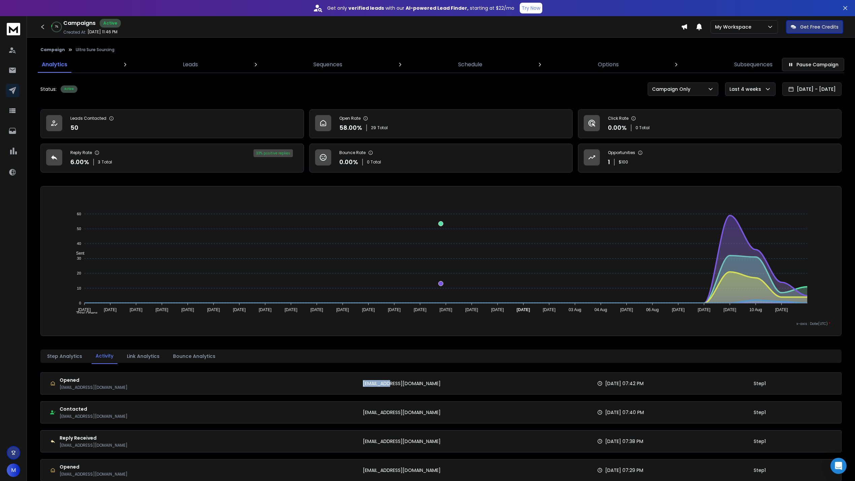
click at [370, 384] on p "[EMAIL_ADDRESS][DOMAIN_NAME]" at bounding box center [402, 383] width 78 height 7
click at [373, 413] on p "[EMAIL_ADDRESS][DOMAIN_NAME]" at bounding box center [402, 412] width 78 height 7
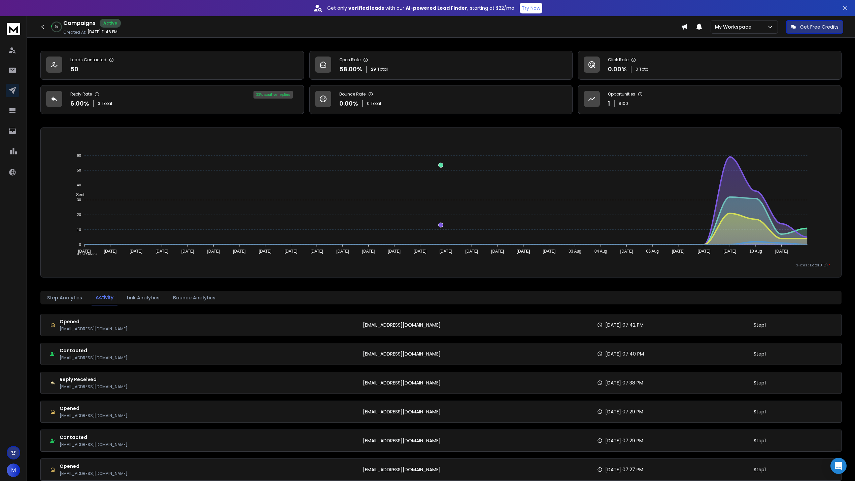
scroll to position [179, 0]
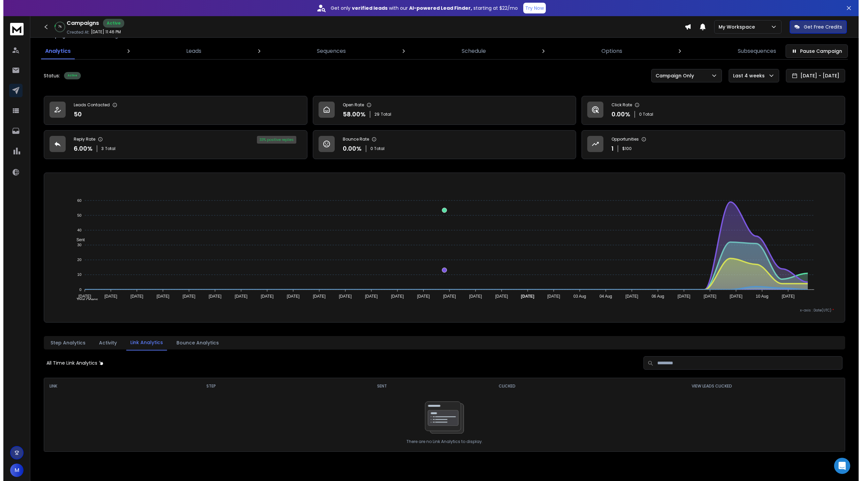
scroll to position [0, 0]
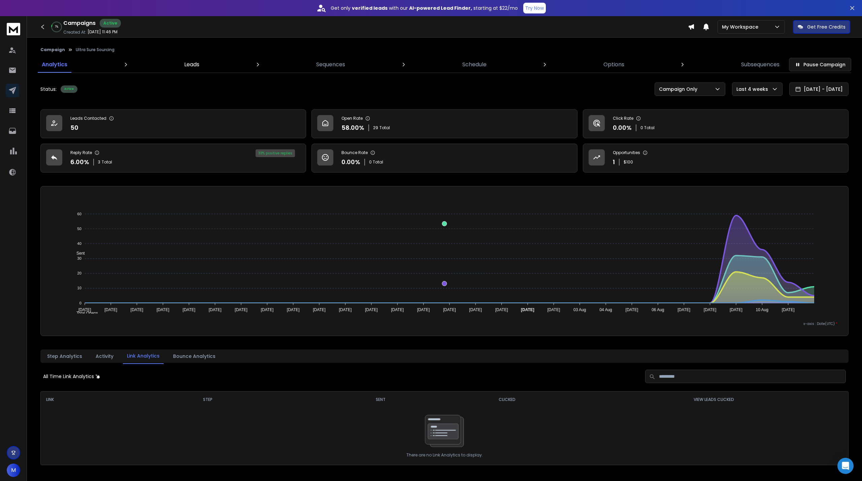
click at [187, 61] on p "Leads" at bounding box center [191, 65] width 15 height 8
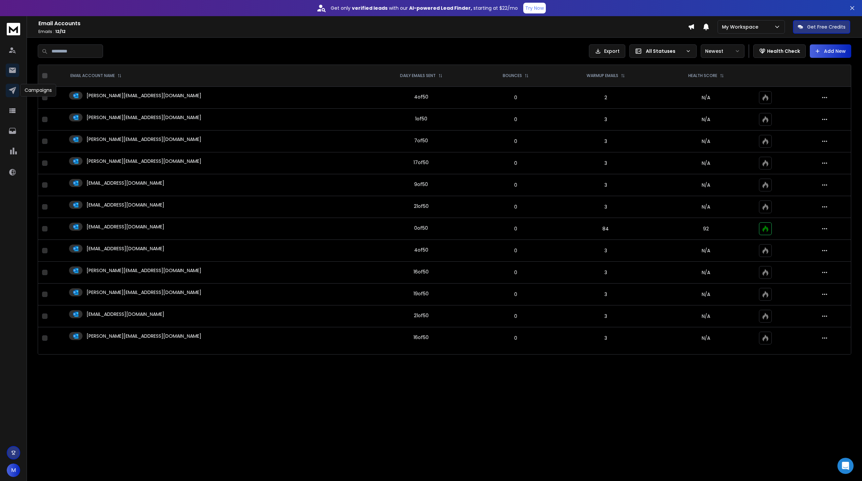
click at [10, 88] on icon at bounding box center [12, 91] width 8 height 8
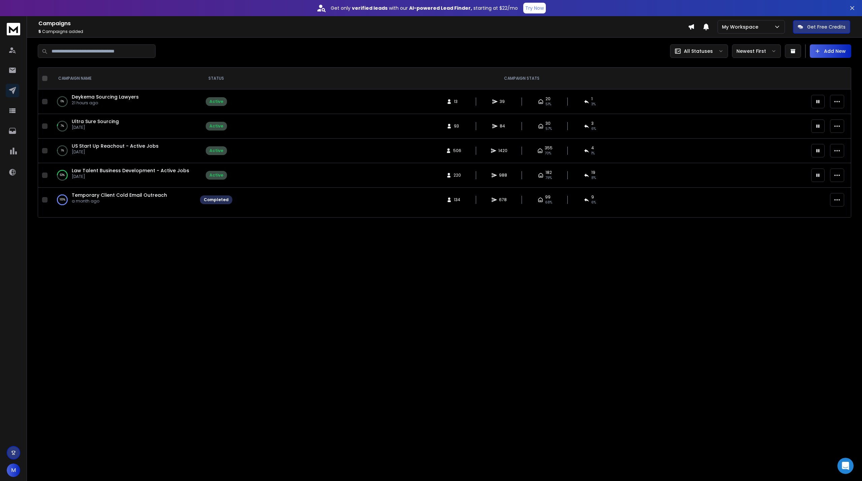
click at [284, 101] on div "13 39 20 51 % 1 3 %" at bounding box center [521, 101] width 562 height 11
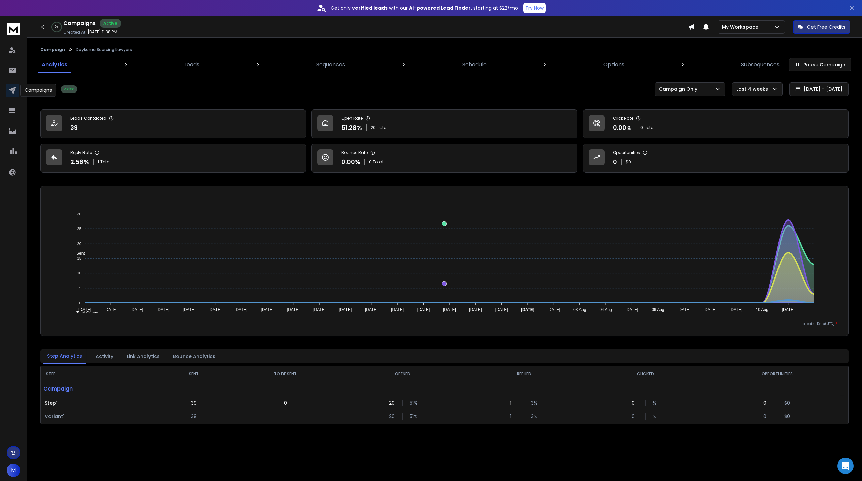
click at [12, 92] on icon at bounding box center [12, 90] width 7 height 7
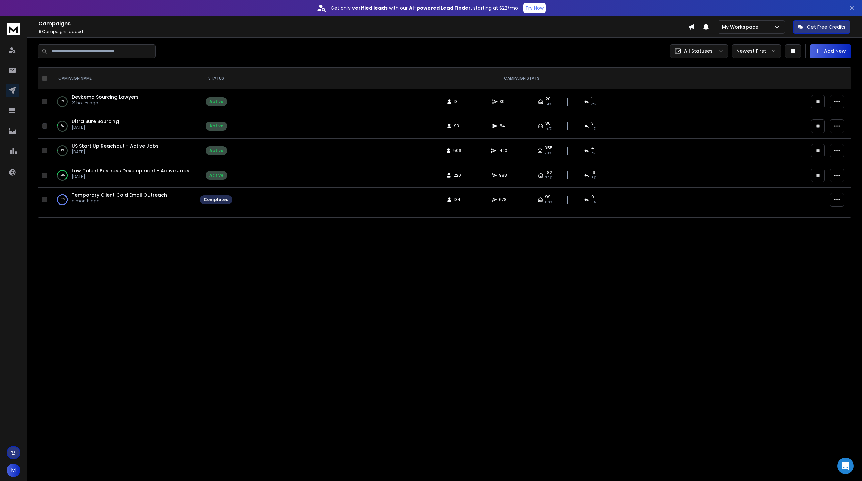
click at [392, 126] on div "93 84 30 57 % 3 6 %" at bounding box center [521, 126] width 562 height 11
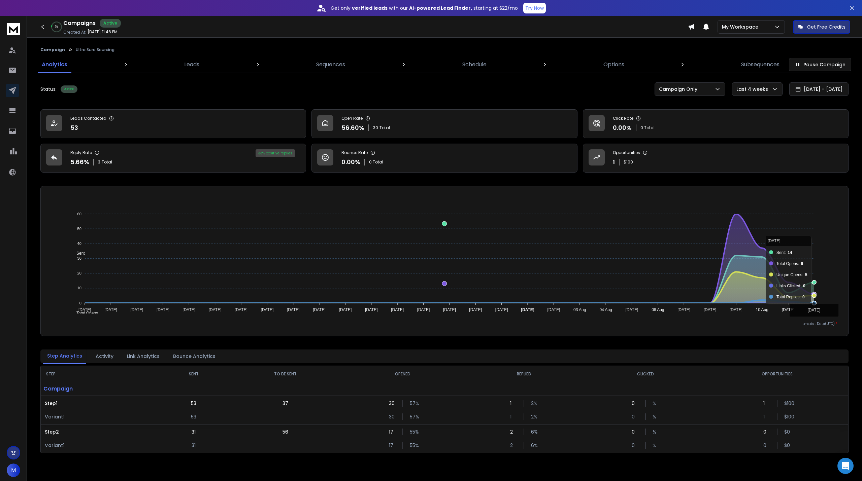
click at [808, 292] on foreignobject "Sent Total Opens Unique Opens Links Clicked Total Replies" at bounding box center [444, 255] width 746 height 118
click at [106, 155] on div "Reply Rate" at bounding box center [91, 152] width 42 height 7
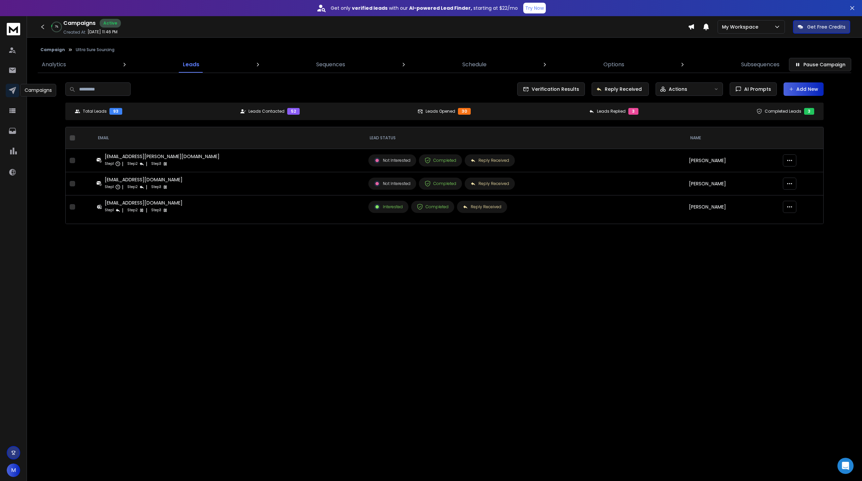
click at [15, 92] on icon at bounding box center [12, 91] width 8 height 8
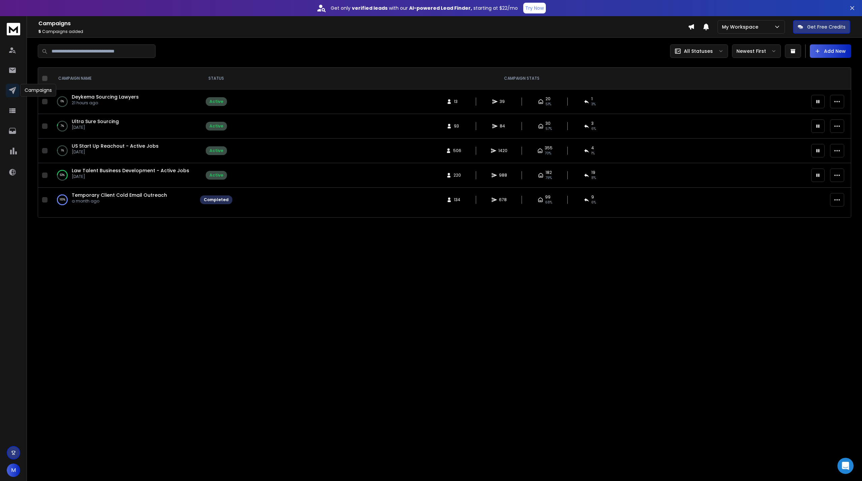
click at [14, 96] on link at bounding box center [12, 90] width 13 height 13
click at [583, 152] on icon at bounding box center [586, 151] width 6 height 6
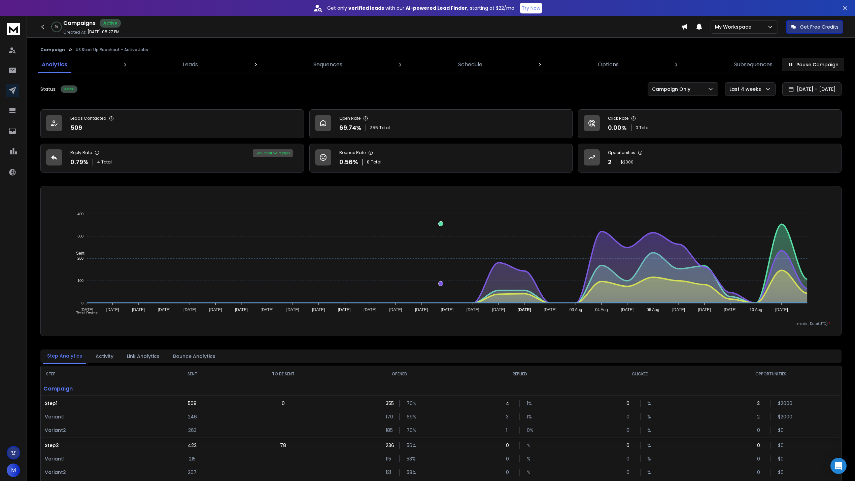
click at [653, 161] on link "Opportunities 2 $ 2000" at bounding box center [710, 158] width 264 height 29
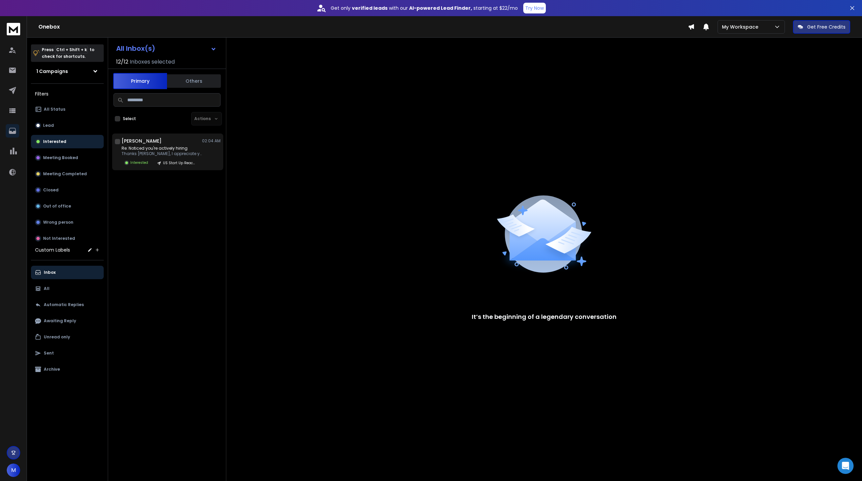
click at [158, 139] on h1 "[PERSON_NAME]" at bounding box center [142, 141] width 40 height 7
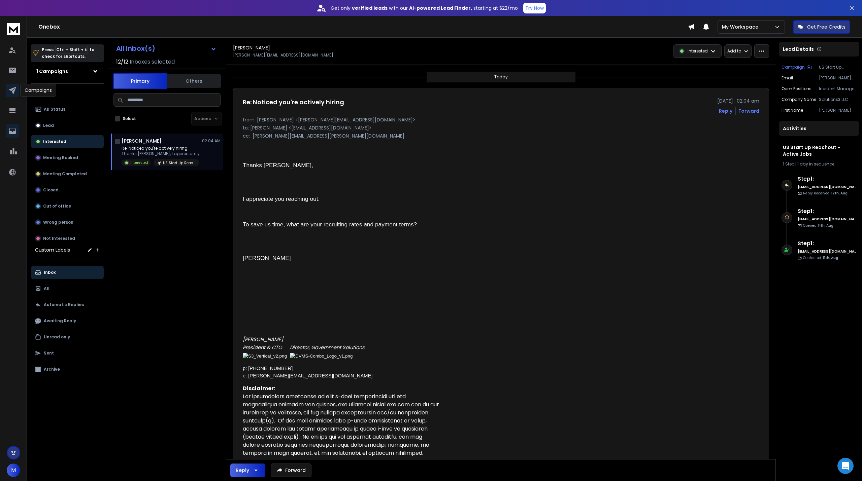
click at [11, 94] on icon at bounding box center [12, 91] width 8 height 8
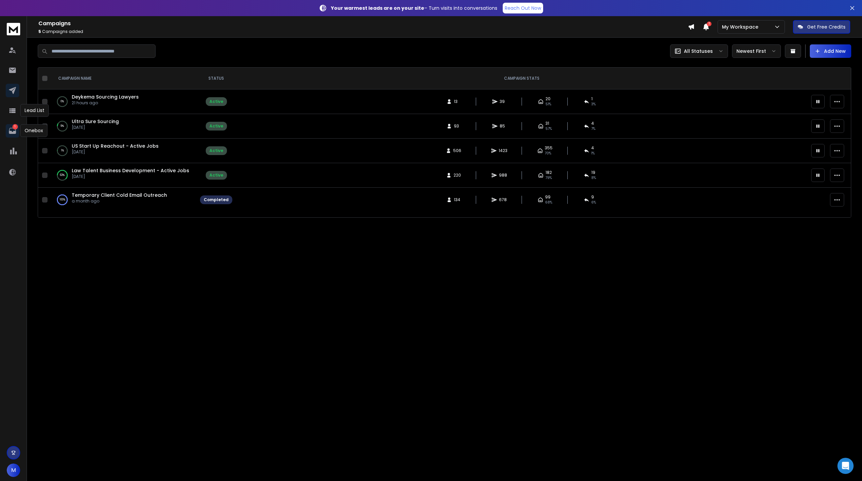
click at [7, 126] on link "1" at bounding box center [12, 130] width 13 height 13
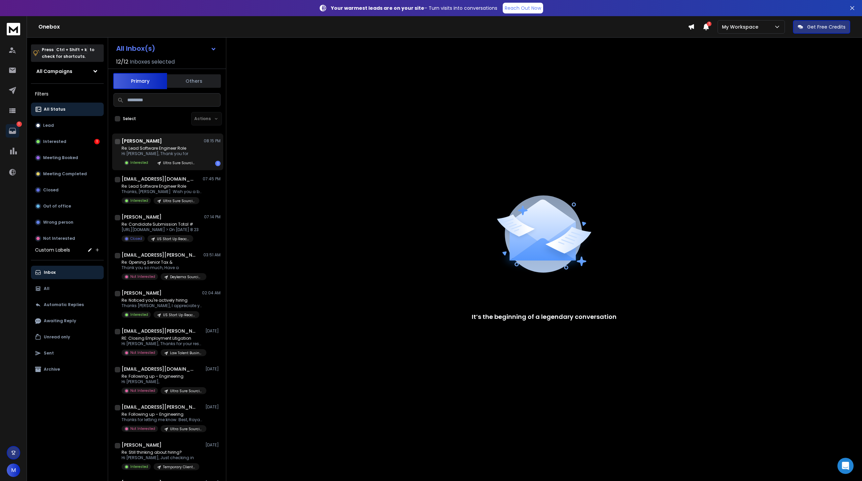
click at [147, 148] on p "Re: Lead Software Engineer Role" at bounding box center [161, 148] width 78 height 5
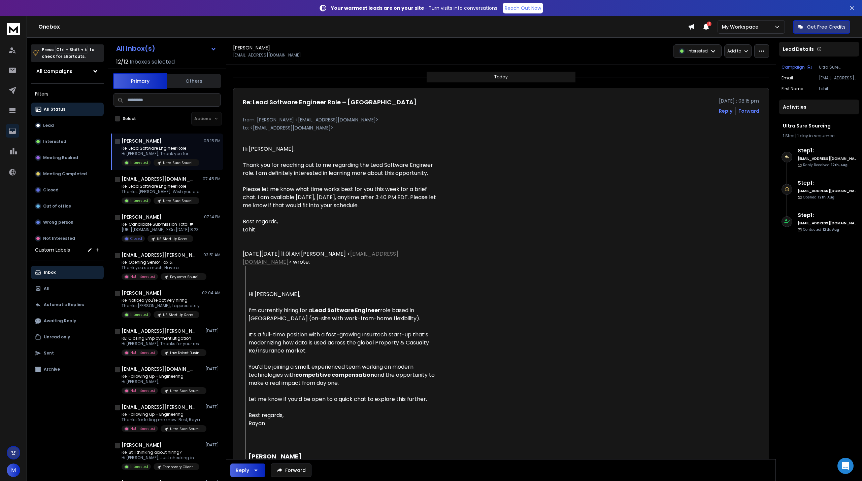
click at [239, 471] on div "Reply" at bounding box center [242, 470] width 13 height 7
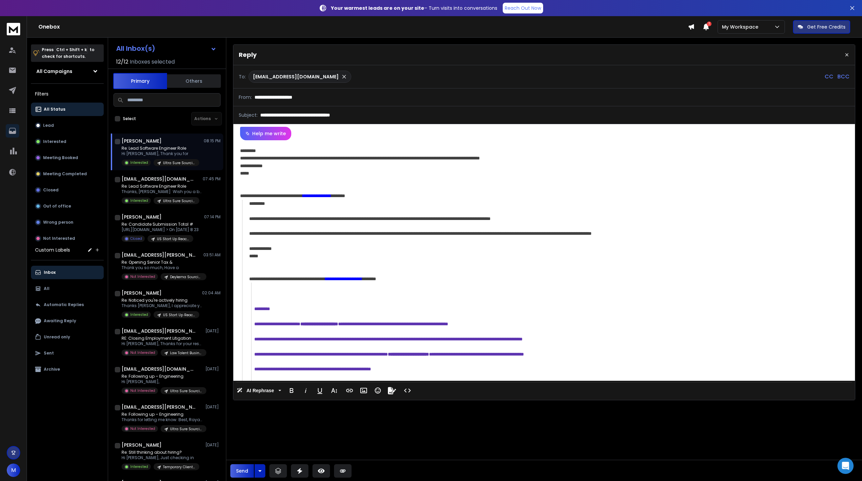
click at [267, 151] on p "*********" at bounding box center [539, 150] width 599 height 7
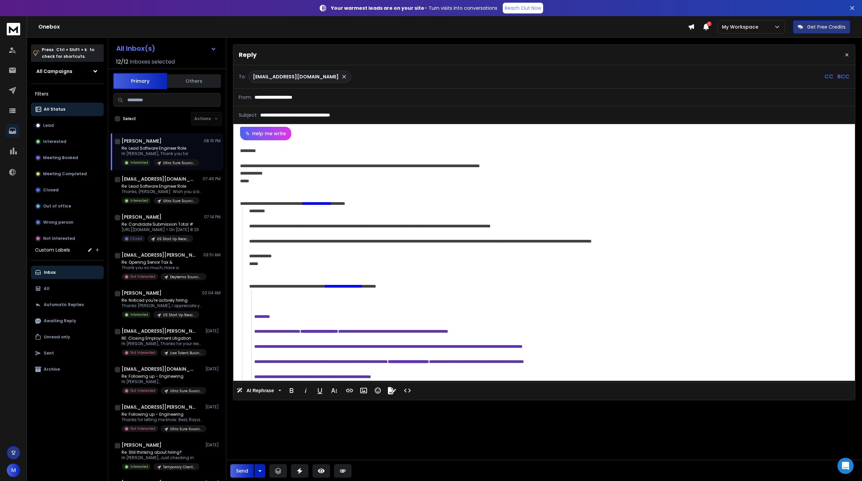
click at [549, 168] on p "**********" at bounding box center [539, 165] width 599 height 7
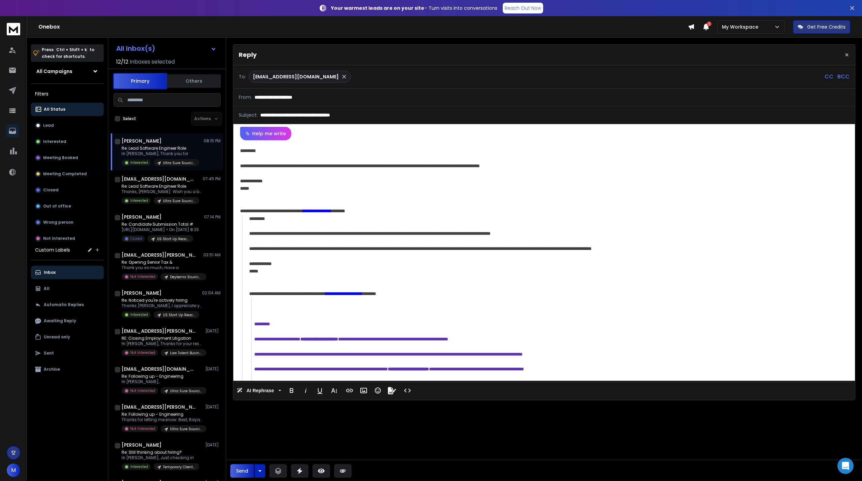
click at [241, 469] on button "Send" at bounding box center [242, 471] width 24 height 13
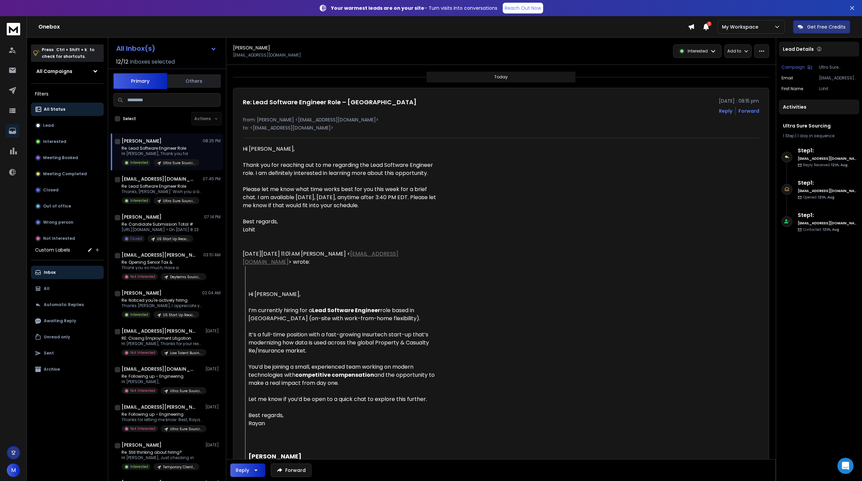
click at [4, 88] on div "M" at bounding box center [13, 250] width 27 height 468
click at [9, 89] on icon at bounding box center [12, 91] width 8 height 8
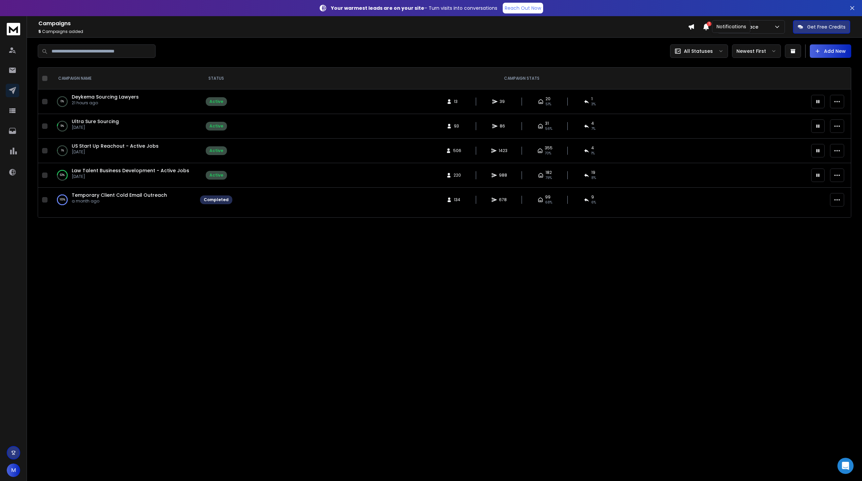
click at [709, 29] on icon at bounding box center [706, 27] width 7 height 7
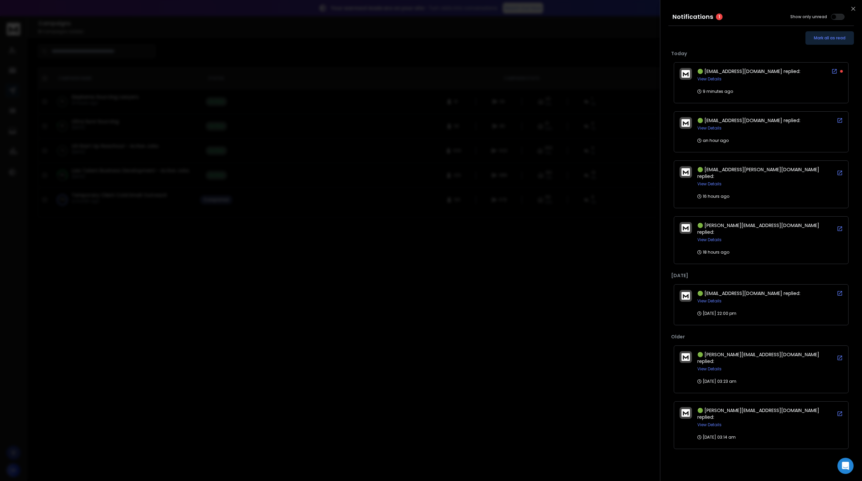
click at [826, 39] on span "Mark all as read" at bounding box center [830, 37] width 32 height 5
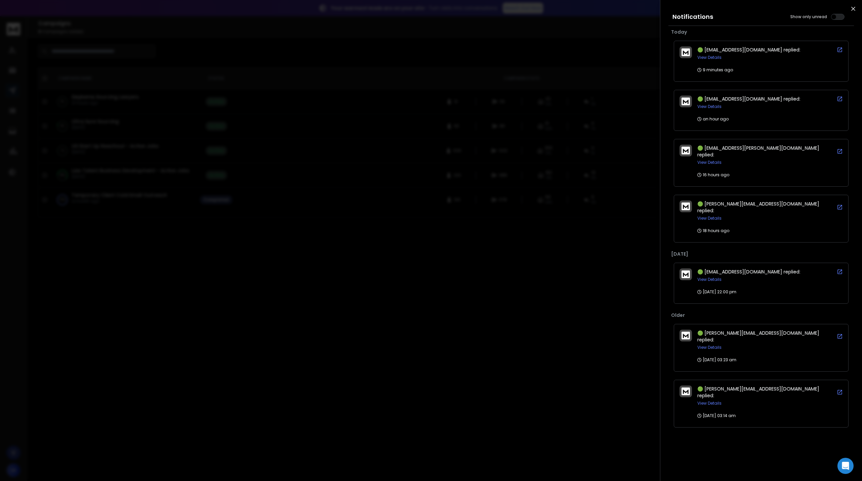
click at [851, 10] on icon "button" at bounding box center [852, 8] width 3 height 3
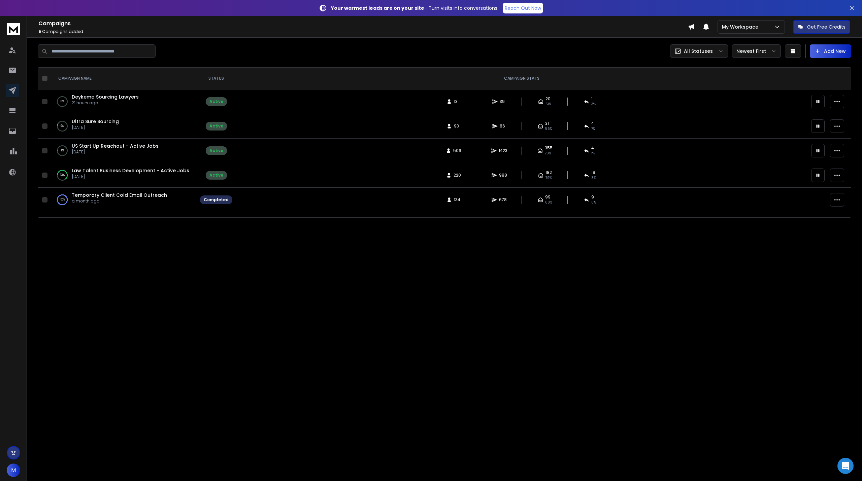
click at [3, 137] on div "M" at bounding box center [13, 250] width 27 height 468
click at [7, 135] on link at bounding box center [12, 130] width 13 height 13
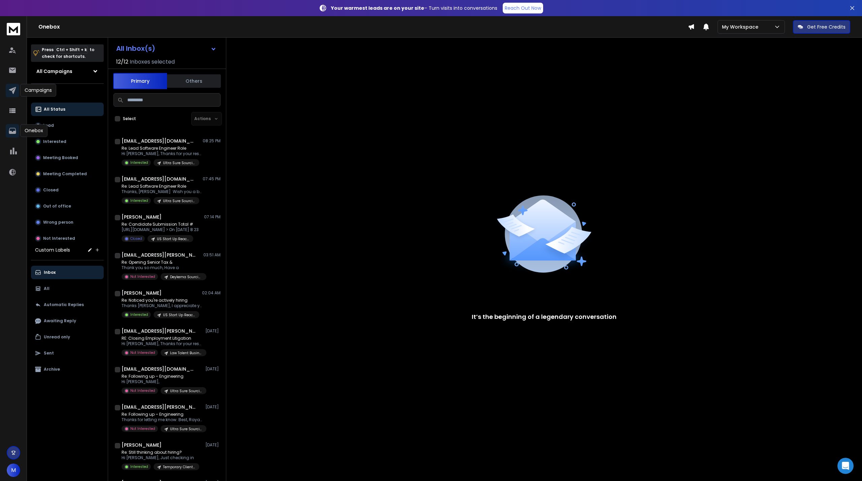
click at [7, 94] on link at bounding box center [12, 90] width 13 height 13
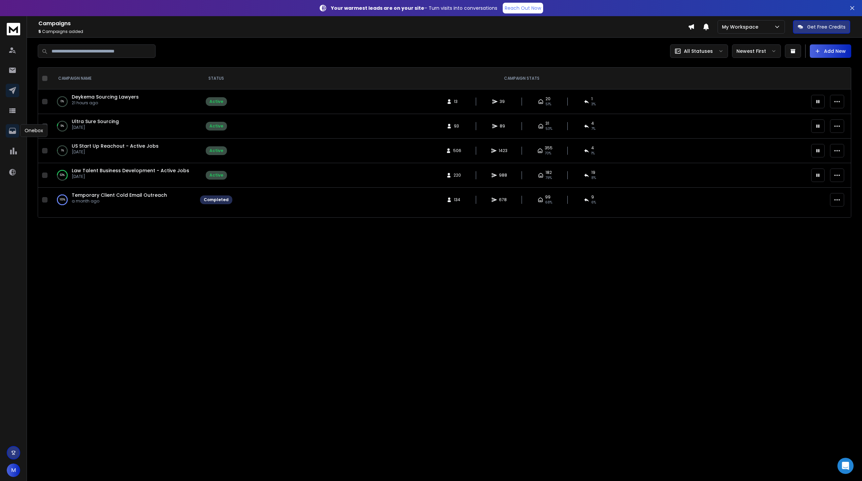
click at [12, 130] on icon at bounding box center [12, 131] width 8 height 8
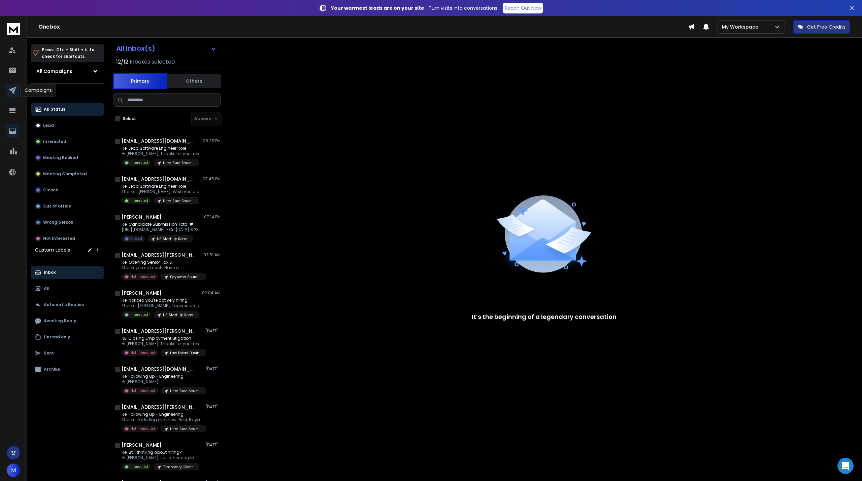
click at [7, 89] on link at bounding box center [12, 90] width 13 height 13
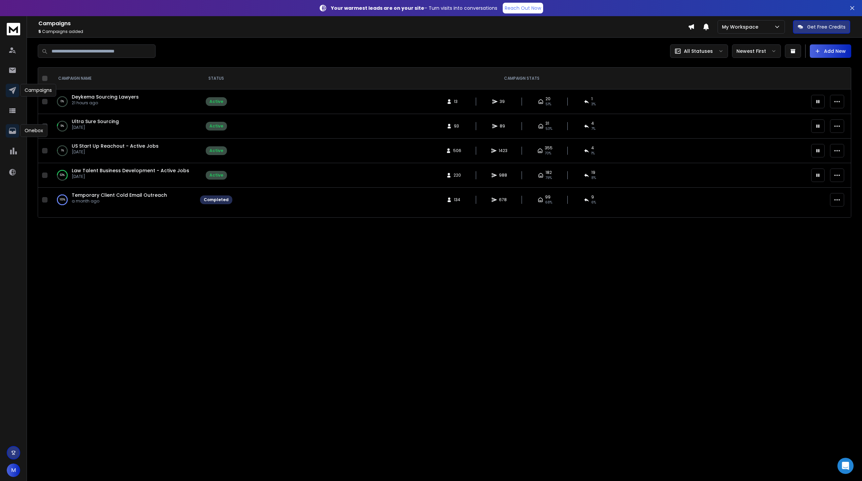
click at [12, 127] on icon at bounding box center [12, 131] width 8 height 8
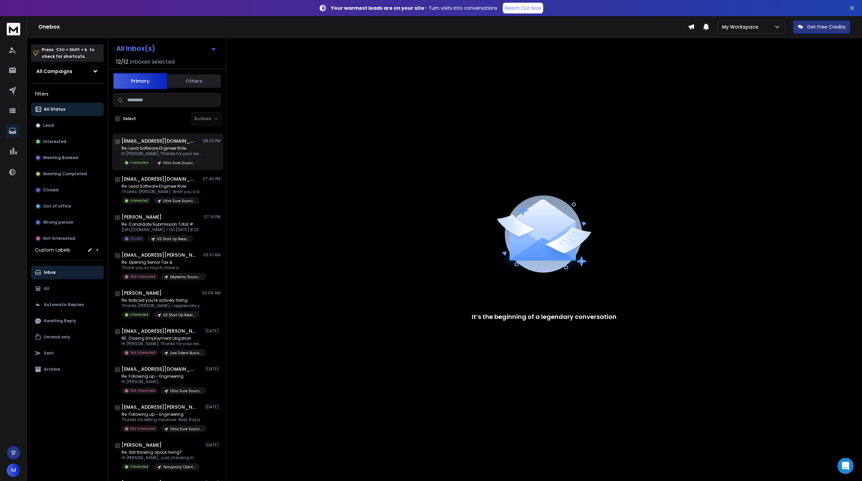
click at [139, 143] on h1 "[EMAIL_ADDRESS][DOMAIN_NAME]" at bounding box center [159, 141] width 74 height 7
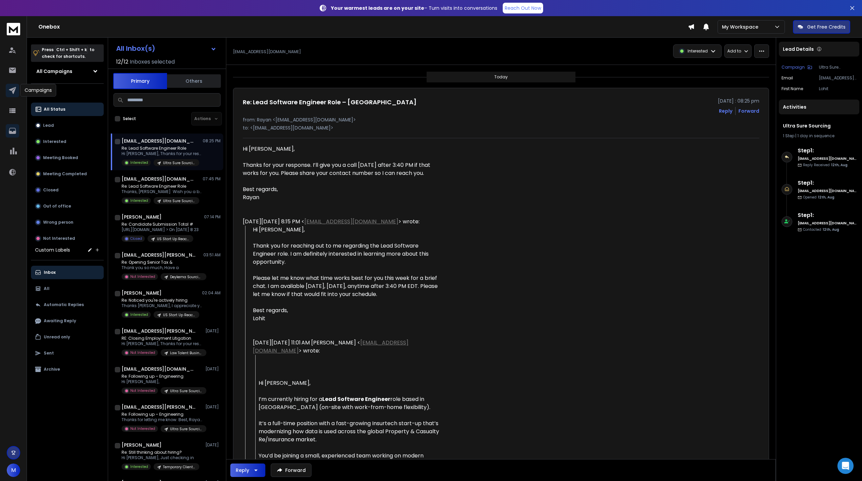
click at [10, 88] on icon at bounding box center [12, 91] width 8 height 8
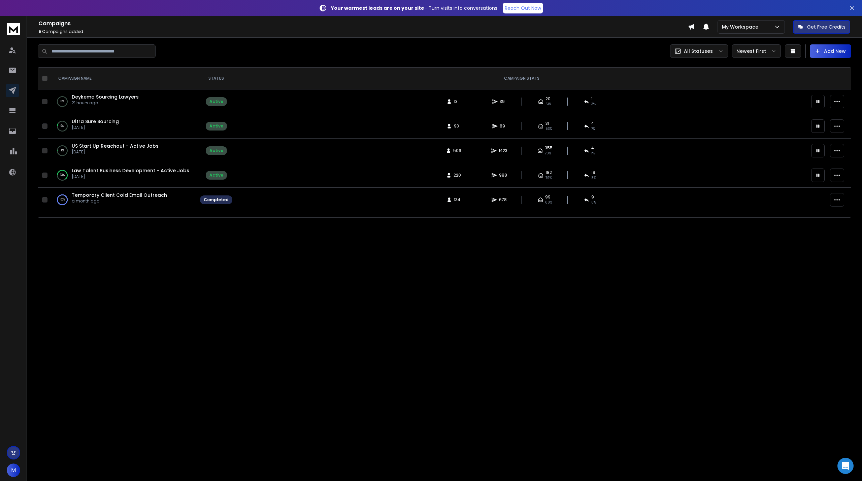
click at [10, 139] on div at bounding box center [13, 132] width 15 height 16
click at [12, 137] on link at bounding box center [12, 130] width 13 height 13
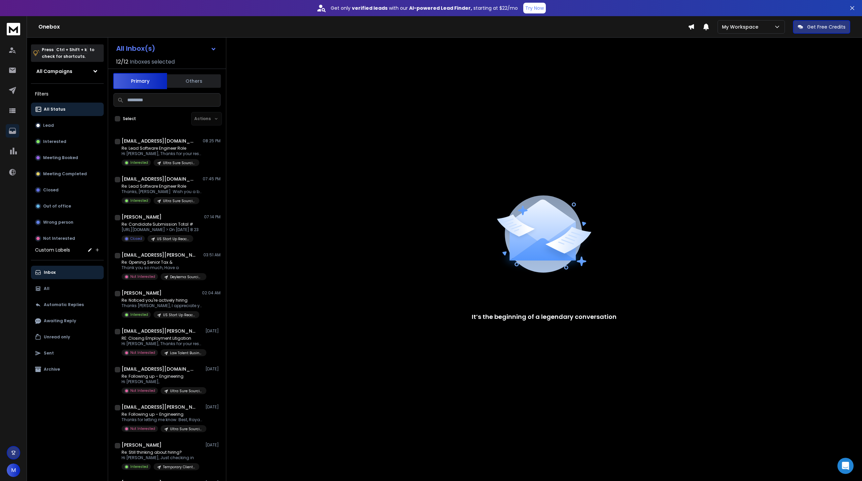
click at [191, 79] on button "Others" at bounding box center [194, 81] width 54 height 15
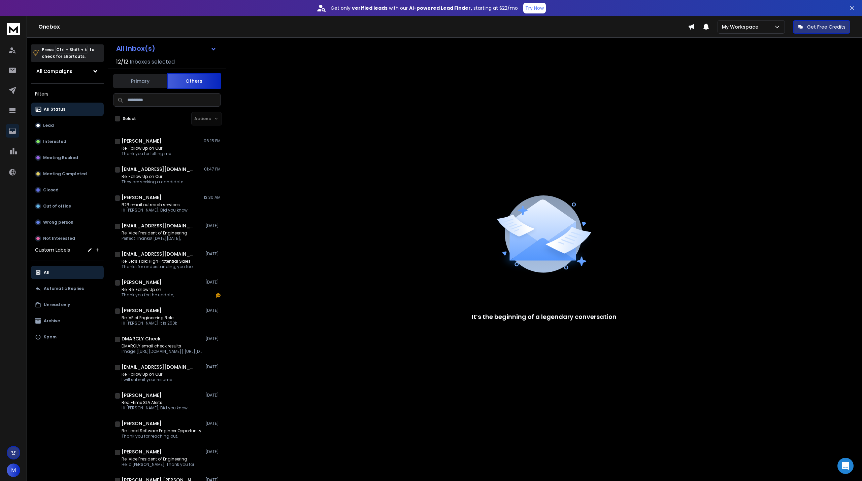
click at [71, 291] on p "Automatic Replies" at bounding box center [64, 288] width 40 height 5
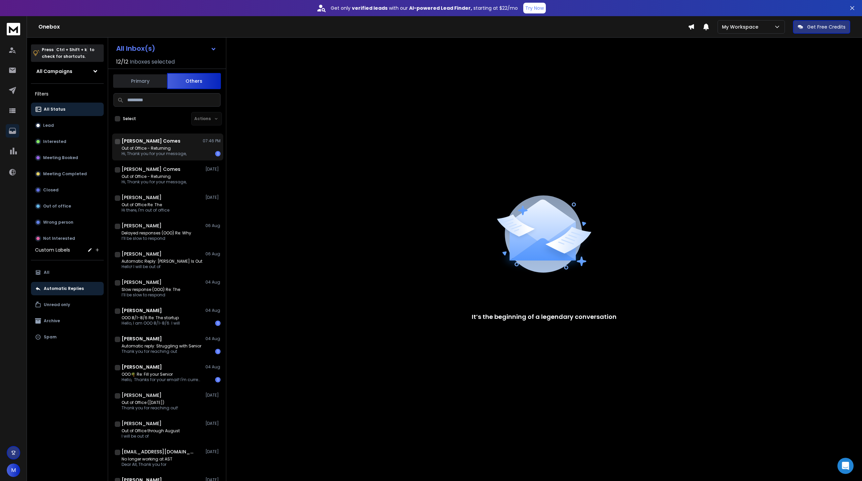
click at [173, 156] on p "Hi, Thank you for your message," at bounding box center [154, 153] width 65 height 5
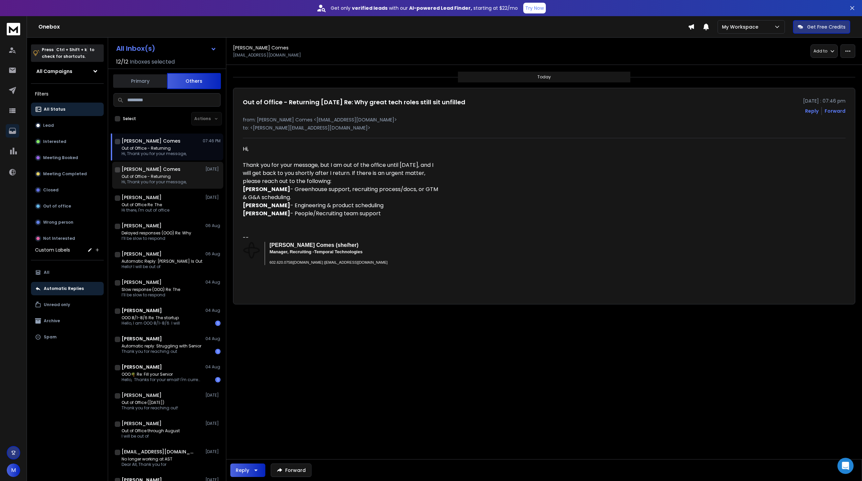
click at [166, 170] on div "Shelby Comes 07 Aug" at bounding box center [171, 169] width 99 height 7
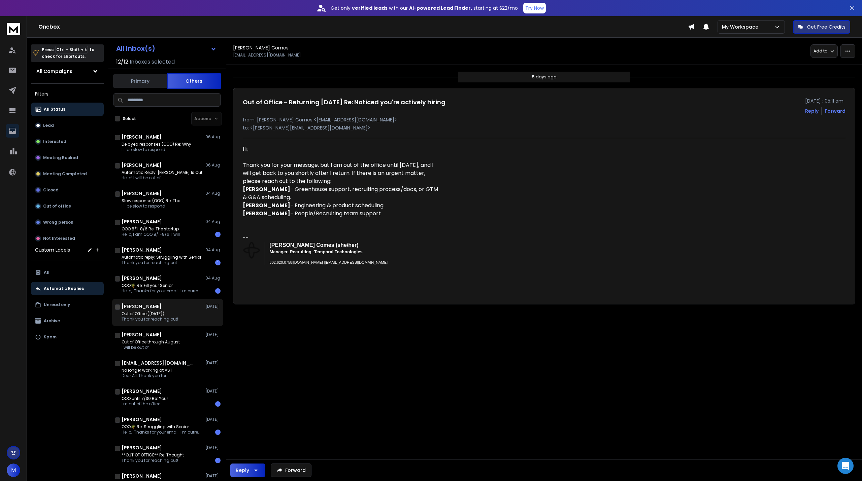
scroll to position [90, 0]
click at [171, 283] on p "OOO🌴 Re: Fill your Senior" at bounding box center [162, 284] width 81 height 5
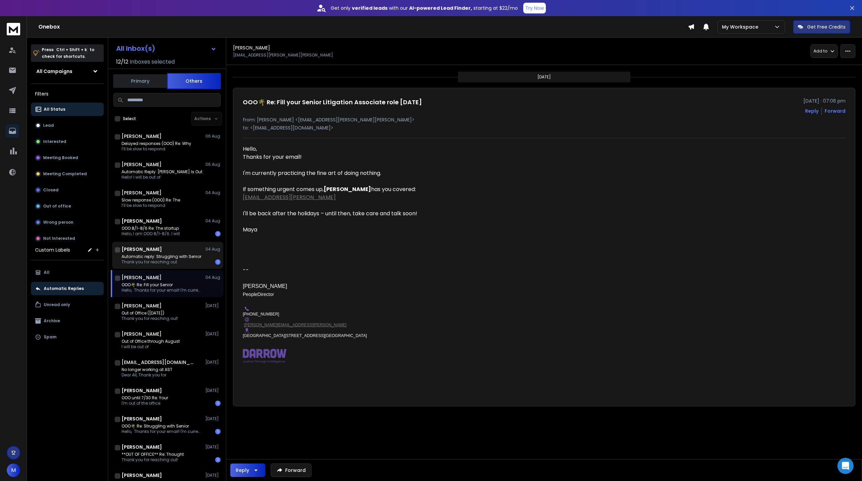
click at [158, 255] on p "Automatic reply: Struggling with Senior" at bounding box center [162, 256] width 80 height 5
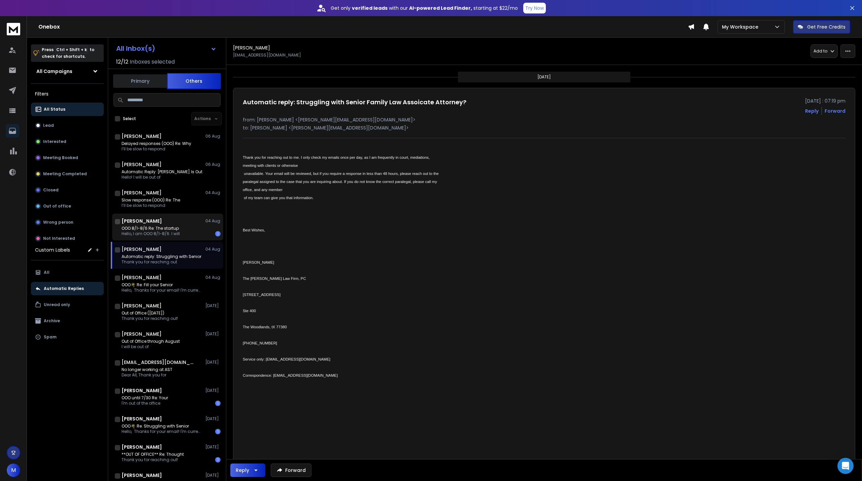
click at [182, 232] on div "OOO 8/1-8/6 Re: The startup Hello, I am OOO 8/1-8/6. I will 1" at bounding box center [171, 231] width 99 height 11
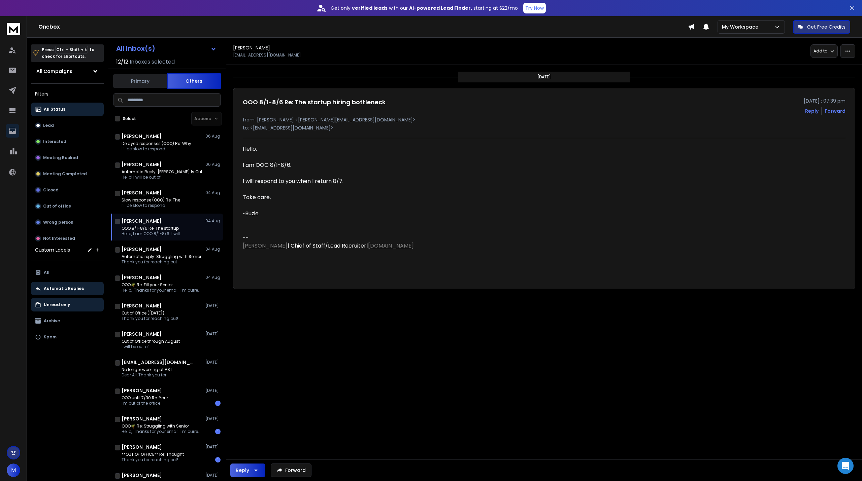
click at [51, 308] on div "Unread only" at bounding box center [52, 305] width 35 height 8
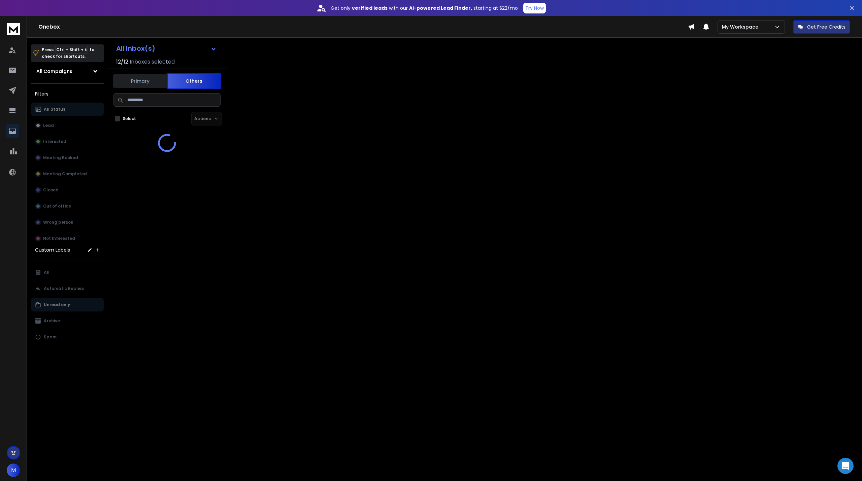
scroll to position [0, 0]
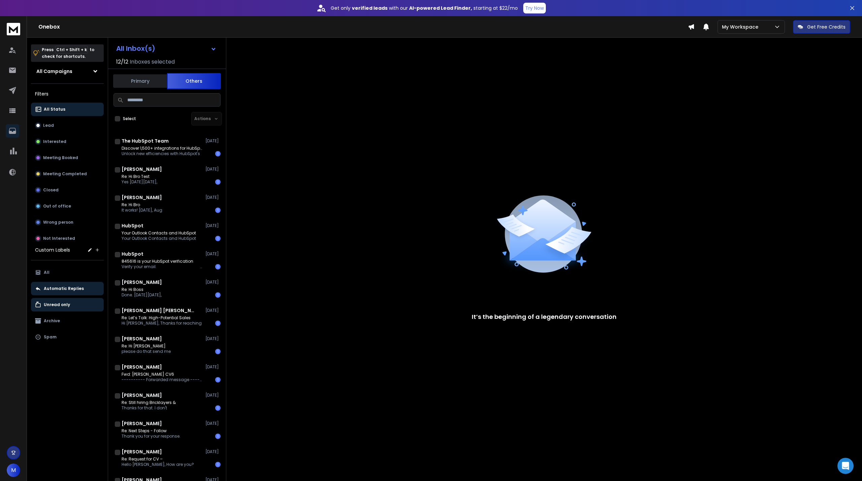
click at [59, 285] on div "Automatic Replies" at bounding box center [59, 289] width 49 height 8
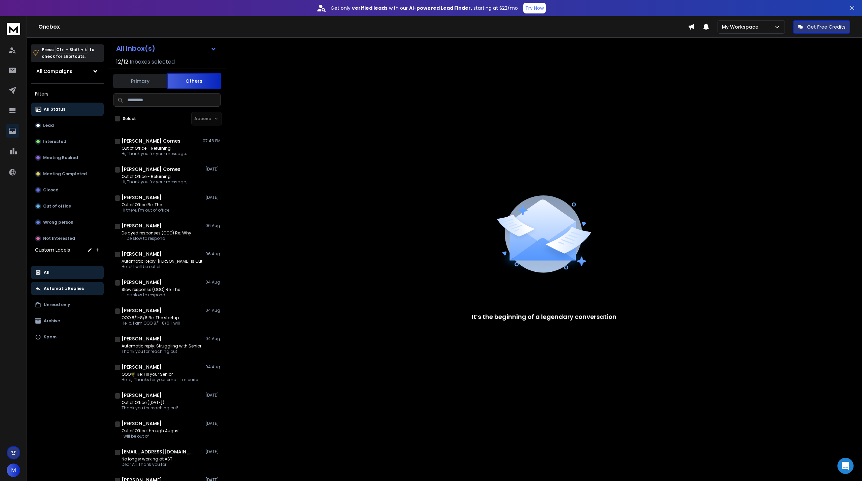
click at [65, 270] on button "All" at bounding box center [67, 272] width 73 height 13
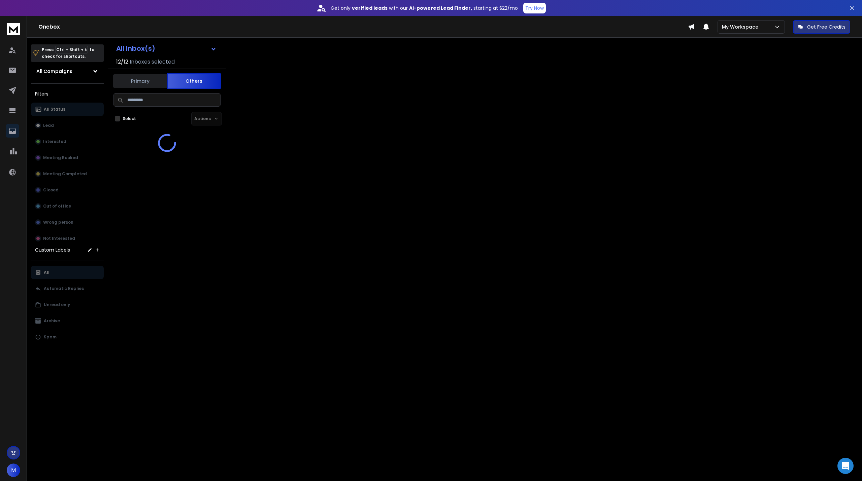
click at [60, 288] on div "All Automatic Replies Unread only Archive Spam" at bounding box center [67, 313] width 73 height 94
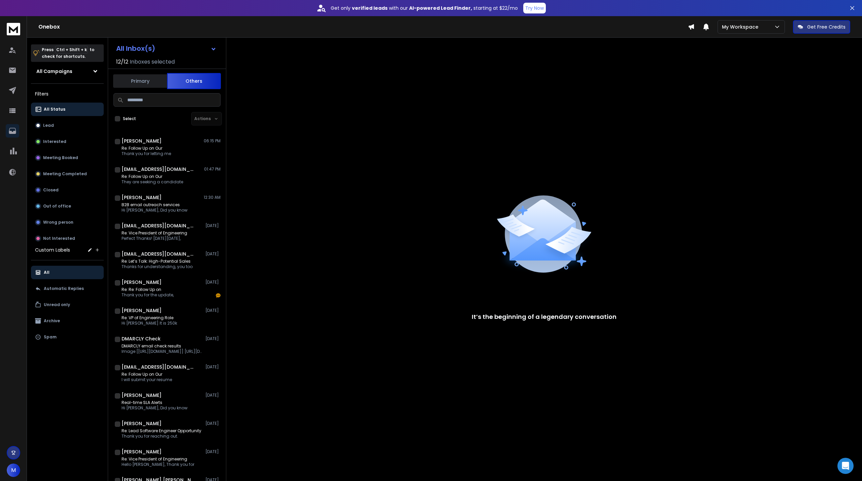
click at [60, 288] on p "Automatic Replies" at bounding box center [64, 288] width 40 height 5
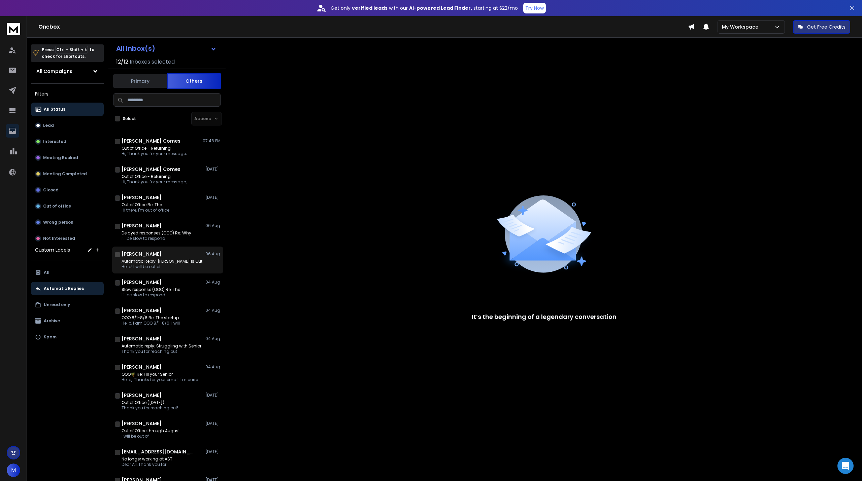
click at [159, 266] on p "Hello! I will be out of" at bounding box center [162, 266] width 81 height 5
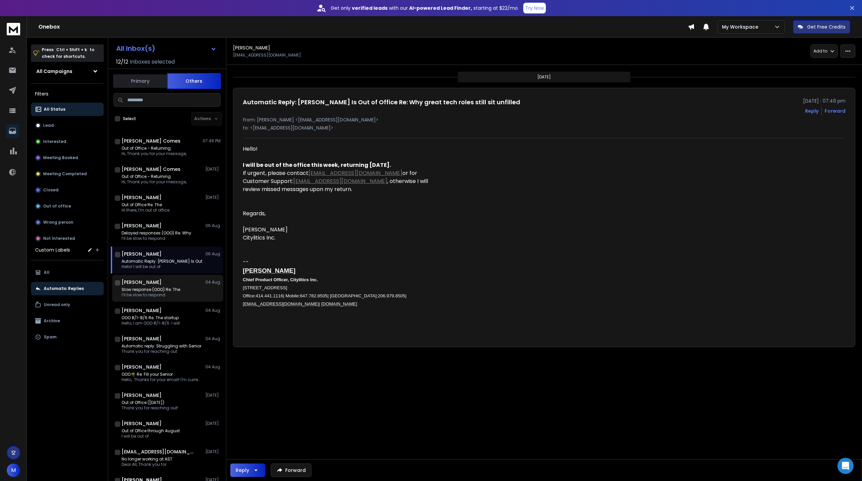
click at [156, 287] on p "Slow response (OOO) Re: The" at bounding box center [151, 289] width 59 height 5
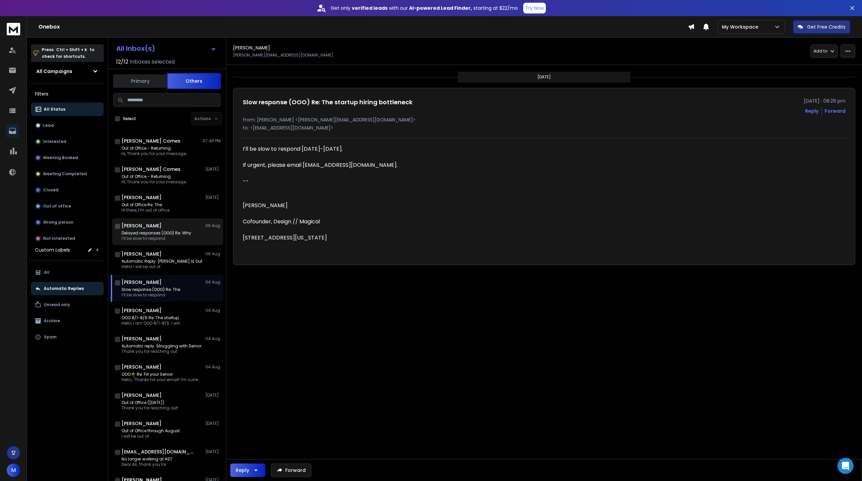
click at [167, 232] on p "Delayed responses (OOO) Re: Why" at bounding box center [157, 233] width 70 height 5
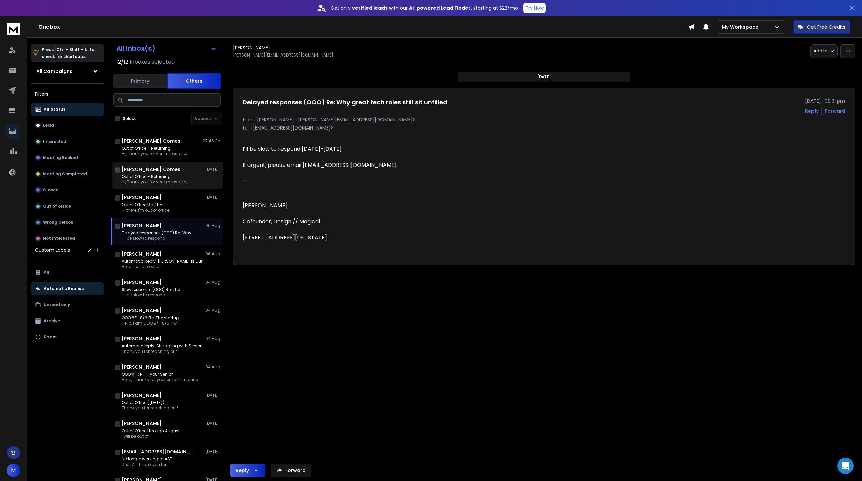
click at [168, 178] on p "Out of Office - Returning" at bounding box center [154, 176] width 65 height 5
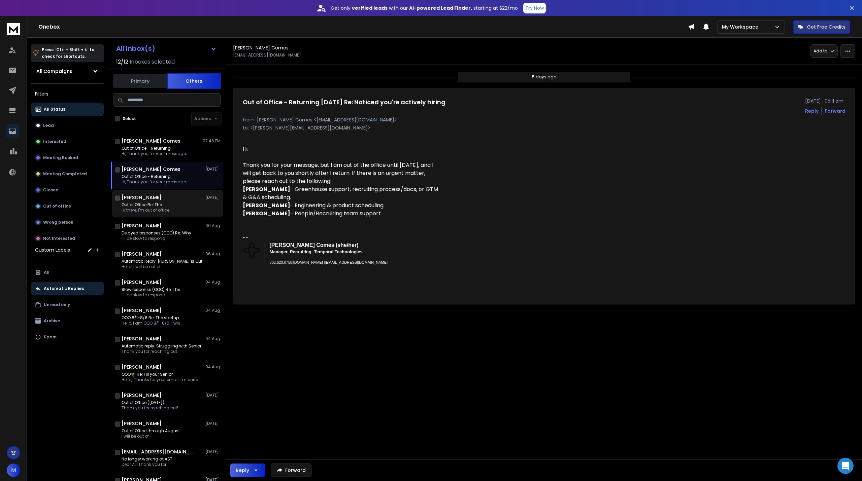
click at [164, 209] on p "Hi there, I'm out of office" at bounding box center [146, 210] width 48 height 5
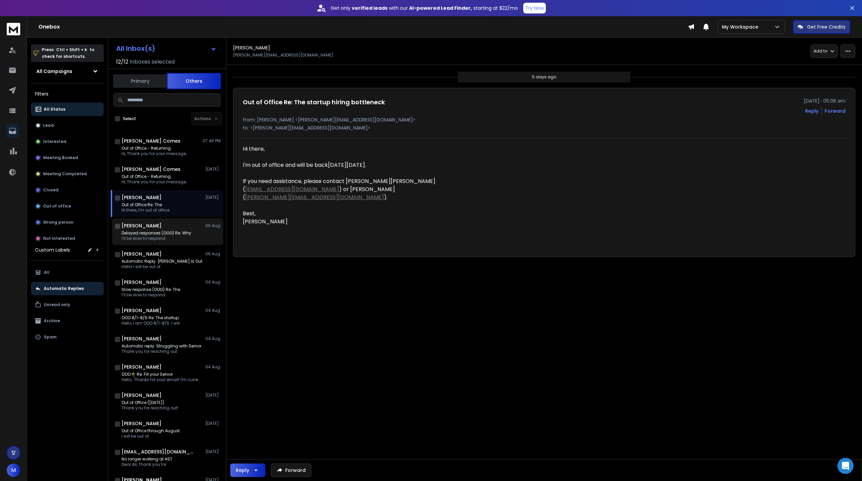
click at [162, 235] on p "Delayed responses (OOO) Re: Why" at bounding box center [157, 233] width 70 height 5
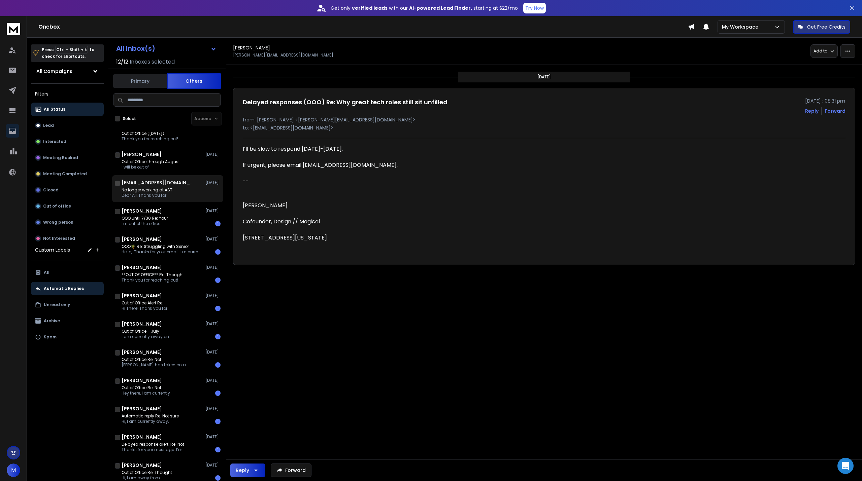
scroll to position [314, 0]
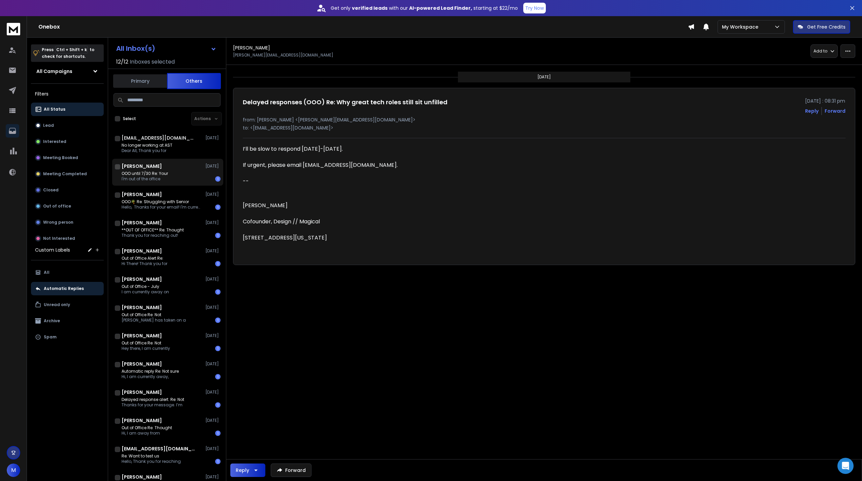
click at [185, 174] on div "OOO until 7/30 Re: Your I'm out of the office 1" at bounding box center [171, 176] width 99 height 11
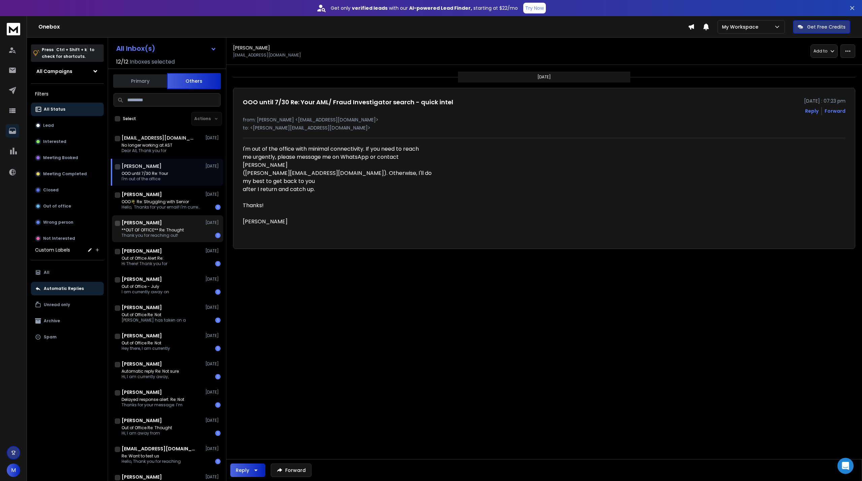
click at [184, 231] on div "**OUT OF OFFICE** Re: Thought Thank you for reaching out! 1" at bounding box center [171, 233] width 99 height 11
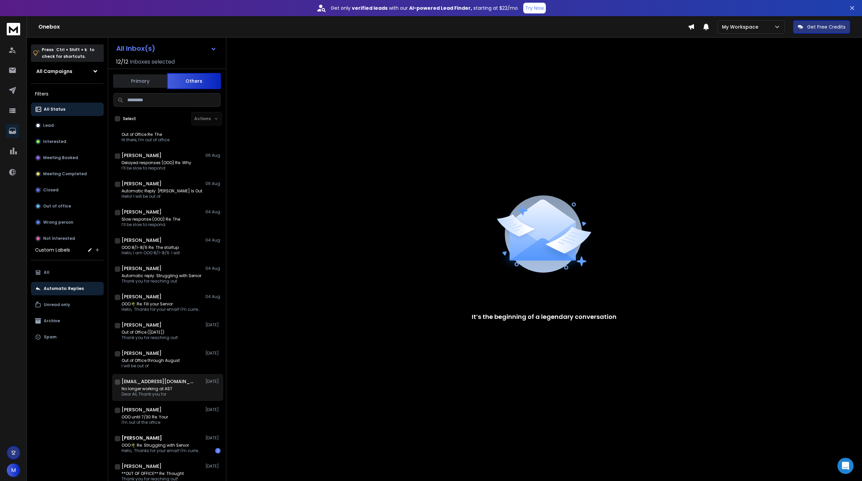
scroll to position [224, 0]
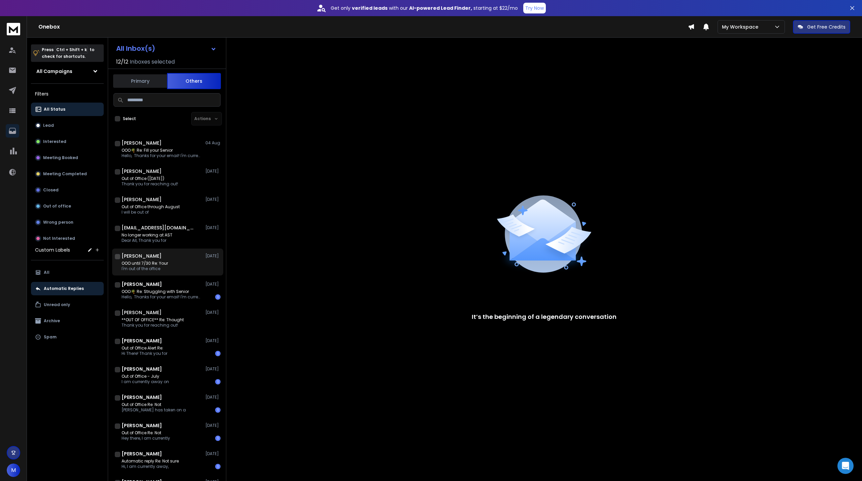
click at [161, 265] on p "OOO until 7/30 Re: Your" at bounding box center [145, 263] width 46 height 5
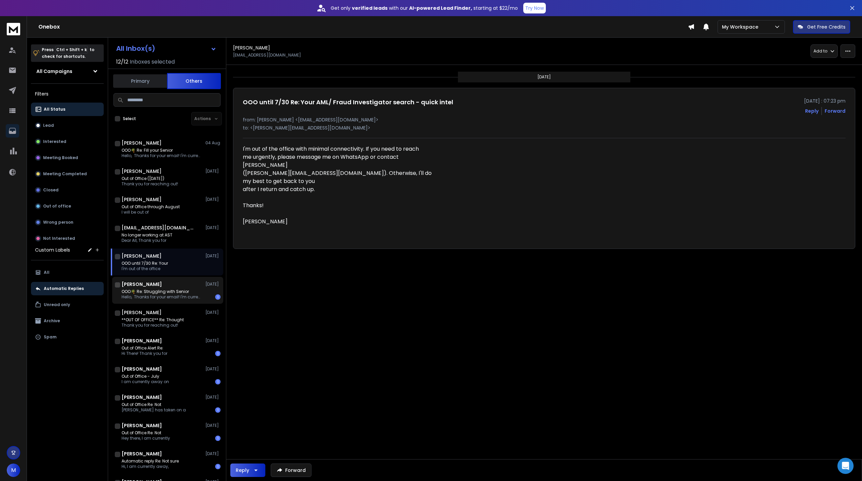
click at [161, 277] on div "Maya Kamara 29 Jul OOO🌴 Re: Struggling with Senior Hello, Thanks for your email…" at bounding box center [167, 290] width 111 height 27
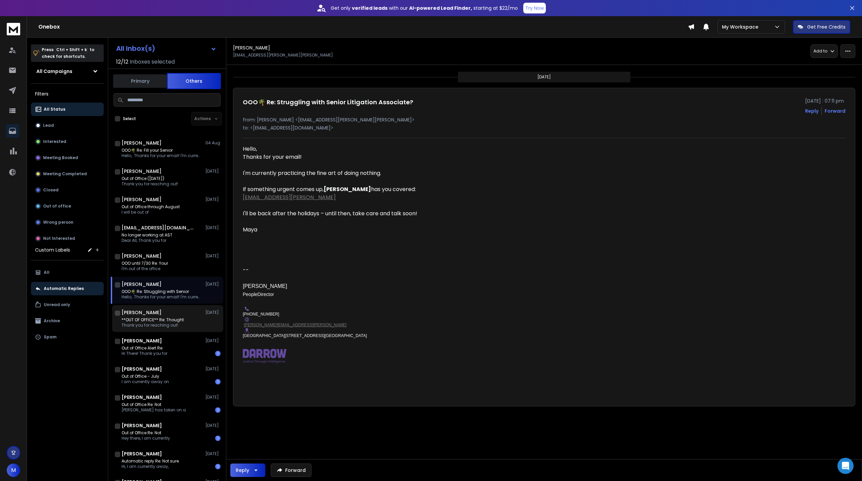
click at [159, 310] on h1 "Jessica DiCarlantonio" at bounding box center [142, 312] width 40 height 7
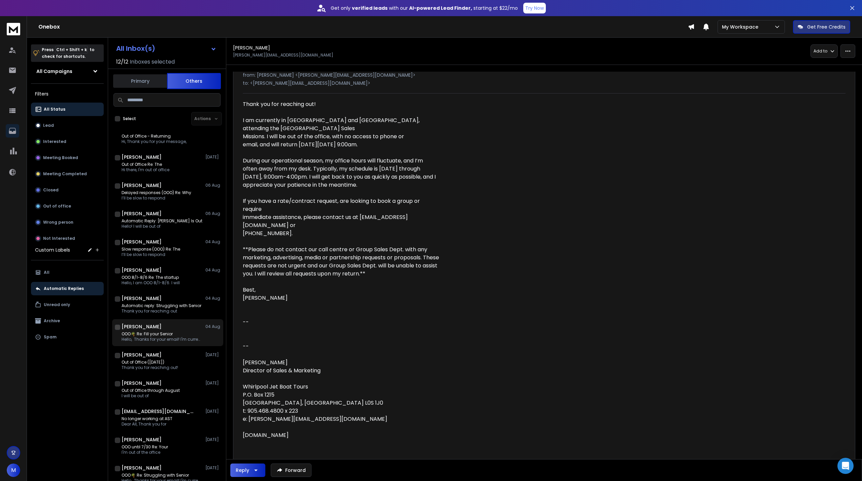
scroll to position [0, 0]
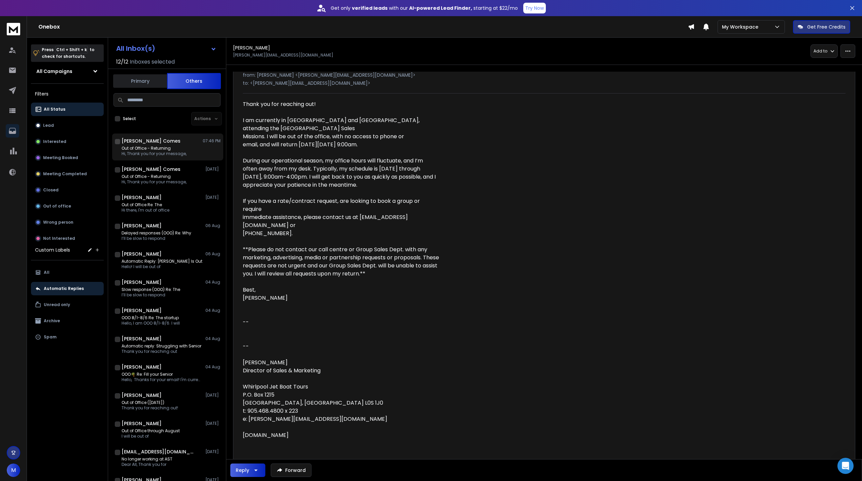
click at [135, 139] on h1 "Shelby Comes" at bounding box center [151, 141] width 59 height 7
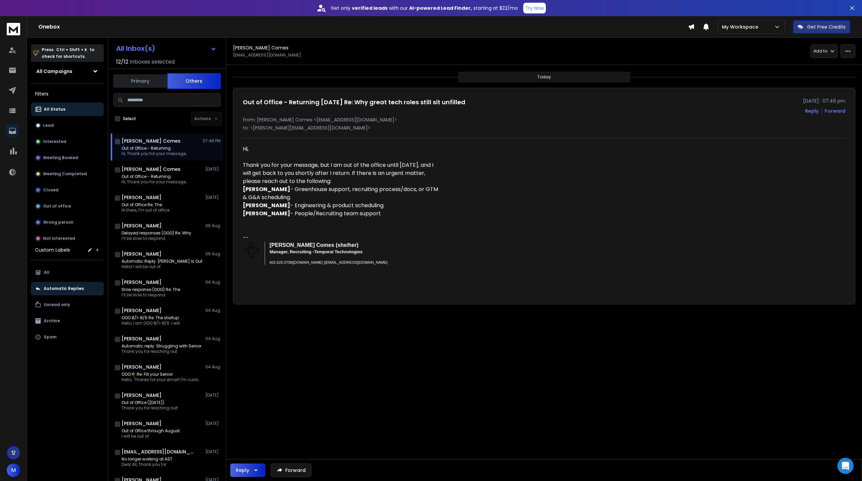
click at [316, 190] on li "Jennifer Redeker - Greenhouse support, recruiting process/docs, or GTM & G&A sc…" at bounding box center [341, 193] width 197 height 16
click at [830, 46] on div "Add to" at bounding box center [824, 51] width 27 height 13
click at [835, 78] on div "Lead List" at bounding box center [829, 77] width 28 height 7
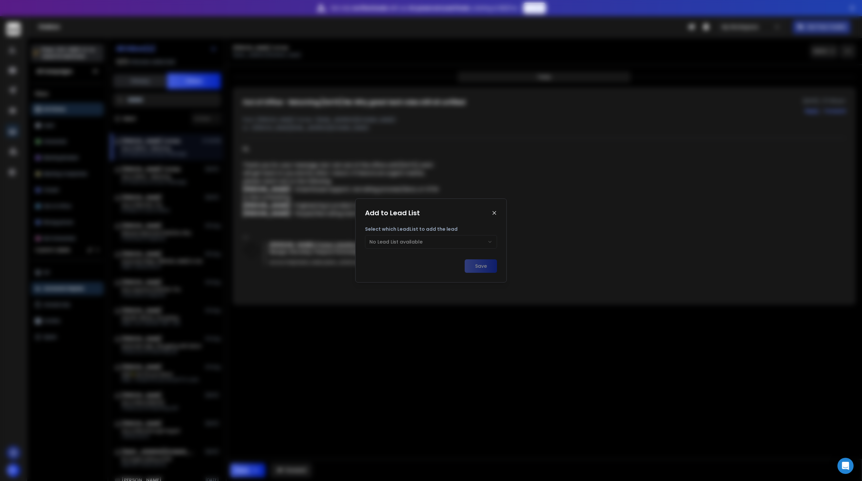
click at [496, 211] on icon at bounding box center [493, 212] width 5 height 5
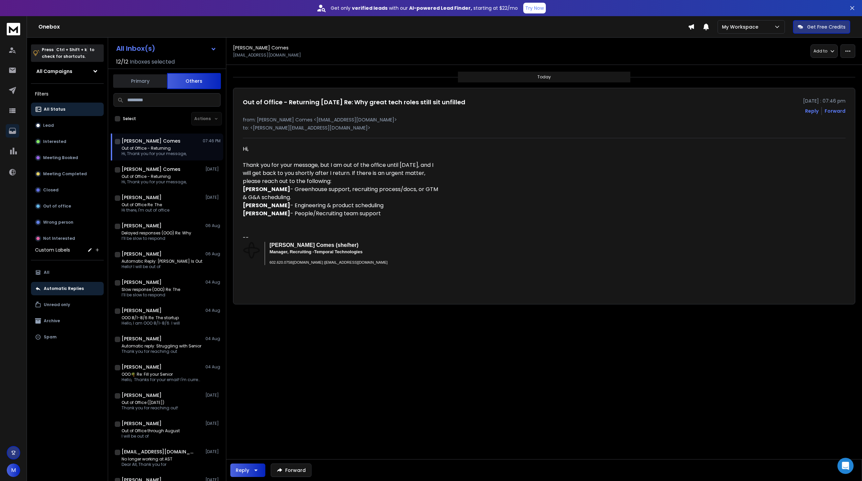
click at [169, 148] on p "Out of Office - Returning" at bounding box center [154, 148] width 65 height 5
click at [248, 49] on h1 "Shelby Comes" at bounding box center [261, 47] width 56 height 7
click at [842, 55] on button "button" at bounding box center [847, 50] width 15 height 13
click at [832, 69] on div "Mark as unread" at bounding box center [827, 66] width 45 height 7
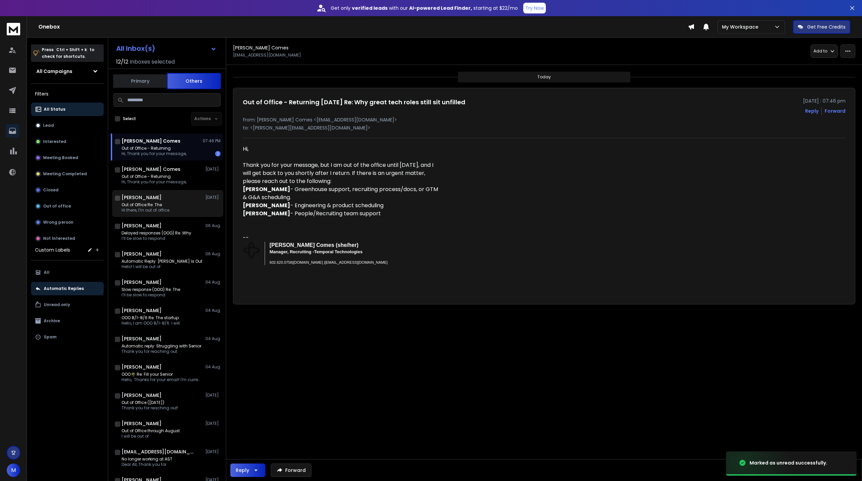
click at [159, 203] on p "Out of Office Re: The" at bounding box center [146, 204] width 48 height 5
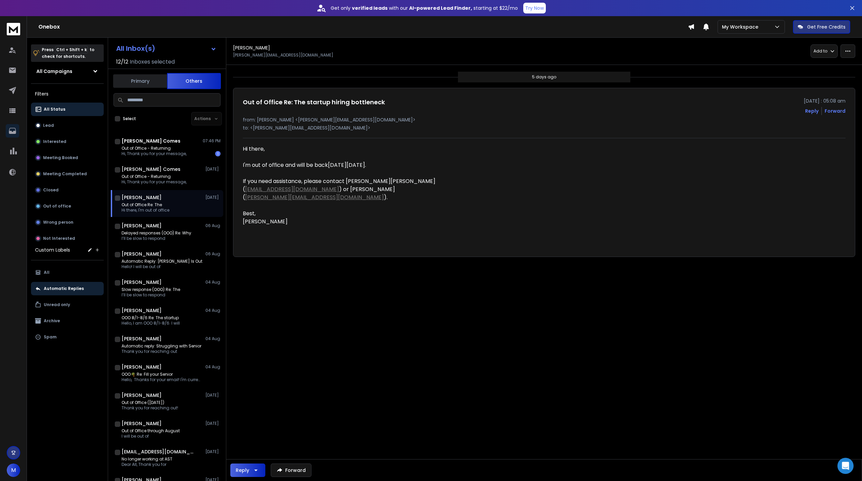
click at [851, 50] on button "button" at bounding box center [847, 50] width 15 height 13
click at [840, 67] on div "Mark as unread" at bounding box center [827, 66] width 45 height 7
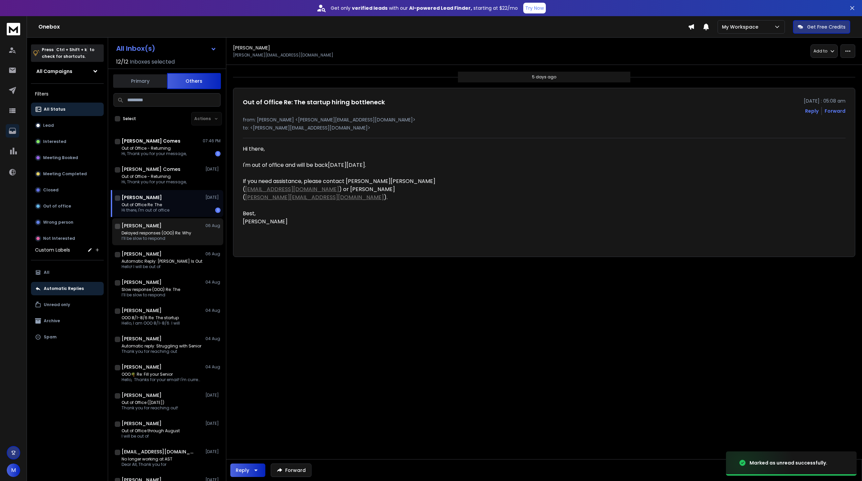
click at [183, 233] on p "Delayed responses (OOO) Re: Why" at bounding box center [157, 233] width 70 height 5
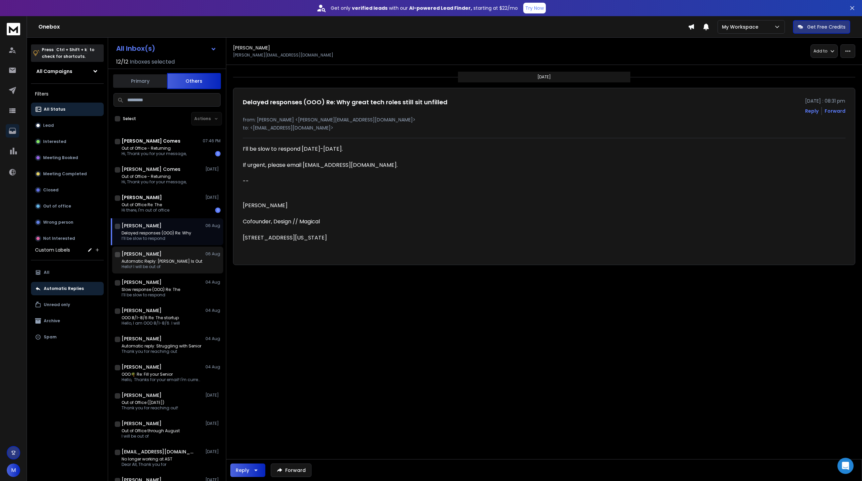
click at [159, 255] on h1 "Sunit Mohindroo" at bounding box center [142, 254] width 40 height 7
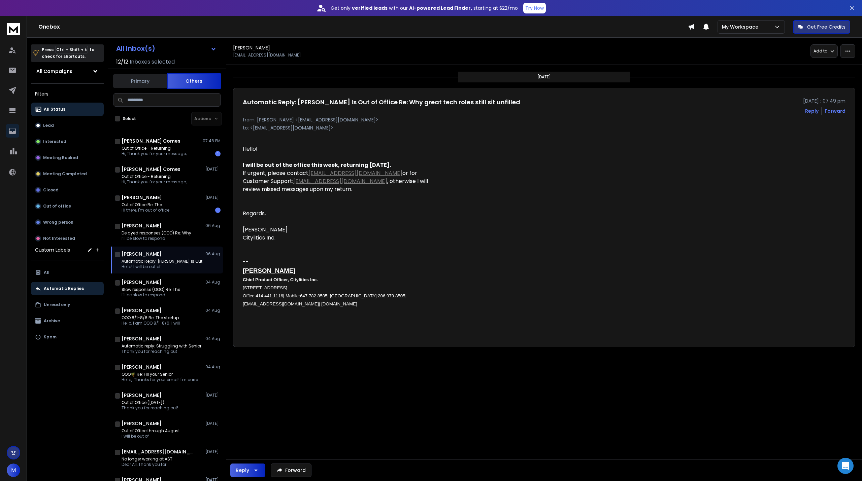
click at [830, 50] on icon at bounding box center [832, 51] width 5 height 5
click at [846, 50] on icon "button" at bounding box center [848, 51] width 6 height 6
click at [830, 69] on div "Mark as unread" at bounding box center [827, 66] width 45 height 7
click at [0, 88] on div "M" at bounding box center [13, 250] width 27 height 468
click at [8, 90] on icon at bounding box center [12, 91] width 8 height 8
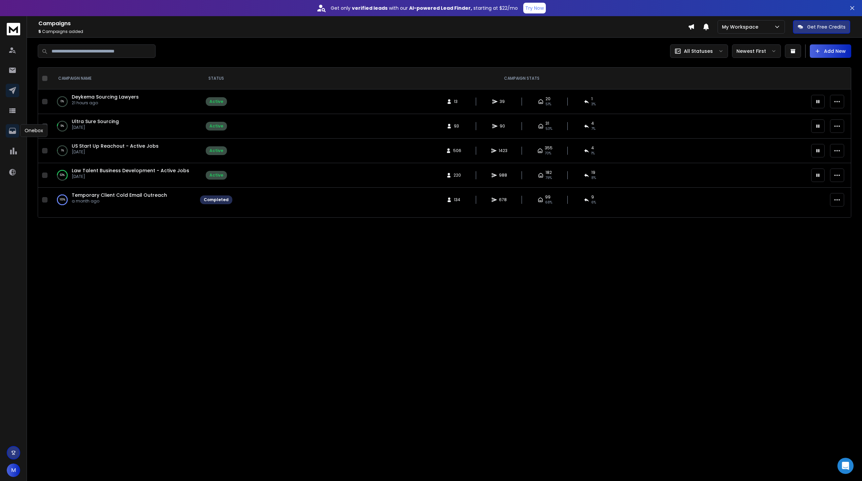
click at [12, 132] on icon at bounding box center [12, 131] width 7 height 6
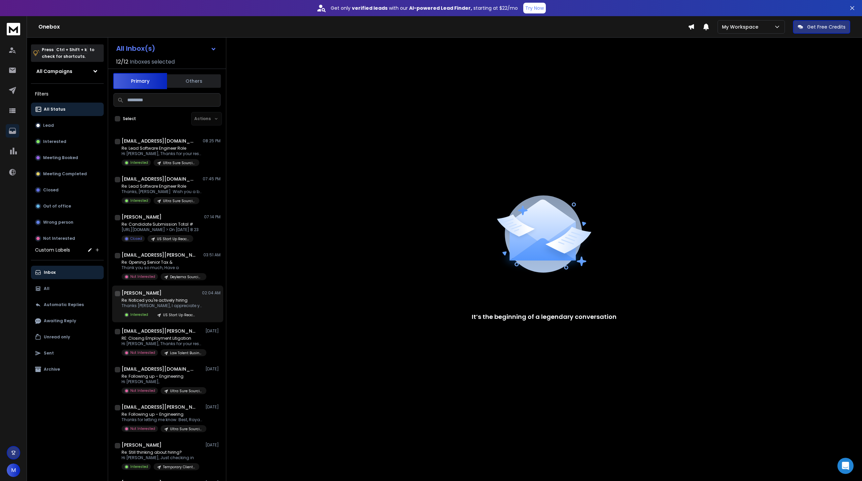
click at [150, 303] on p "Thanks [PERSON_NAME], I appreciate you" at bounding box center [162, 305] width 81 height 5
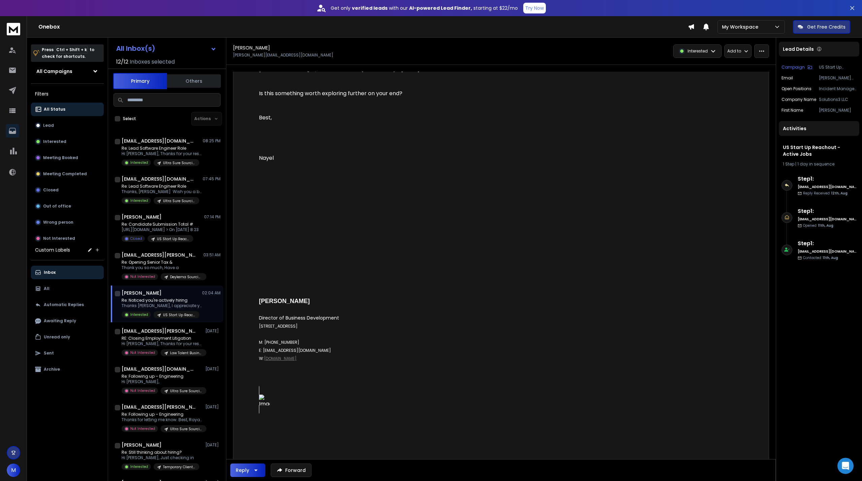
scroll to position [975, 0]
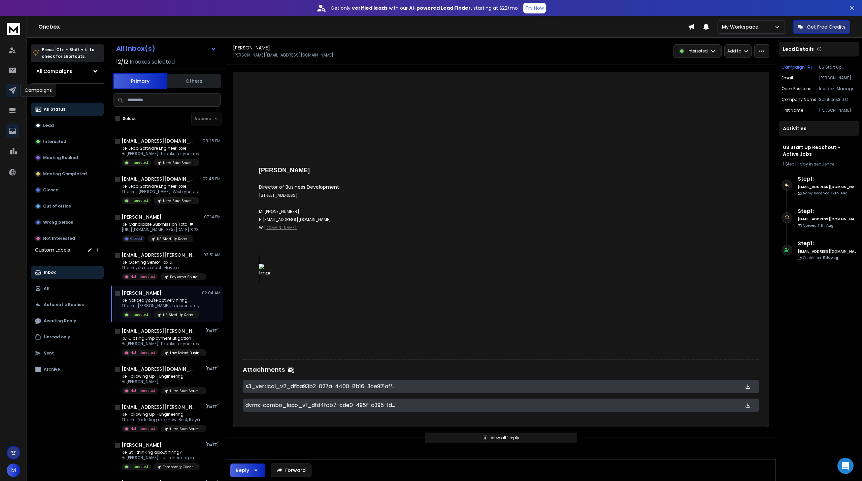
click at [6, 86] on link at bounding box center [12, 90] width 13 height 13
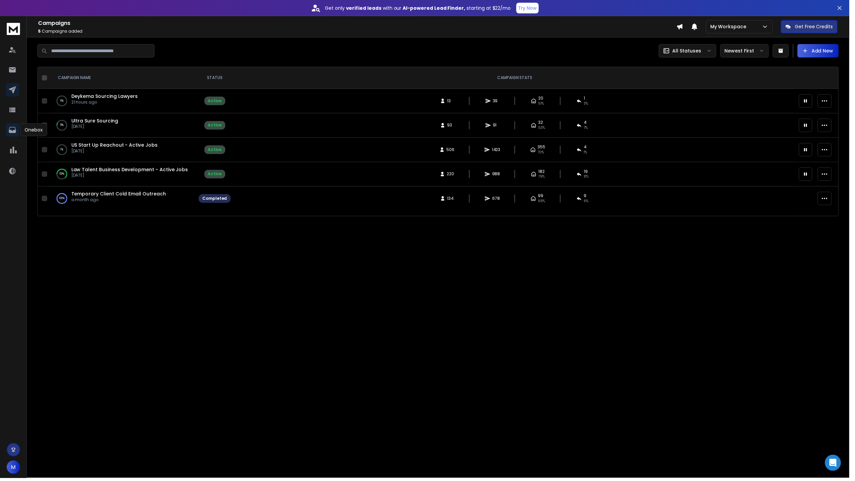
click at [11, 131] on icon at bounding box center [12, 131] width 8 height 8
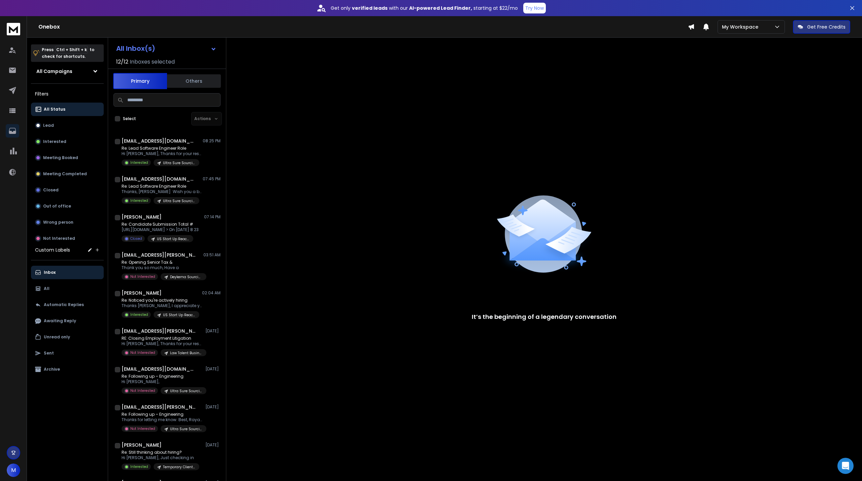
click at [188, 82] on button "Others" at bounding box center [194, 81] width 54 height 15
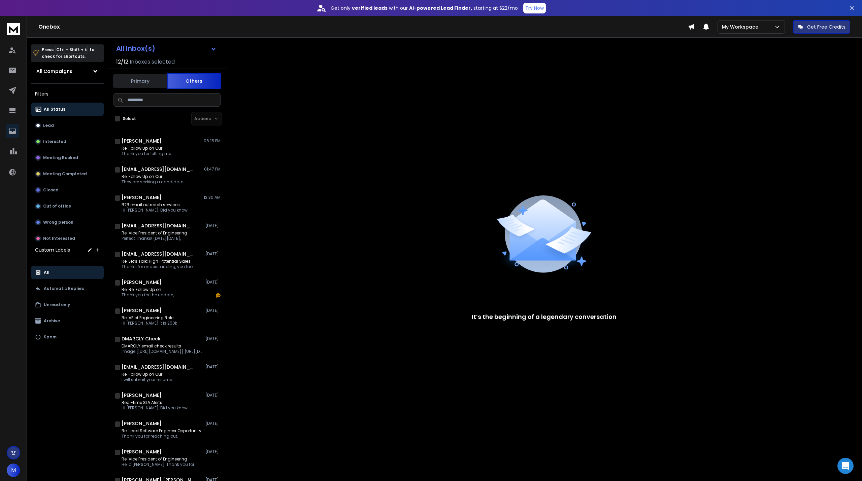
click at [139, 76] on button "Primary" at bounding box center [140, 81] width 54 height 15
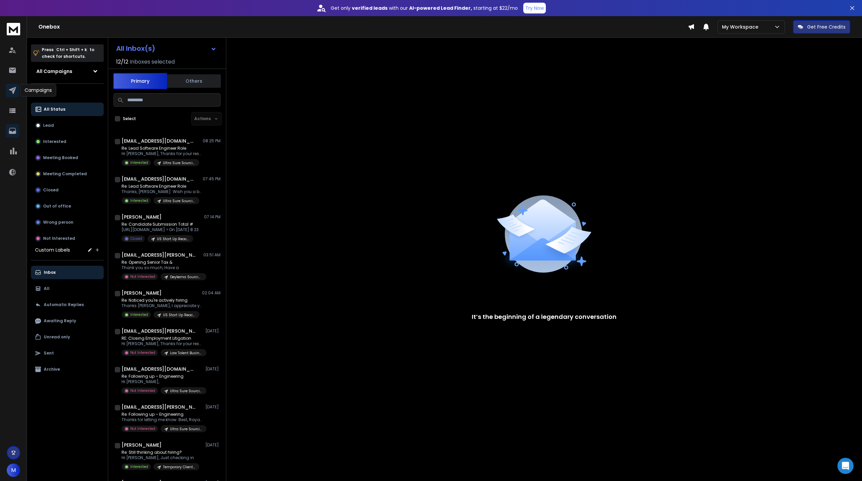
click at [18, 88] on link at bounding box center [12, 90] width 13 height 13
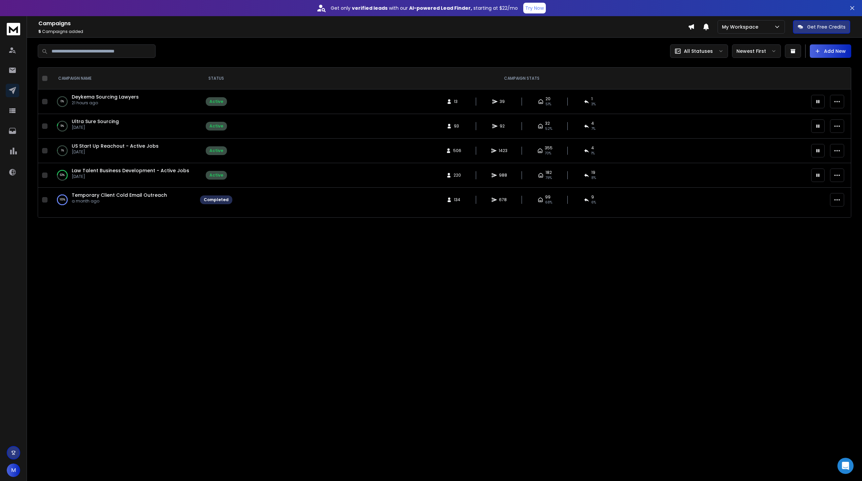
click at [306, 130] on div "93 92 32 52 % 4 7 %" at bounding box center [521, 126] width 562 height 11
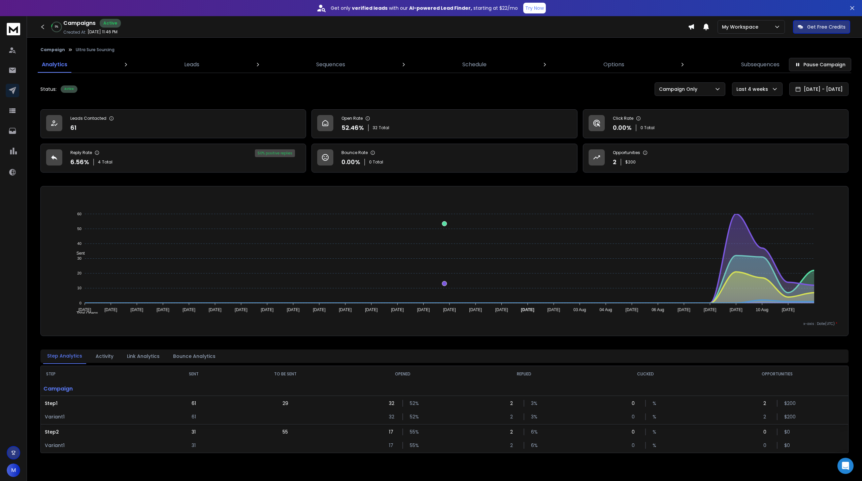
click at [624, 155] on p "Opportunities" at bounding box center [626, 152] width 27 height 5
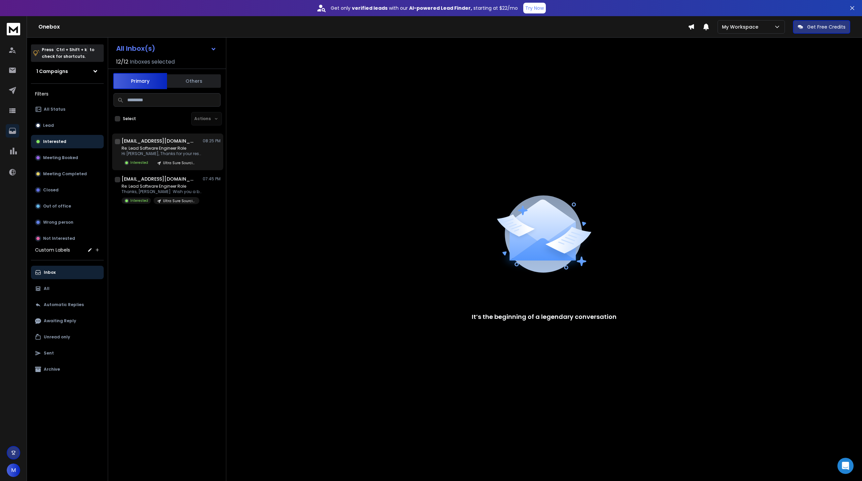
click at [164, 140] on h1 "[EMAIL_ADDRESS][DOMAIN_NAME]" at bounding box center [159, 141] width 74 height 7
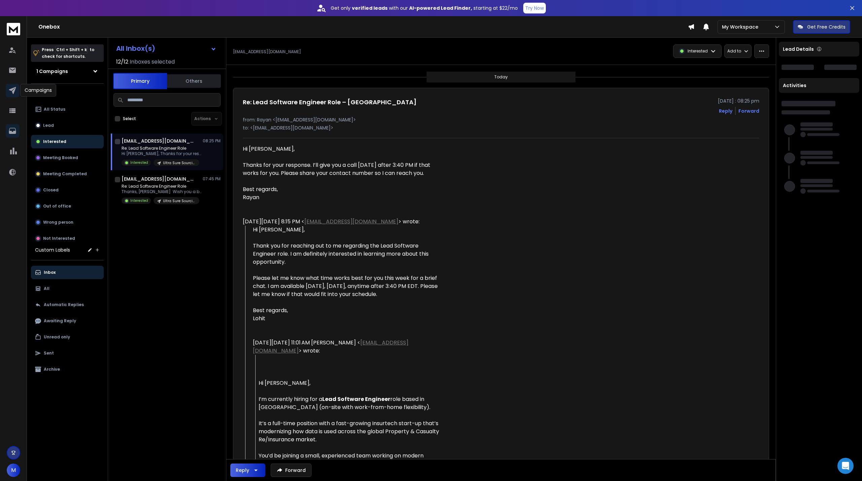
click at [16, 86] on link at bounding box center [12, 90] width 13 height 13
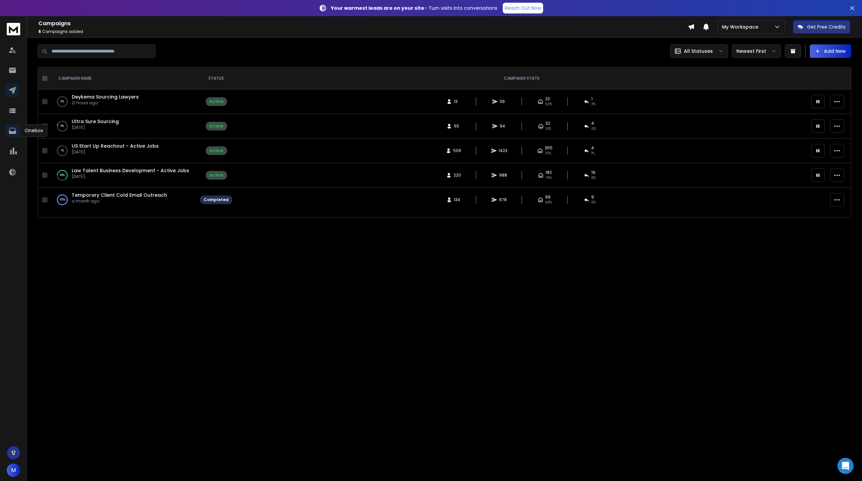
click at [10, 131] on icon at bounding box center [12, 131] width 7 height 6
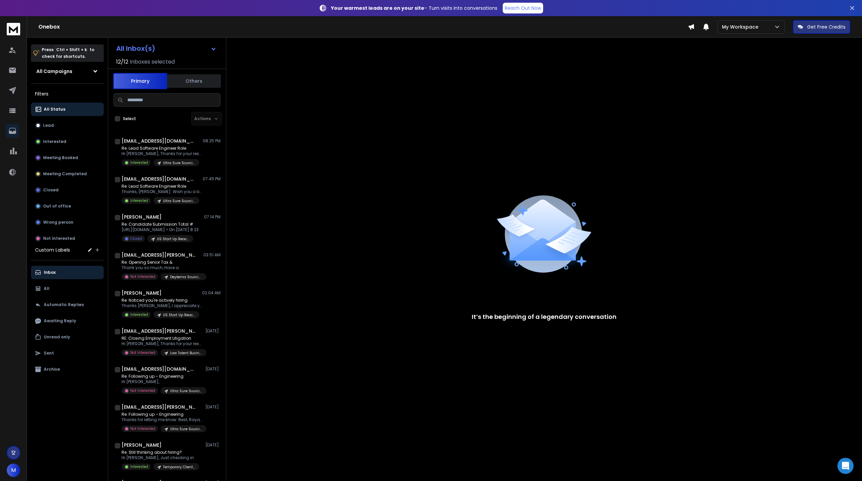
click at [204, 83] on button "Others" at bounding box center [194, 81] width 54 height 15
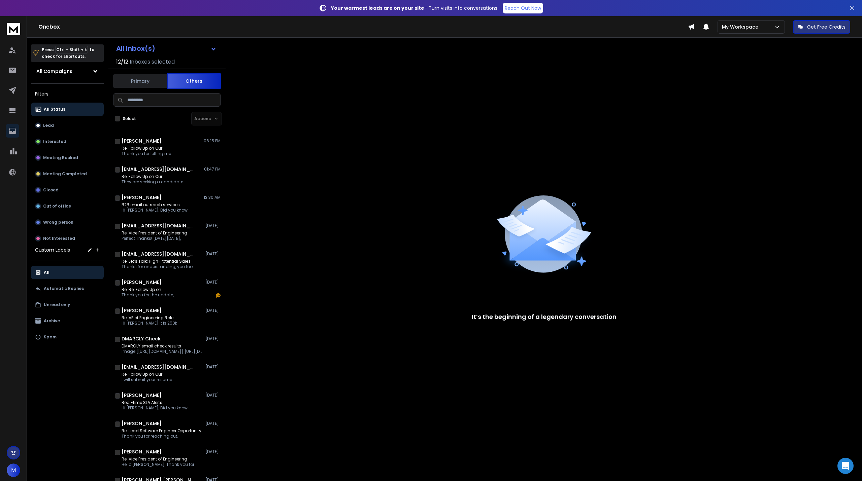
click at [151, 80] on button "Primary" at bounding box center [140, 81] width 54 height 15
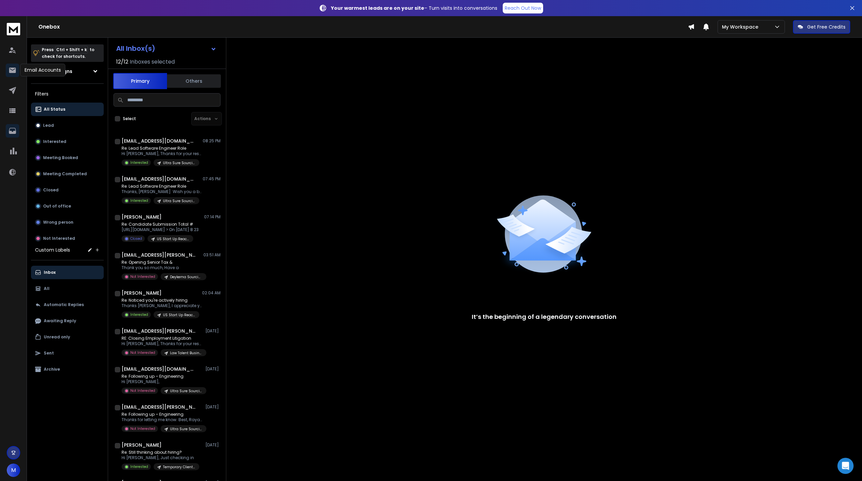
click at [7, 74] on link at bounding box center [12, 70] width 13 height 13
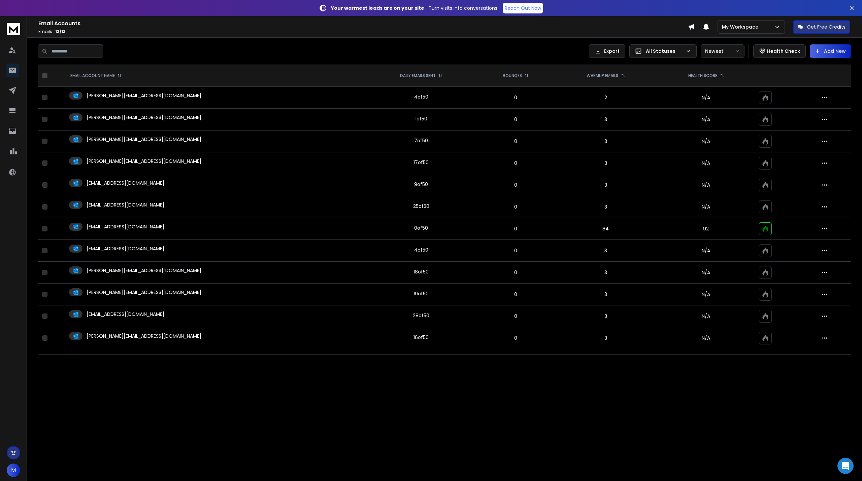
click at [170, 187] on div "[EMAIL_ADDRESS][DOMAIN_NAME]" at bounding box center [215, 183] width 292 height 8
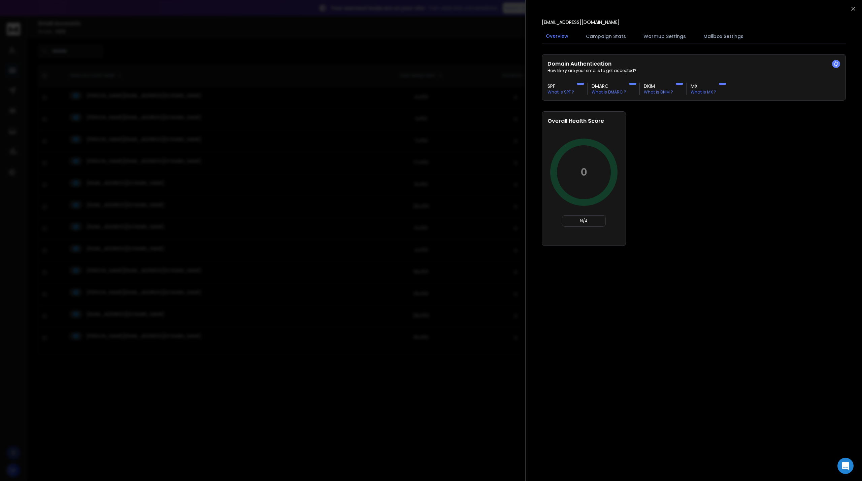
click at [584, 19] on p "[EMAIL_ADDRESS][DOMAIN_NAME]" at bounding box center [581, 22] width 78 height 7
copy p "[EMAIL_ADDRESS][DOMAIN_NAME]"
click at [232, 79] on div at bounding box center [431, 240] width 862 height 481
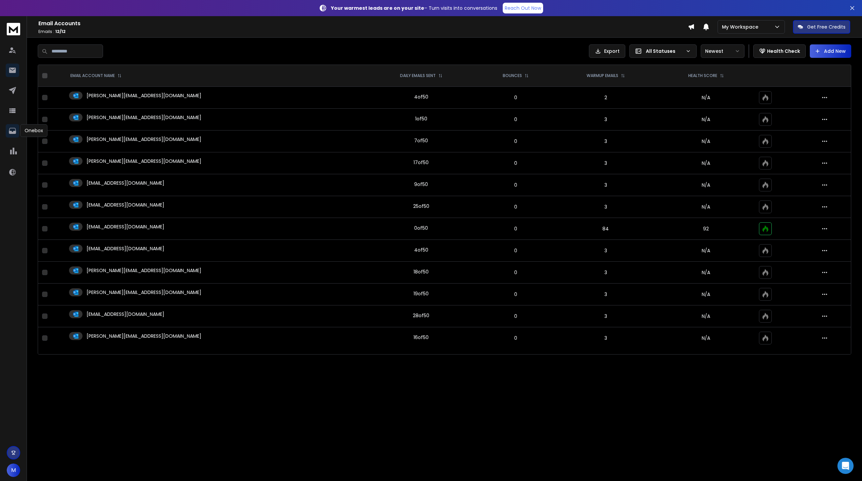
click at [11, 137] on link at bounding box center [12, 130] width 13 height 13
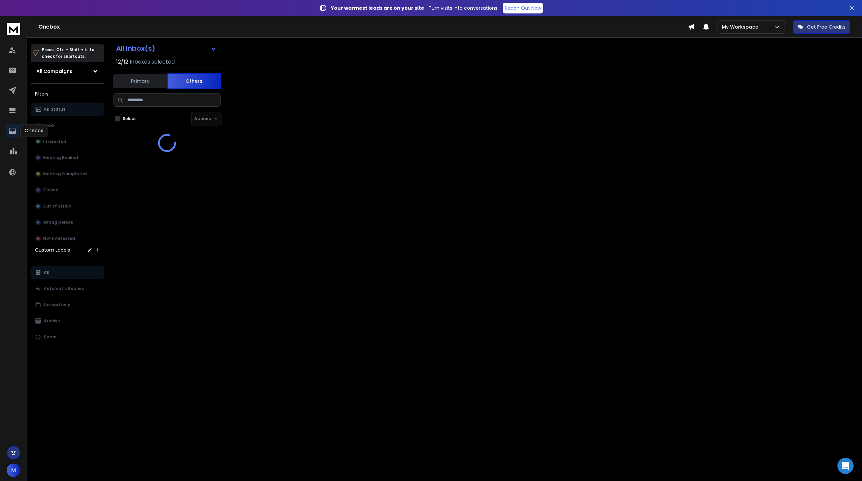
click at [183, 83] on button "Others" at bounding box center [194, 81] width 54 height 16
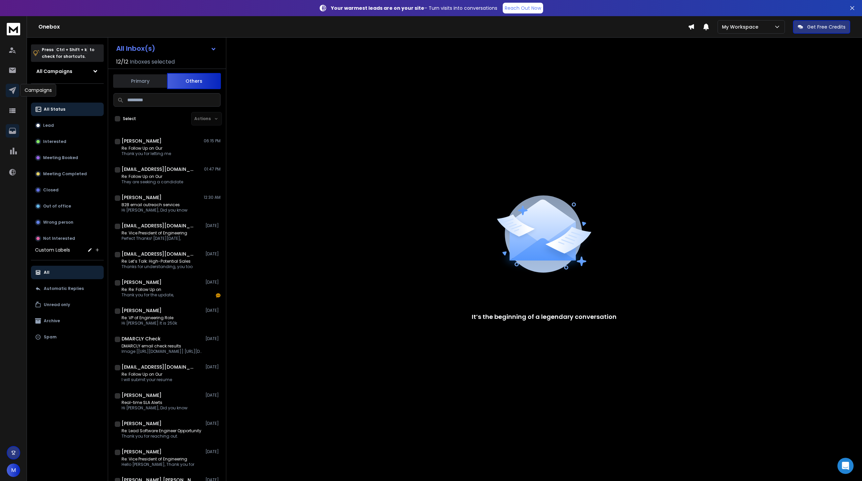
click at [12, 94] on icon at bounding box center [12, 91] width 8 height 8
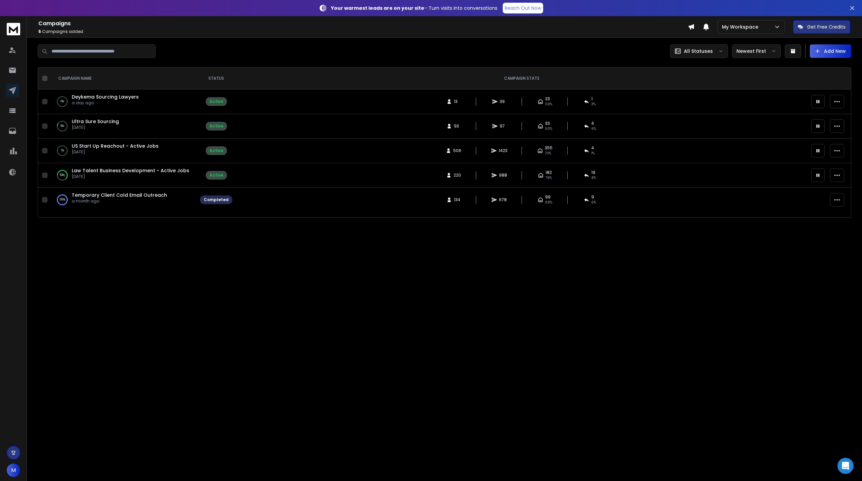
click at [342, 177] on div "220 988 182 79 % 19 8 %" at bounding box center [521, 175] width 562 height 11
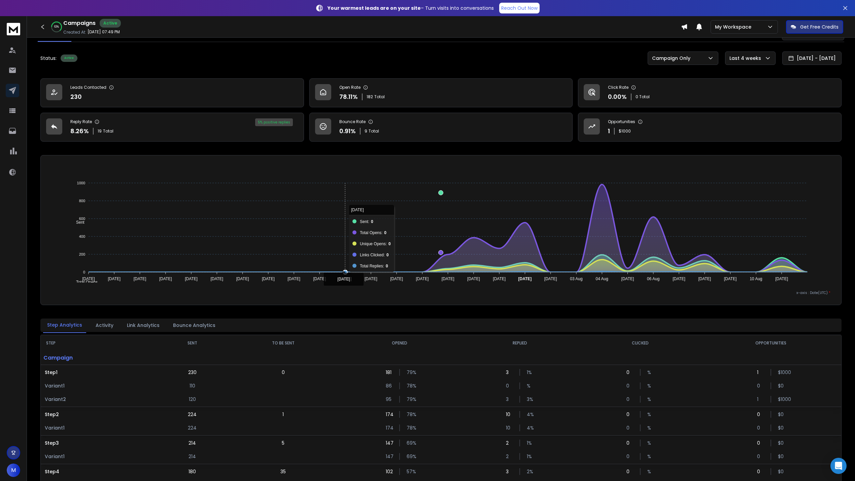
scroll to position [85, 0]
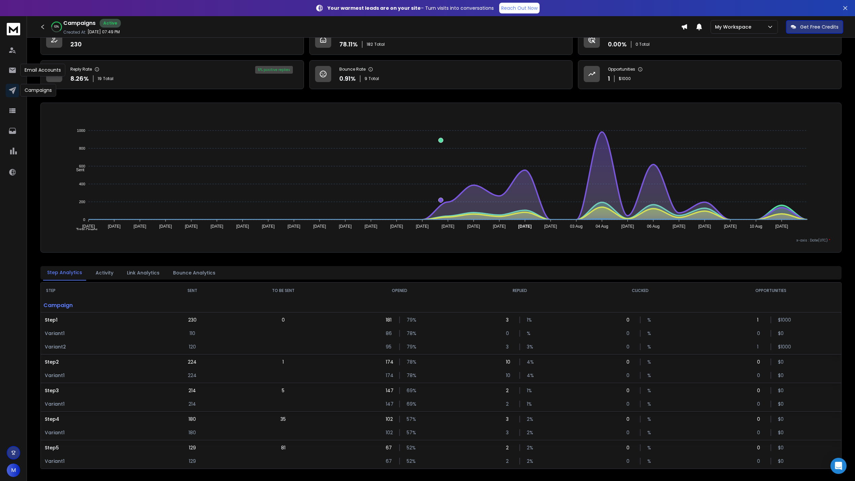
click at [15, 89] on icon at bounding box center [12, 91] width 8 height 8
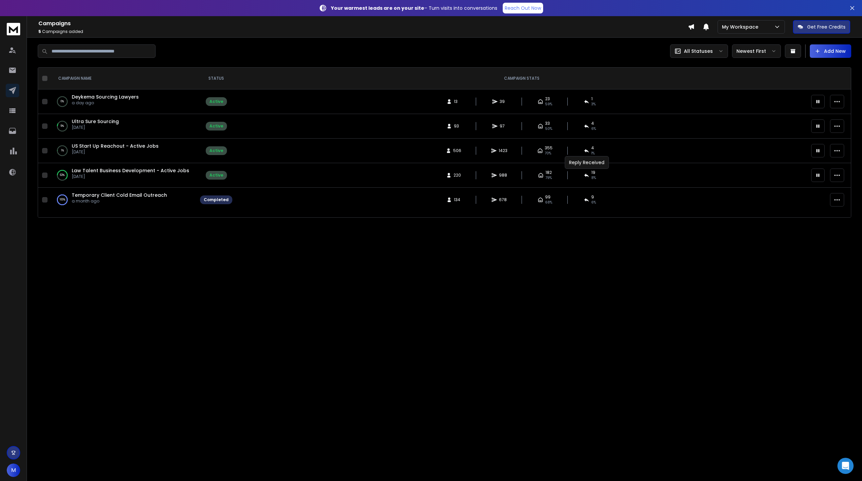
click at [591, 177] on span "8 %" at bounding box center [593, 177] width 5 height 5
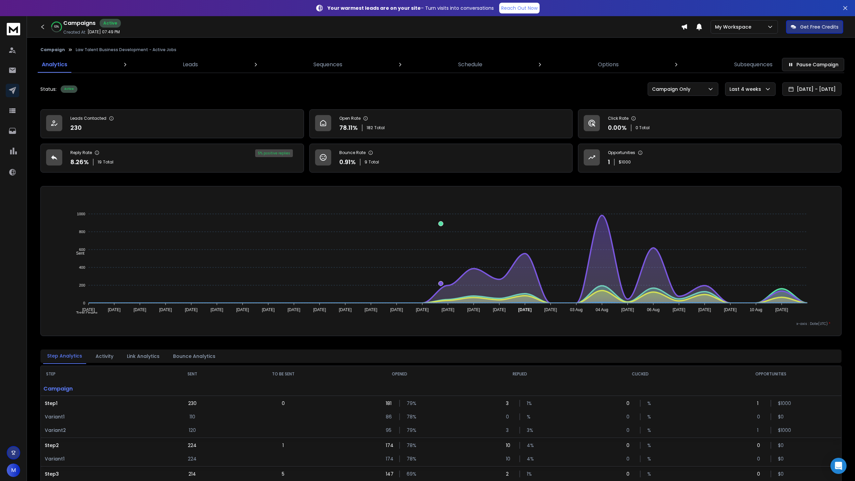
scroll to position [85, 0]
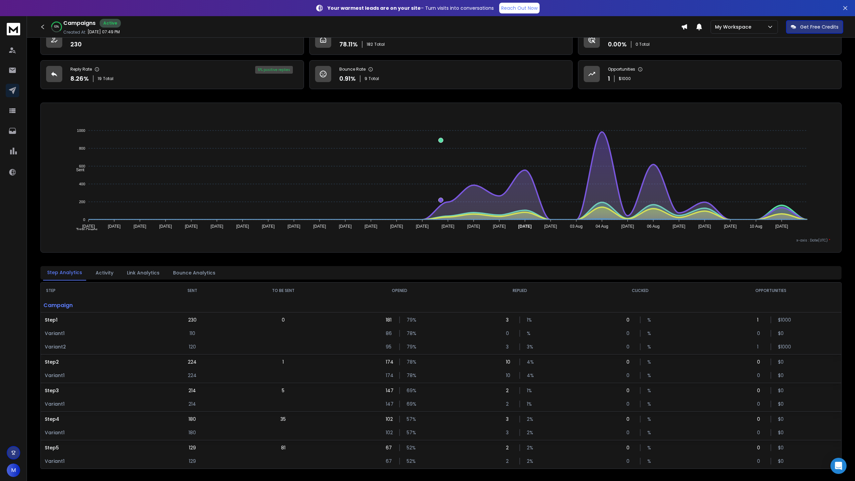
click at [166, 81] on link "Reply Rate 8.26 % 19 Total 5 % positive replies" at bounding box center [172, 74] width 264 height 29
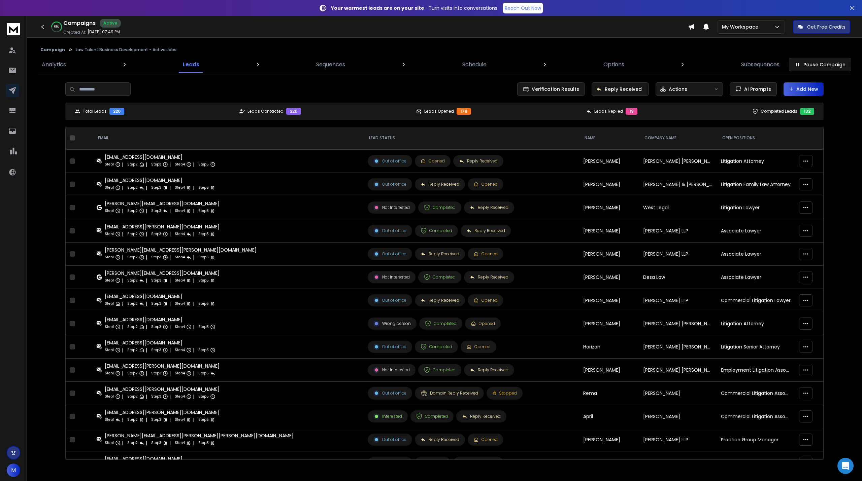
scroll to position [138, 0]
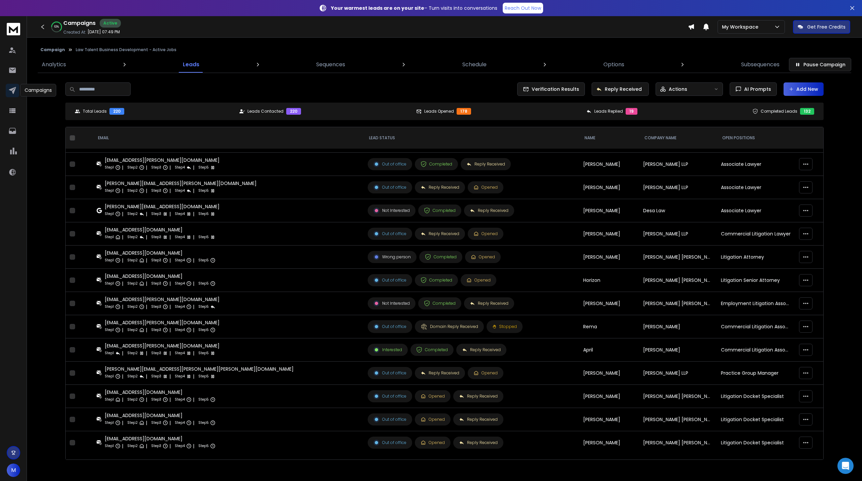
click at [8, 90] on icon at bounding box center [12, 91] width 8 height 8
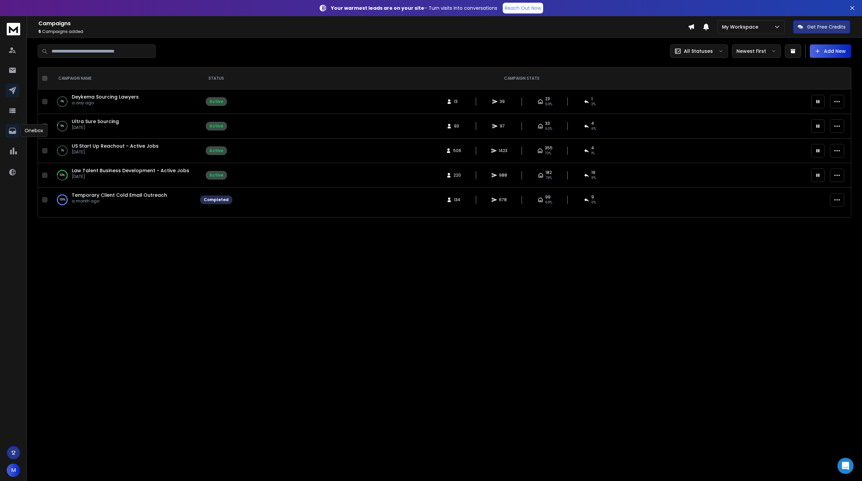
click at [18, 124] on link at bounding box center [12, 130] width 13 height 13
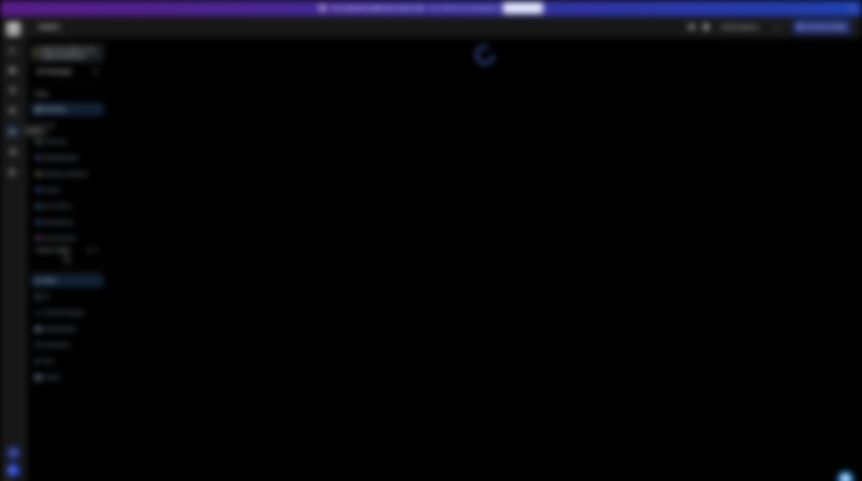
click at [15, 126] on link at bounding box center [12, 130] width 13 height 13
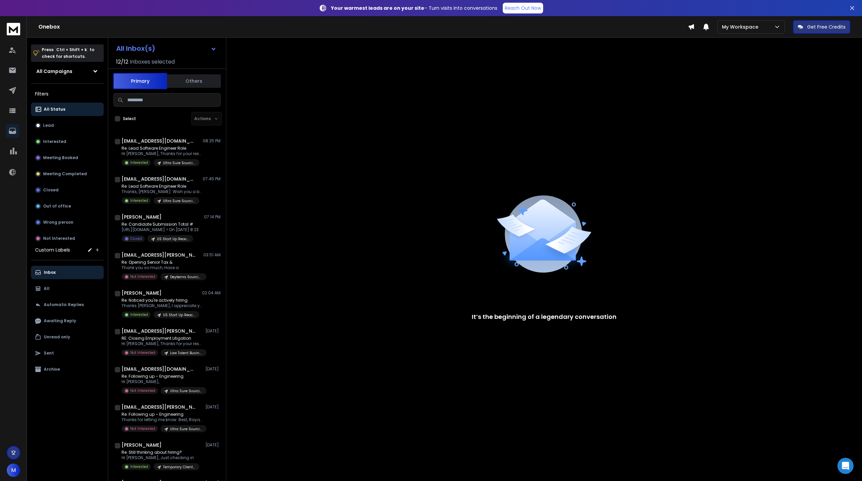
click at [56, 287] on button "All" at bounding box center [67, 288] width 73 height 13
click at [55, 351] on button "Sent" at bounding box center [67, 353] width 73 height 13
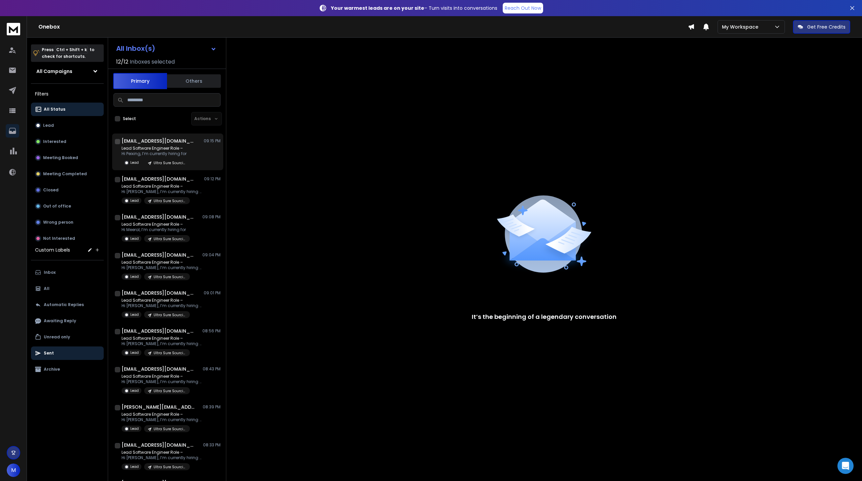
click at [183, 151] on p "Hi Peixing, I’m currently hiring for" at bounding box center [156, 153] width 68 height 5
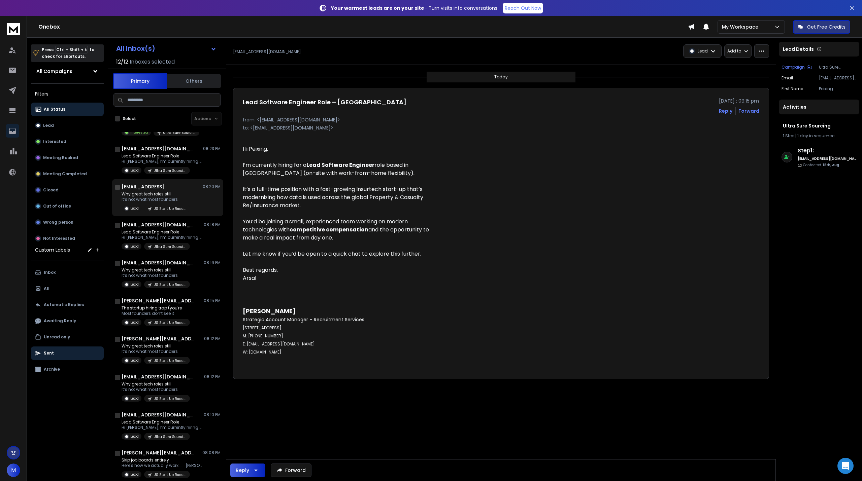
scroll to position [404, 0]
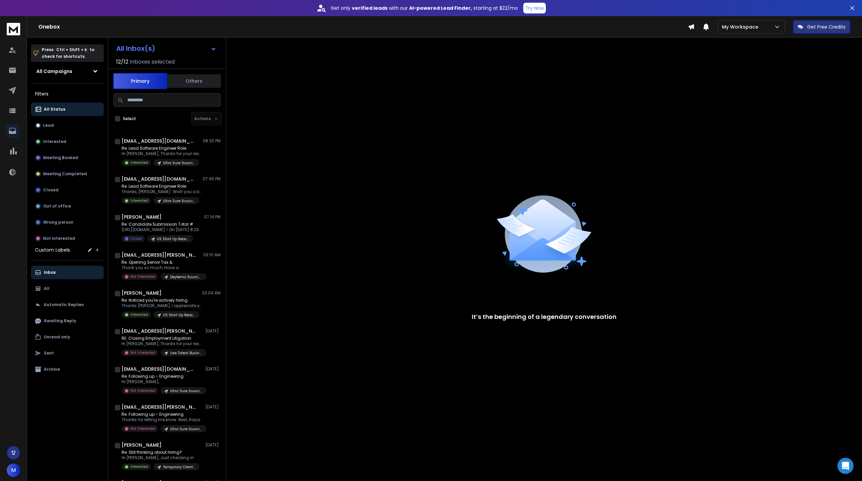
click at [211, 81] on button "Others" at bounding box center [194, 81] width 54 height 15
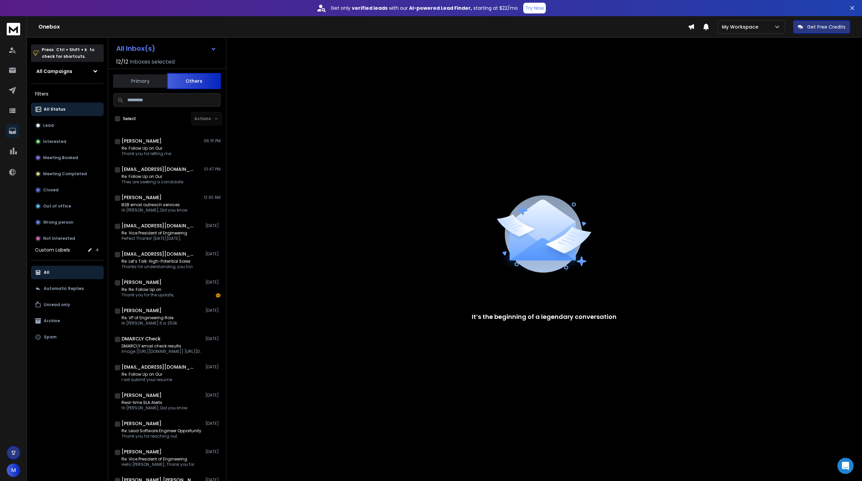
click at [148, 75] on button "Primary" at bounding box center [140, 81] width 54 height 15
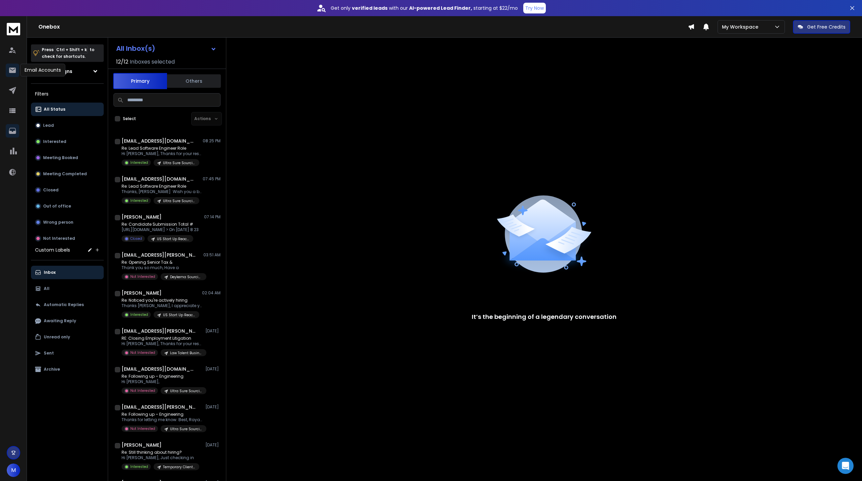
click at [13, 70] on icon at bounding box center [12, 70] width 8 height 8
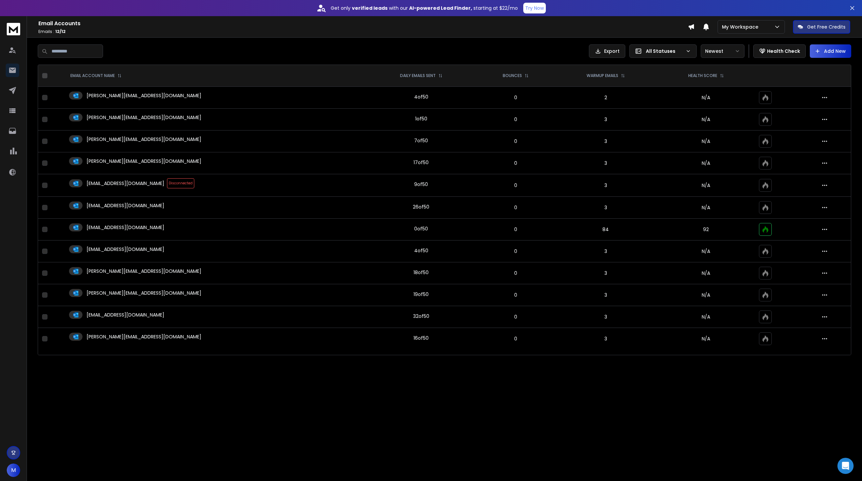
click at [167, 185] on span "Disconnected" at bounding box center [180, 183] width 27 height 10
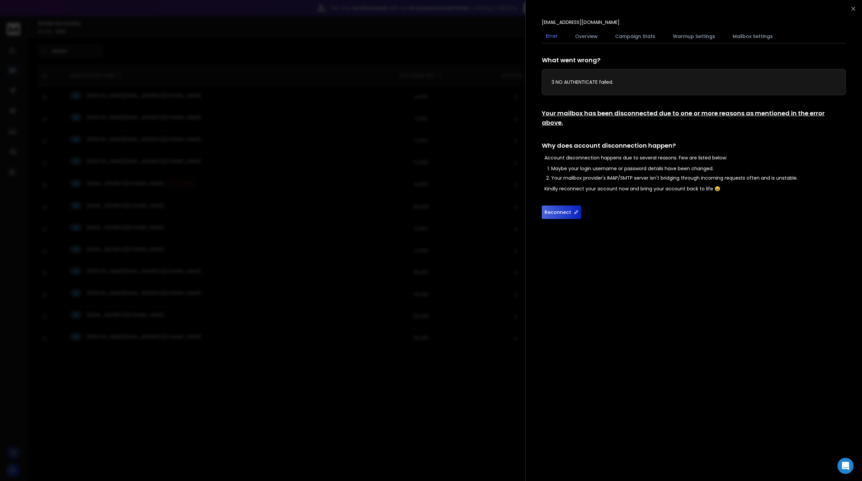
click at [561, 206] on button "Reconnect" at bounding box center [561, 212] width 39 height 13
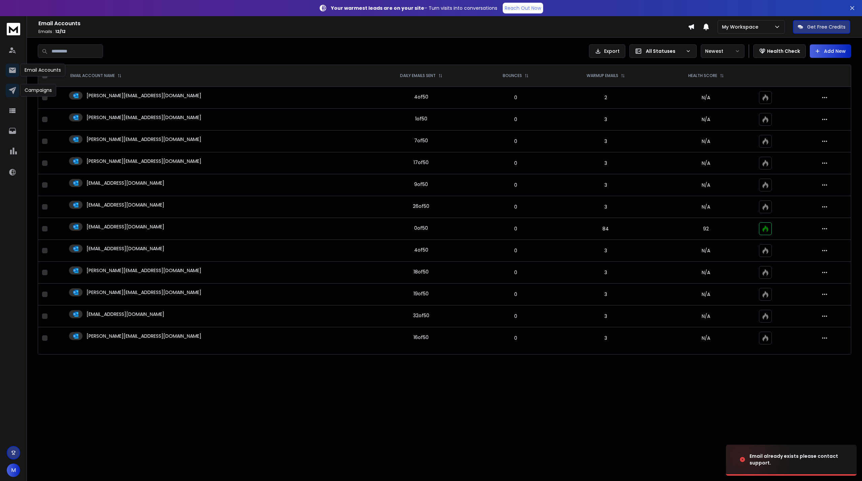
click at [16, 84] on link at bounding box center [12, 90] width 13 height 13
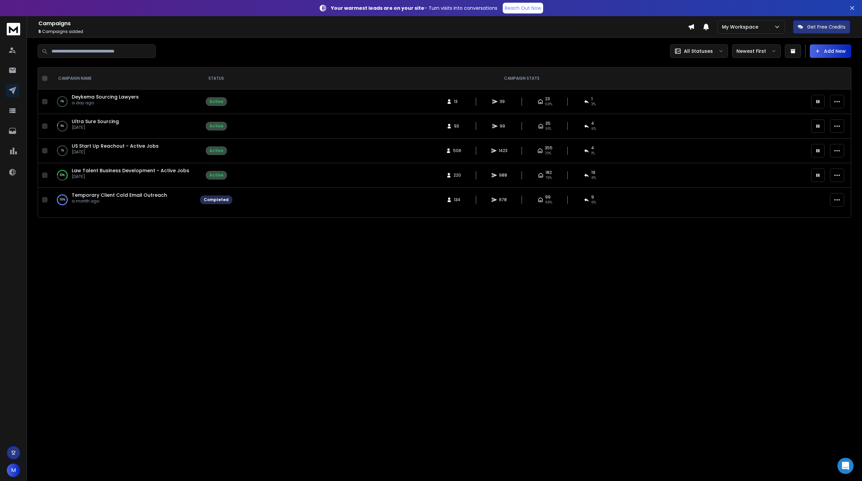
click at [365, 104] on div "13 39 23 59 % 1 3 %" at bounding box center [521, 101] width 562 height 11
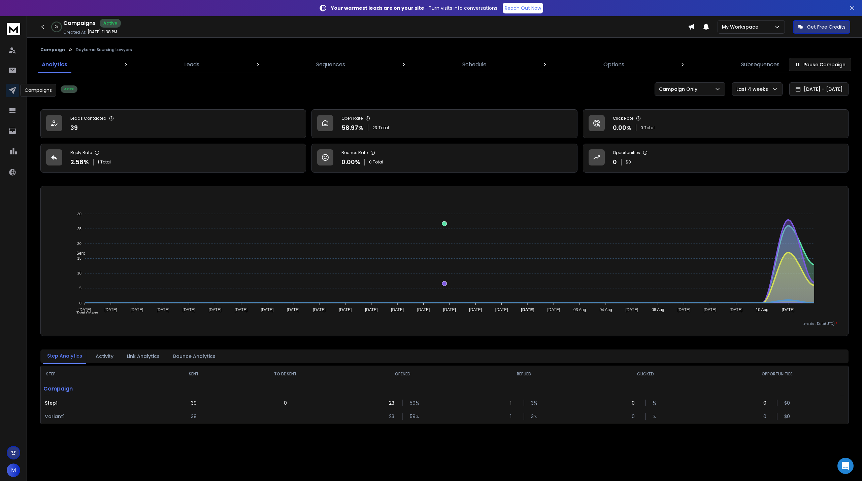
click at [13, 92] on icon at bounding box center [12, 90] width 7 height 7
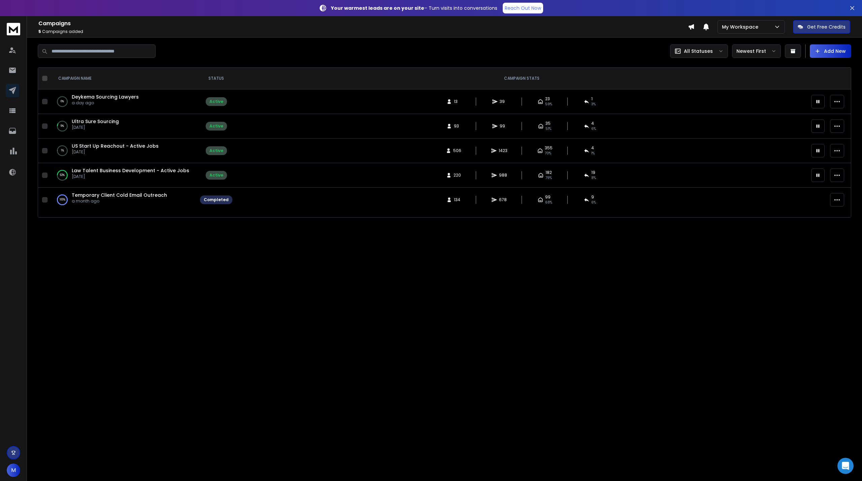
click at [156, 135] on td "9 % Ultra Sure Sourcing [DATE]" at bounding box center [123, 126] width 146 height 25
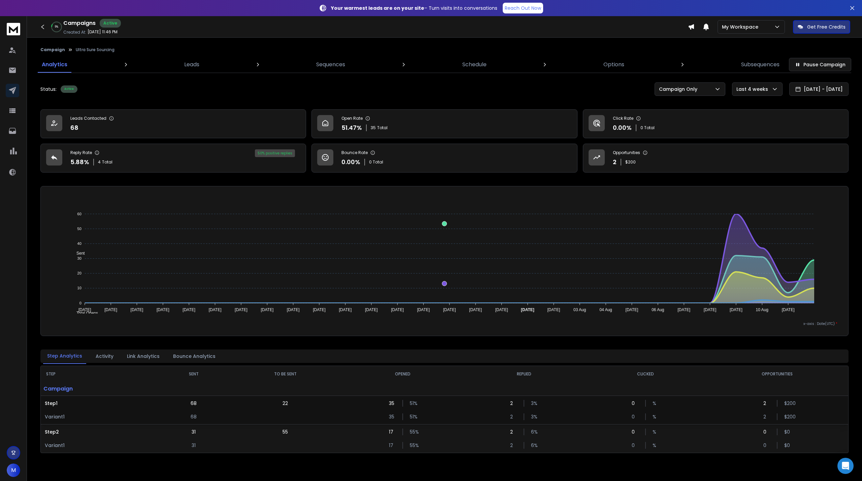
click at [285, 407] on p "22" at bounding box center [284, 403] width 5 height 7
click at [481, 61] on p "Schedule" at bounding box center [474, 65] width 24 height 8
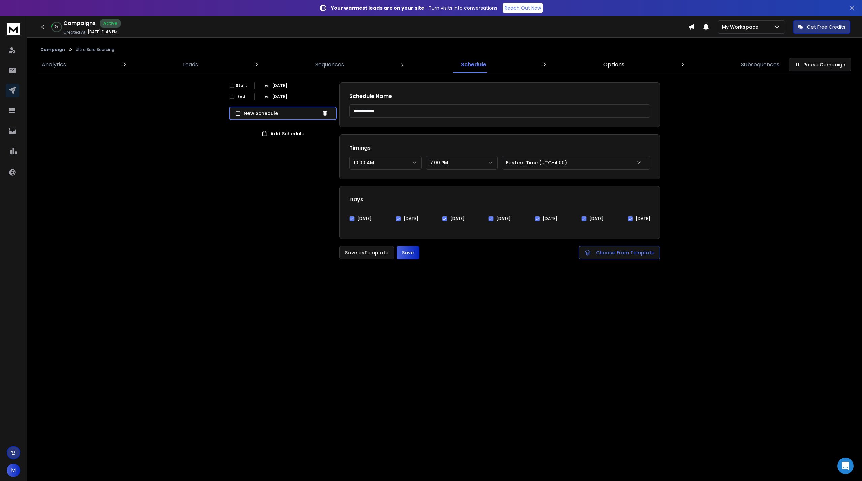
click at [610, 60] on link "Options" at bounding box center [613, 65] width 29 height 16
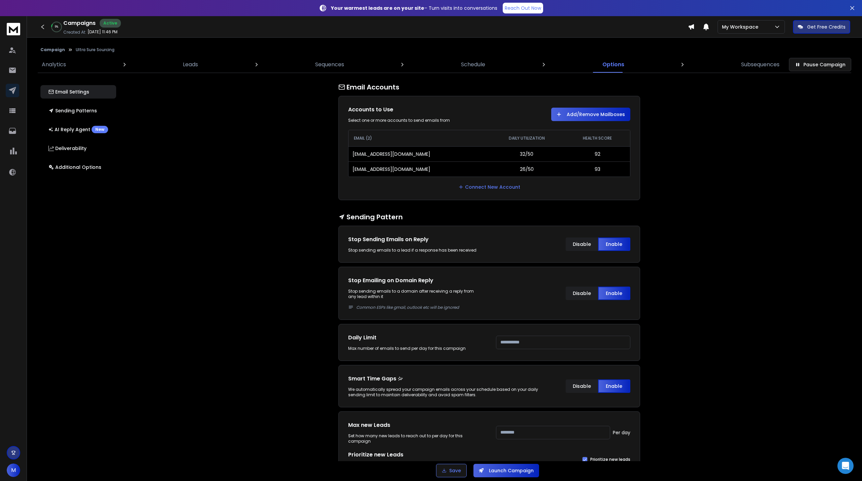
scroll to position [314, 0]
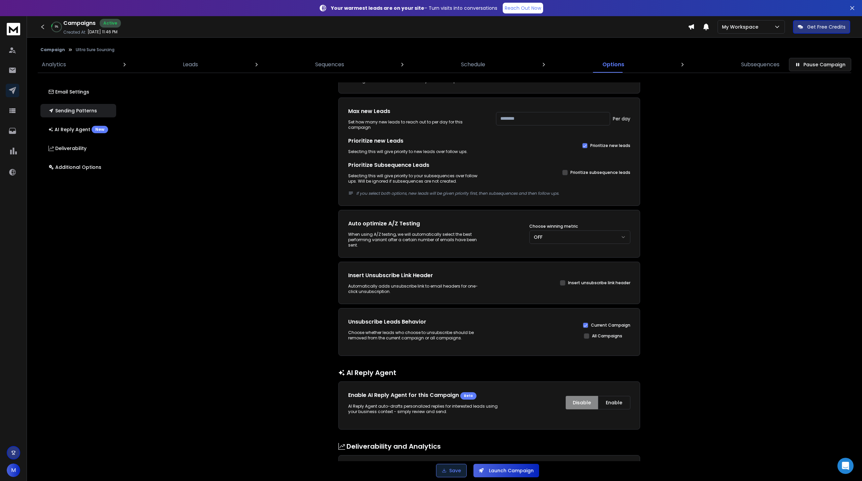
click at [457, 471] on button "Save" at bounding box center [451, 470] width 31 height 13
click at [14, 89] on icon at bounding box center [12, 90] width 7 height 7
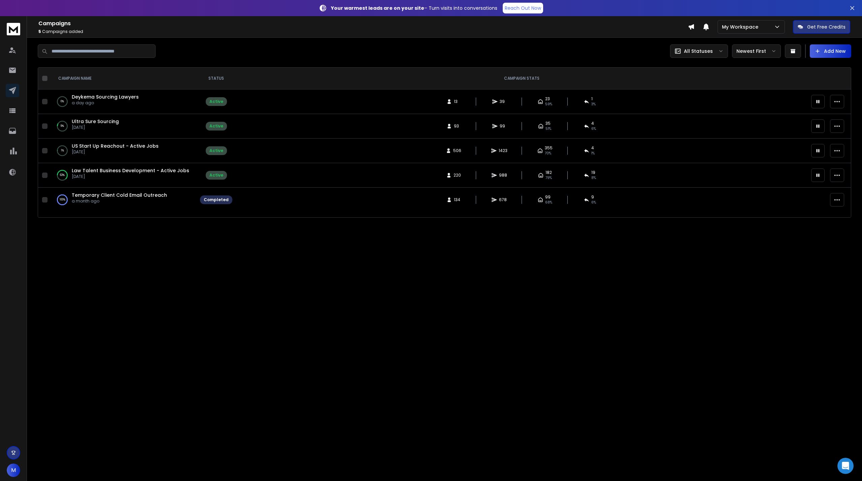
click at [360, 124] on div "93 99 35 51 % 4 6 %" at bounding box center [521, 126] width 562 height 11
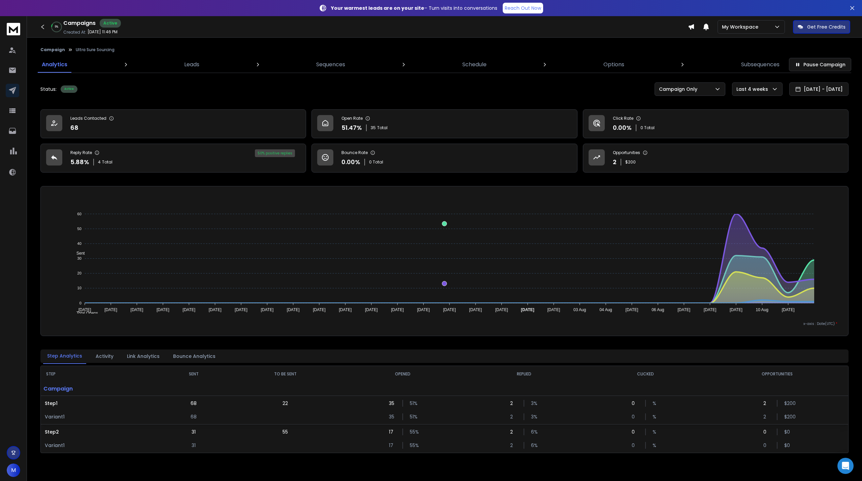
click at [591, 58] on div "Analytics Leads Sequences Schedule Options Subsequences" at bounding box center [411, 65] width 746 height 16
click at [605, 62] on p "Options" at bounding box center [613, 65] width 21 height 8
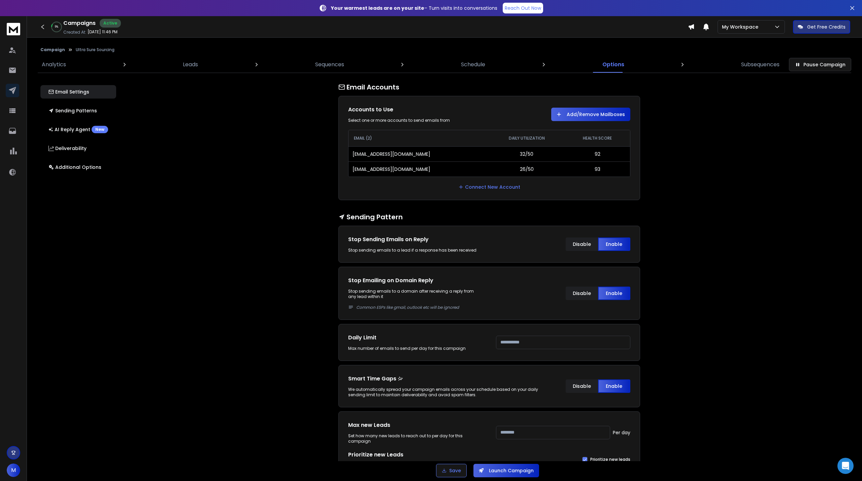
click at [595, 115] on button "Add/Remove Mailboxes" at bounding box center [590, 114] width 79 height 13
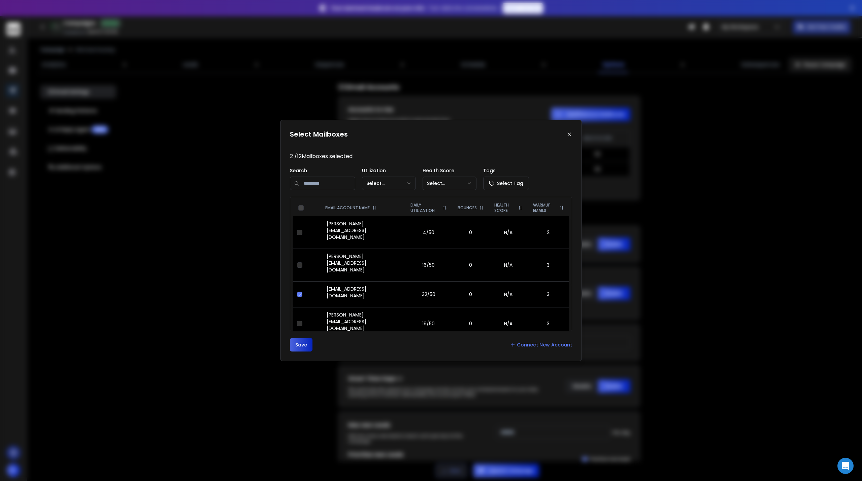
click at [570, 134] on icon at bounding box center [570, 135] width 4 height 4
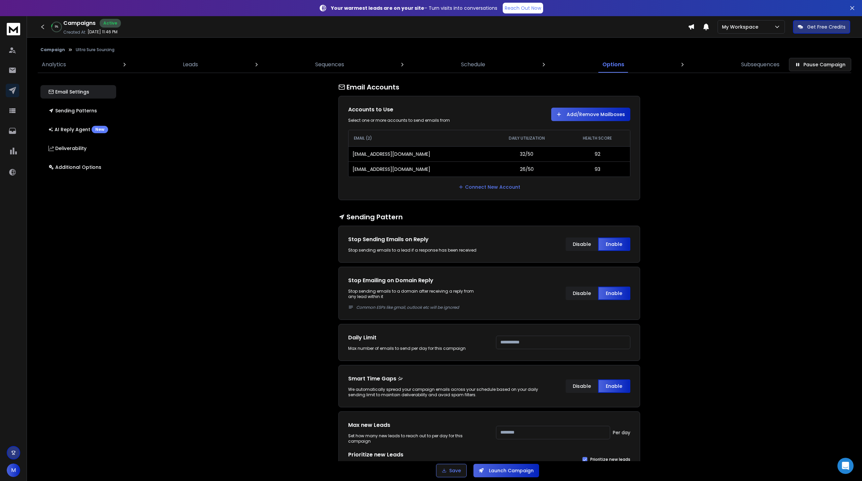
click at [590, 117] on button "Add/Remove Mailboxes" at bounding box center [590, 114] width 79 height 13
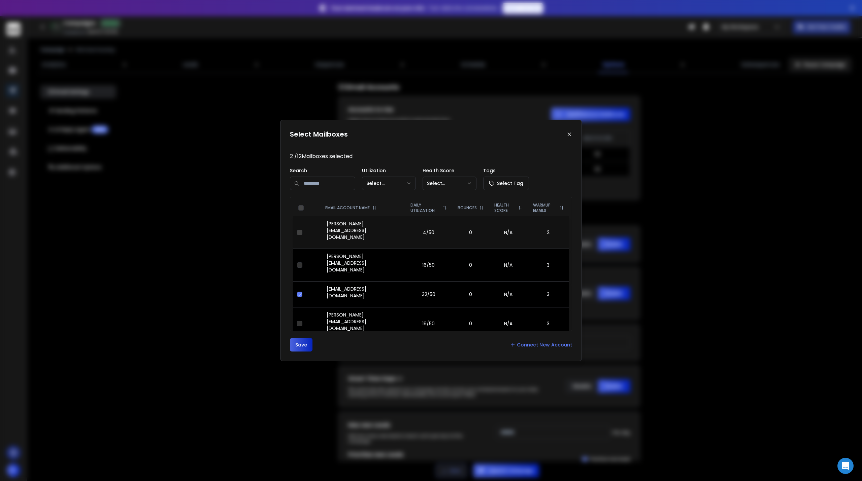
click at [298, 230] on td at bounding box center [306, 232] width 27 height 33
click at [298, 230] on button "button" at bounding box center [299, 232] width 5 height 5
click at [300, 230] on button "button" at bounding box center [299, 232] width 5 height 5
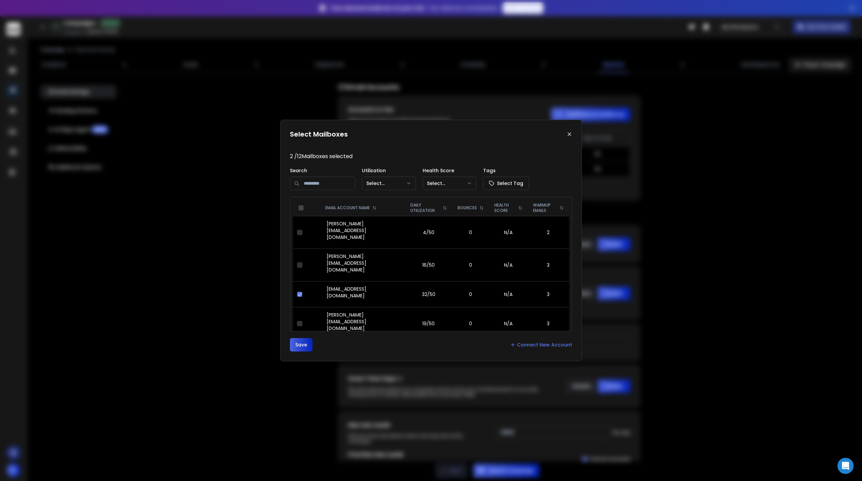
click at [571, 132] on icon at bounding box center [569, 134] width 5 height 5
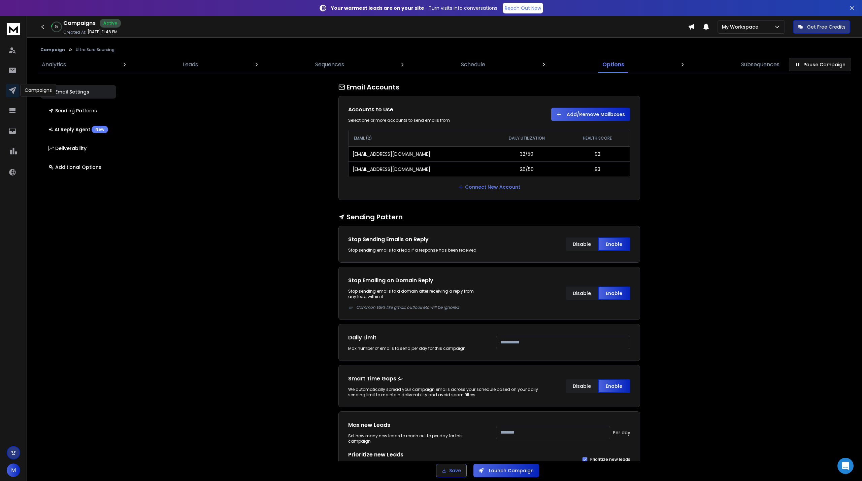
click at [15, 91] on icon at bounding box center [12, 91] width 8 height 8
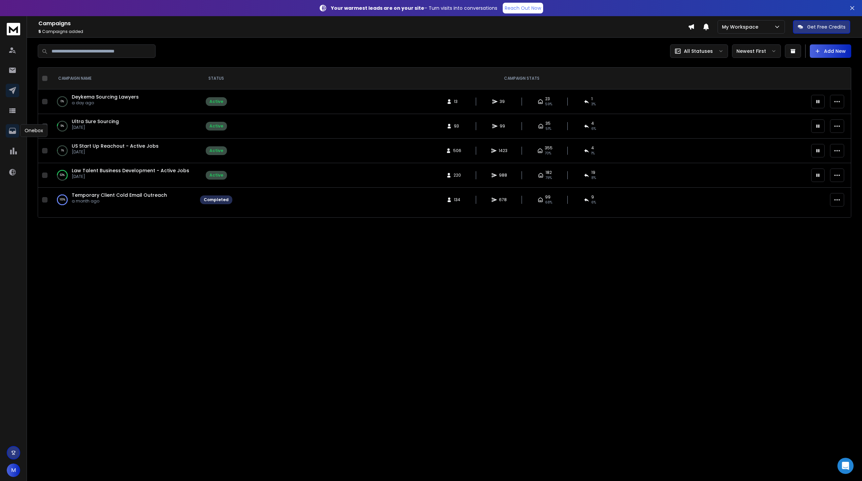
click at [8, 130] on icon at bounding box center [12, 131] width 8 height 8
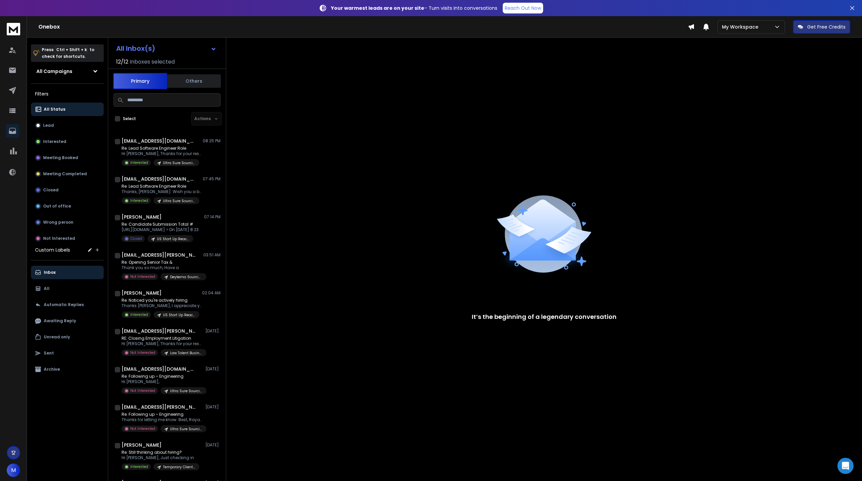
click at [205, 117] on div "Actions" at bounding box center [206, 118] width 31 height 13
click at [214, 119] on div "Actions" at bounding box center [206, 118] width 31 height 13
click at [10, 91] on icon at bounding box center [12, 91] width 8 height 8
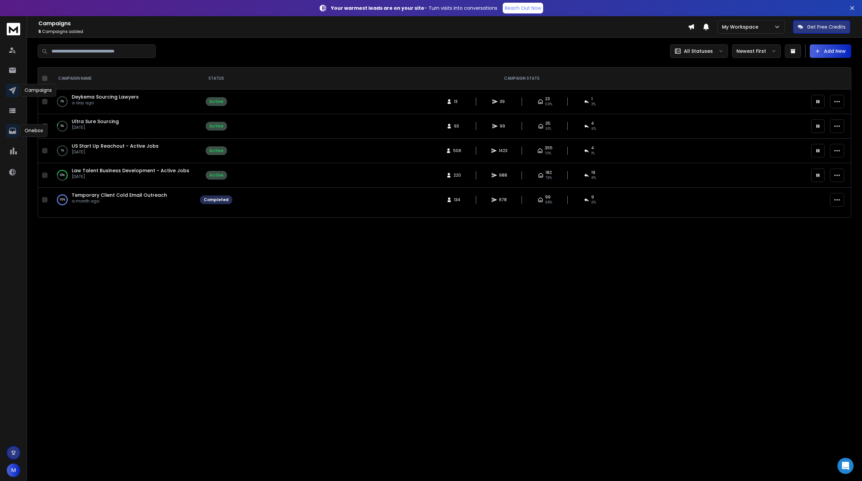
click at [16, 129] on link at bounding box center [12, 130] width 13 height 13
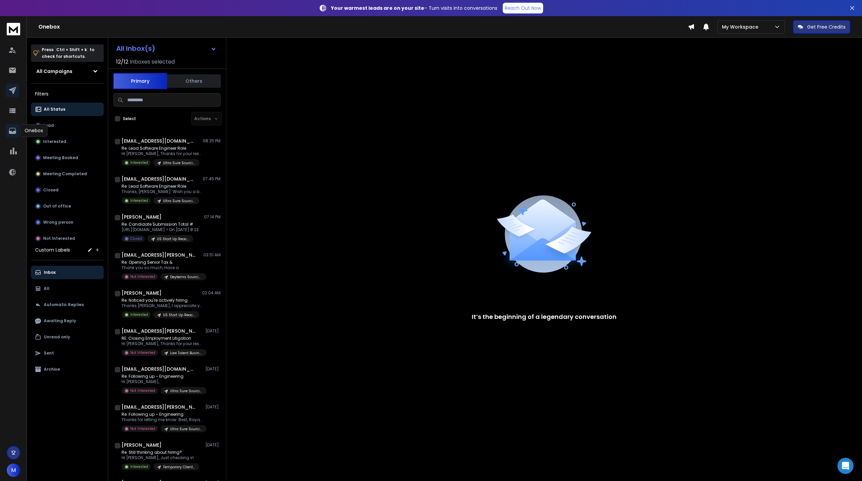
click at [13, 90] on icon at bounding box center [12, 90] width 7 height 7
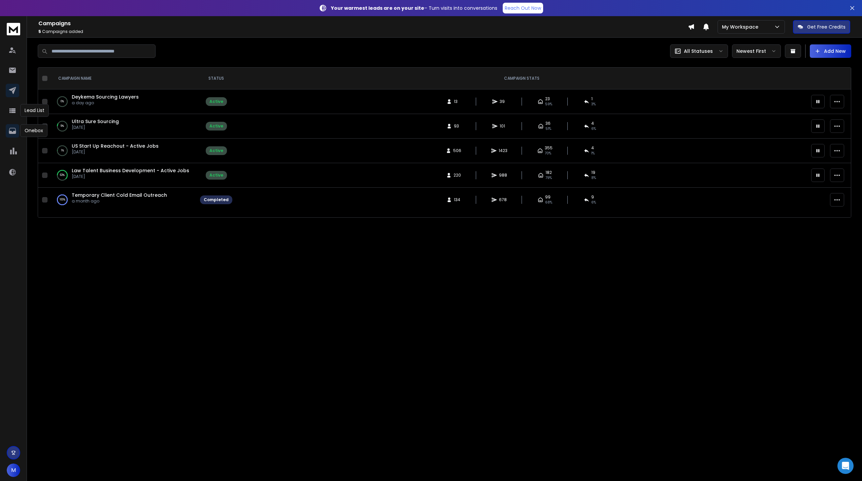
click at [13, 132] on icon at bounding box center [12, 131] width 7 height 6
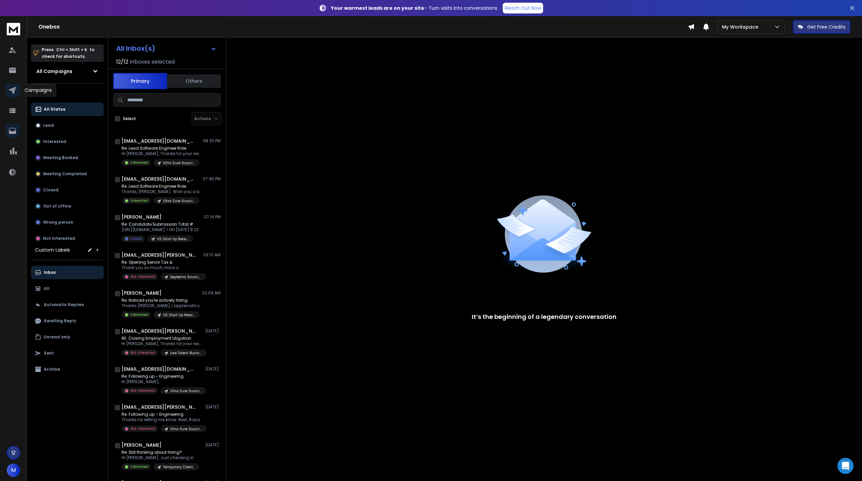
click at [11, 94] on icon at bounding box center [12, 91] width 8 height 8
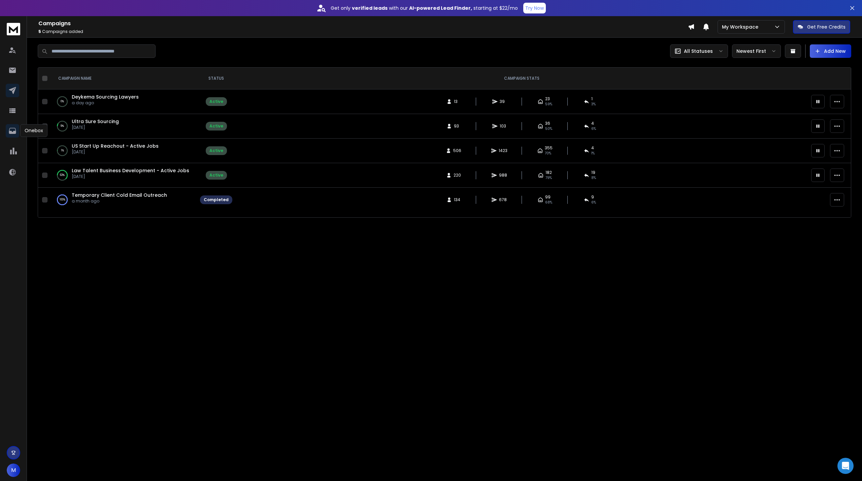
click at [18, 129] on link at bounding box center [12, 130] width 13 height 13
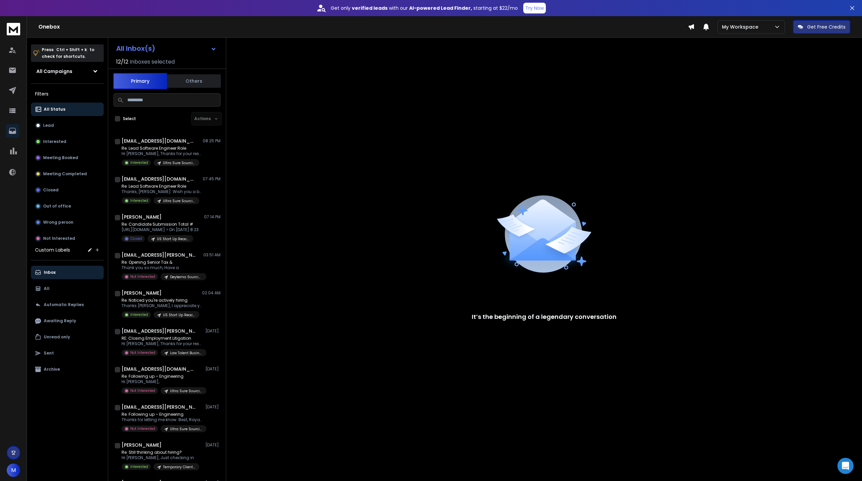
click at [201, 81] on button "Others" at bounding box center [194, 81] width 54 height 15
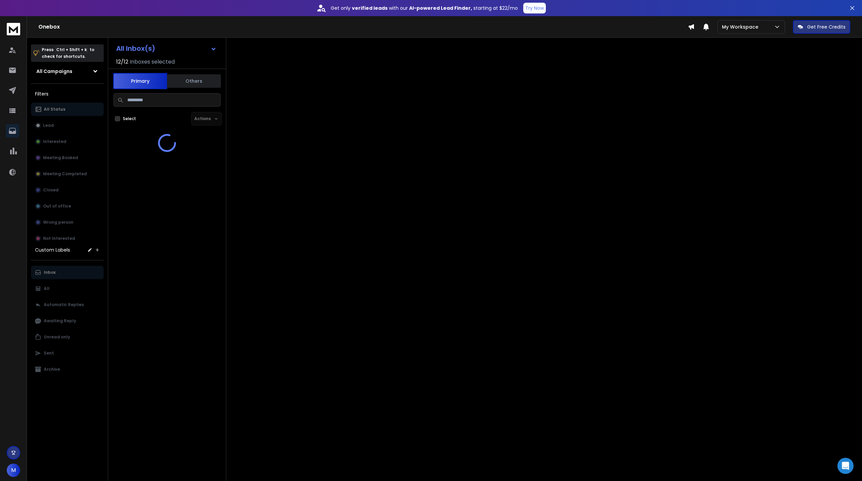
click at [143, 77] on button "Primary" at bounding box center [140, 81] width 54 height 16
